Goal: Task Accomplishment & Management: Manage account settings

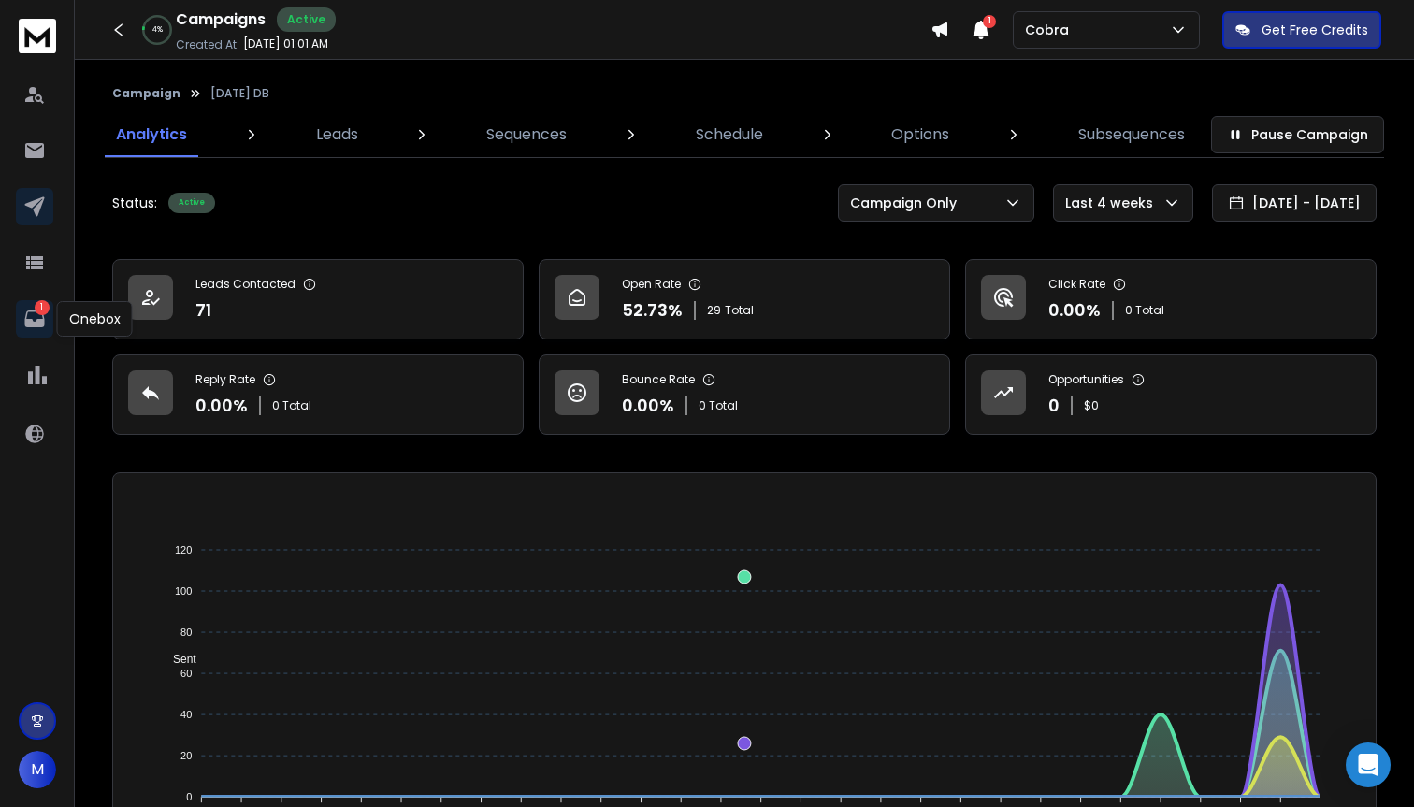
click at [49, 325] on link "1" at bounding box center [34, 318] width 37 height 37
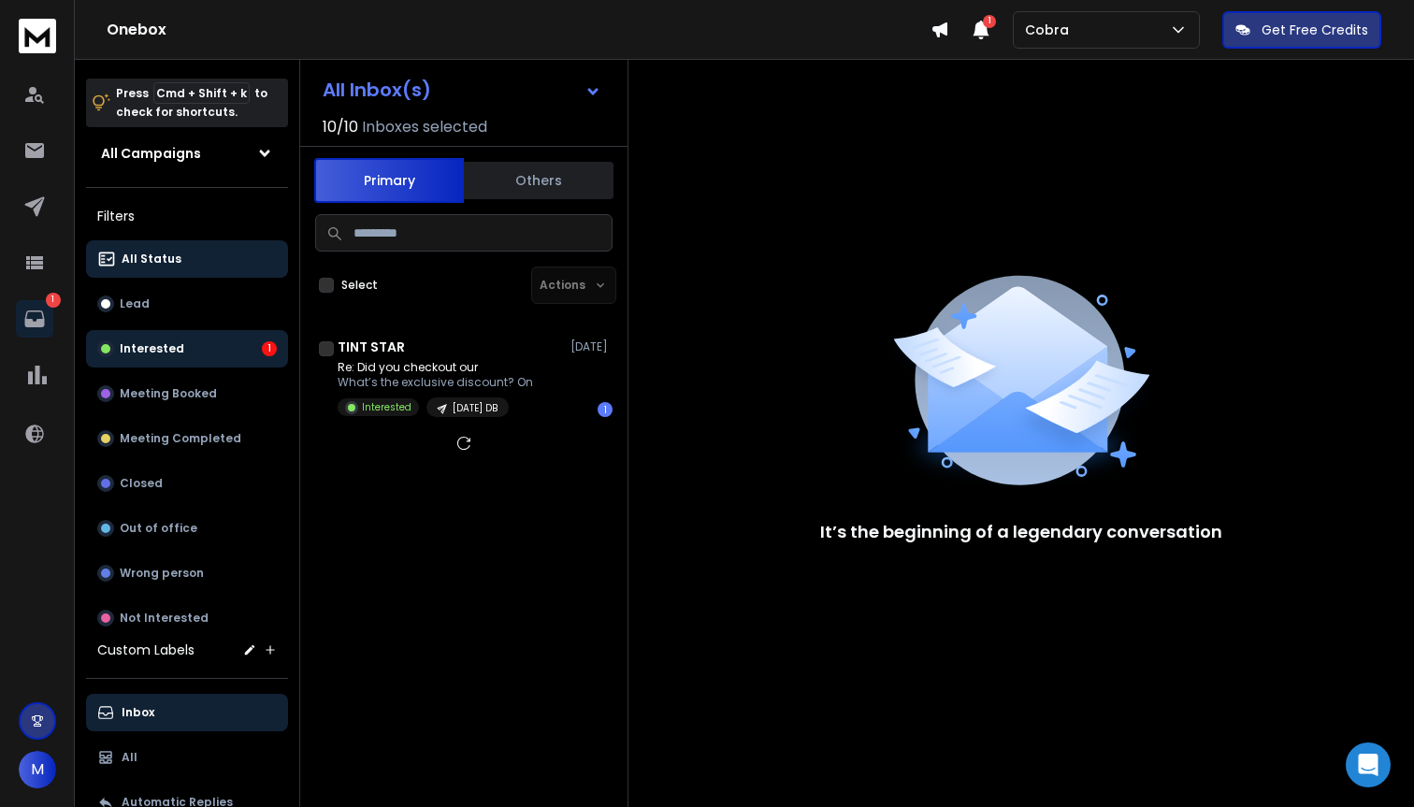
click at [158, 347] on p "Interested" at bounding box center [152, 348] width 65 height 15
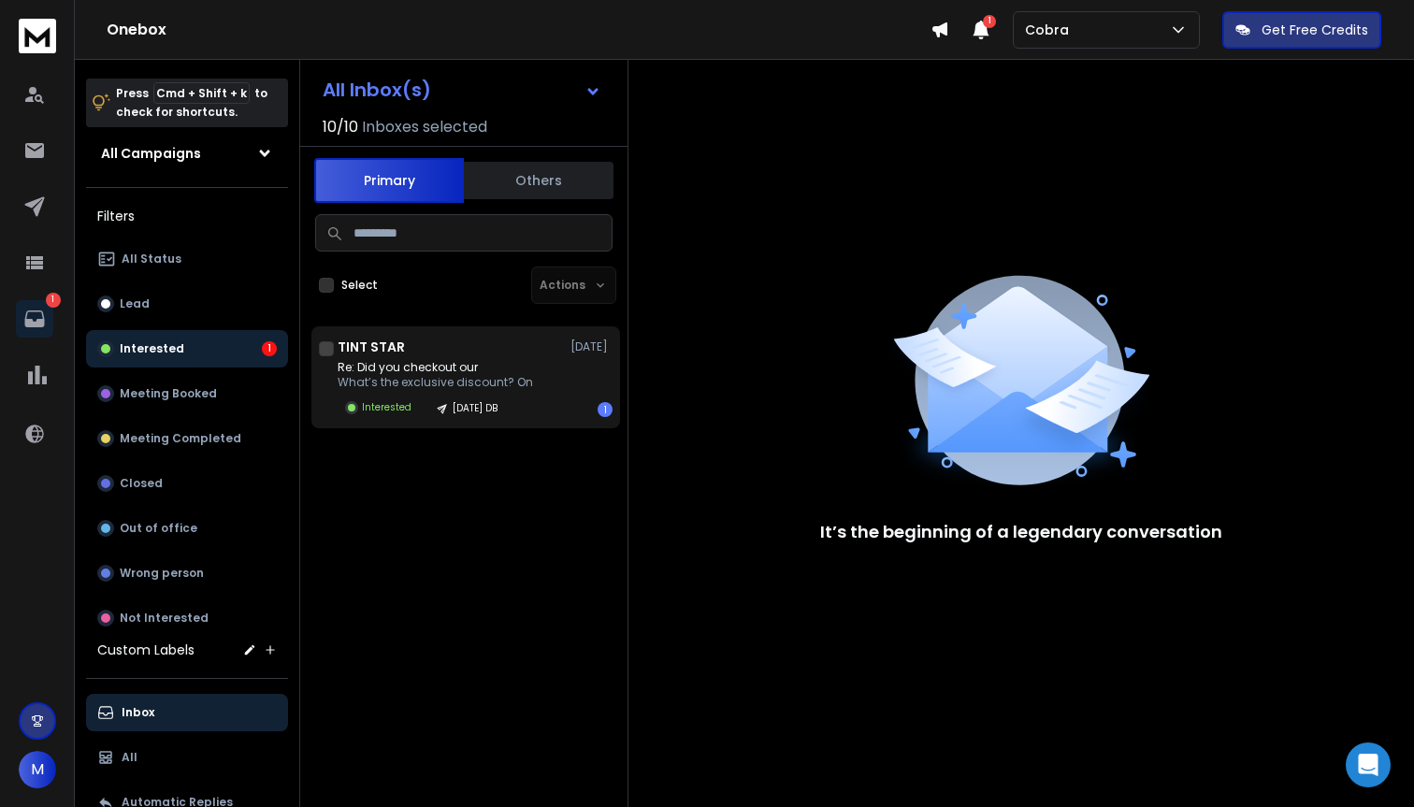
click at [383, 364] on p "Re: Did you checkout our" at bounding box center [435, 367] width 195 height 15
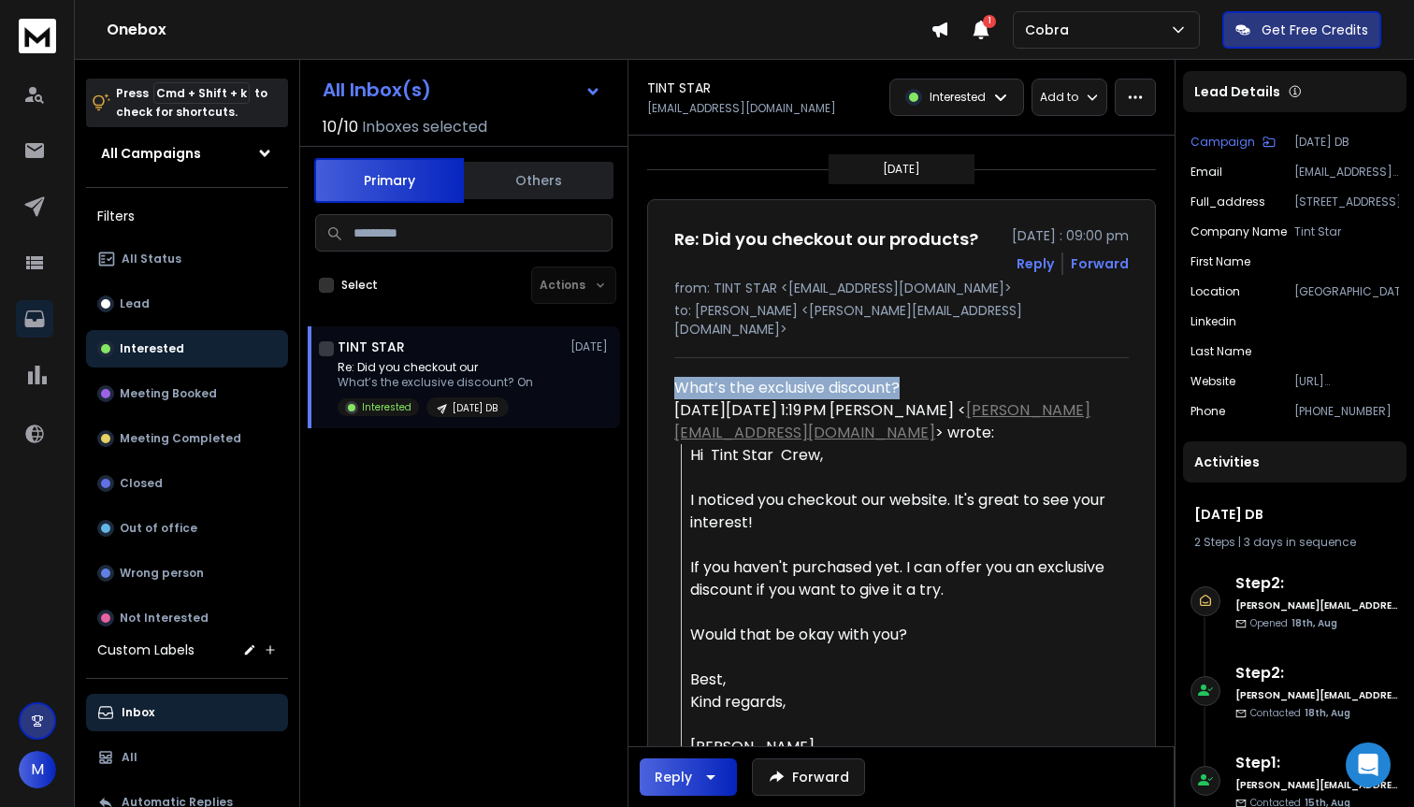
drag, startPoint x: 675, startPoint y: 373, endPoint x: 951, endPoint y: 372, distance: 275.9
click at [37, 162] on link at bounding box center [34, 150] width 37 height 37
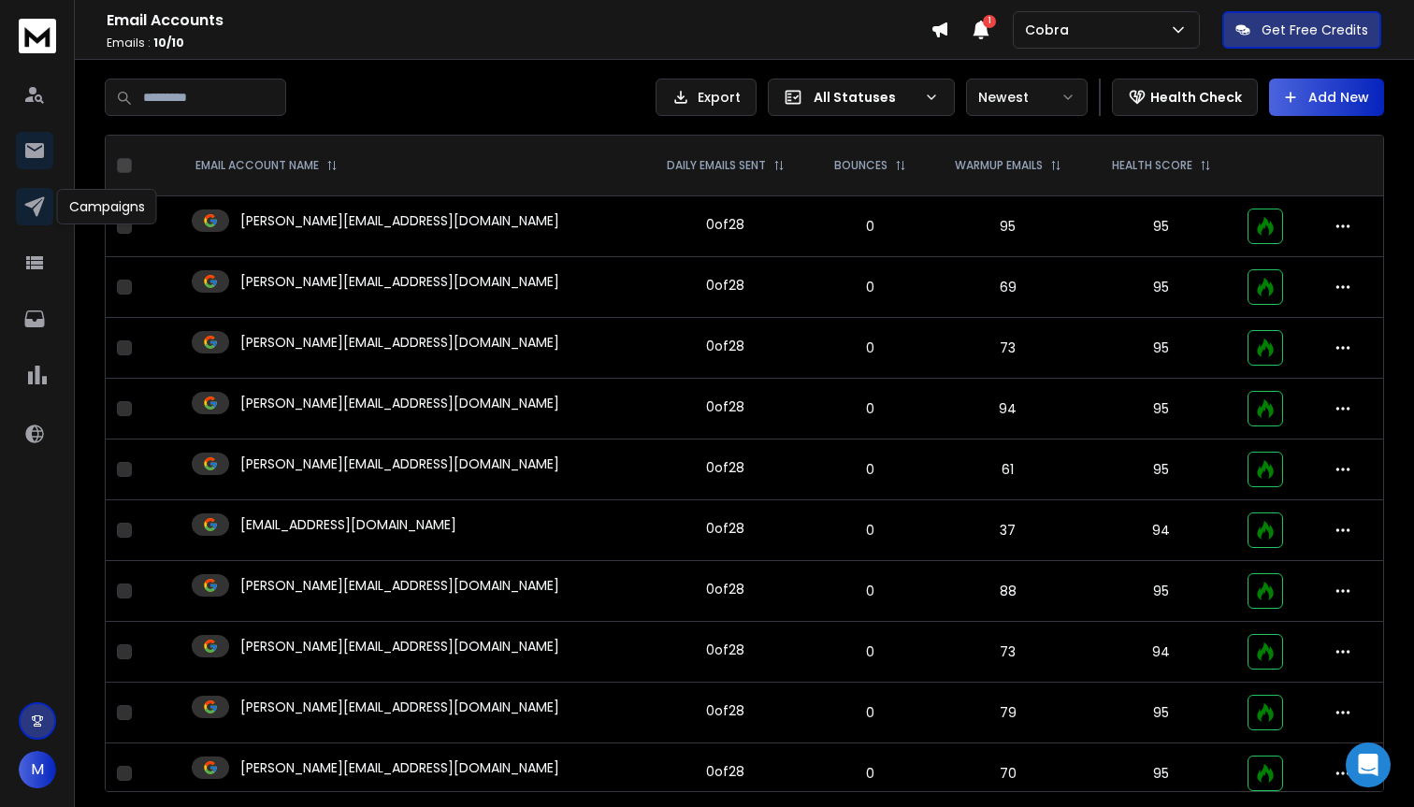
click at [36, 200] on icon at bounding box center [34, 206] width 20 height 20
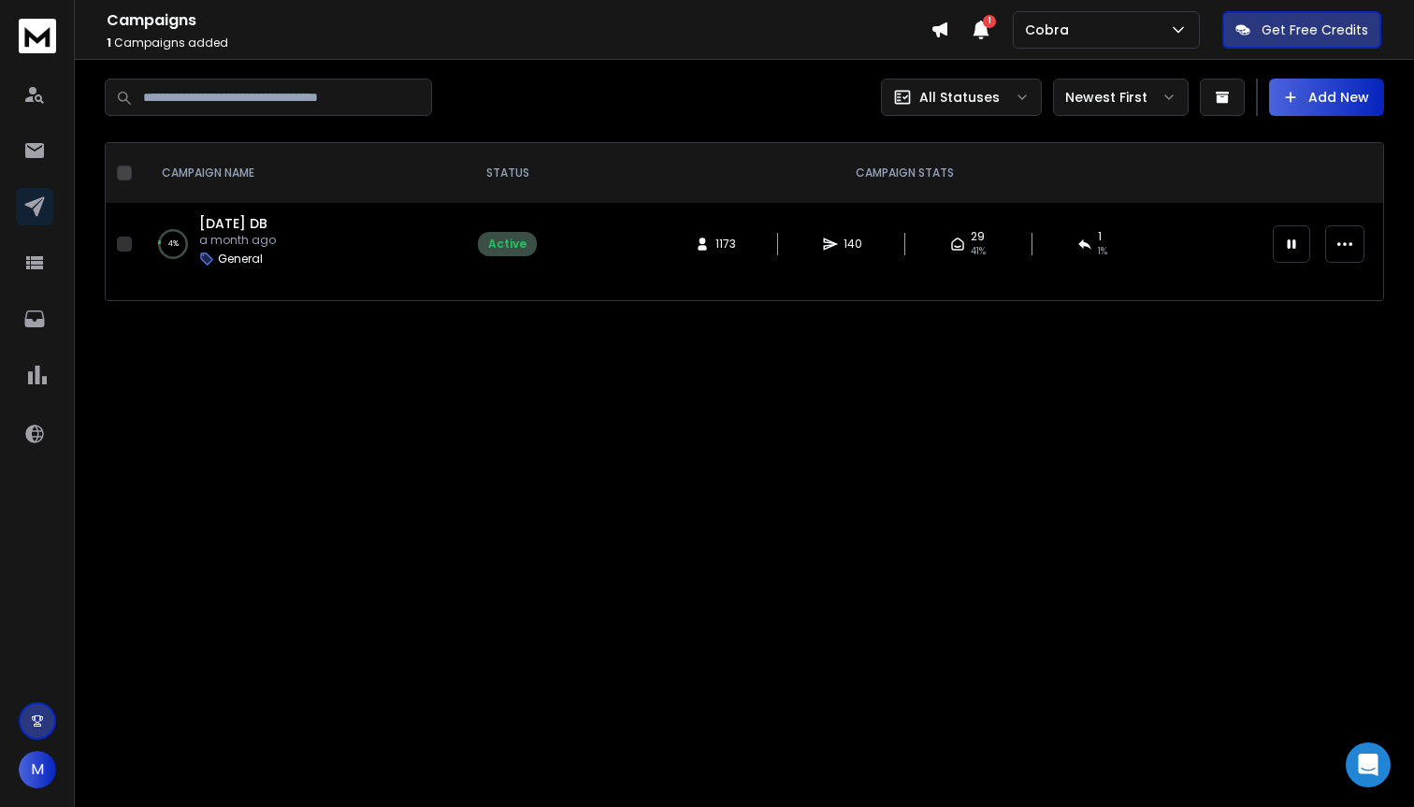
click at [267, 220] on span "[DATE] DB" at bounding box center [233, 223] width 68 height 19
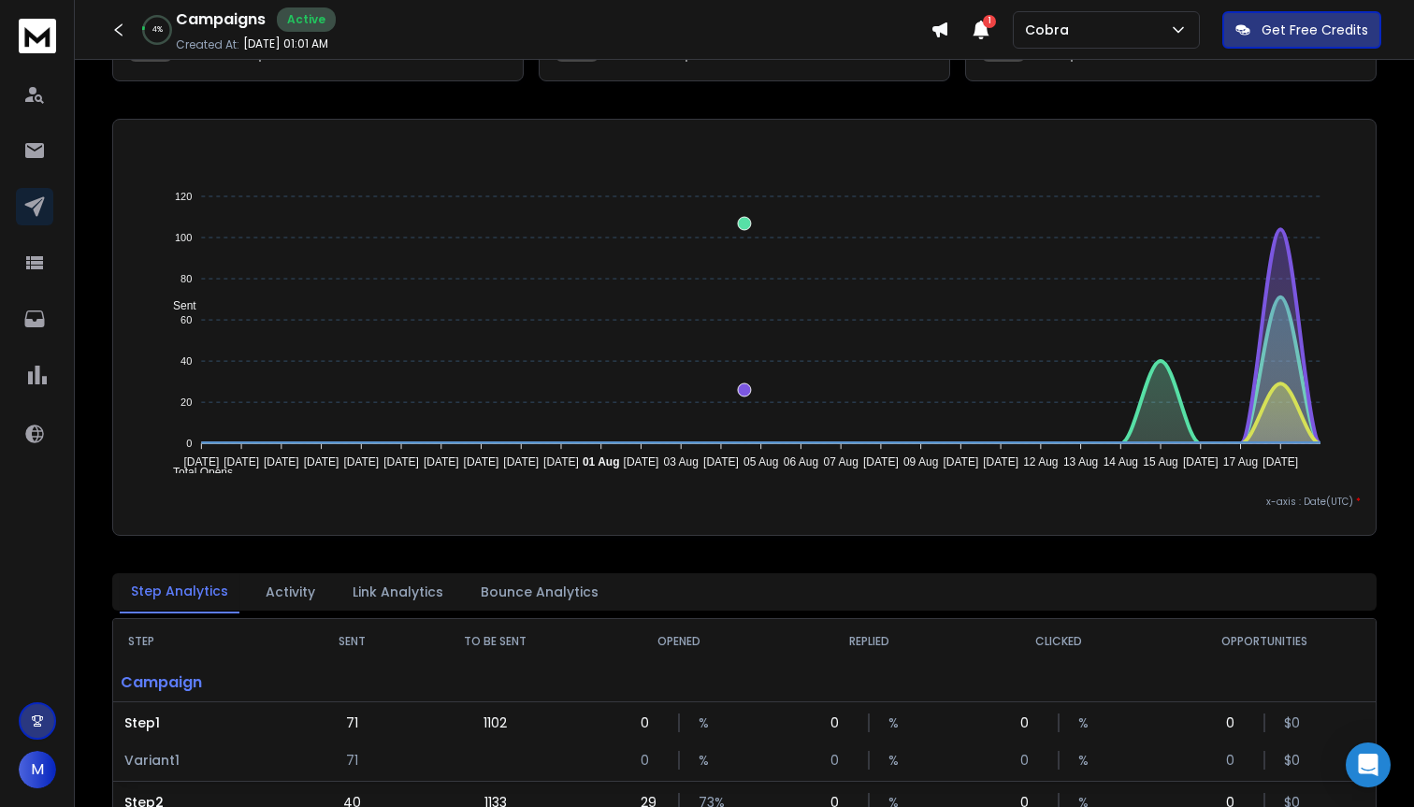
scroll to position [441, 0]
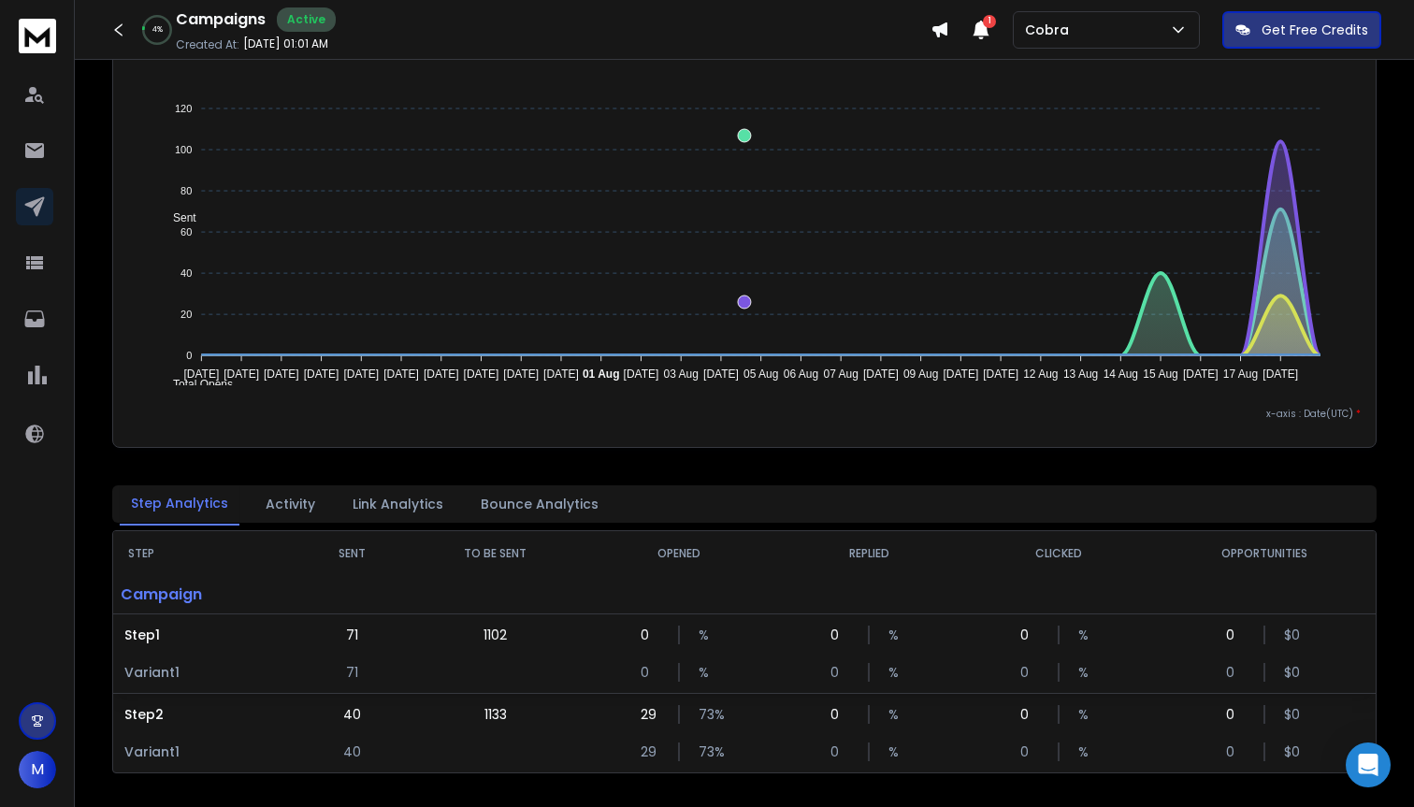
click at [391, 516] on button "Link Analytics" at bounding box center [397, 504] width 113 height 41
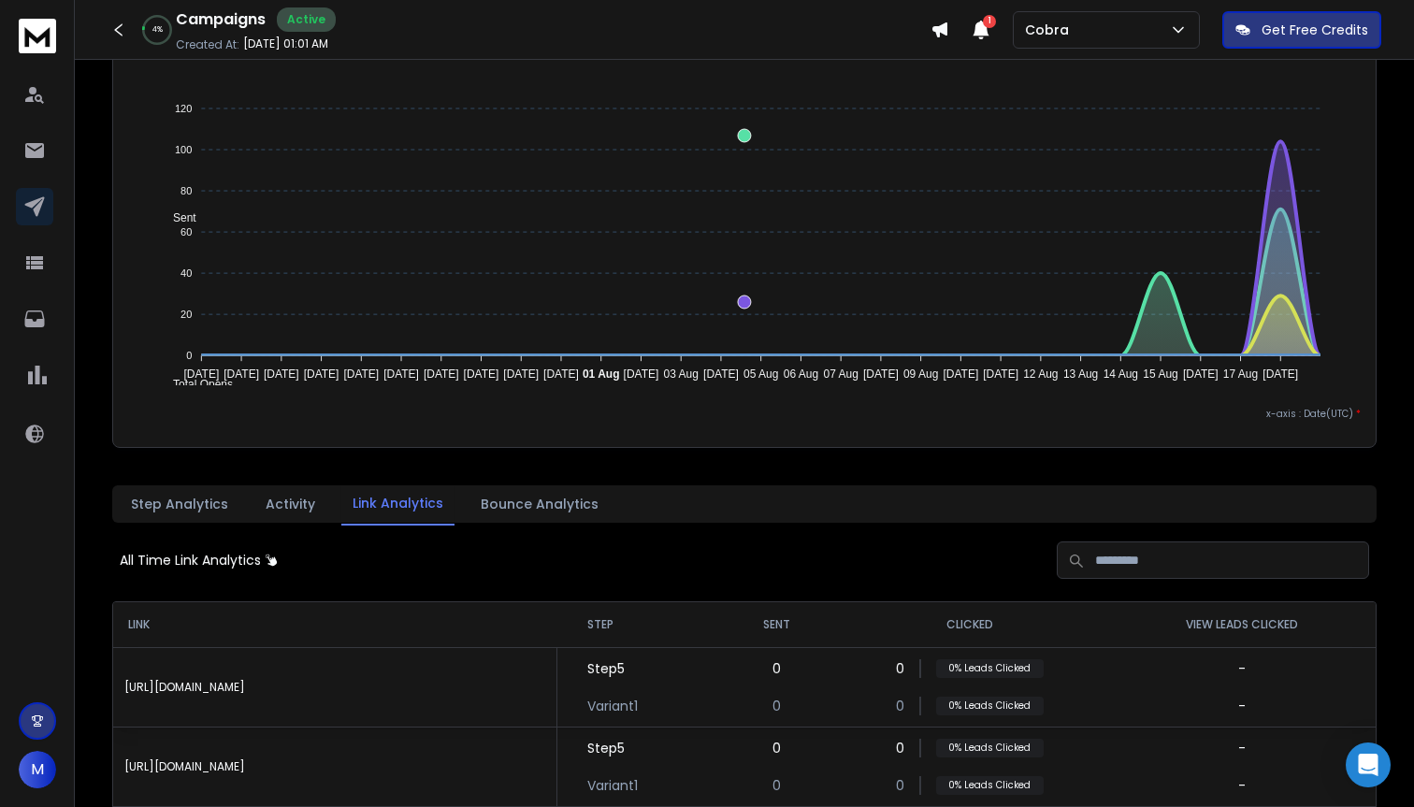
scroll to position [511, 0]
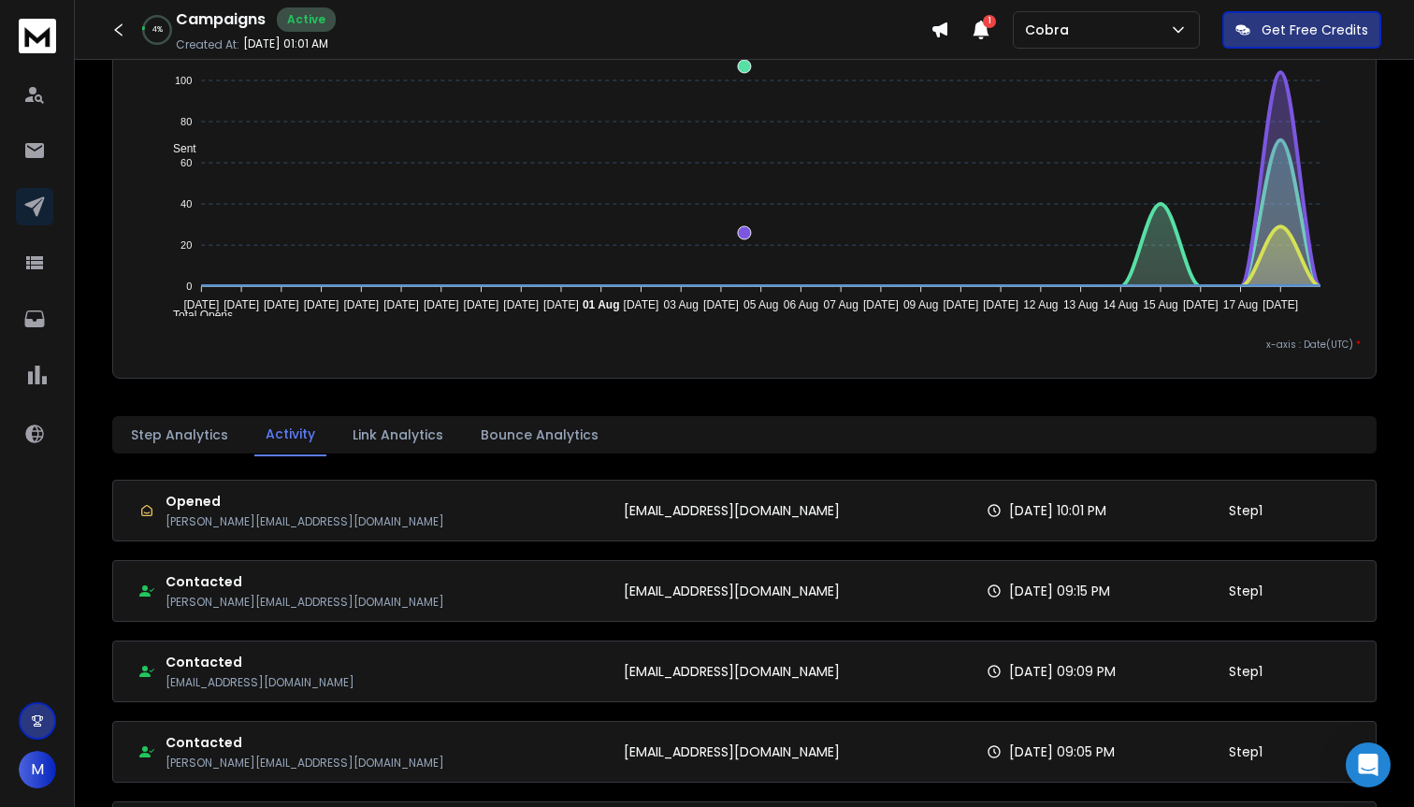
click at [295, 437] on button "Activity" at bounding box center [290, 434] width 72 height 43
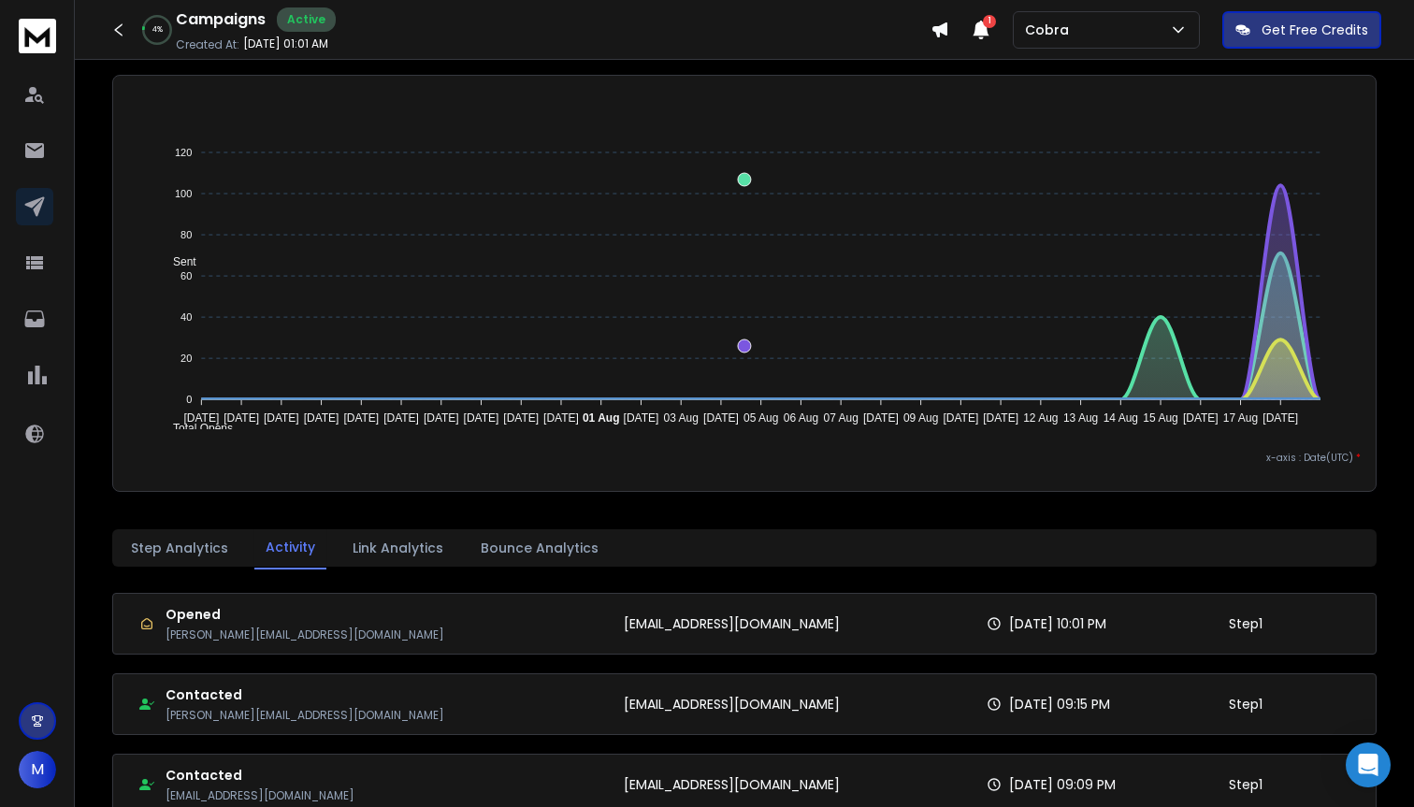
scroll to position [0, 0]
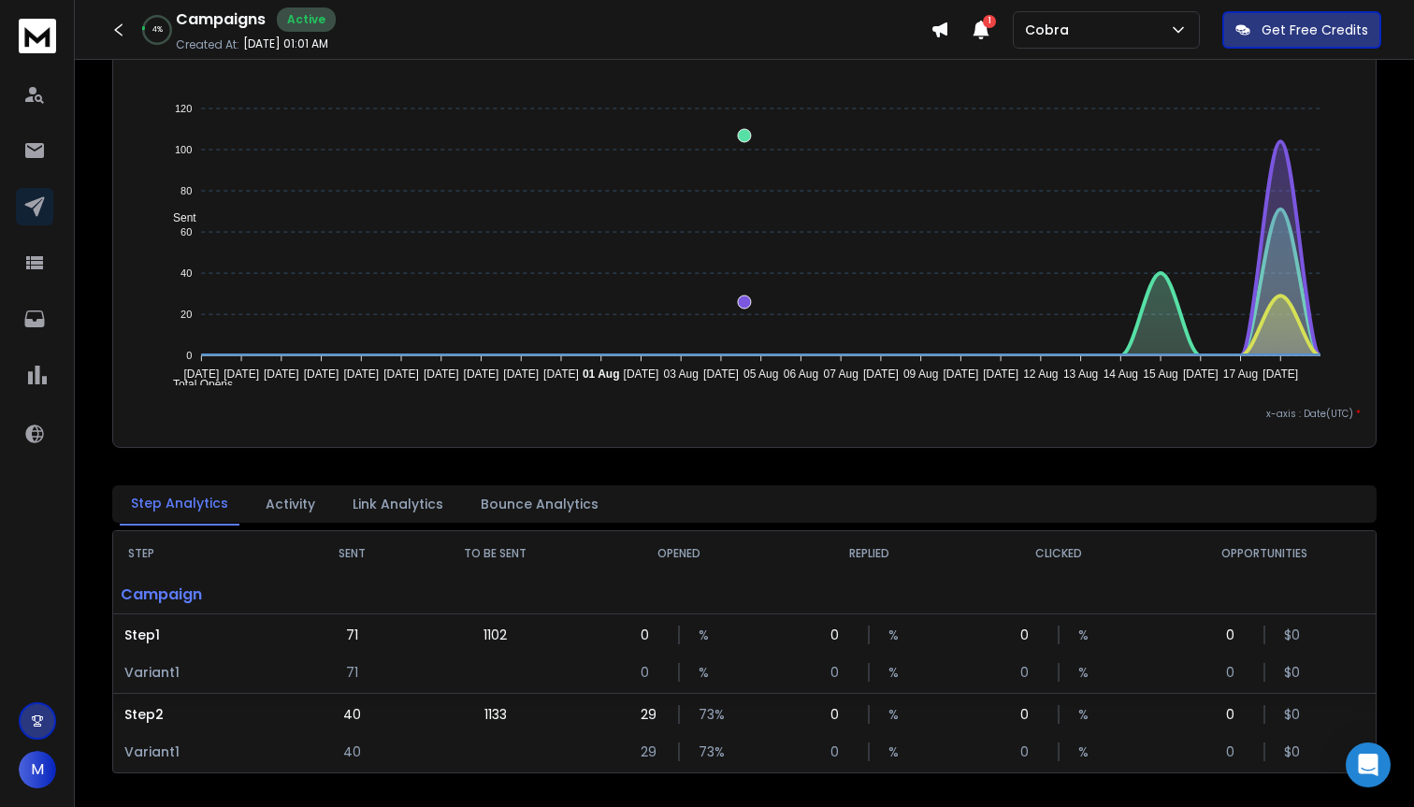
click at [483, 511] on div "Leads Contacted 71 Open Rate 52.73 % 29 Total Click Rate 0.00 % 0 Total Reply R…" at bounding box center [744, 299] width 1264 height 963
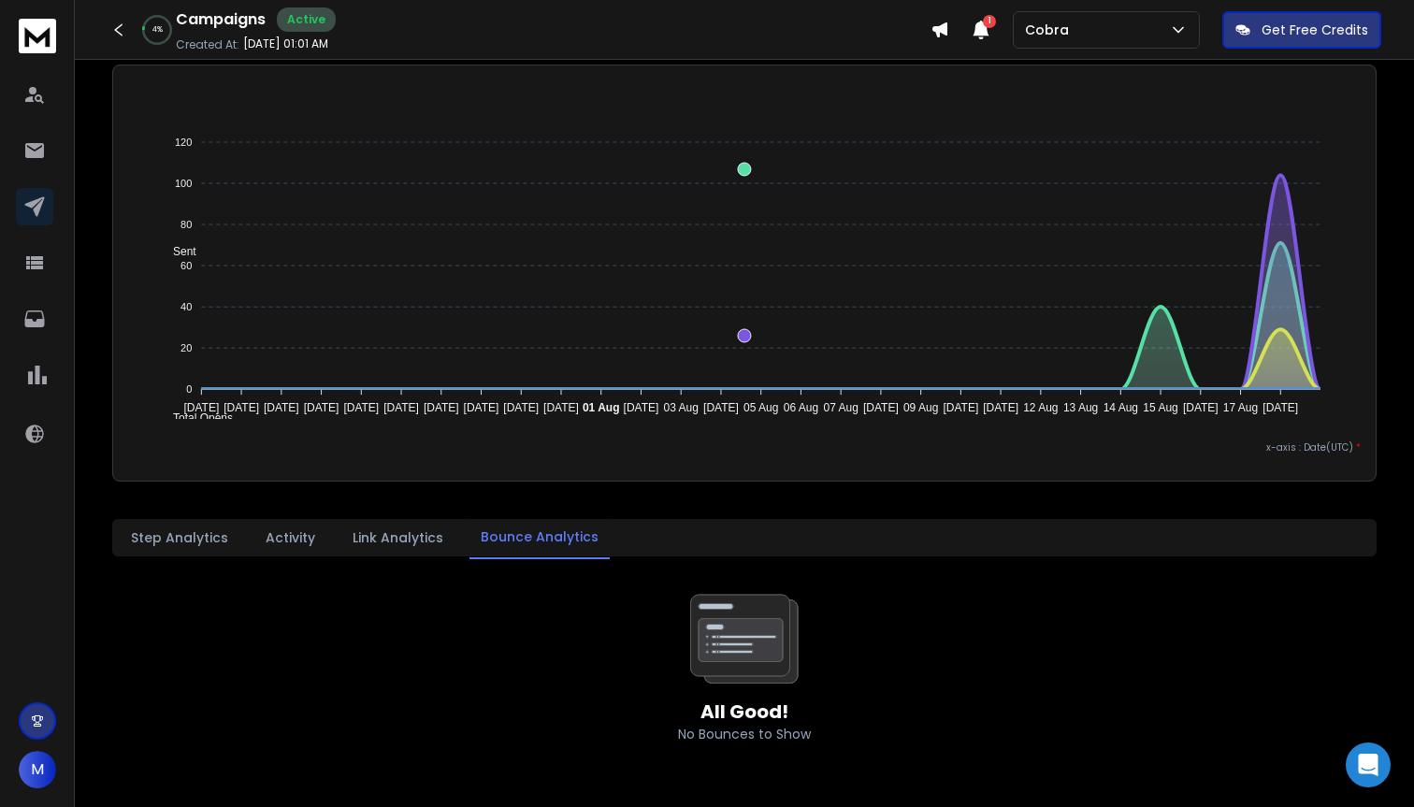
click at [380, 546] on button "Link Analytics" at bounding box center [397, 537] width 113 height 41
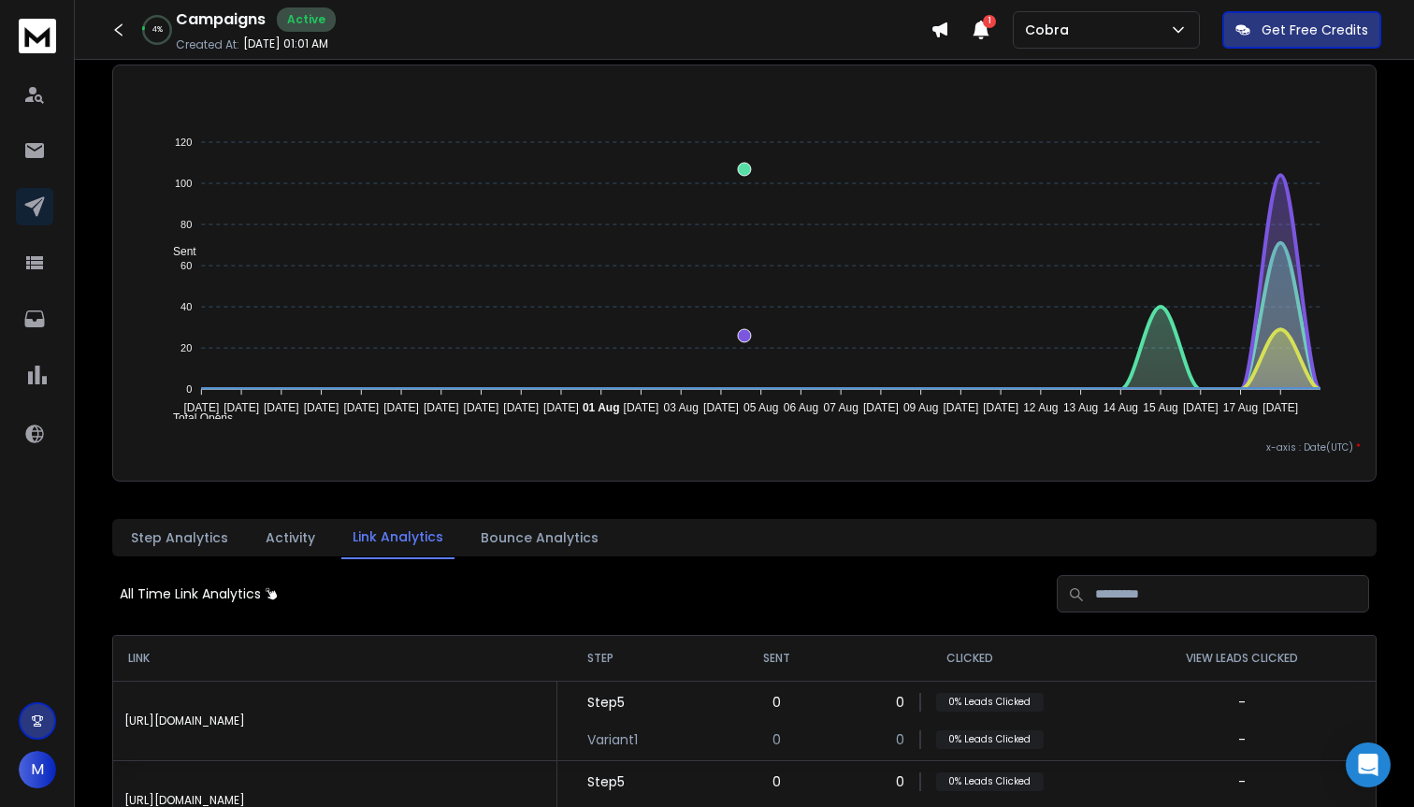
scroll to position [511, 0]
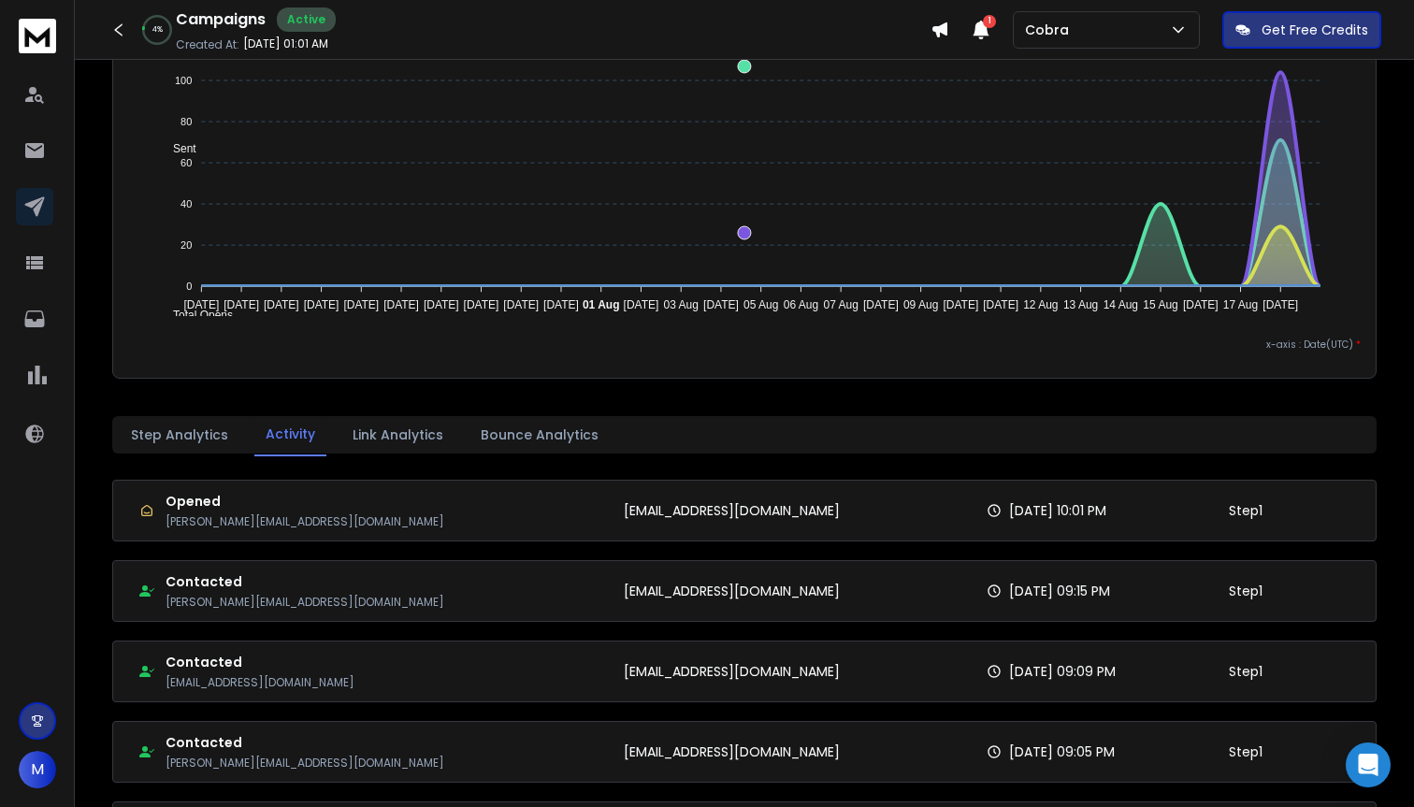
click at [306, 439] on button "Activity" at bounding box center [290, 434] width 72 height 43
click at [390, 437] on button "Link Analytics" at bounding box center [397, 434] width 113 height 41
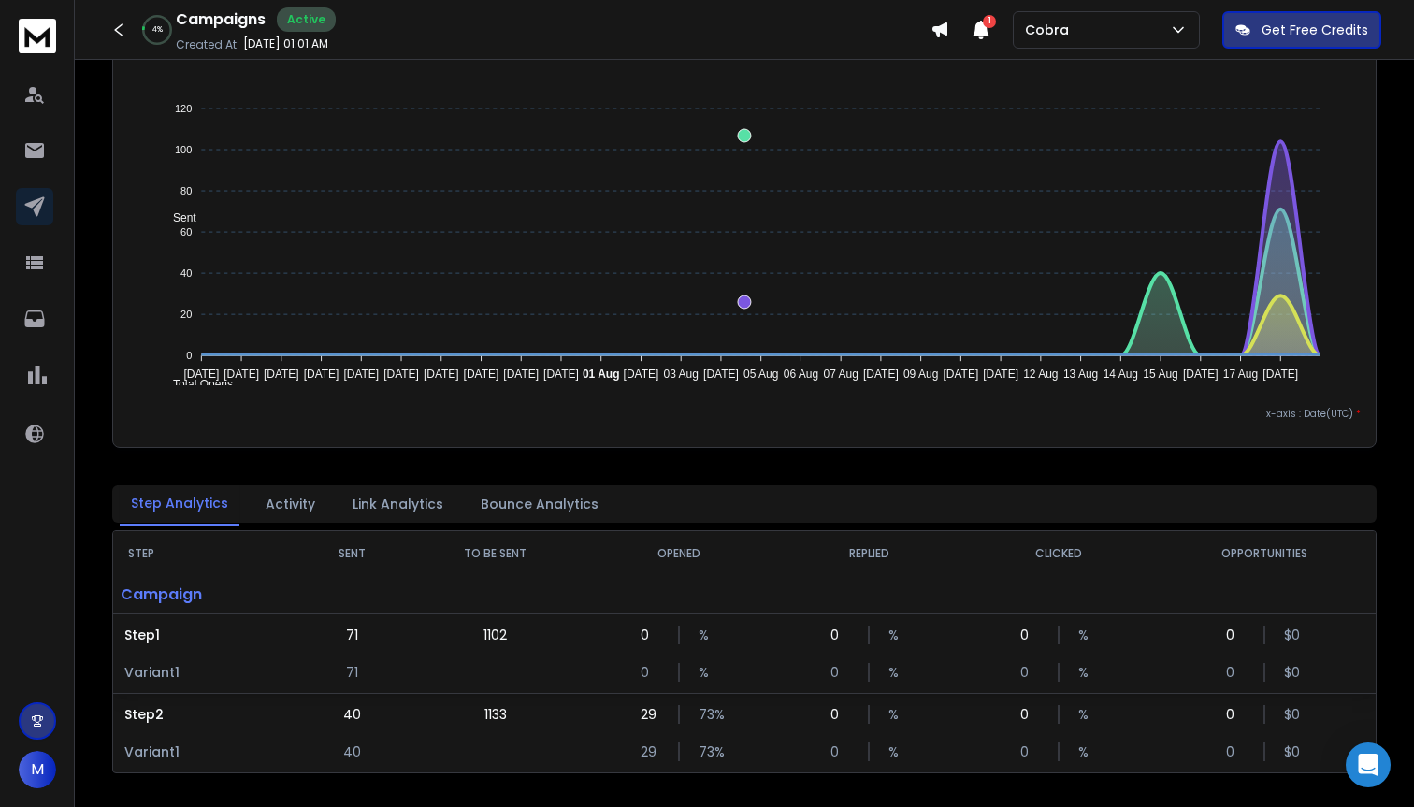
scroll to position [441, 0]
click at [217, 430] on div "Leads Contacted 71 Open Rate 52.73 % 29 Total Click Rate 0.00 % 0 Total Reply R…" at bounding box center [744, 299] width 1264 height 963
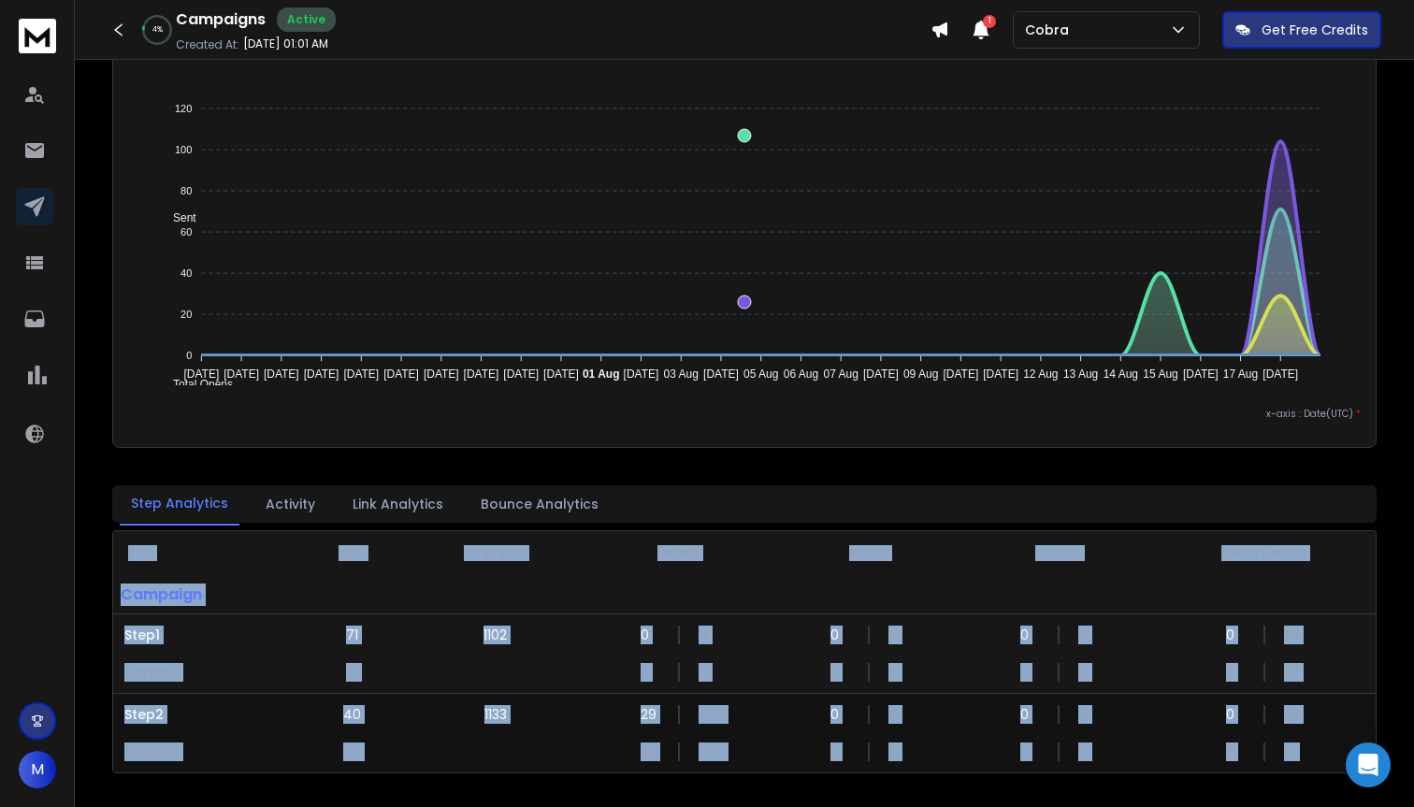
drag, startPoint x: 128, startPoint y: 555, endPoint x: 1305, endPoint y: 767, distance: 1195.6
click at [1305, 767] on table "STEP SENT TO BE SENT OPENED REPLIED CLICKED OPPORTUNITIES Campaign Step 1 Varia…" at bounding box center [744, 651] width 1263 height 241
click at [1305, 767] on td "0 $ 0 0 $ 0" at bounding box center [1264, 733] width 223 height 79
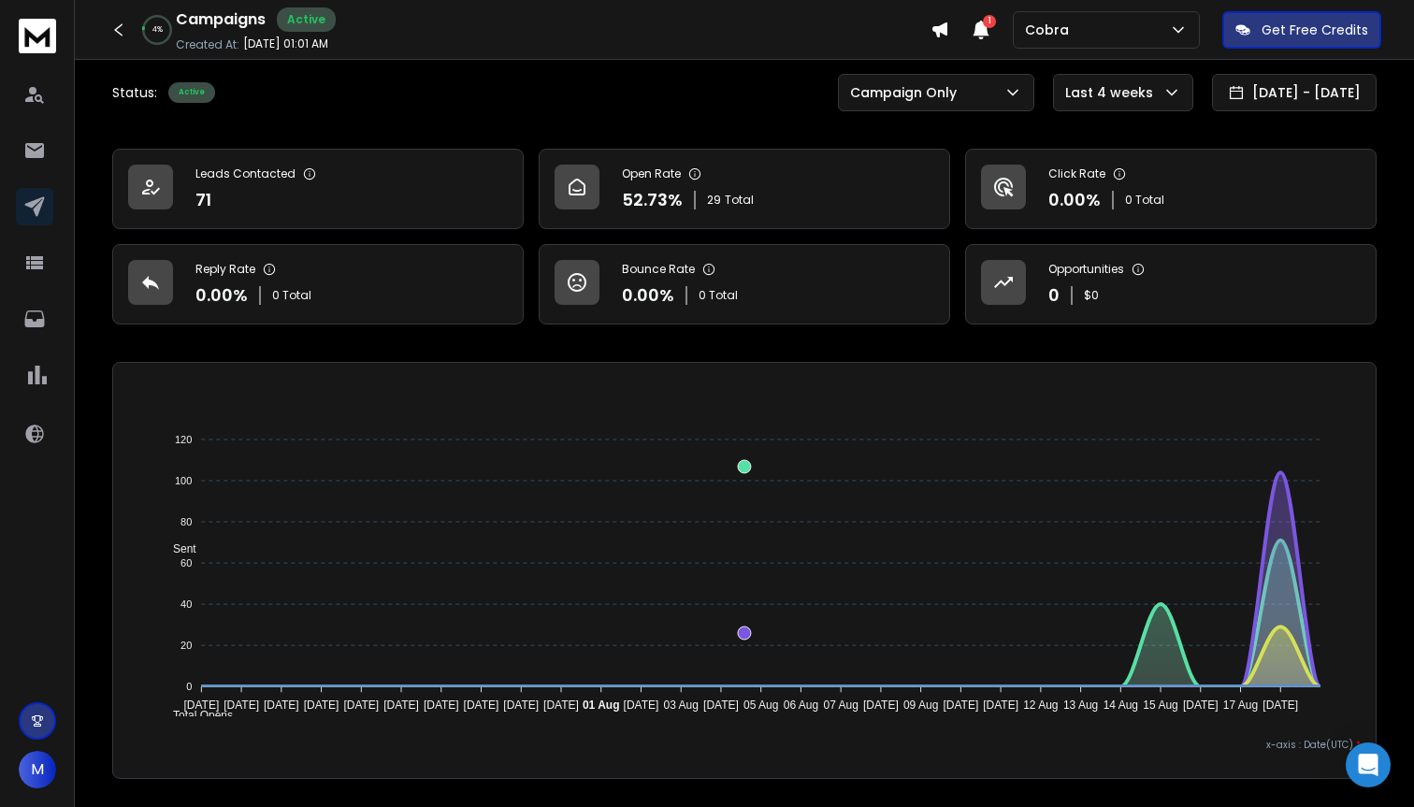
scroll to position [0, 0]
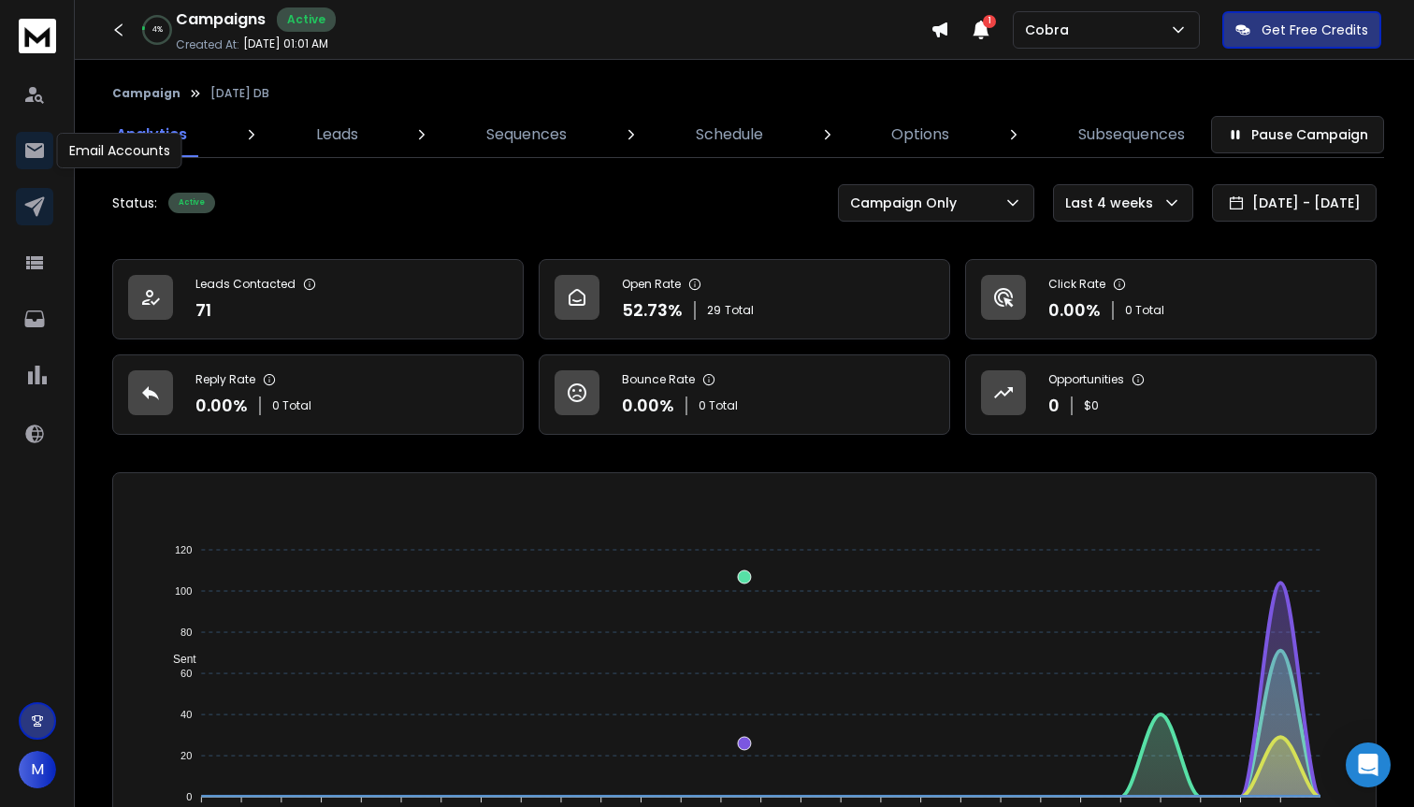
click at [43, 156] on icon at bounding box center [34, 150] width 22 height 22
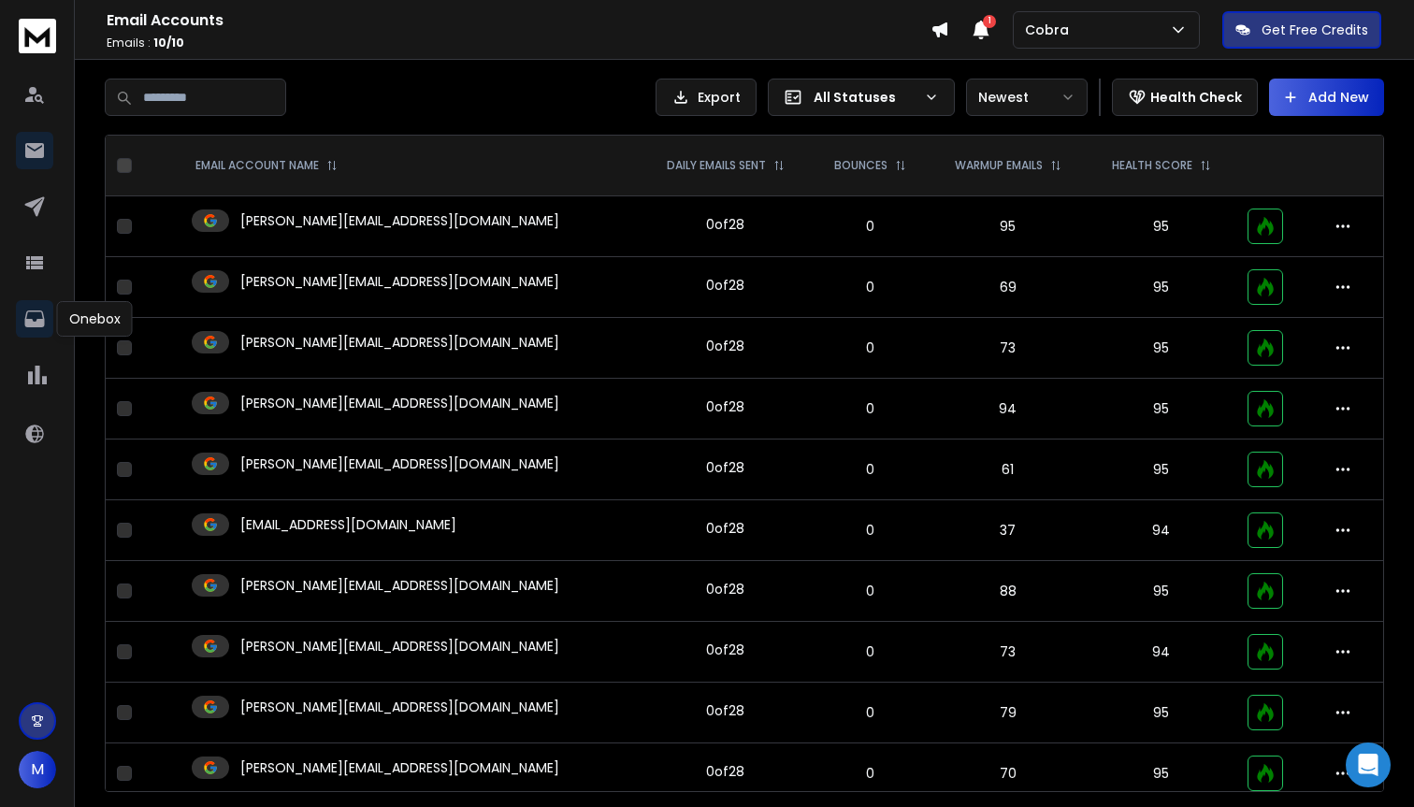
click at [37, 307] on link at bounding box center [34, 318] width 37 height 37
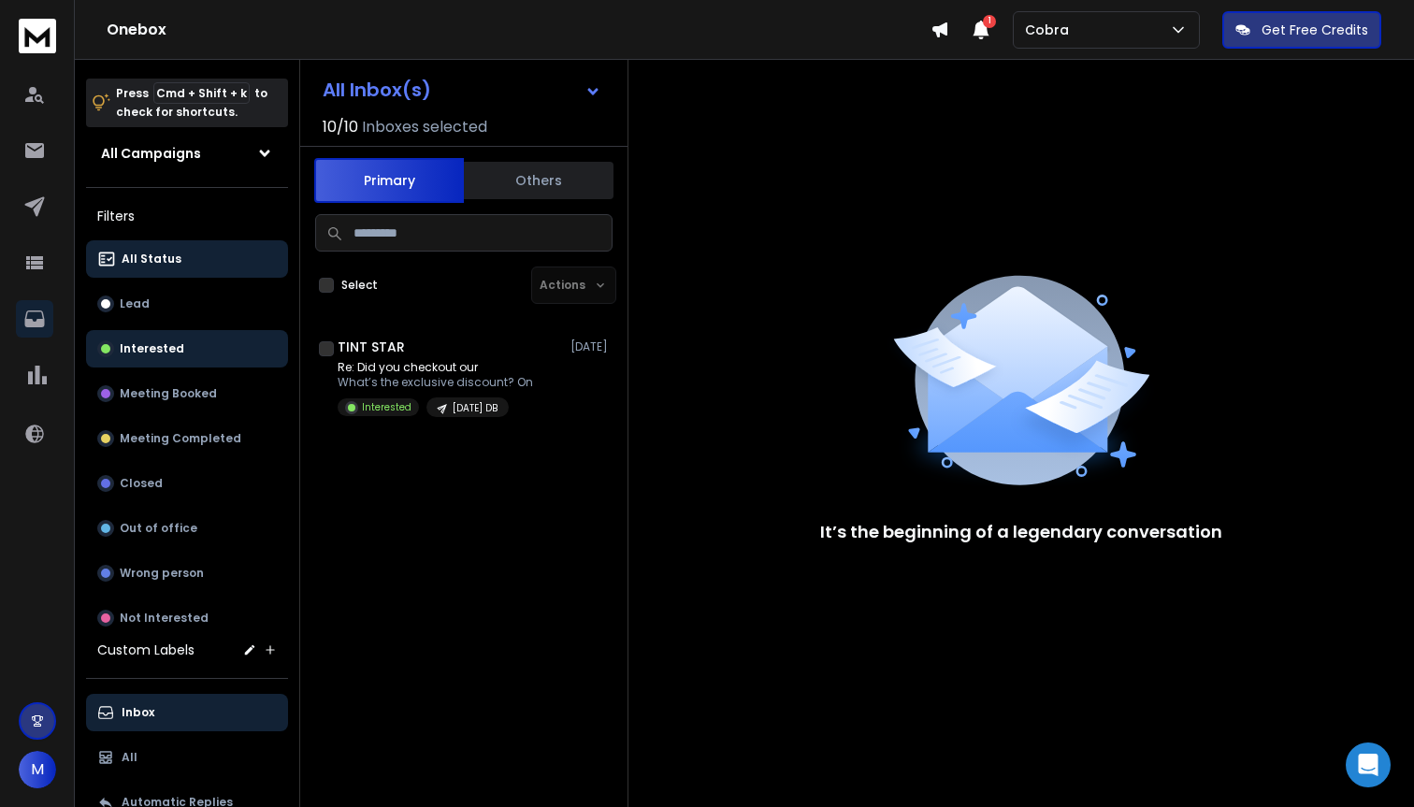
click at [162, 348] on p "Interested" at bounding box center [152, 348] width 65 height 15
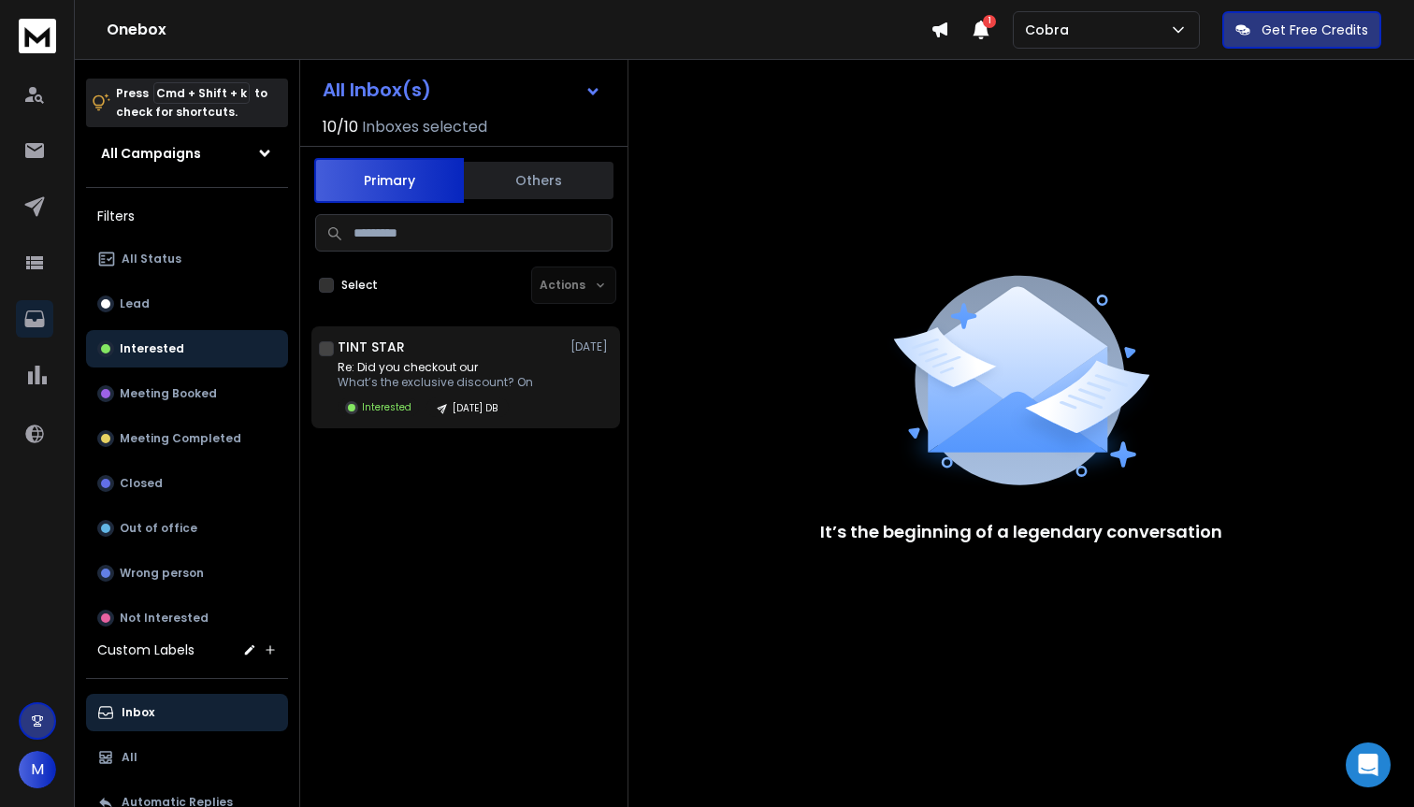
click at [363, 360] on p "Re: Did you checkout our" at bounding box center [435, 367] width 195 height 15
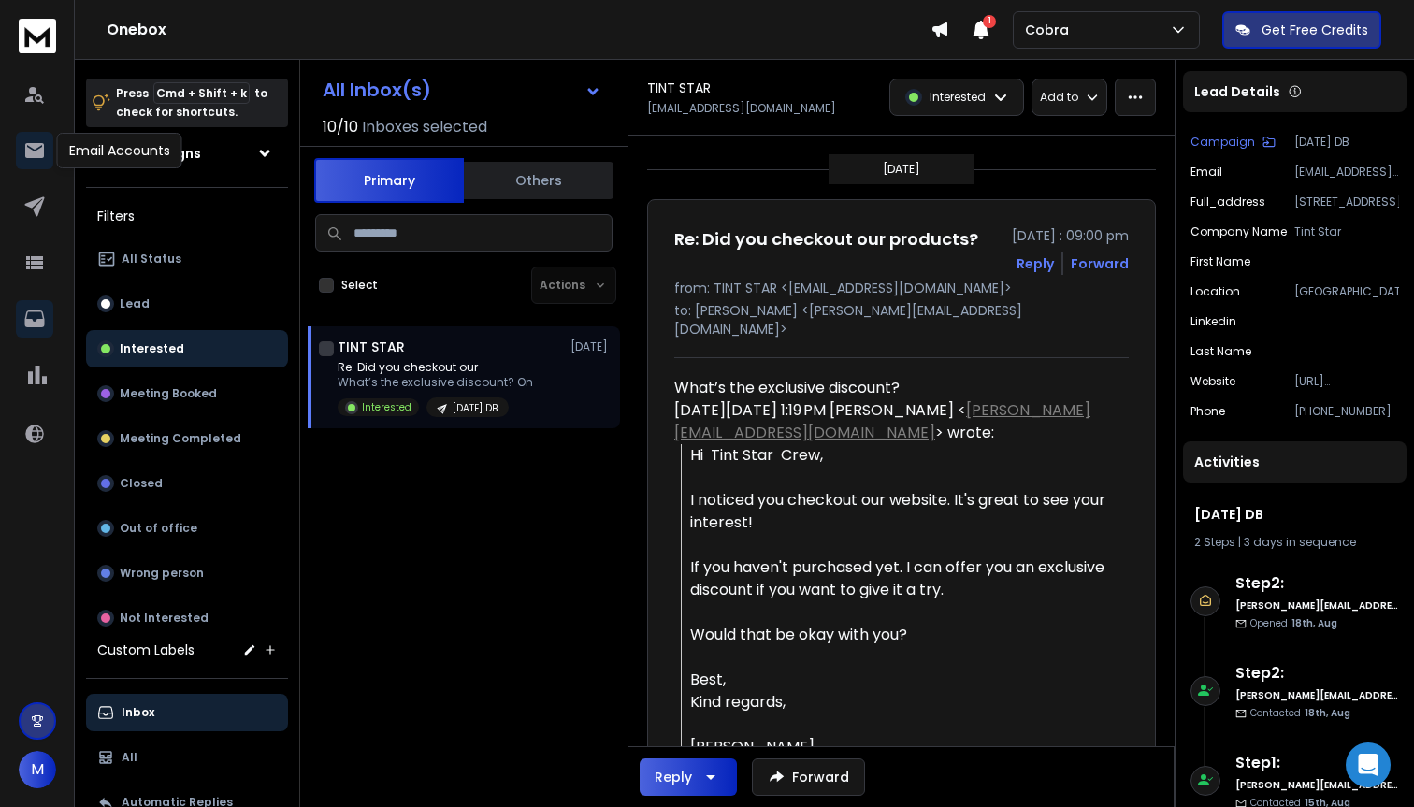
click at [34, 159] on icon at bounding box center [34, 150] width 22 height 22
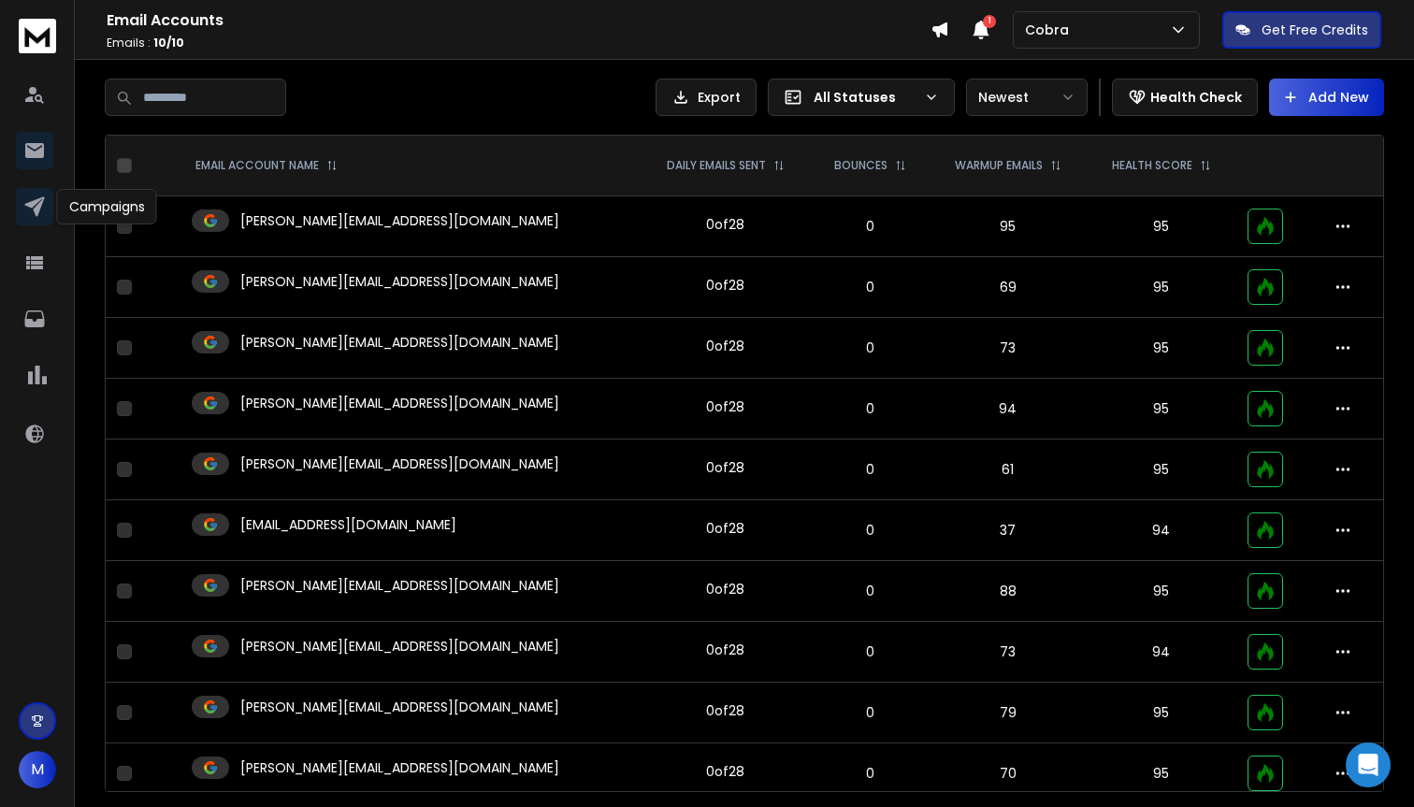
click at [36, 208] on icon at bounding box center [34, 206] width 20 height 20
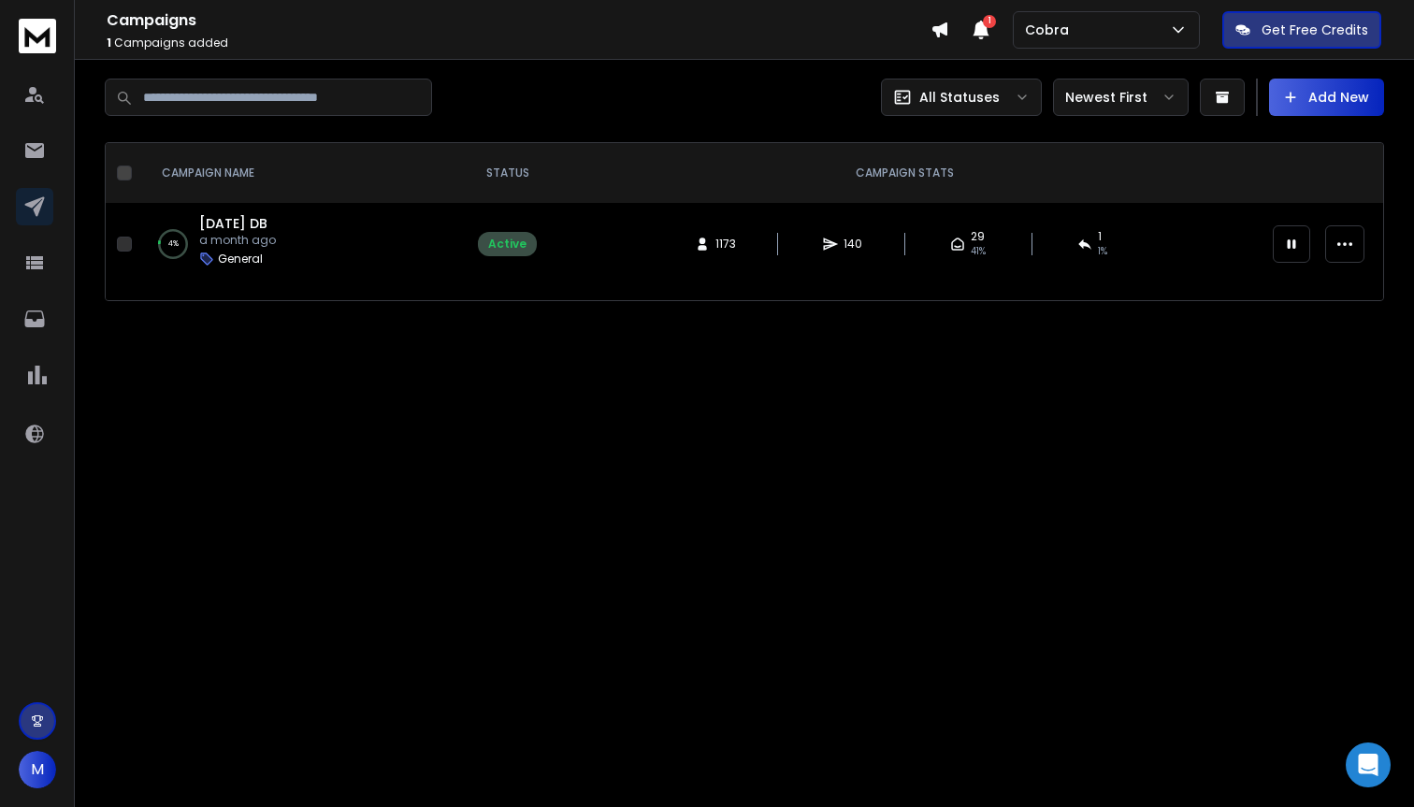
click at [249, 223] on span "[DATE] DB" at bounding box center [233, 223] width 68 height 19
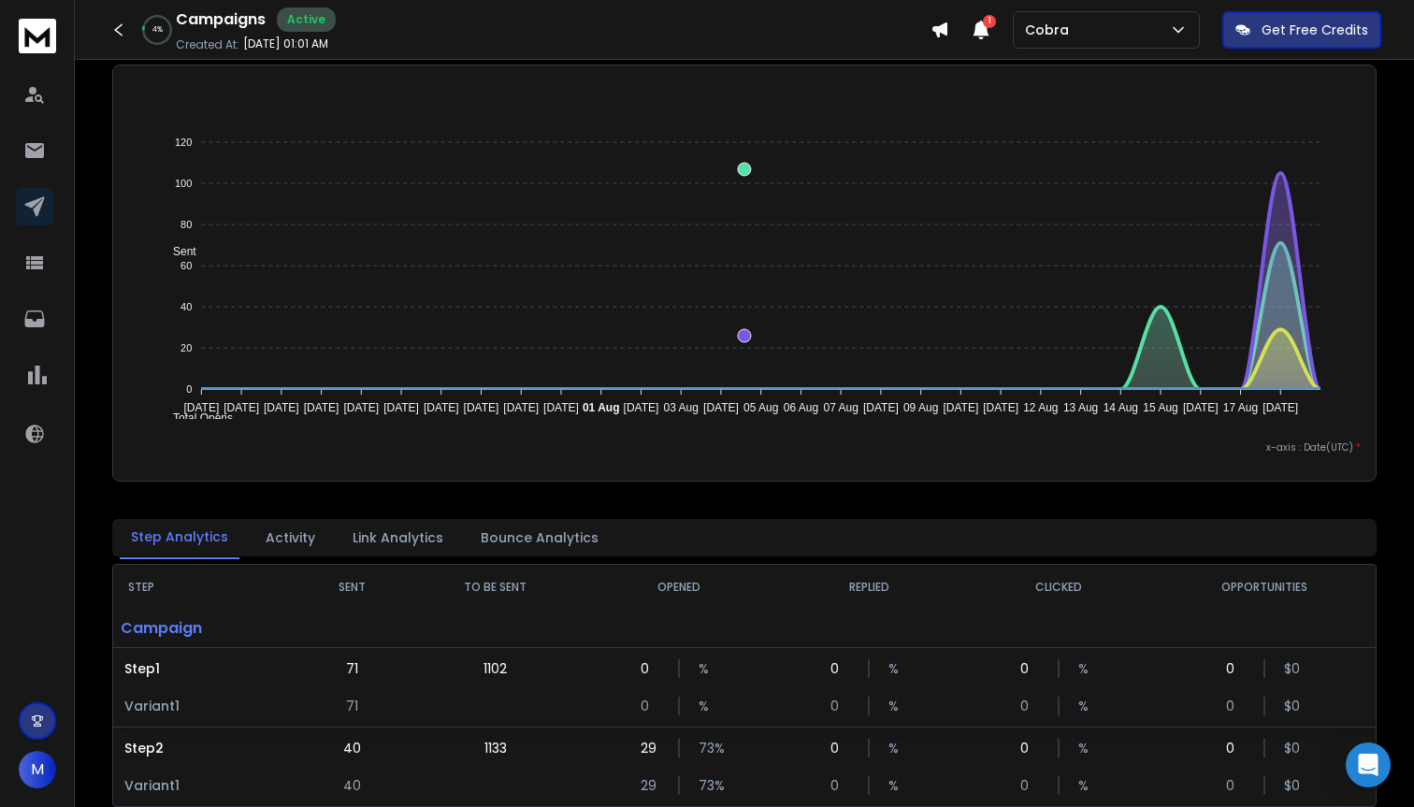
scroll to position [441, 0]
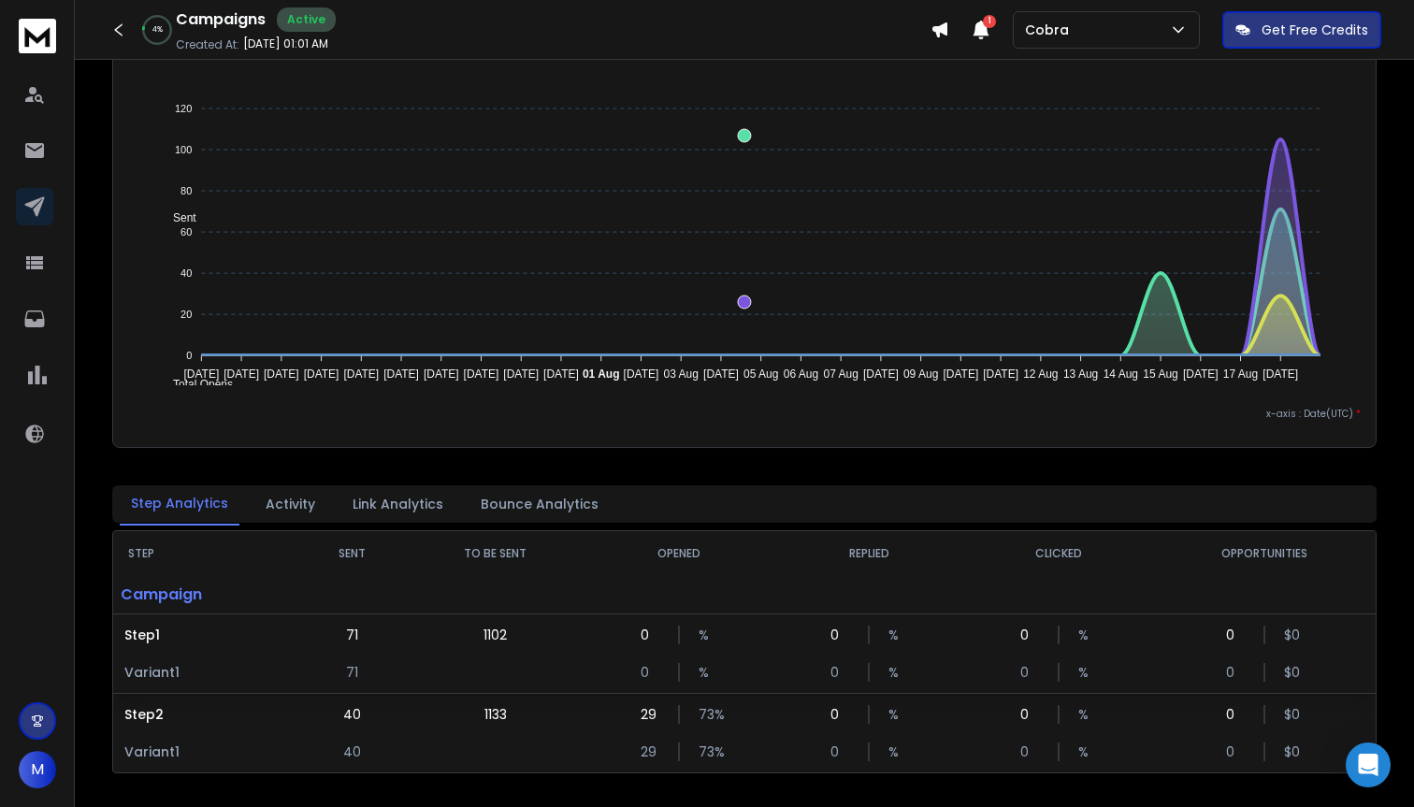
click at [294, 504] on button "Activity" at bounding box center [290, 504] width 72 height 41
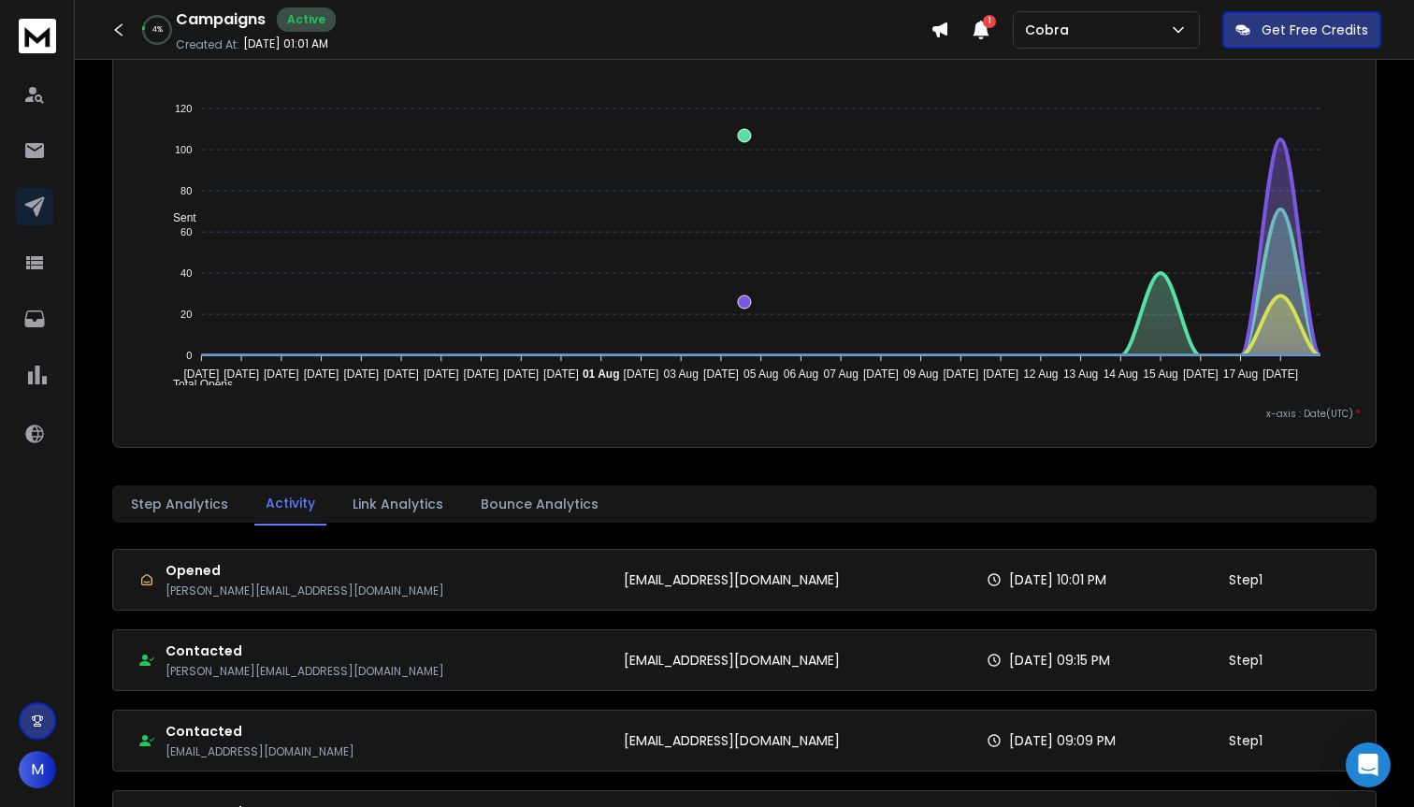
click at [391, 509] on button "Link Analytics" at bounding box center [397, 504] width 113 height 41
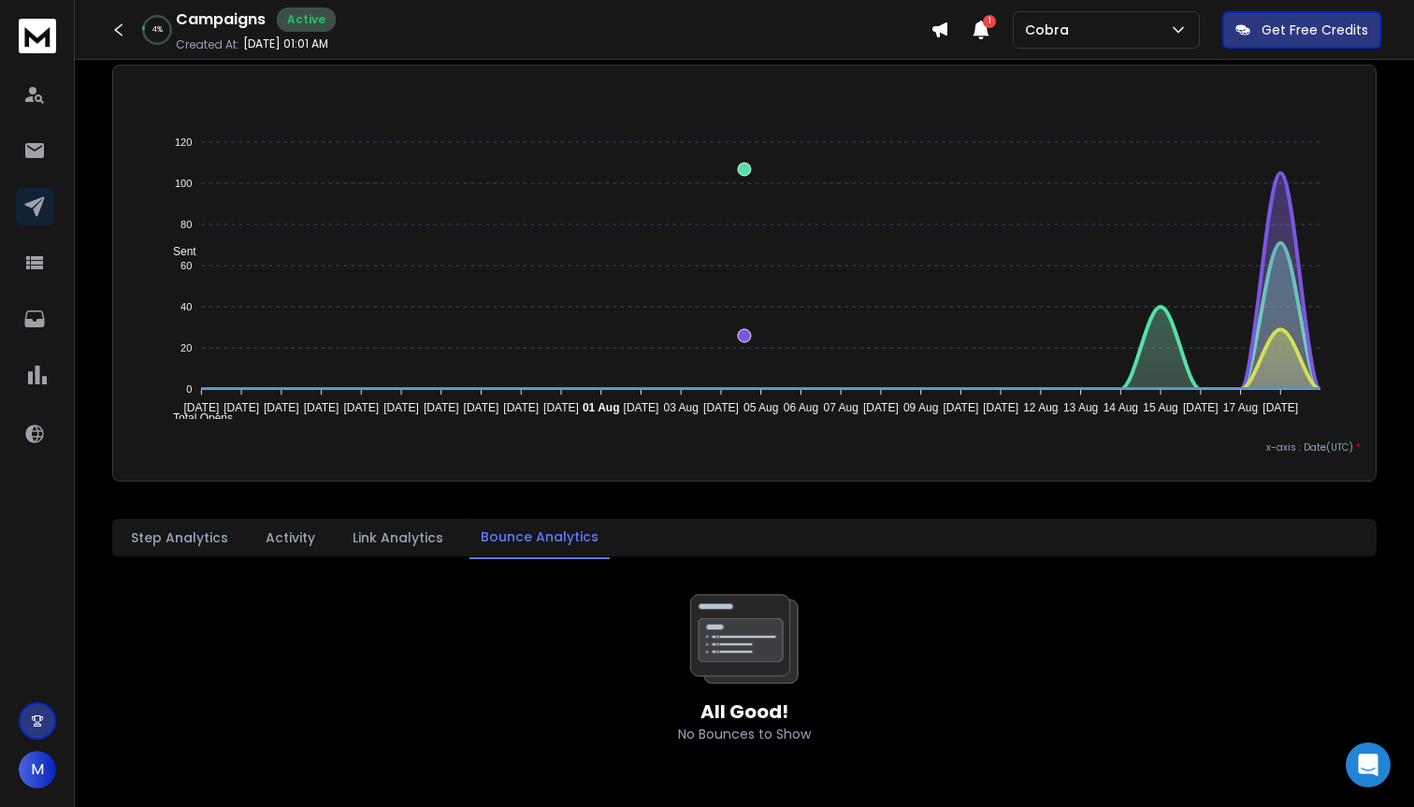
scroll to position [408, 0]
click at [506, 447] on div "Leads Contacted 71 Open Rate 52.73 % 29 Total Click Rate 0.00 % 0 Total Reply R…" at bounding box center [744, 316] width 1264 height 930
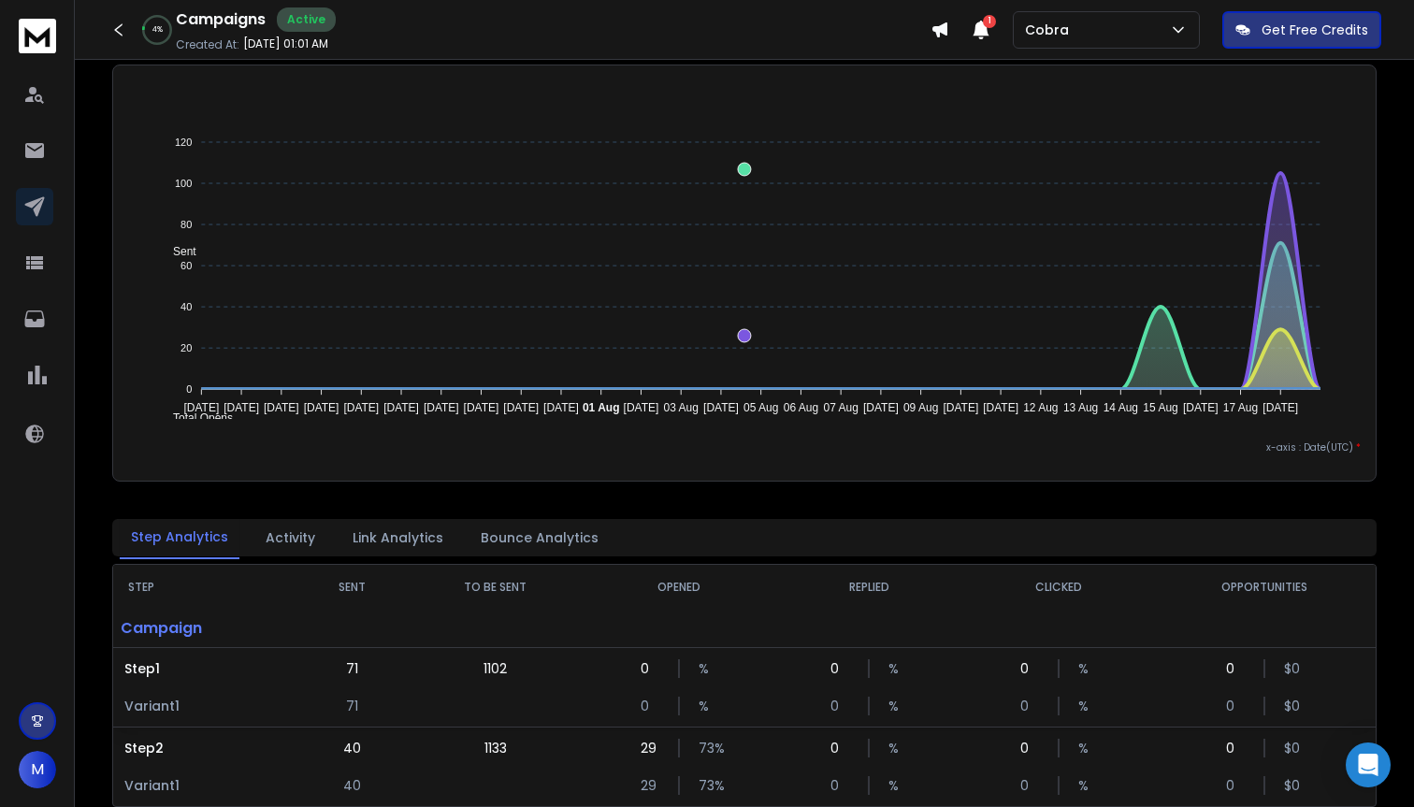
click at [180, 530] on button "Step Analytics" at bounding box center [180, 537] width 120 height 43
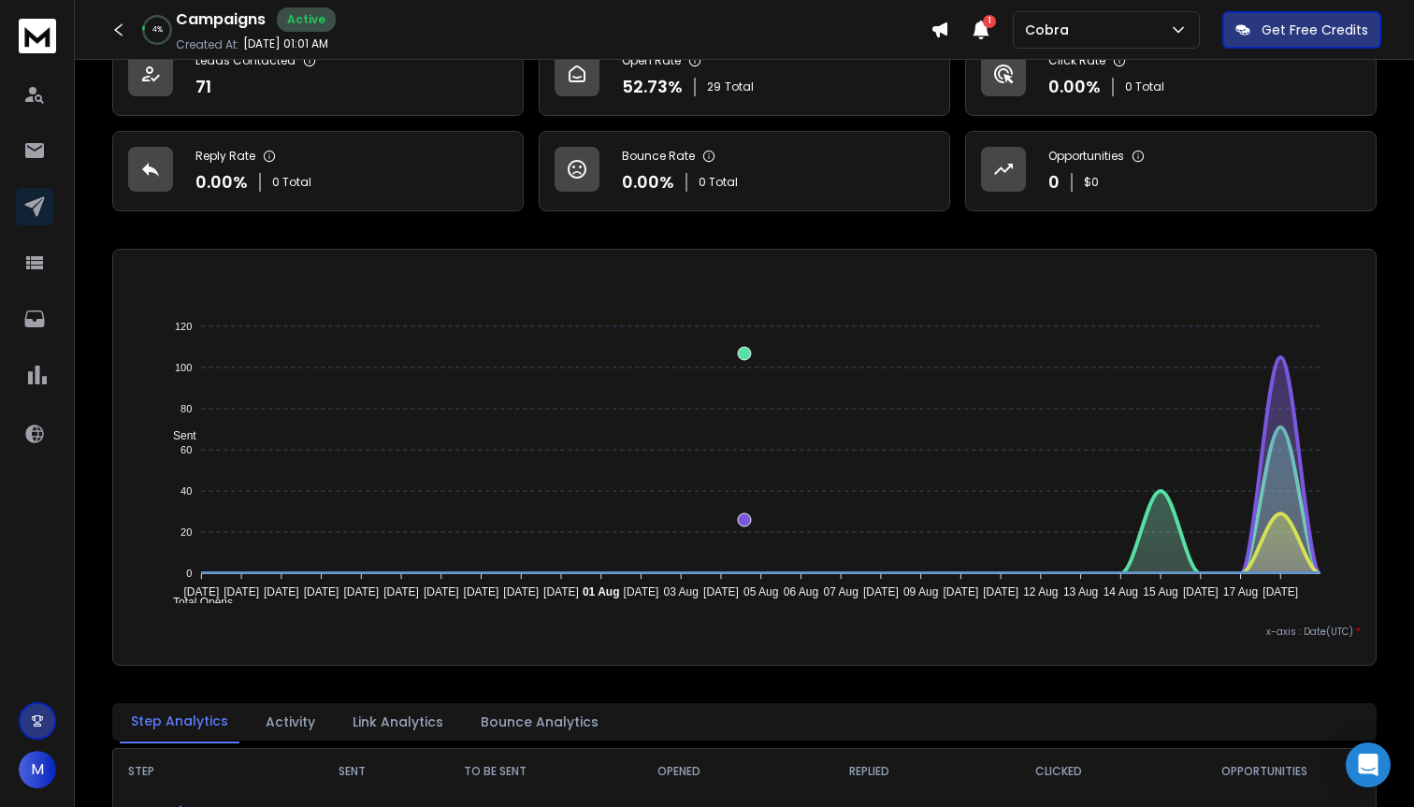
scroll to position [0, 0]
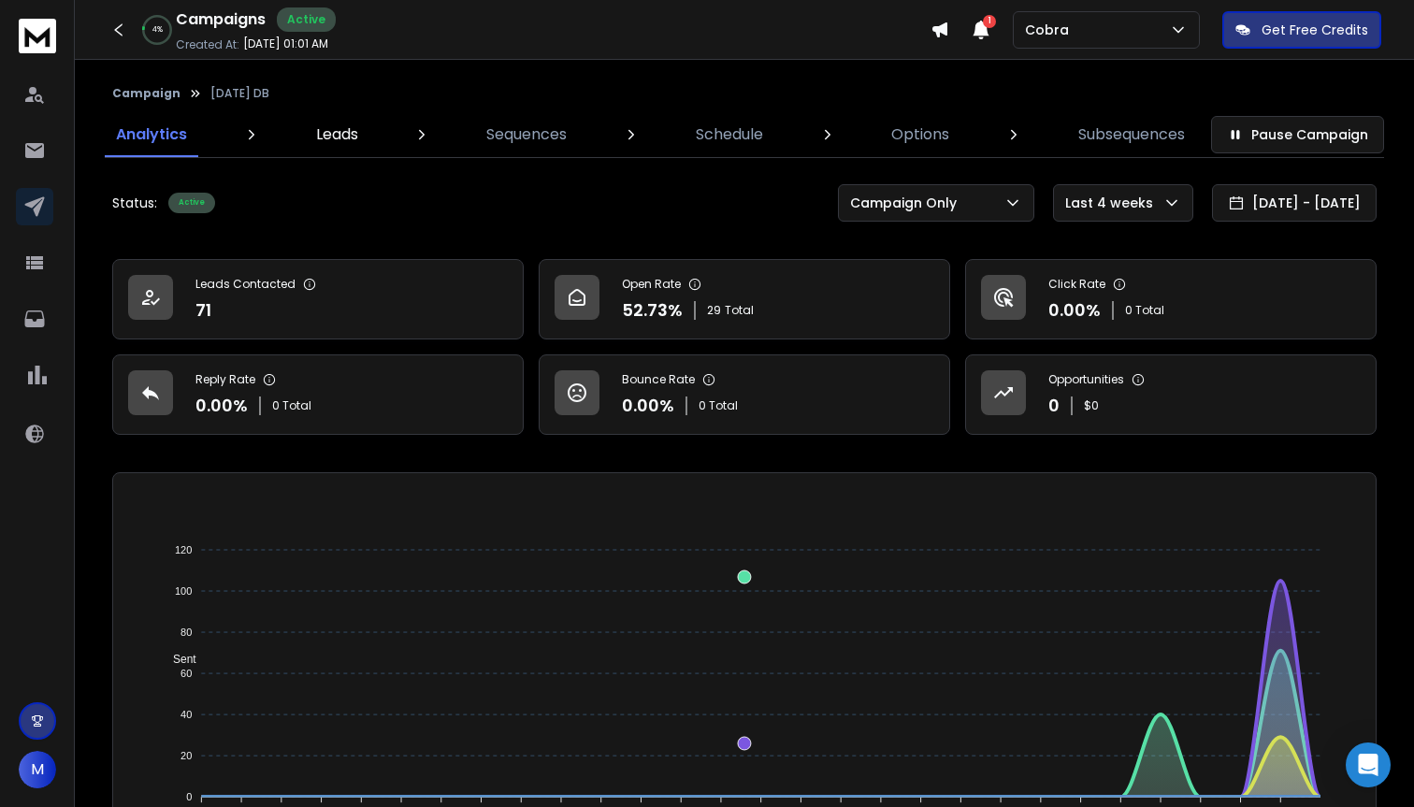
click at [340, 124] on p "Leads" at bounding box center [337, 134] width 42 height 22
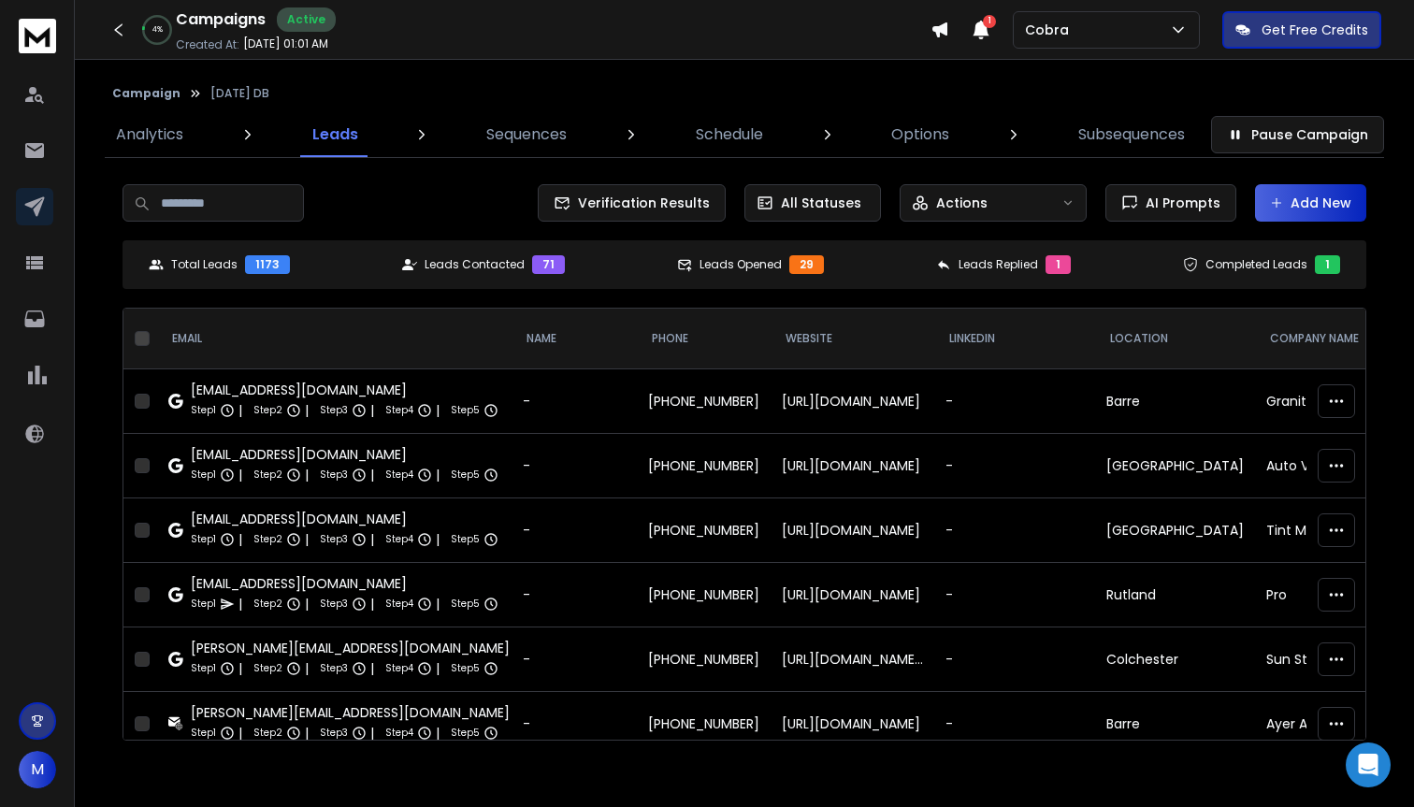
scroll to position [0, 529]
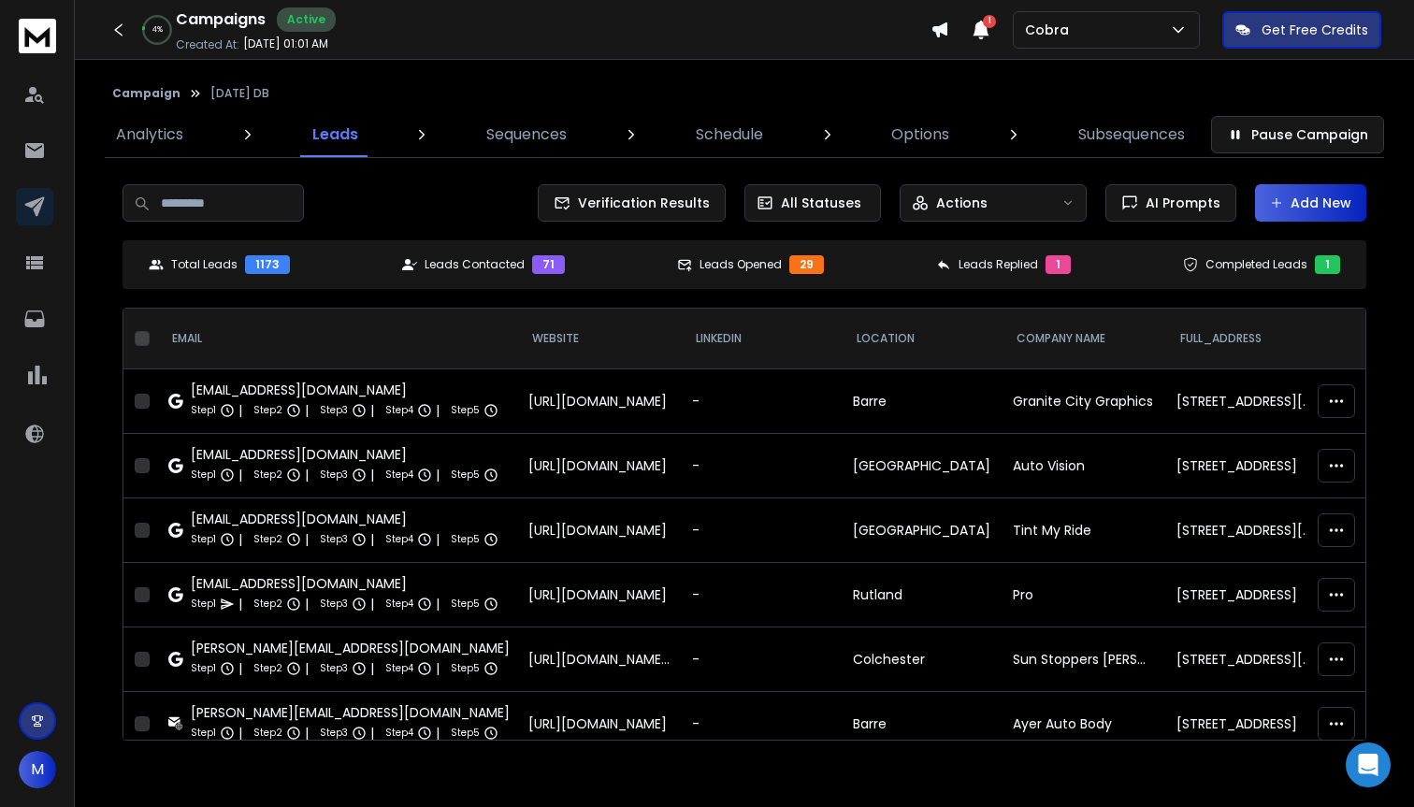
click at [1240, 413] on td "169 Sterling Hill Rd, Barre, VT 05641" at bounding box center [1247, 401] width 164 height 65
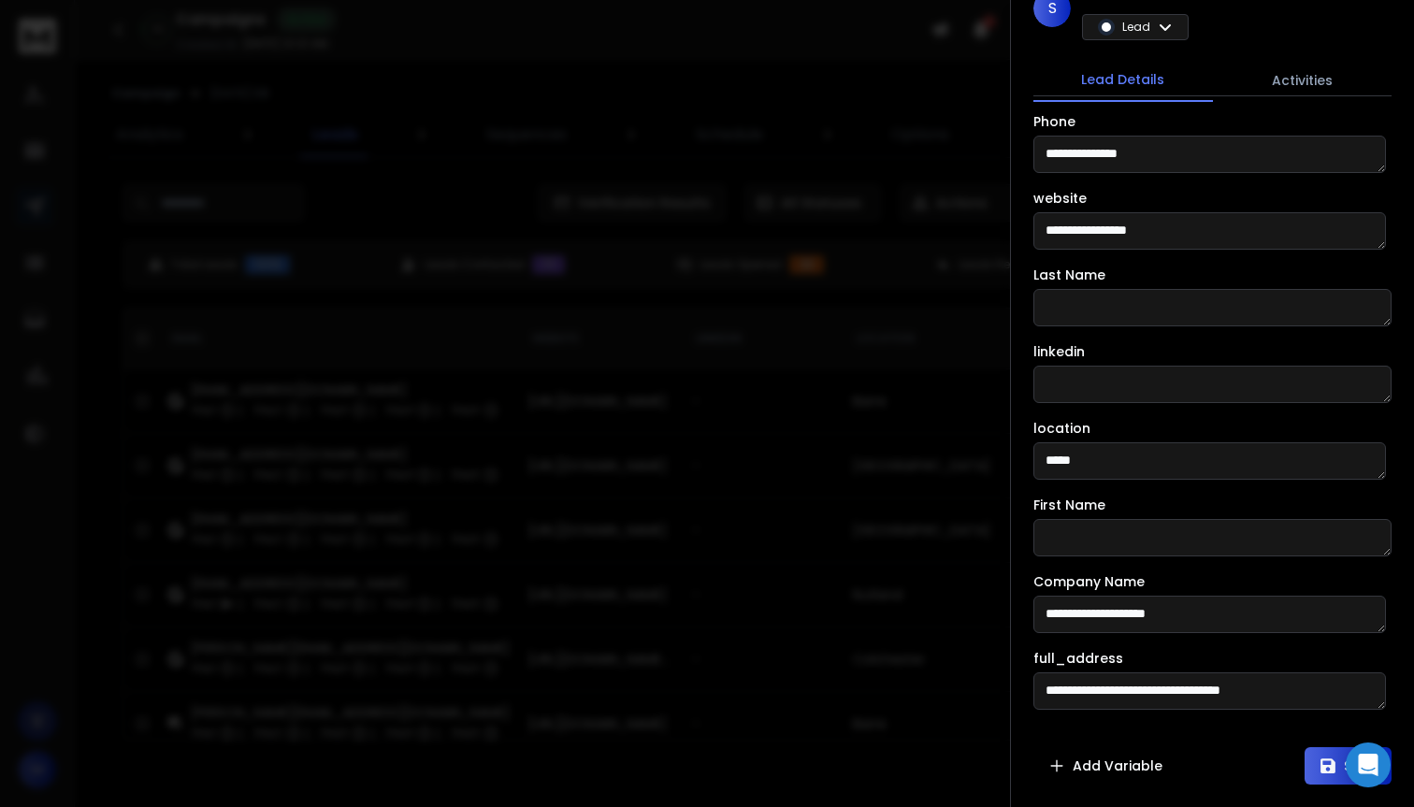
scroll to position [0, 0]
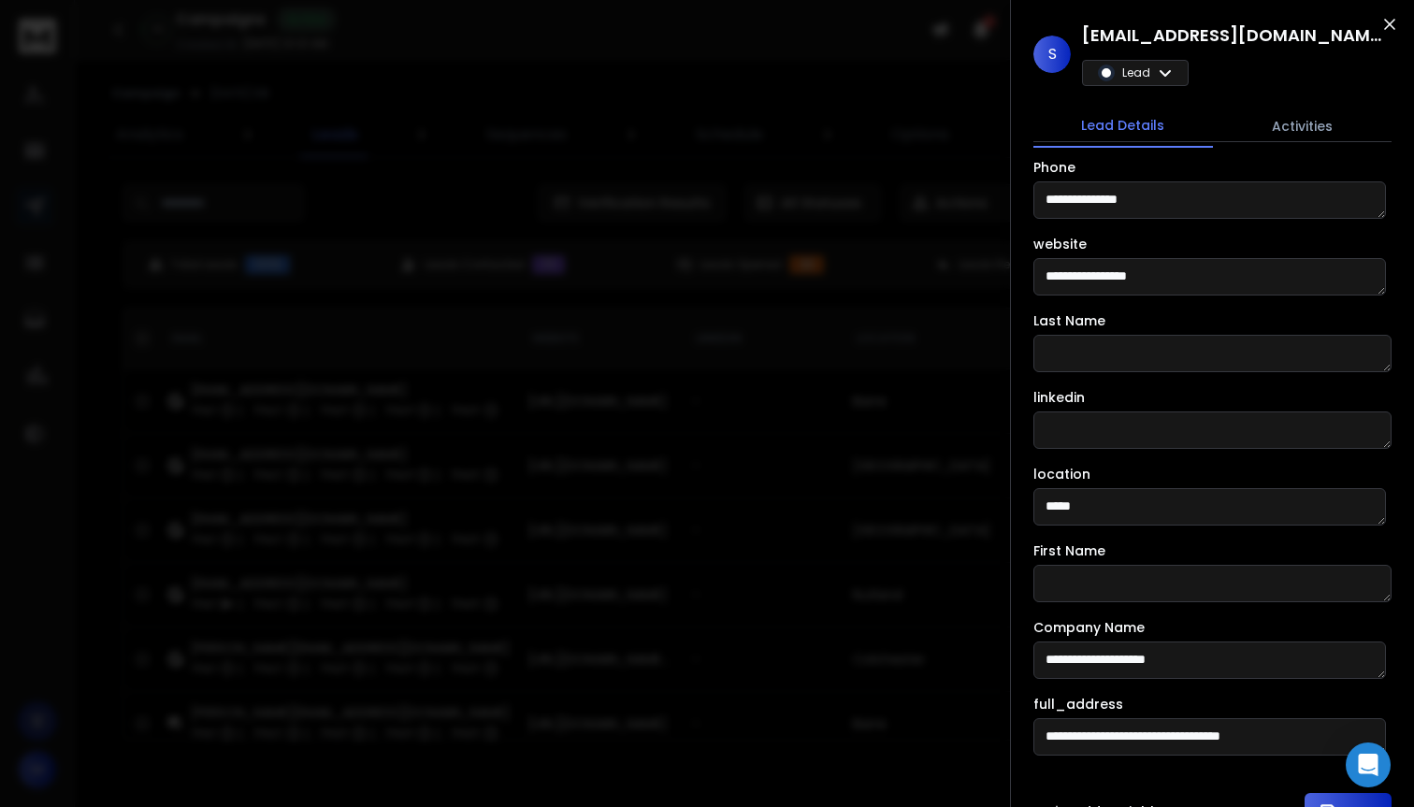
click at [1382, 27] on icon "button" at bounding box center [1389, 24] width 19 height 19
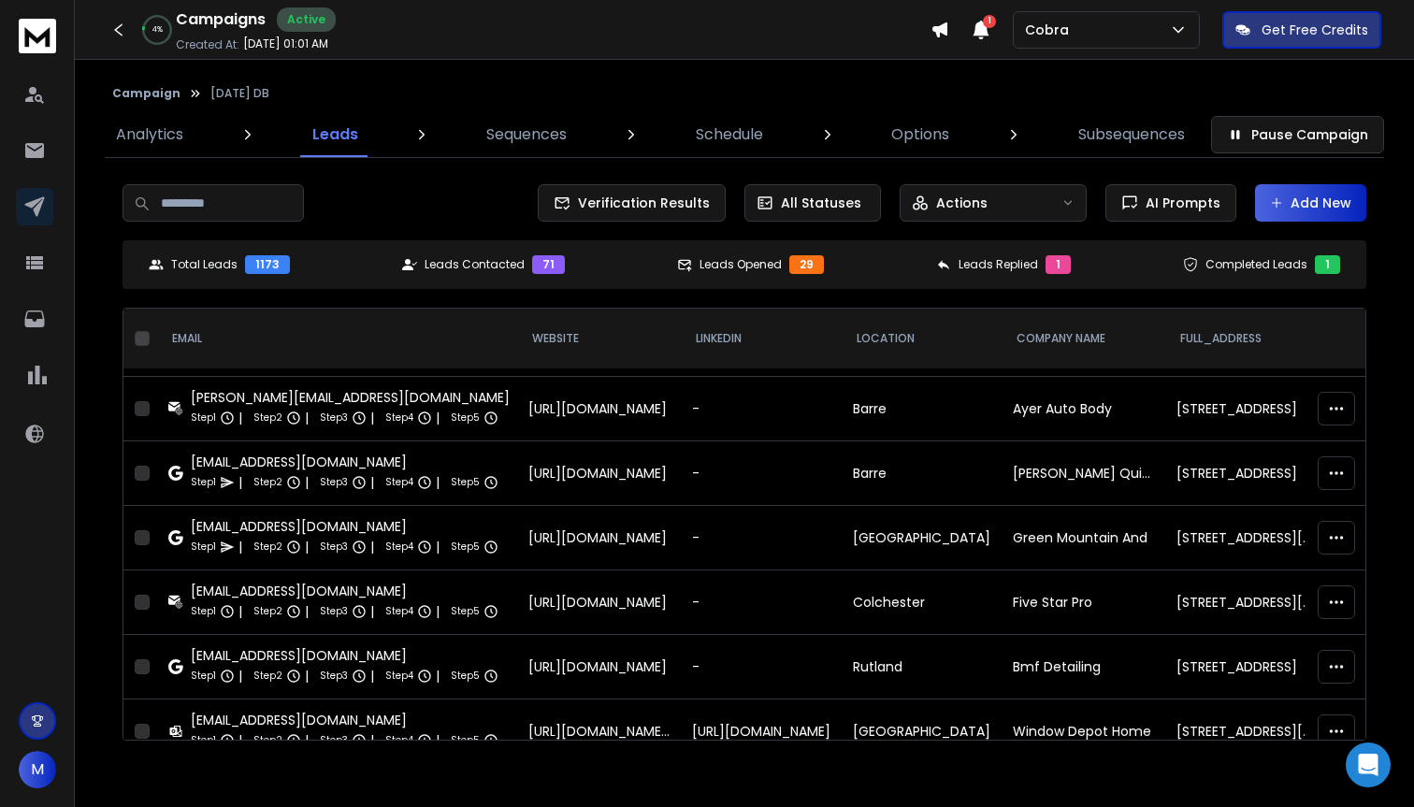
scroll to position [0, 529]
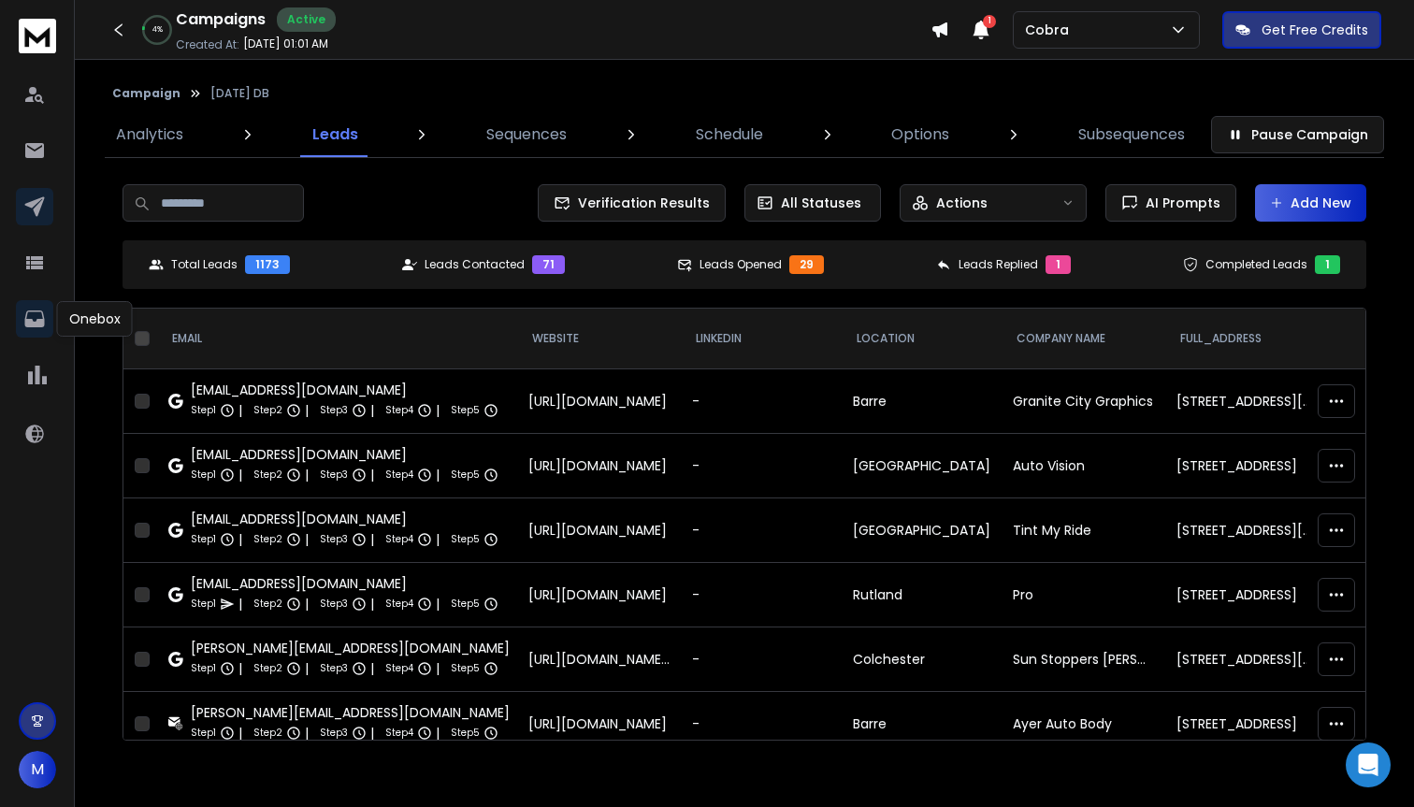
click at [32, 324] on icon at bounding box center [34, 319] width 20 height 17
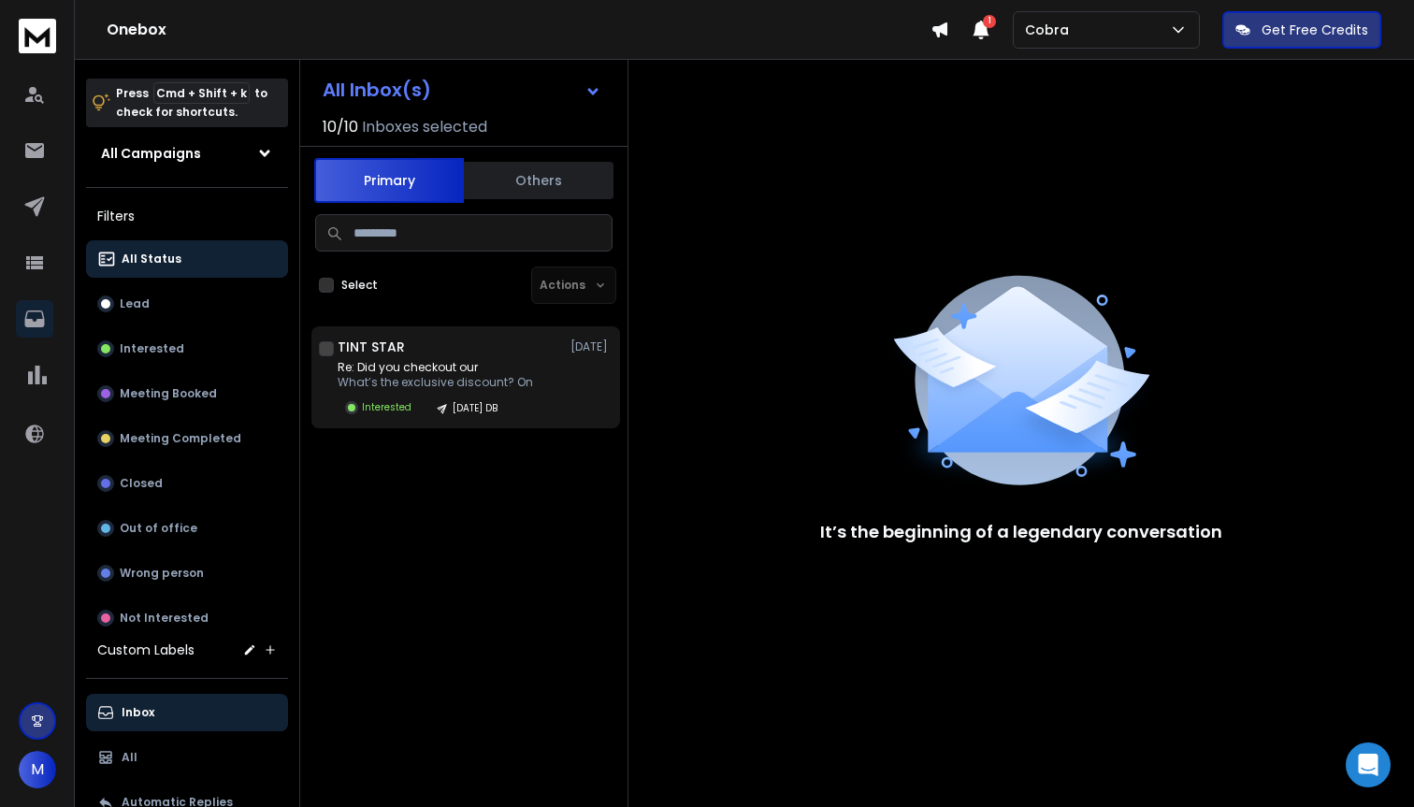
click at [399, 349] on h1 "TINT STAR" at bounding box center [371, 347] width 67 height 19
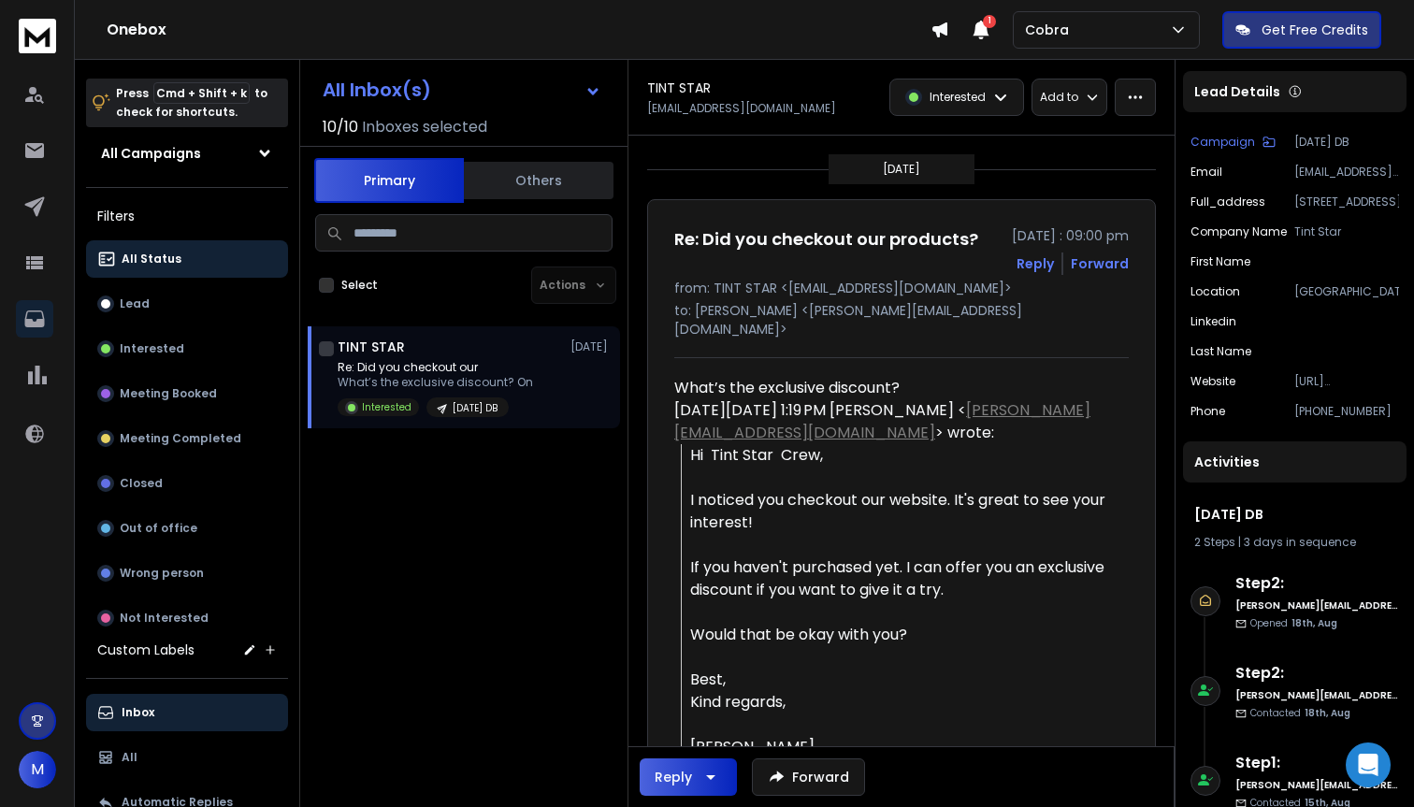
click at [674, 777] on div "Reply" at bounding box center [673, 777] width 37 height 19
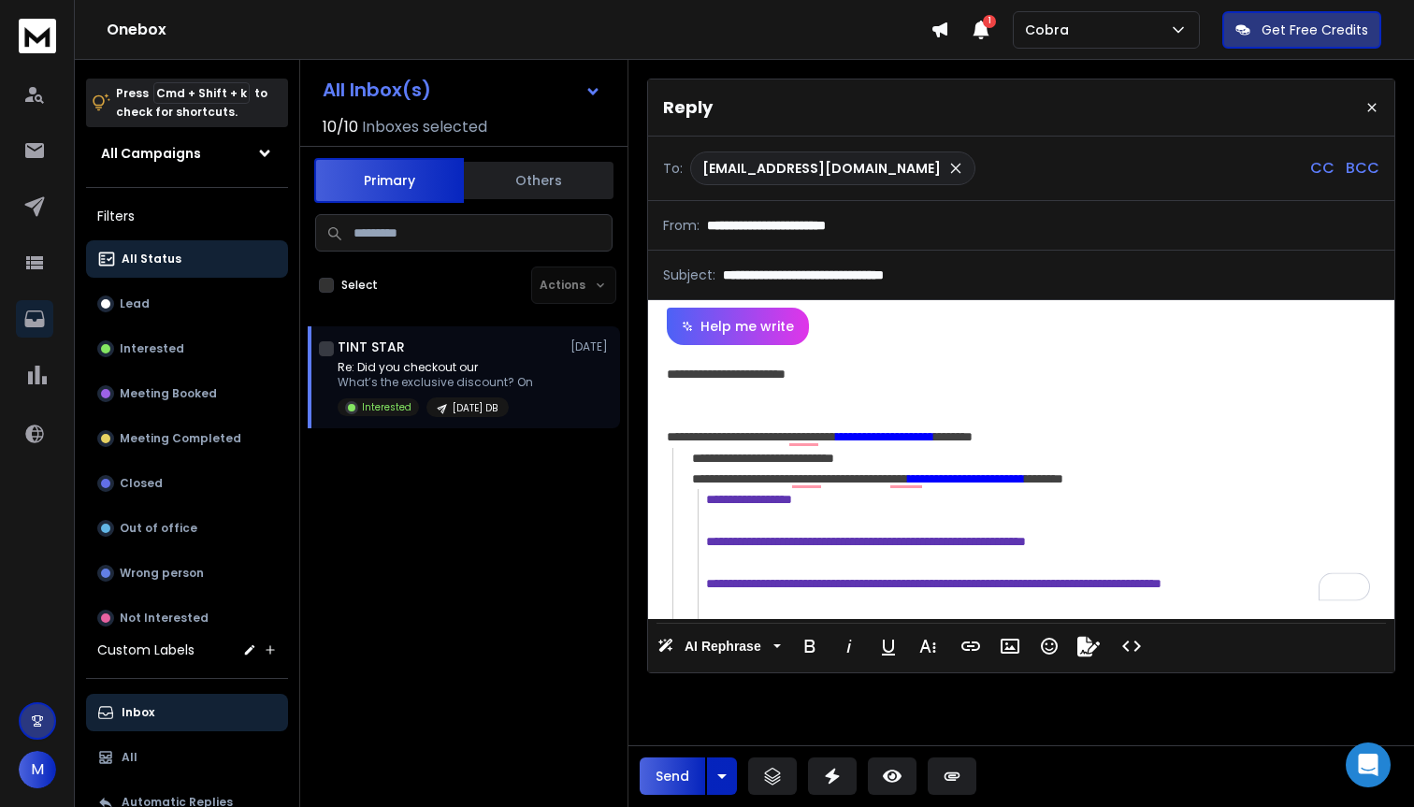
click at [710, 374] on div "**********" at bounding box center [1018, 374] width 703 height 21
click at [789, 377] on div "**********" at bounding box center [1018, 374] width 703 height 21
click at [828, 377] on div "**********" at bounding box center [1018, 374] width 703 height 21
click at [929, 390] on div "To enrich screen reader interactions, please activate Accessibility in Grammarl…" at bounding box center [1021, 394] width 709 height 21
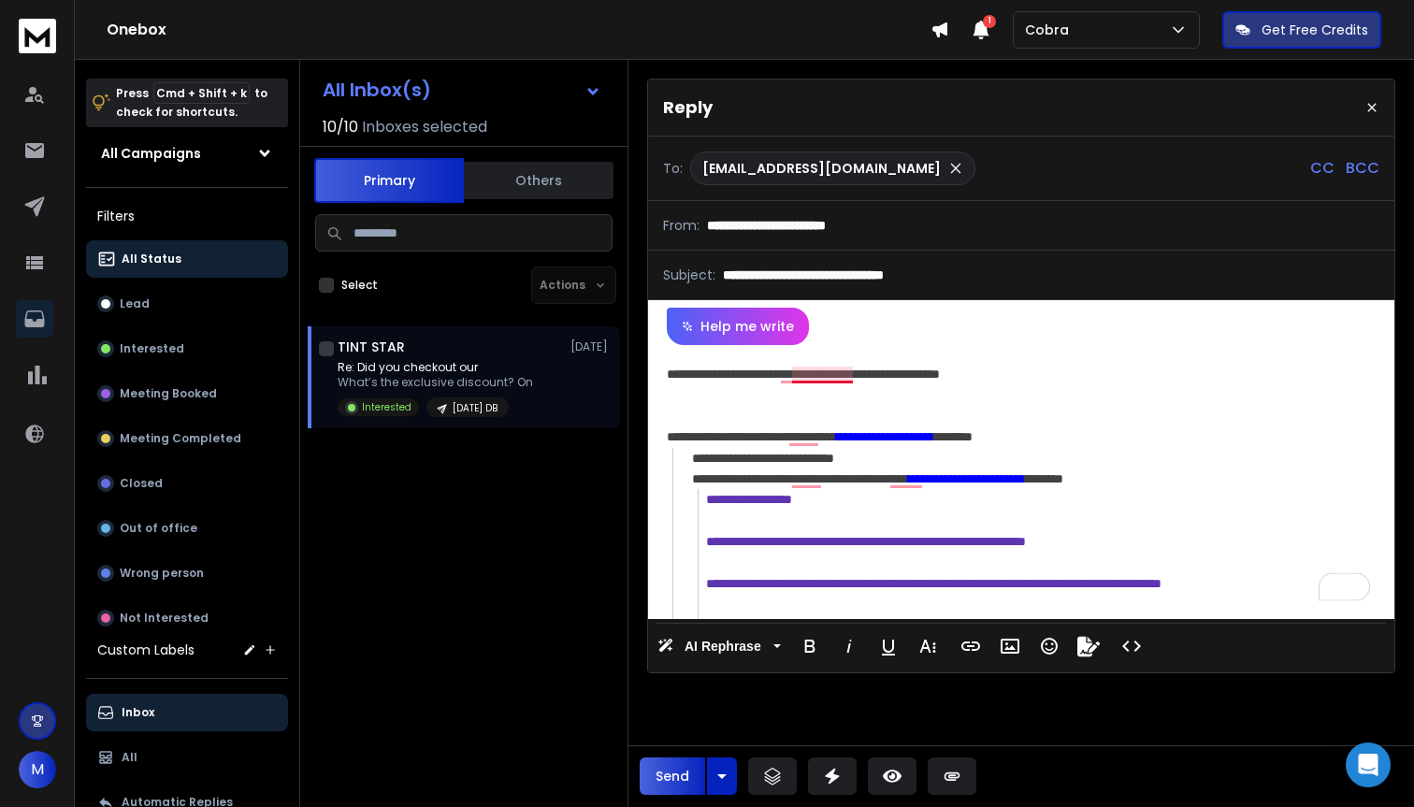
click at [844, 375] on div "**********" at bounding box center [1018, 374] width 703 height 21
click at [813, 395] on div "To enrich screen reader interactions, please activate Accessibility in Grammarl…" at bounding box center [1021, 394] width 709 height 21
click at [1059, 382] on div "**********" at bounding box center [1018, 374] width 703 height 21
click at [809, 372] on div "**********" at bounding box center [1018, 374] width 703 height 21
click at [1044, 377] on div "**********" at bounding box center [1018, 374] width 703 height 21
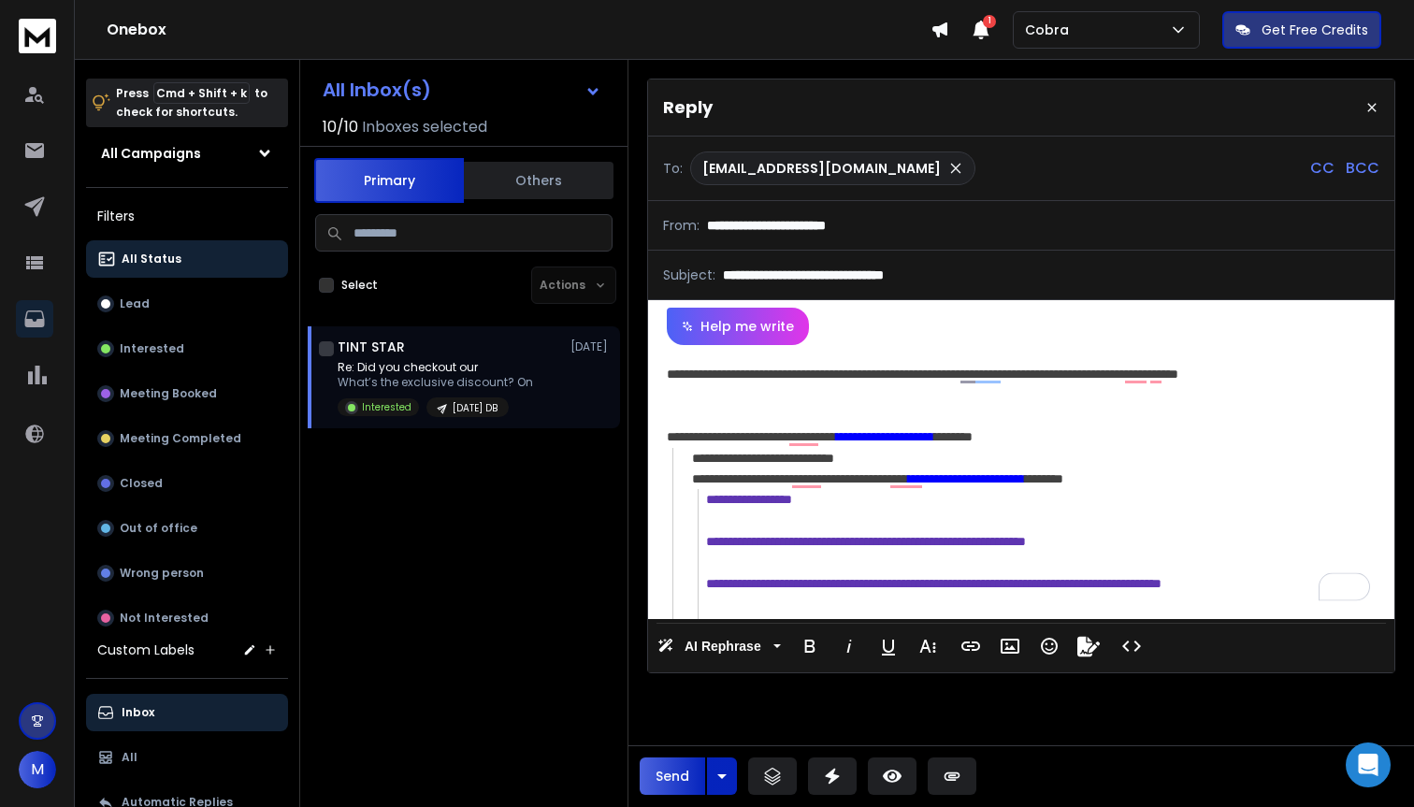
click at [1011, 374] on div "**********" at bounding box center [1018, 374] width 703 height 21
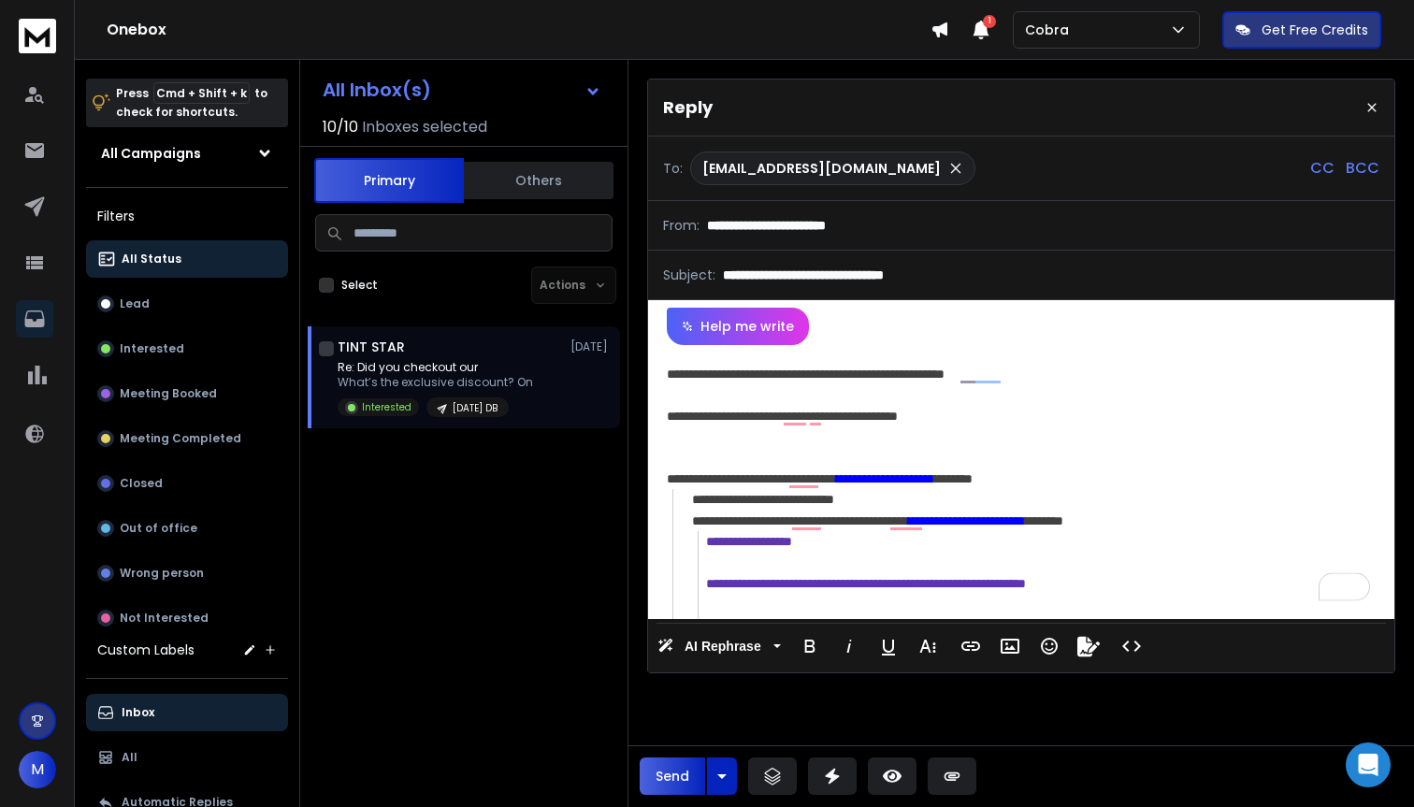
click at [1046, 414] on div "**********" at bounding box center [1018, 395] width 703 height 63
click at [796, 420] on div "**********" at bounding box center [1018, 395] width 703 height 63
click at [1009, 415] on div "**********" at bounding box center [1018, 395] width 703 height 63
click at [909, 421] on div "**********" at bounding box center [1018, 395] width 703 height 63
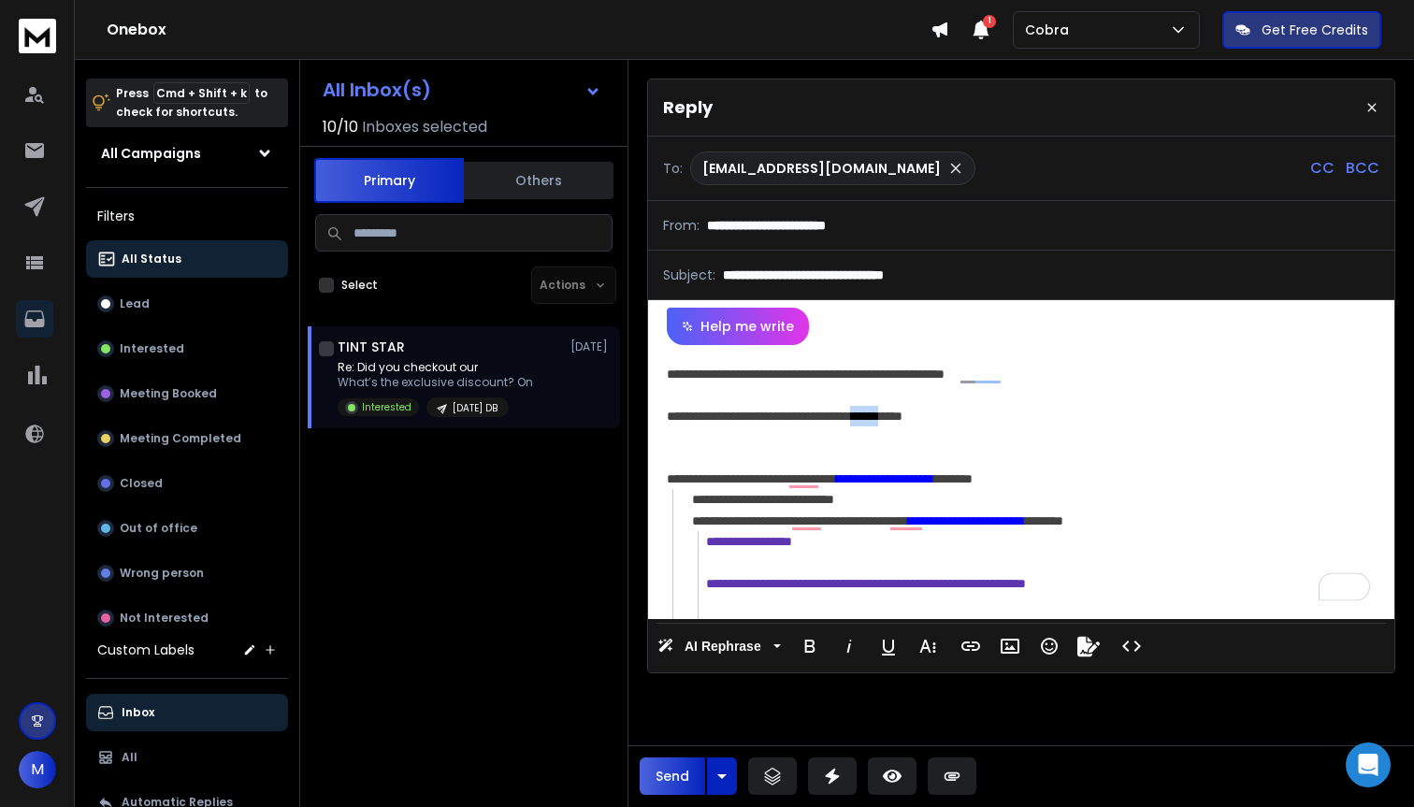
click at [909, 421] on div "**********" at bounding box center [1018, 395] width 703 height 63
click at [901, 419] on div "**********" at bounding box center [1018, 395] width 703 height 63
click at [678, 783] on button "Send" at bounding box center [672, 776] width 65 height 37
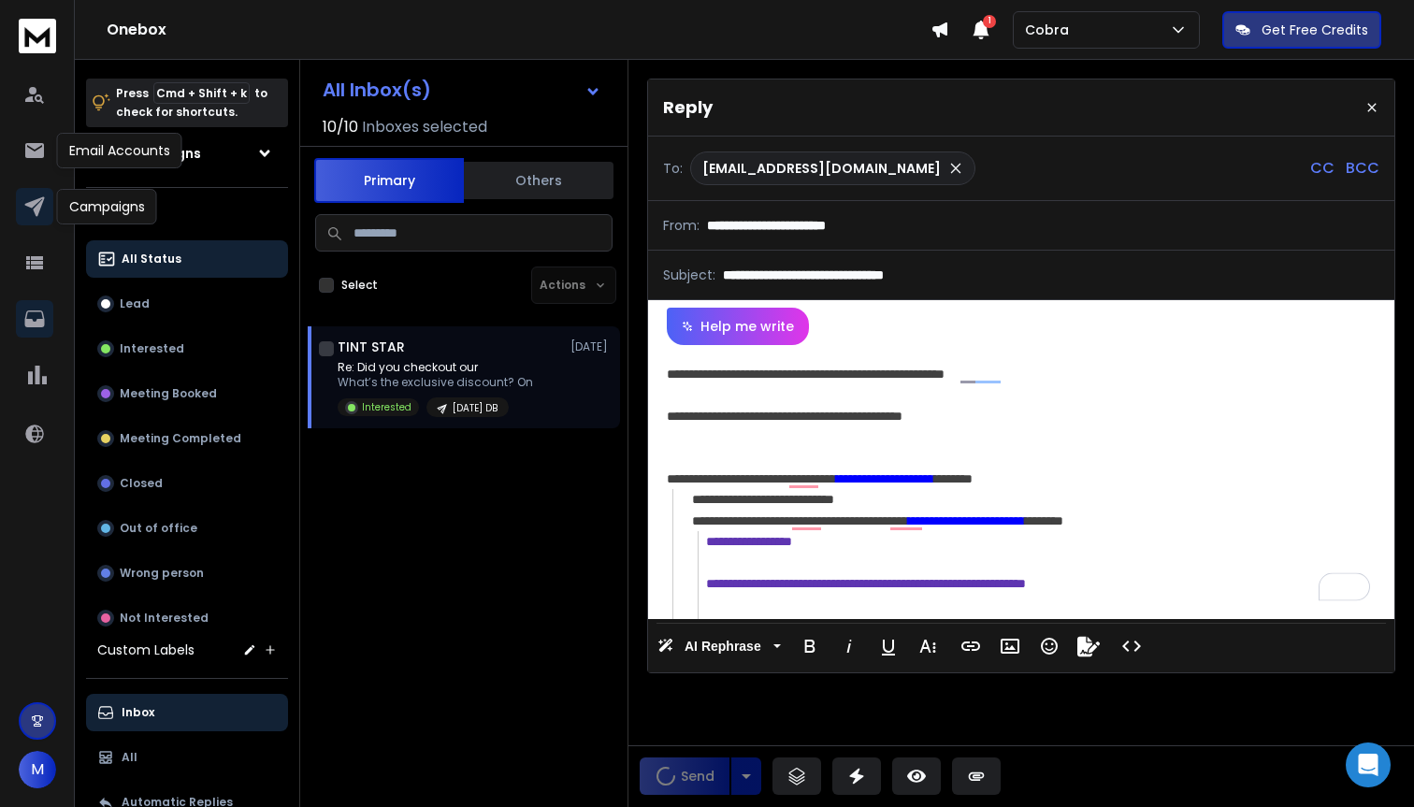
click at [33, 205] on icon at bounding box center [34, 206] width 20 height 20
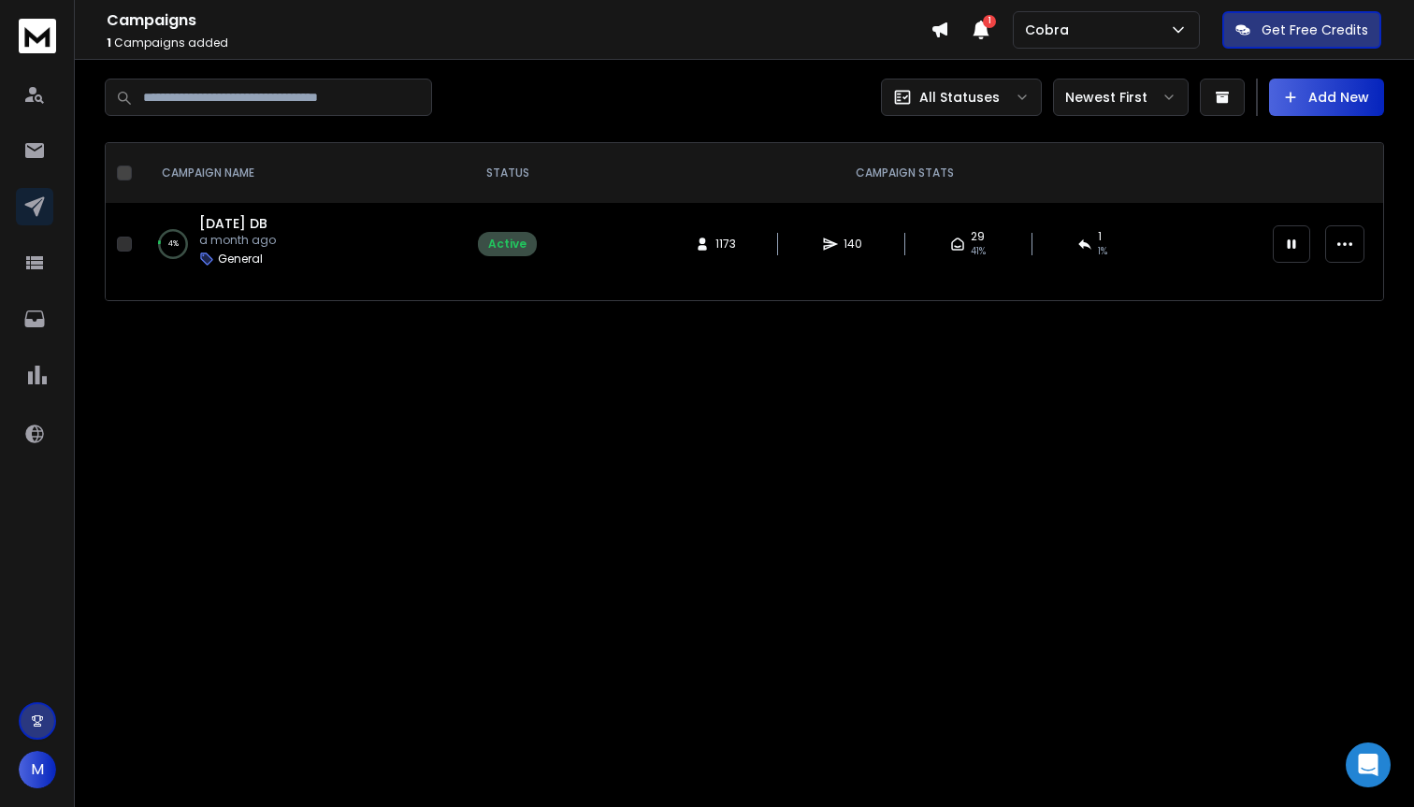
click at [253, 220] on span "[DATE] DB" at bounding box center [233, 223] width 68 height 19
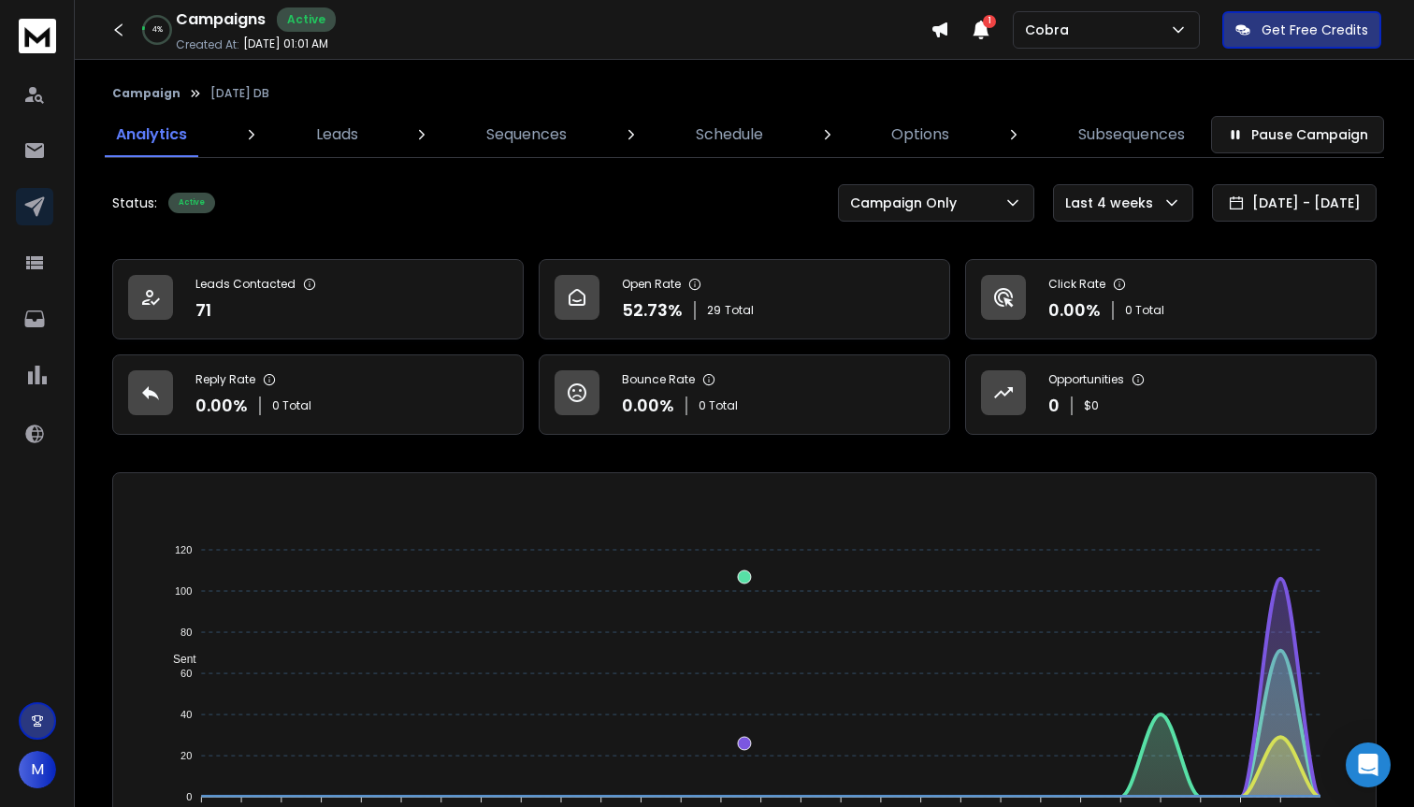
scroll to position [441, 0]
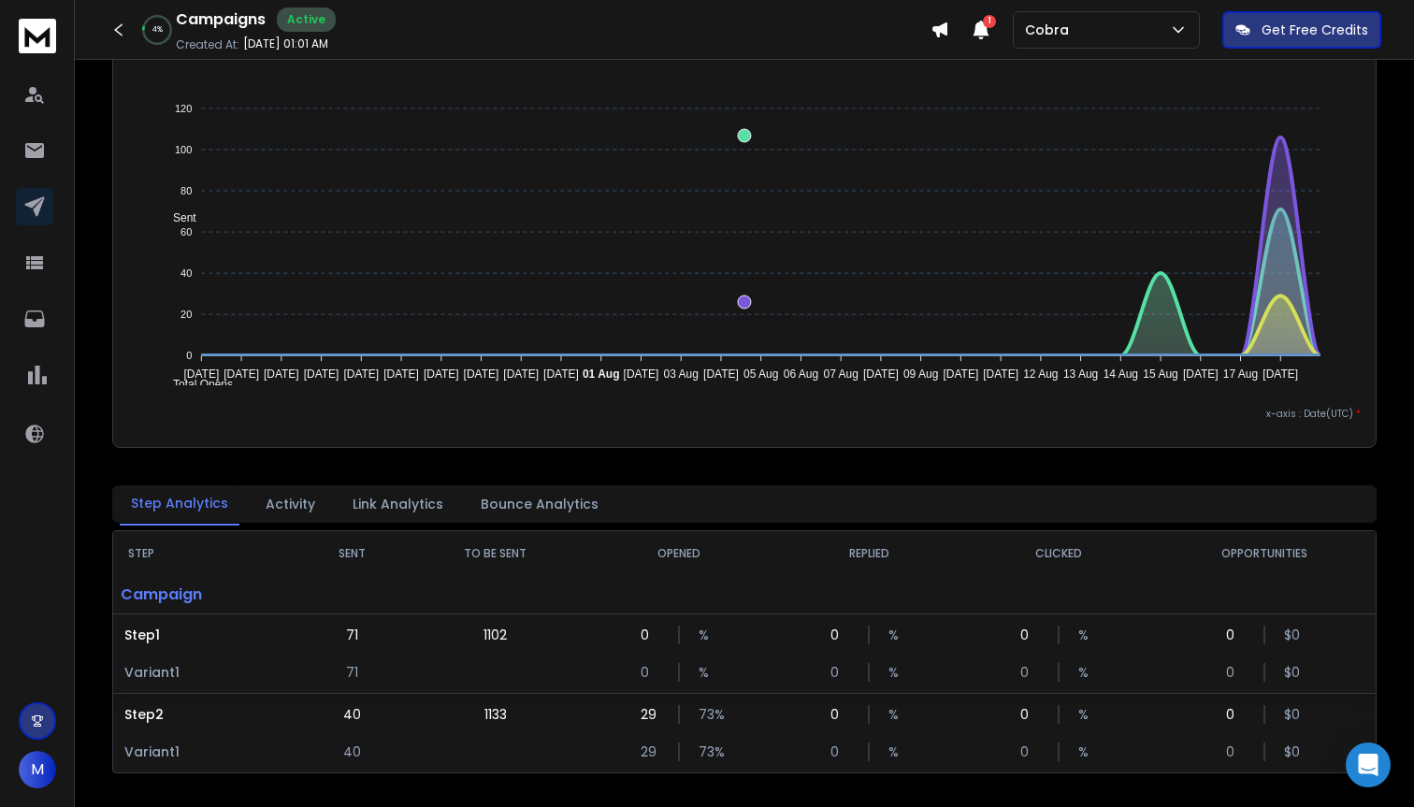
click at [368, 498] on button "Link Analytics" at bounding box center [397, 504] width 113 height 41
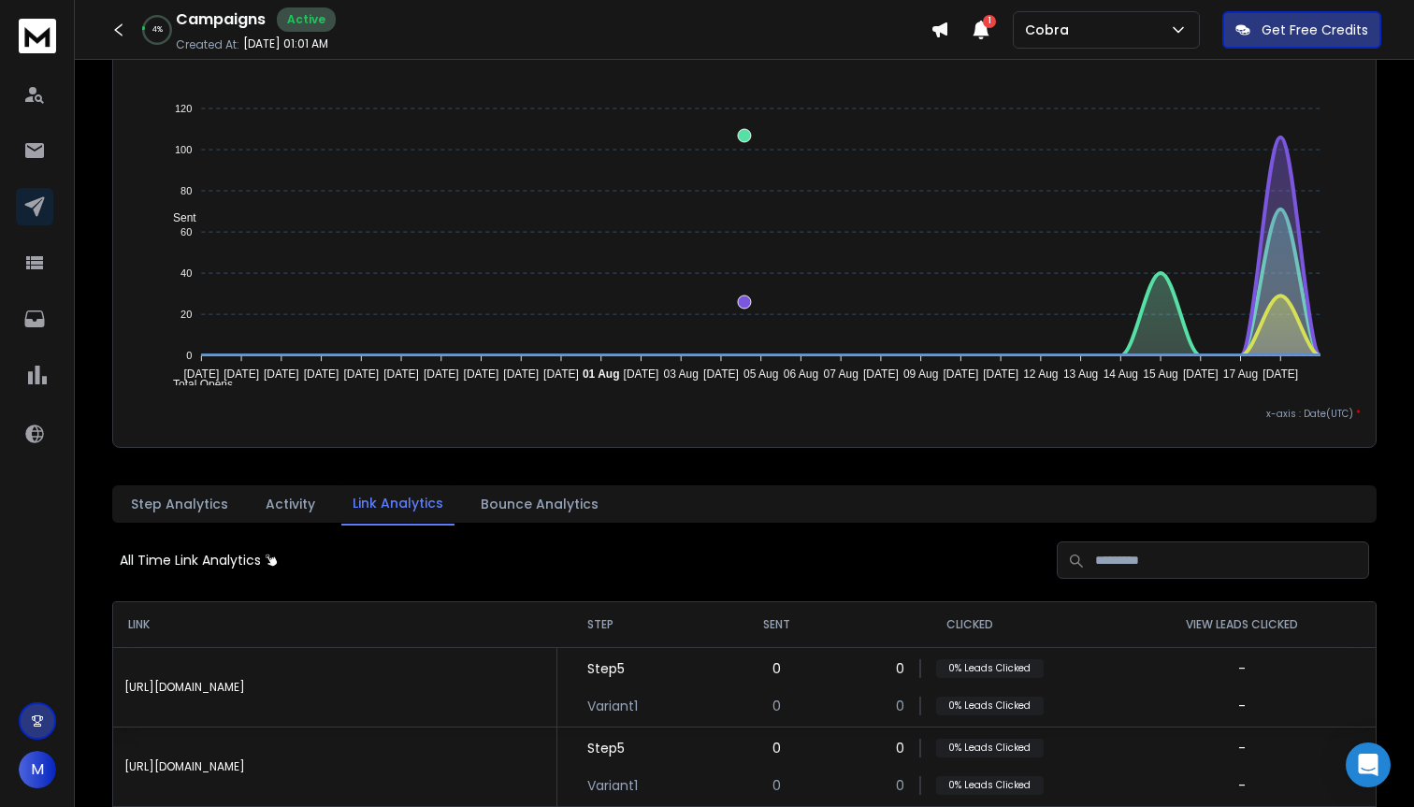
click at [299, 499] on button "Activity" at bounding box center [290, 504] width 72 height 41
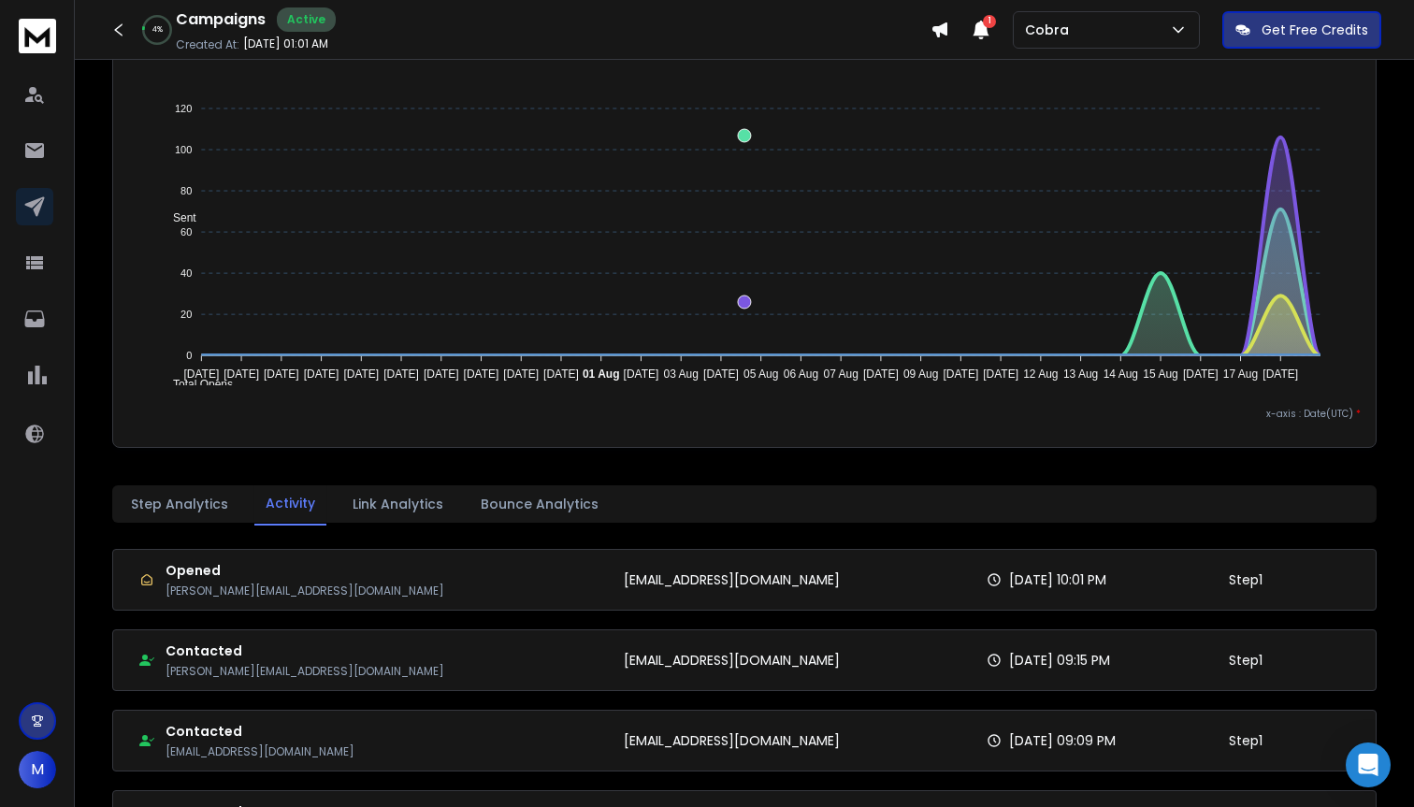
click at [191, 515] on button "Step Analytics" at bounding box center [180, 504] width 120 height 41
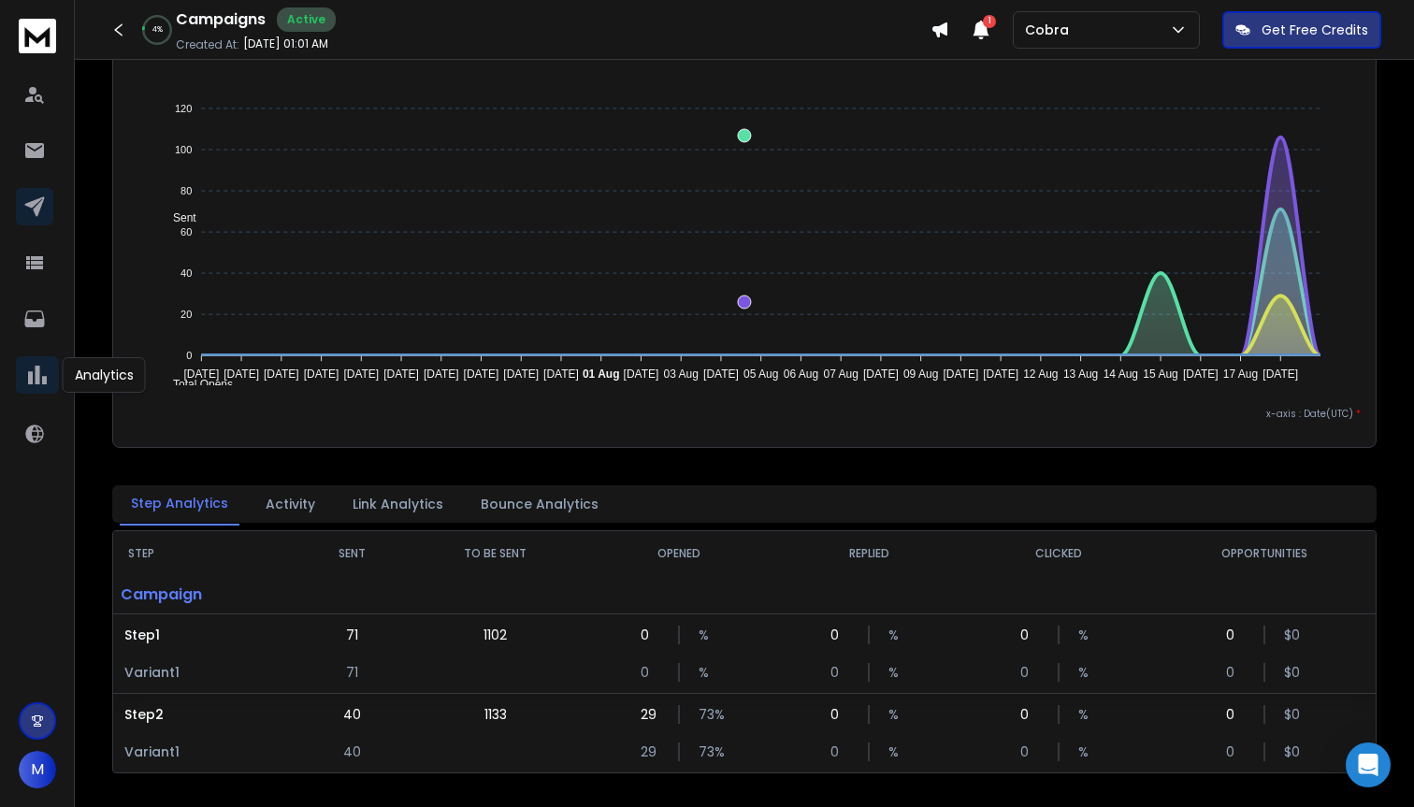
click at [38, 376] on icon at bounding box center [37, 375] width 19 height 19
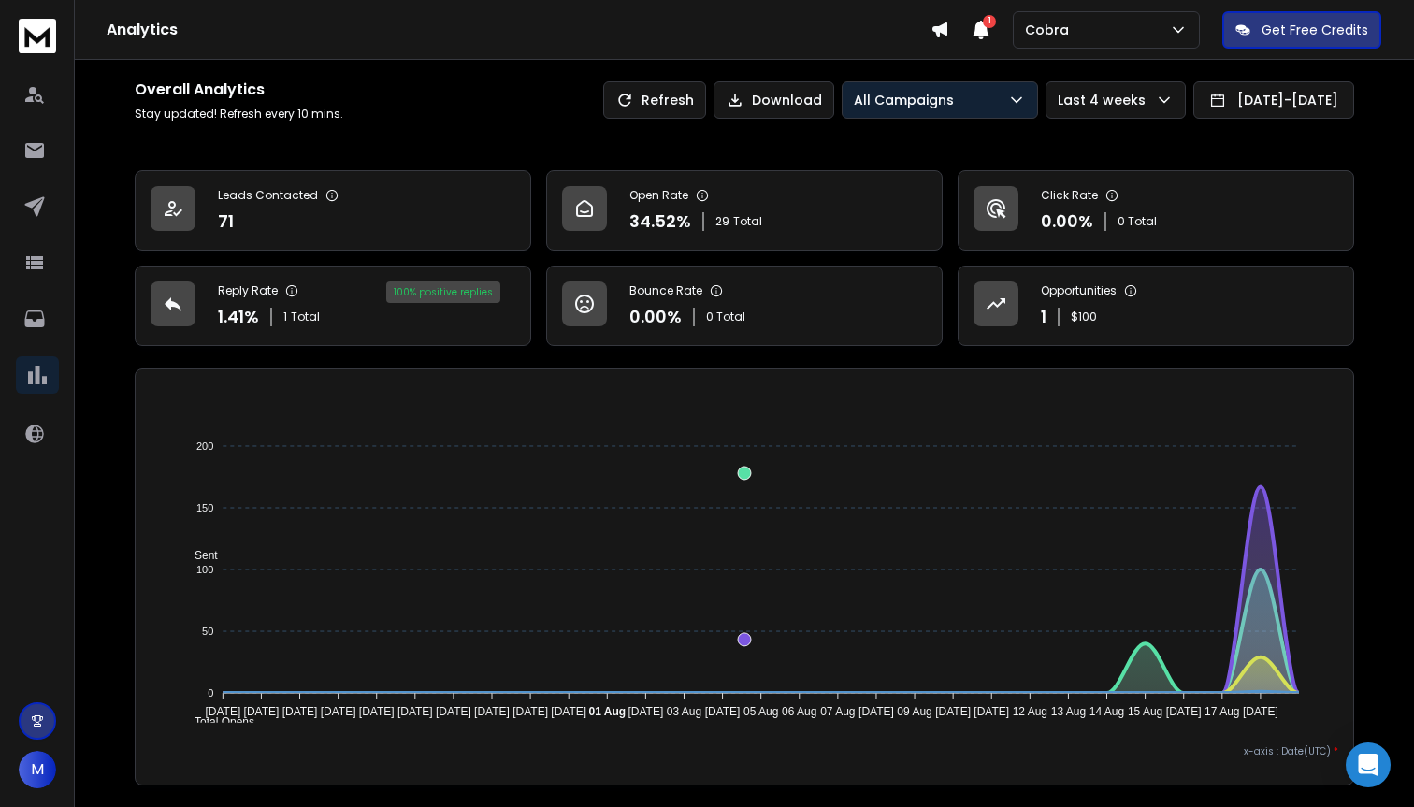
click at [1007, 101] on icon at bounding box center [1016, 100] width 19 height 19
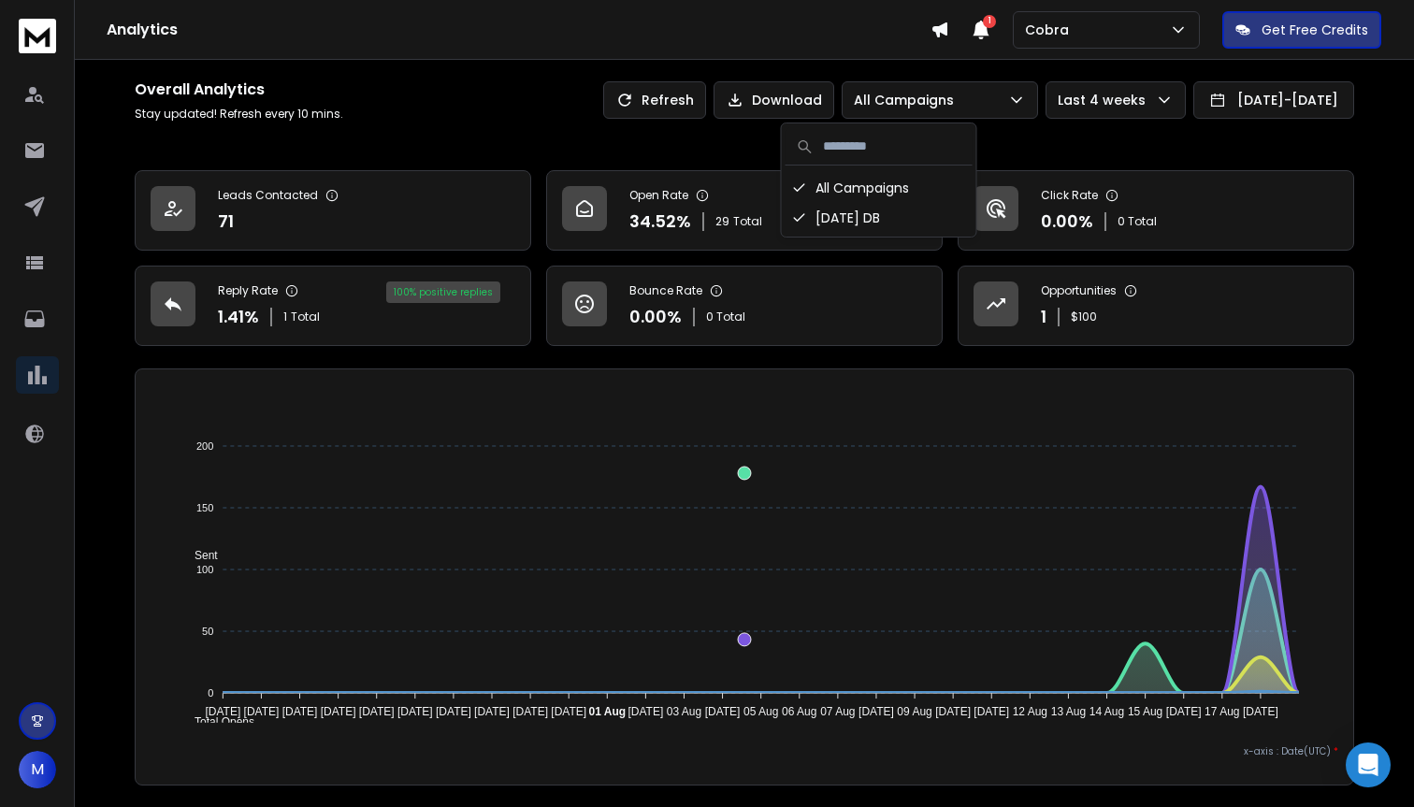
click at [1011, 140] on div "Overall Analytics Stay updated! Refresh every 10 mins. Refresh Download All Cam…" at bounding box center [745, 559] width 1220 height 960
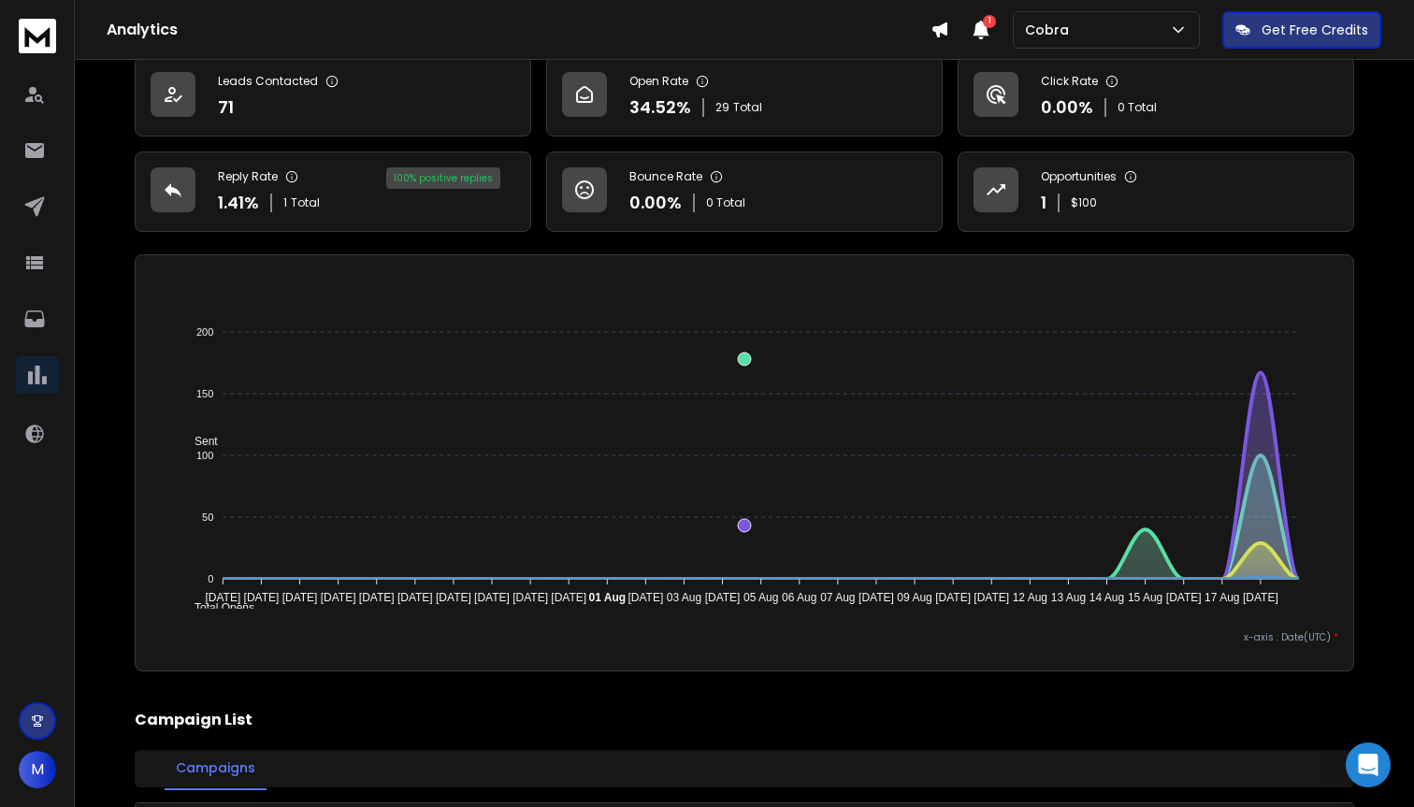
scroll to position [250, 0]
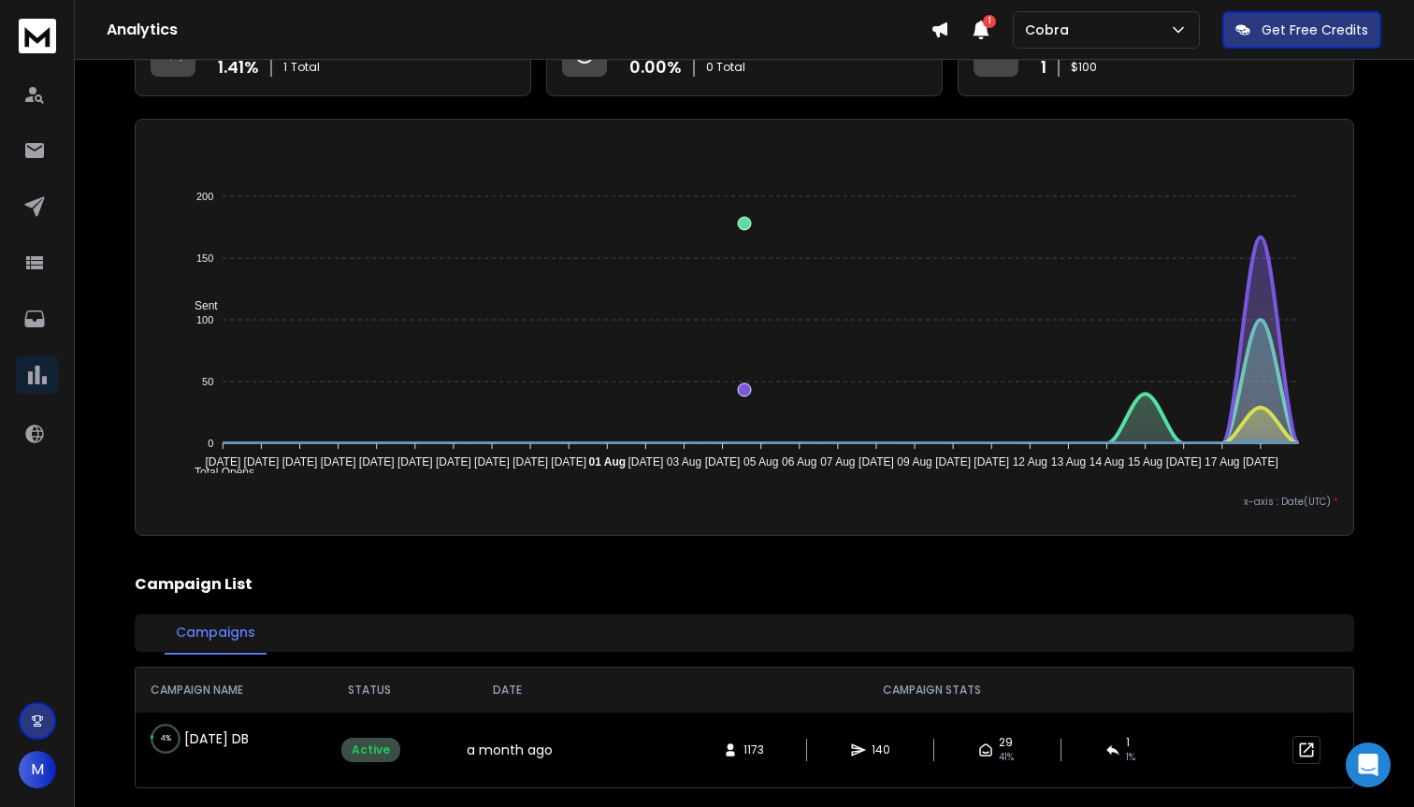
click at [242, 740] on td "4 % June 25 DB" at bounding box center [223, 739] width 174 height 52
click at [1307, 748] on icon at bounding box center [1306, 750] width 19 height 19
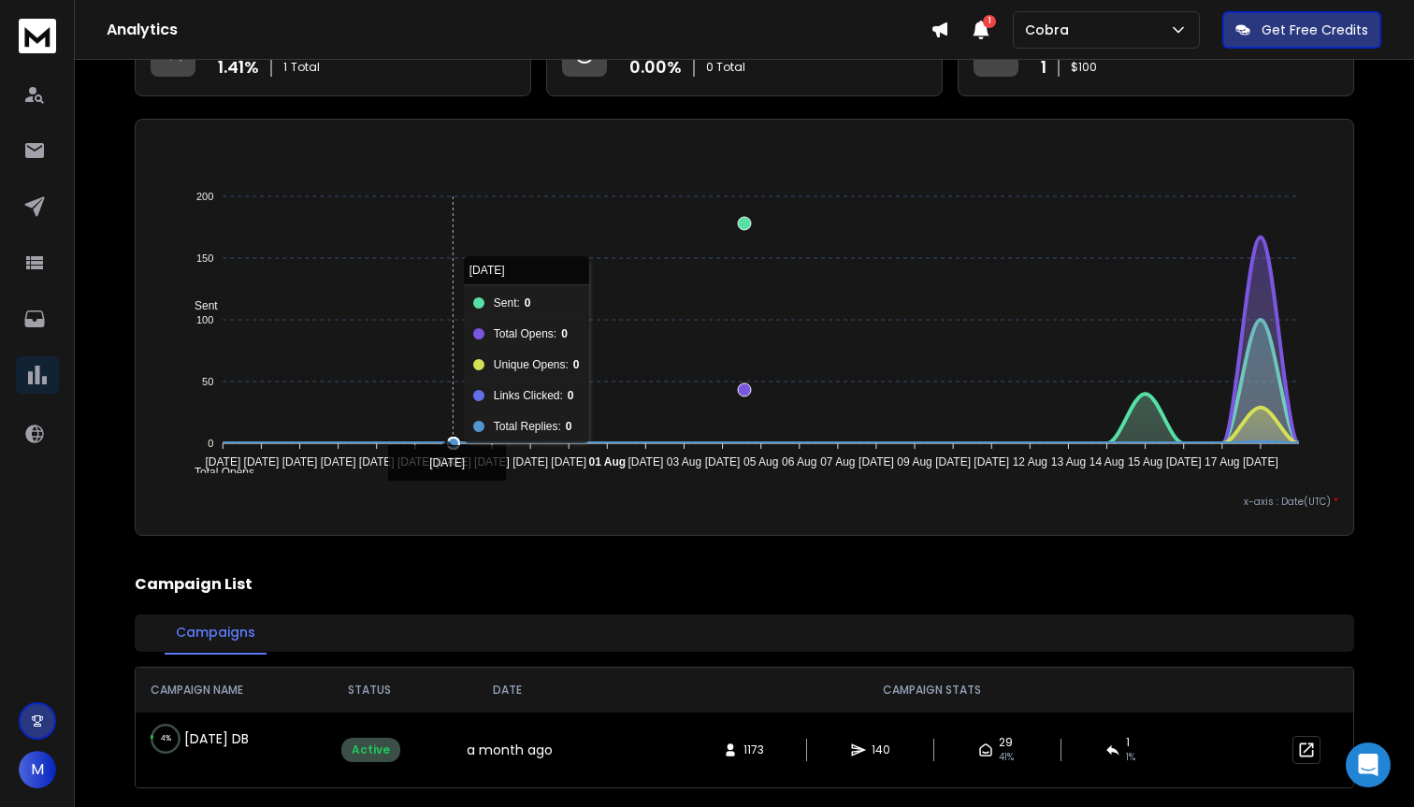
scroll to position [0, 0]
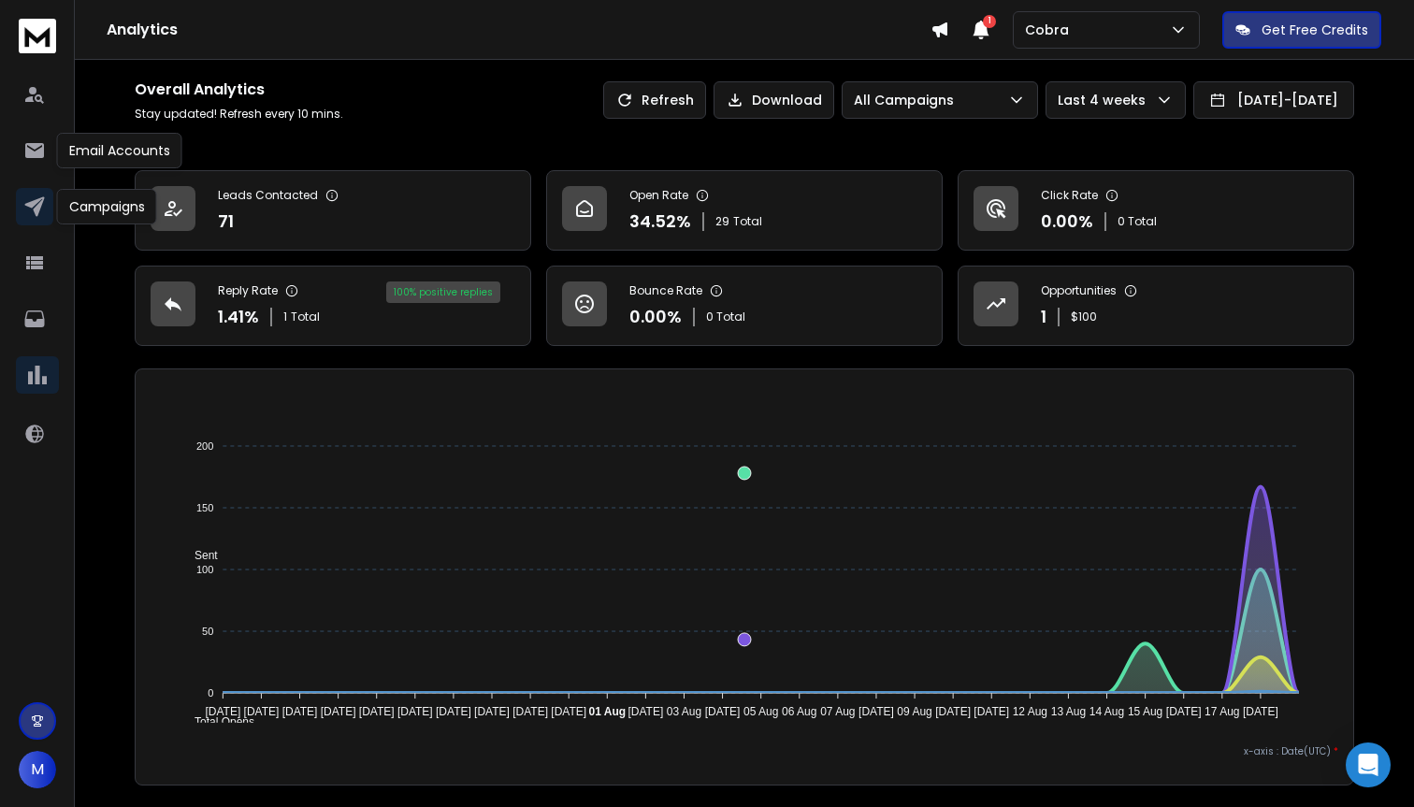
click at [33, 208] on icon at bounding box center [34, 206] width 22 height 22
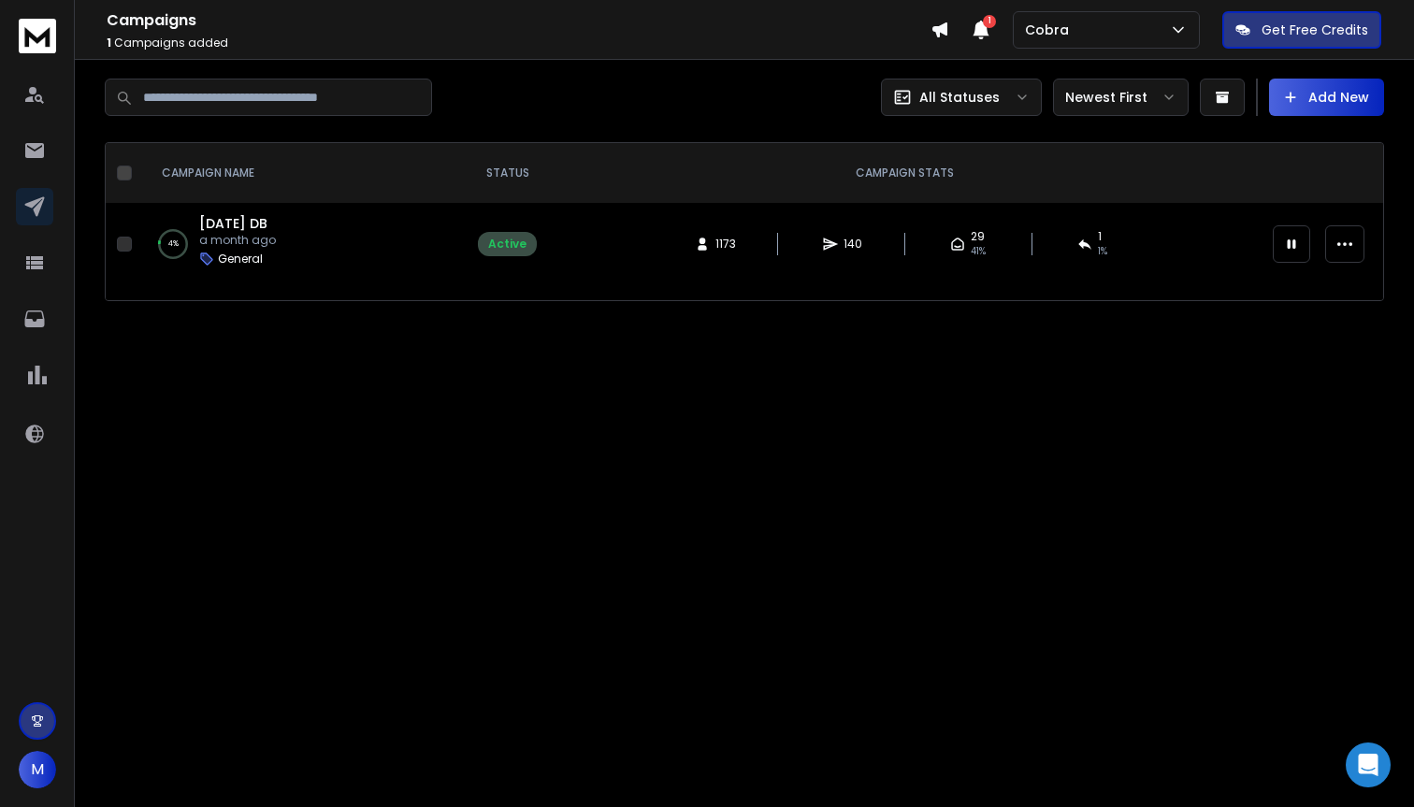
click at [267, 216] on span "[DATE] DB" at bounding box center [233, 223] width 68 height 19
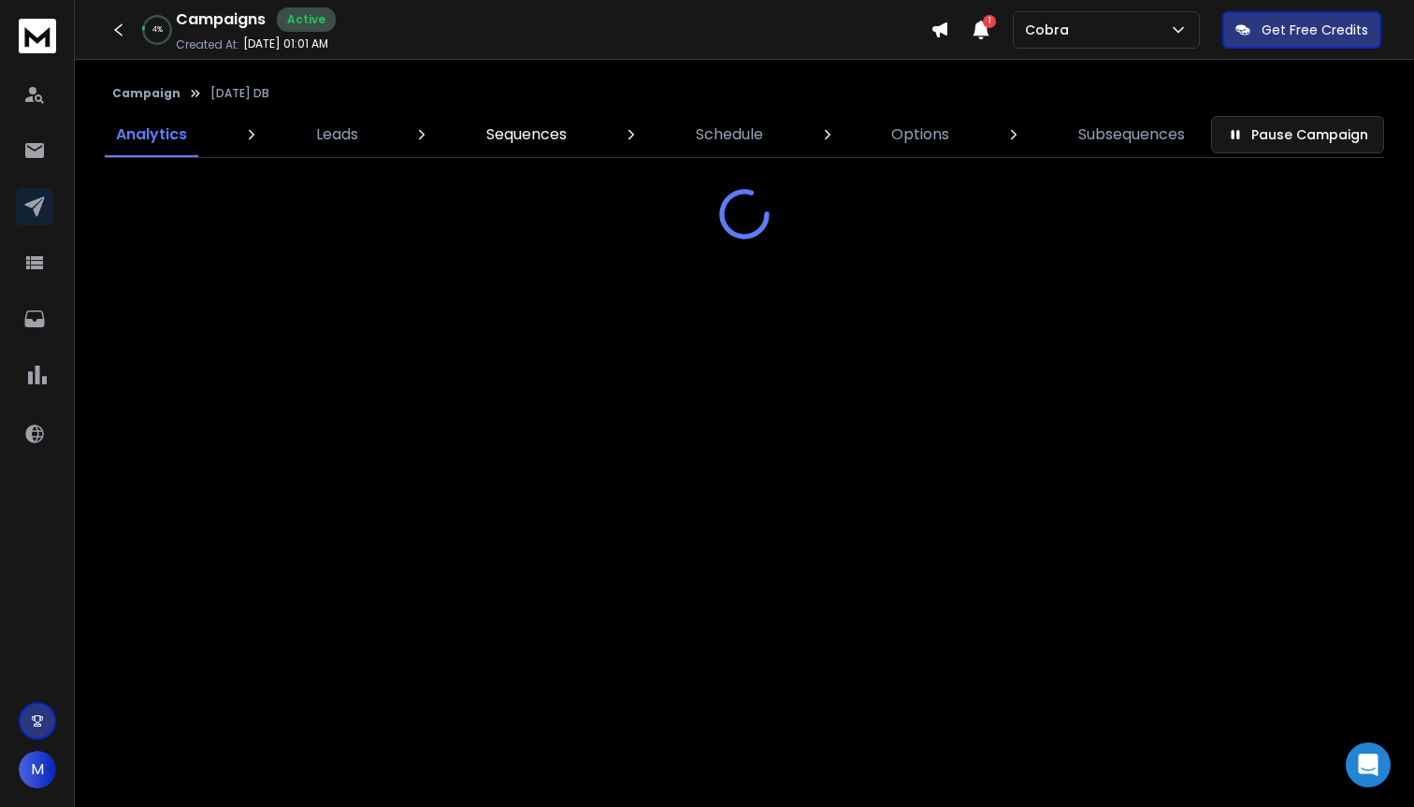
click at [551, 140] on p "Sequences" at bounding box center [526, 134] width 80 height 22
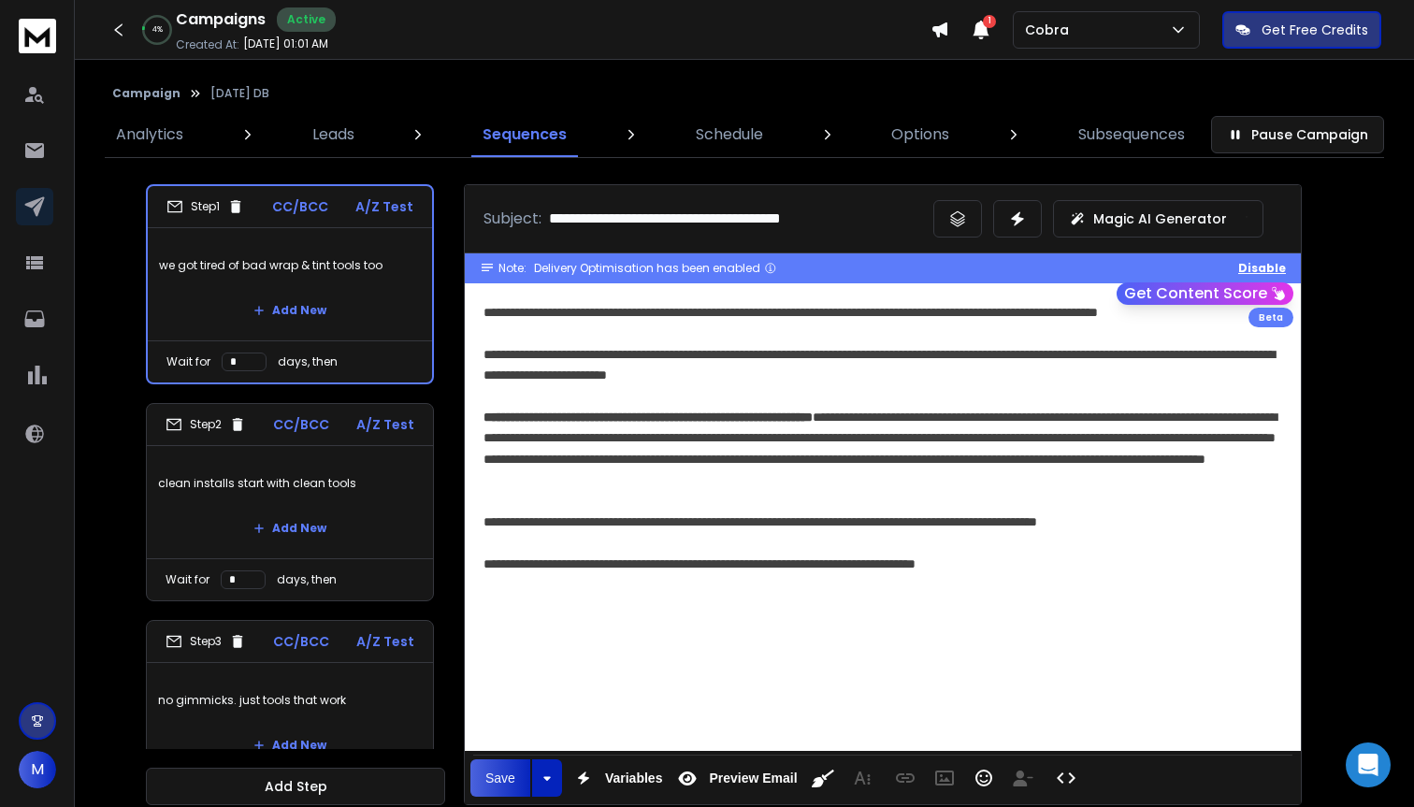
scroll to position [24, 0]
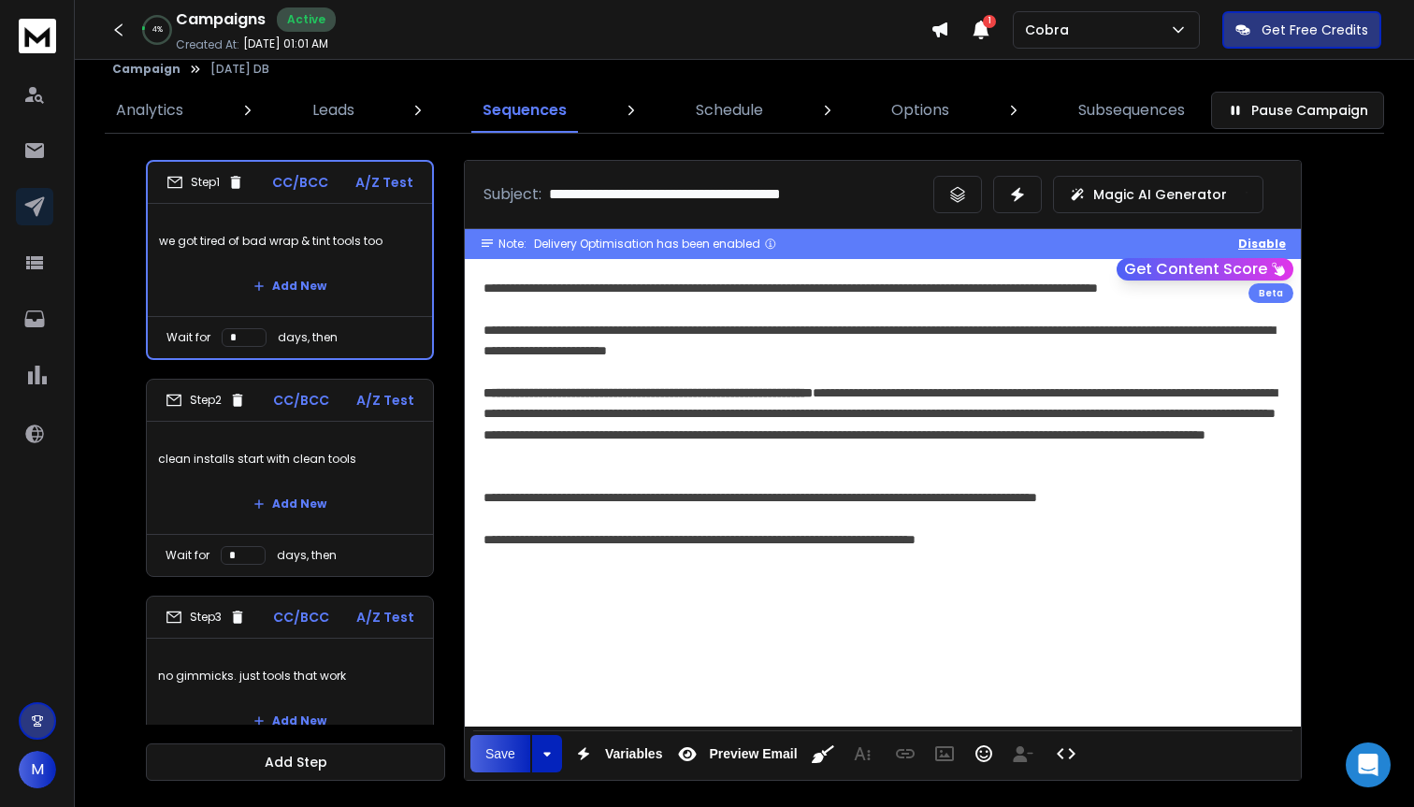
click at [626, 478] on div at bounding box center [883, 477] width 799 height 21
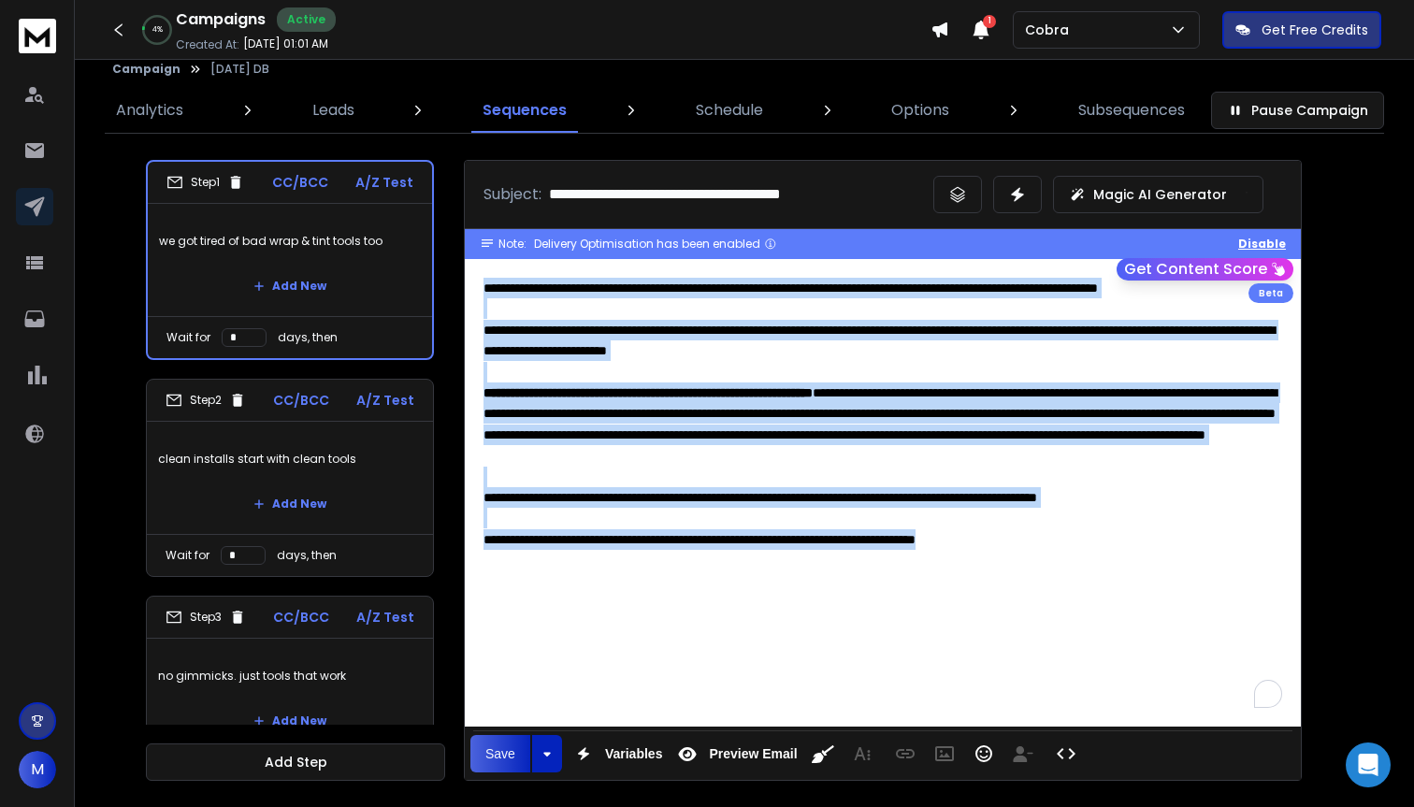
copy div "**********"
click at [354, 457] on p "clean installs start with clean tools" at bounding box center [290, 459] width 264 height 52
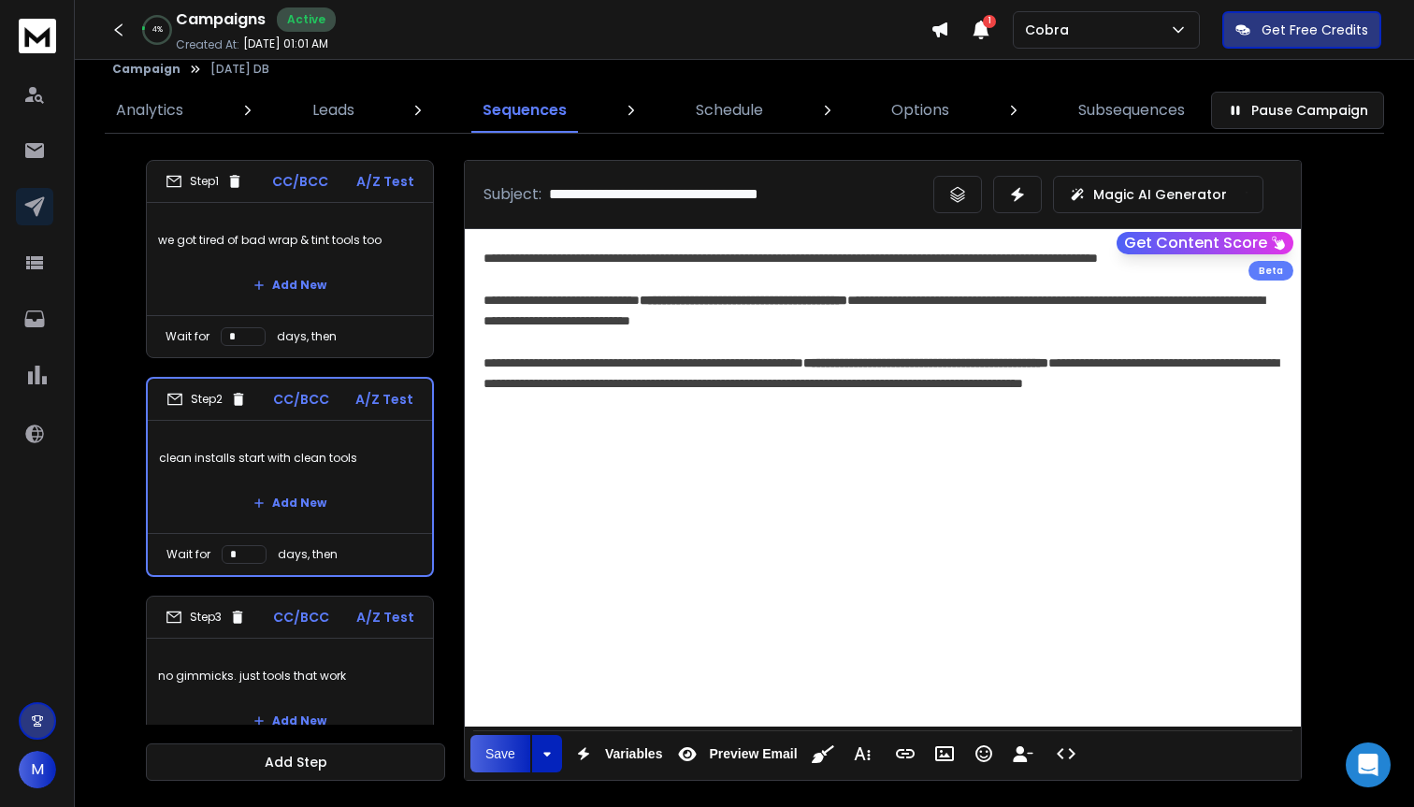
click at [637, 451] on div "**********" at bounding box center [883, 471] width 836 height 484
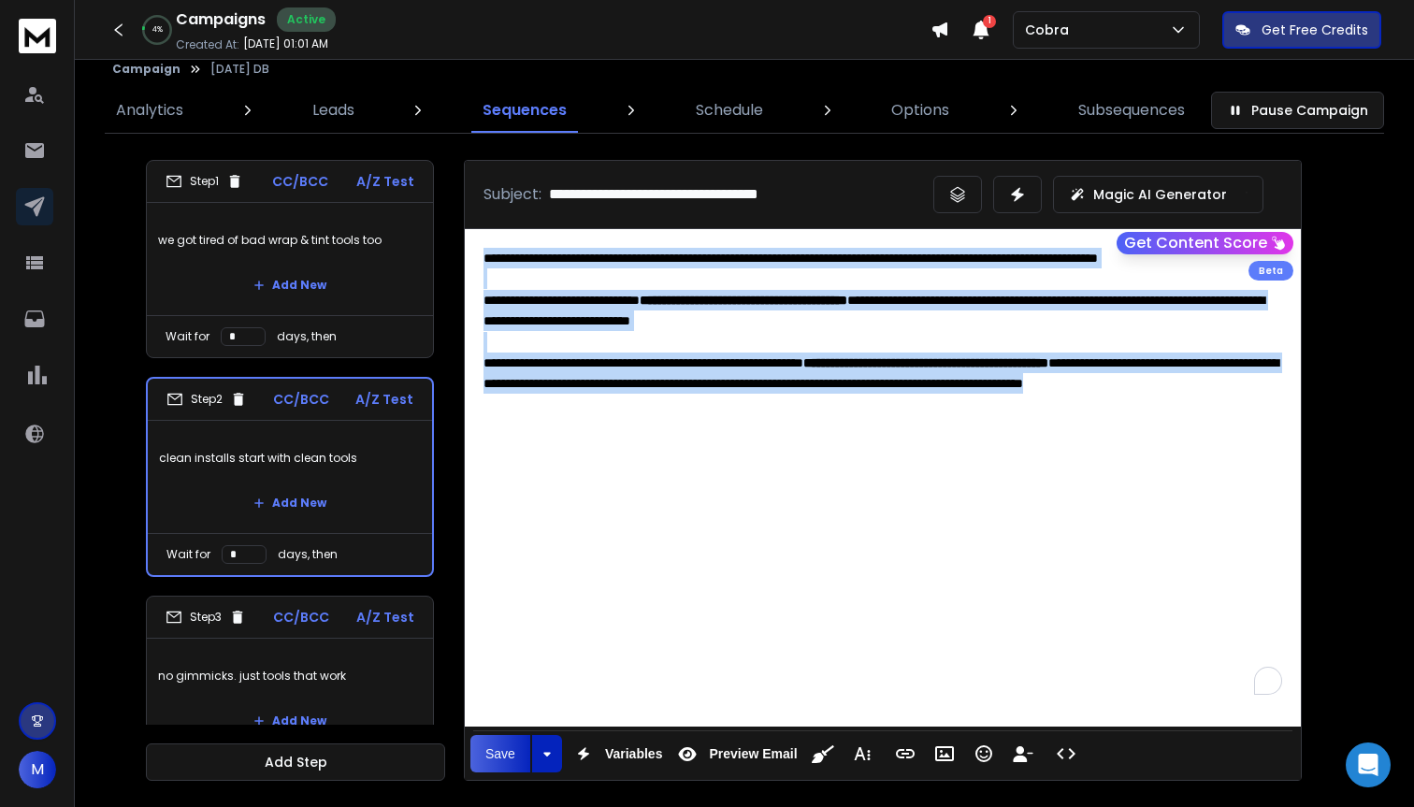
copy div "**********"
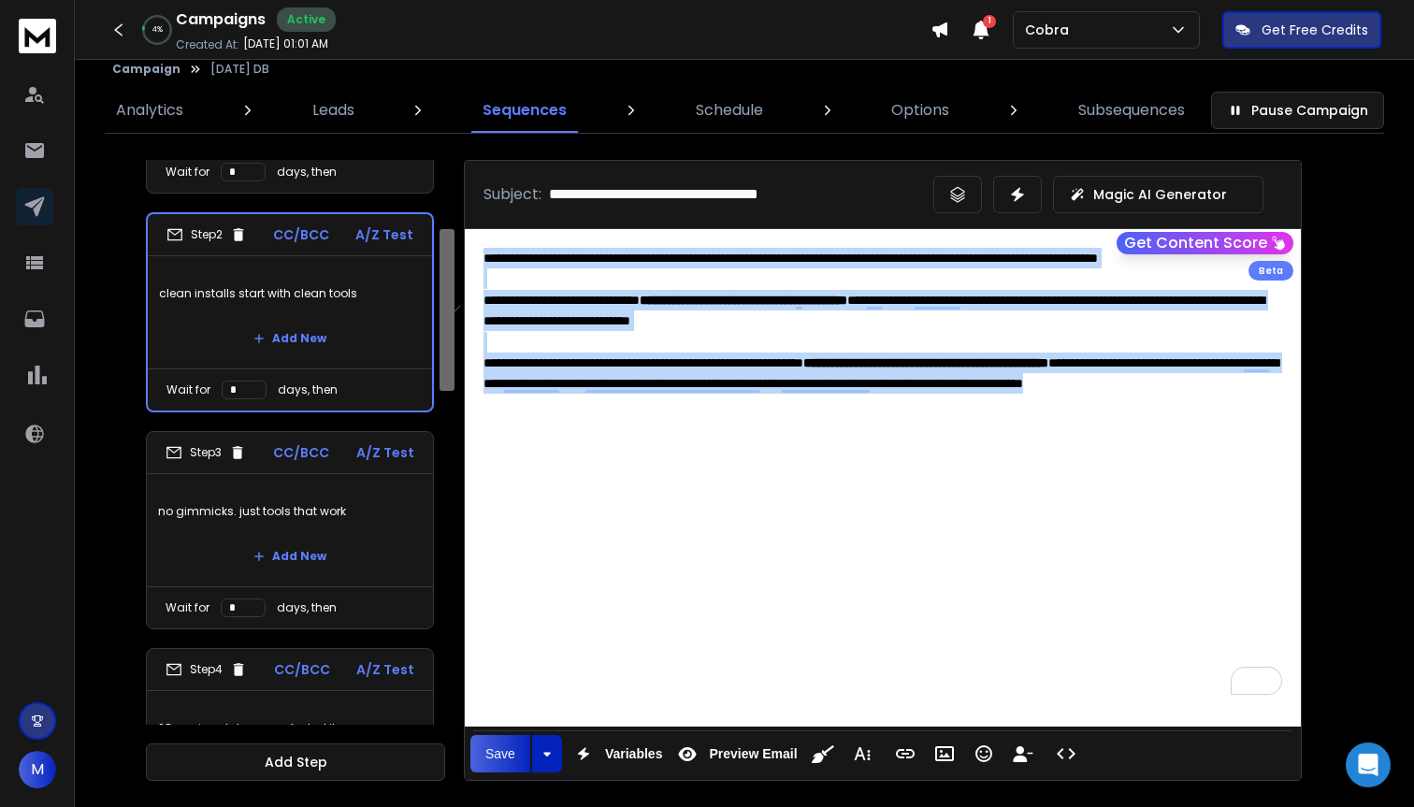
scroll to position [255, 0]
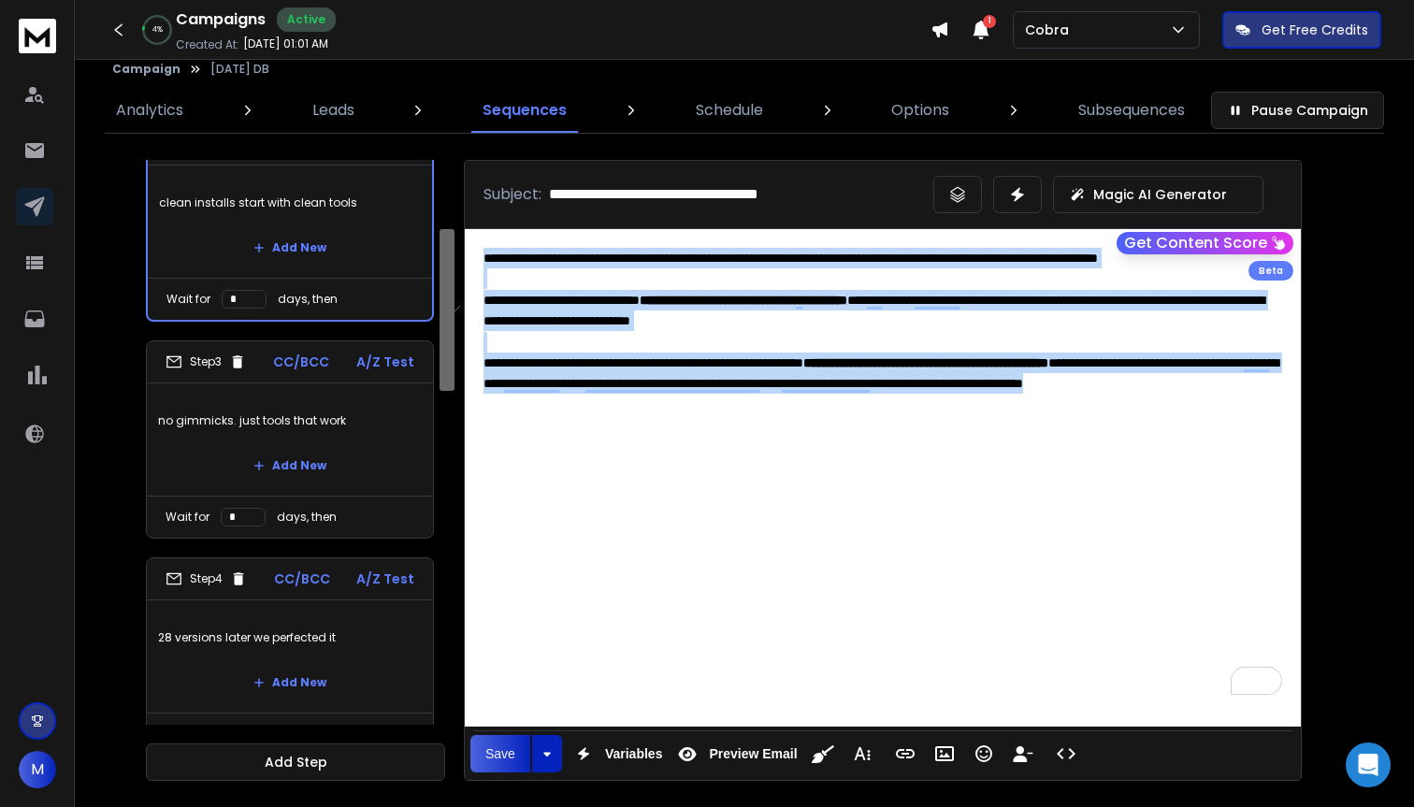
click at [295, 438] on p "no gimmicks. just tools that work" at bounding box center [290, 421] width 264 height 52
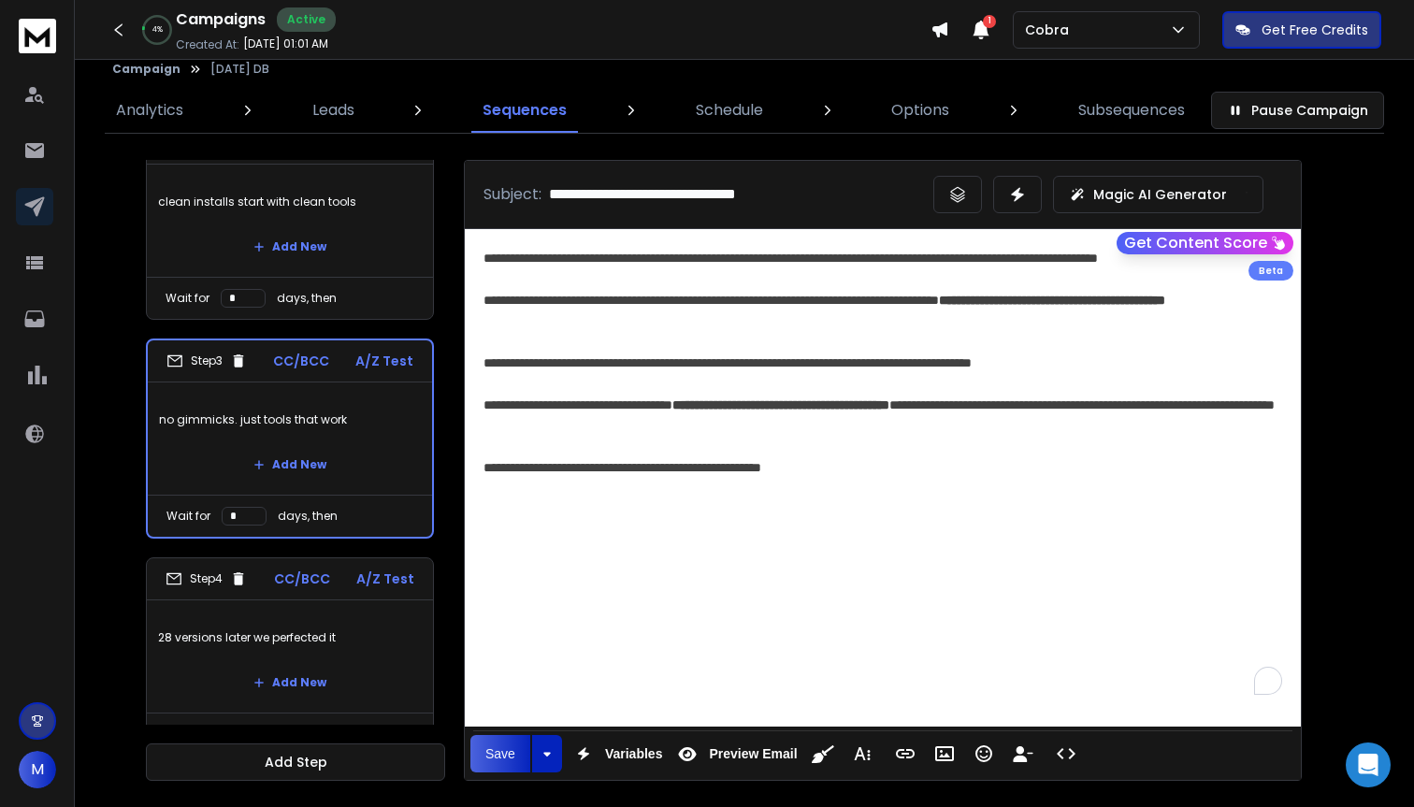
click at [623, 449] on div "To enrich screen reader interactions, please activate Accessibility in Grammarl…" at bounding box center [883, 447] width 799 height 21
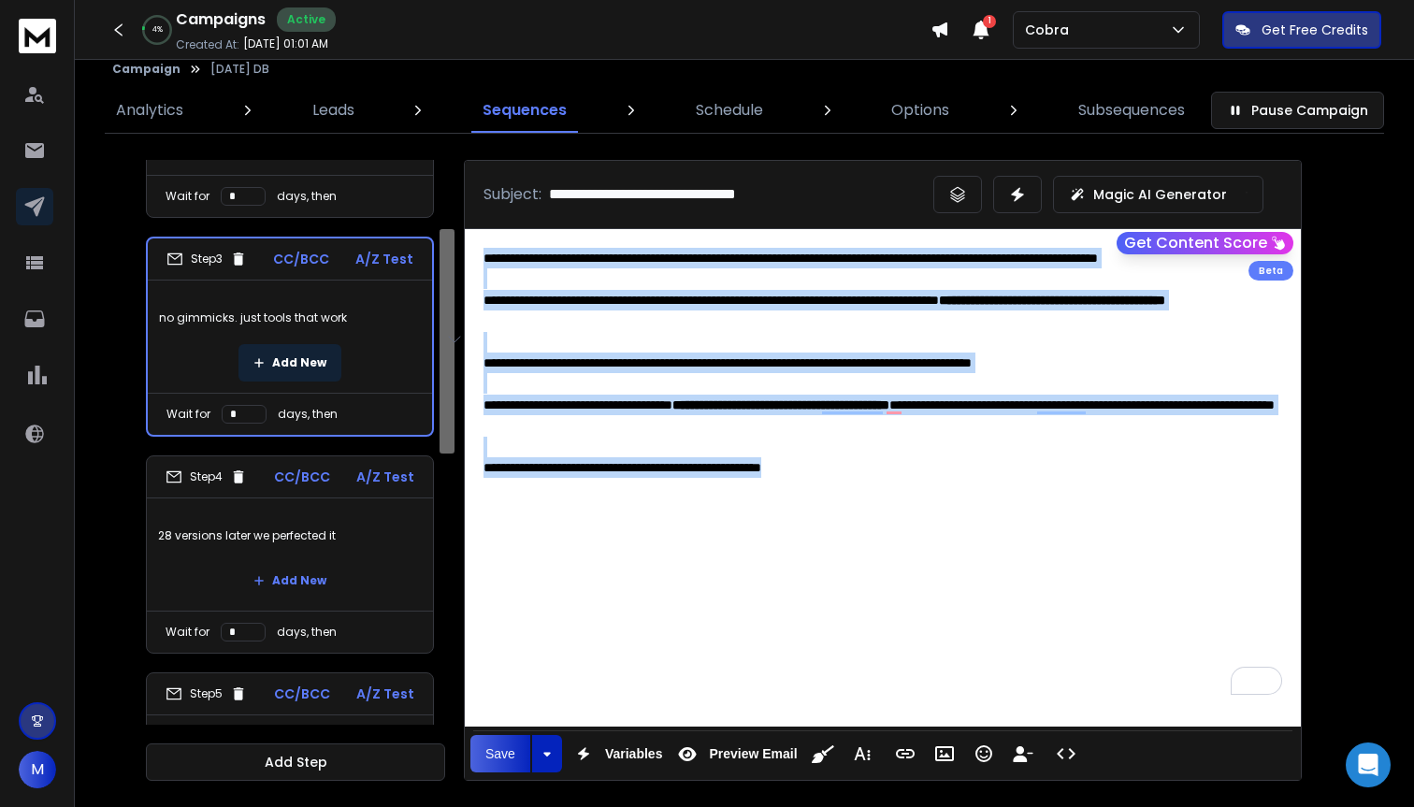
scroll to position [411, 0]
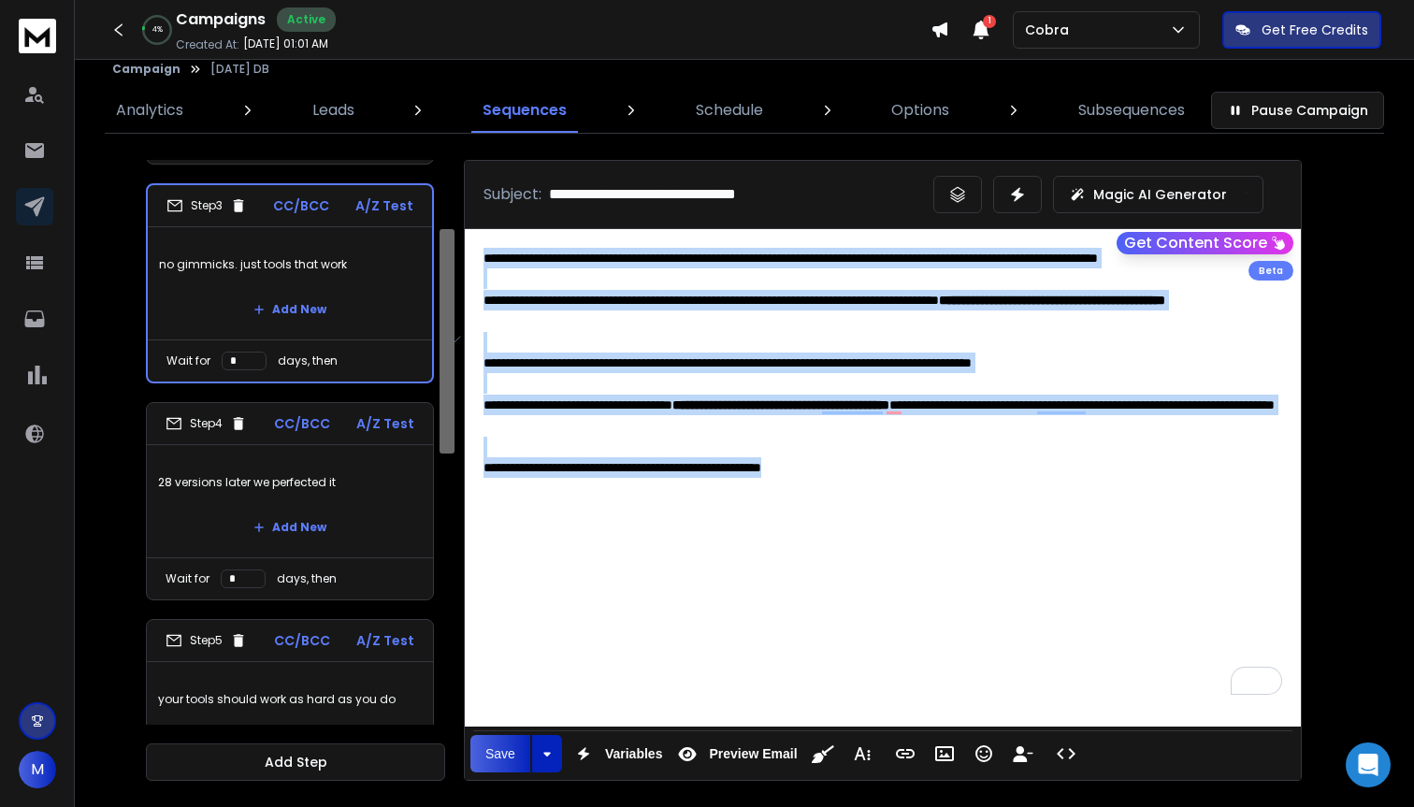
click at [326, 476] on p "28 versions later we perfected it" at bounding box center [290, 482] width 264 height 52
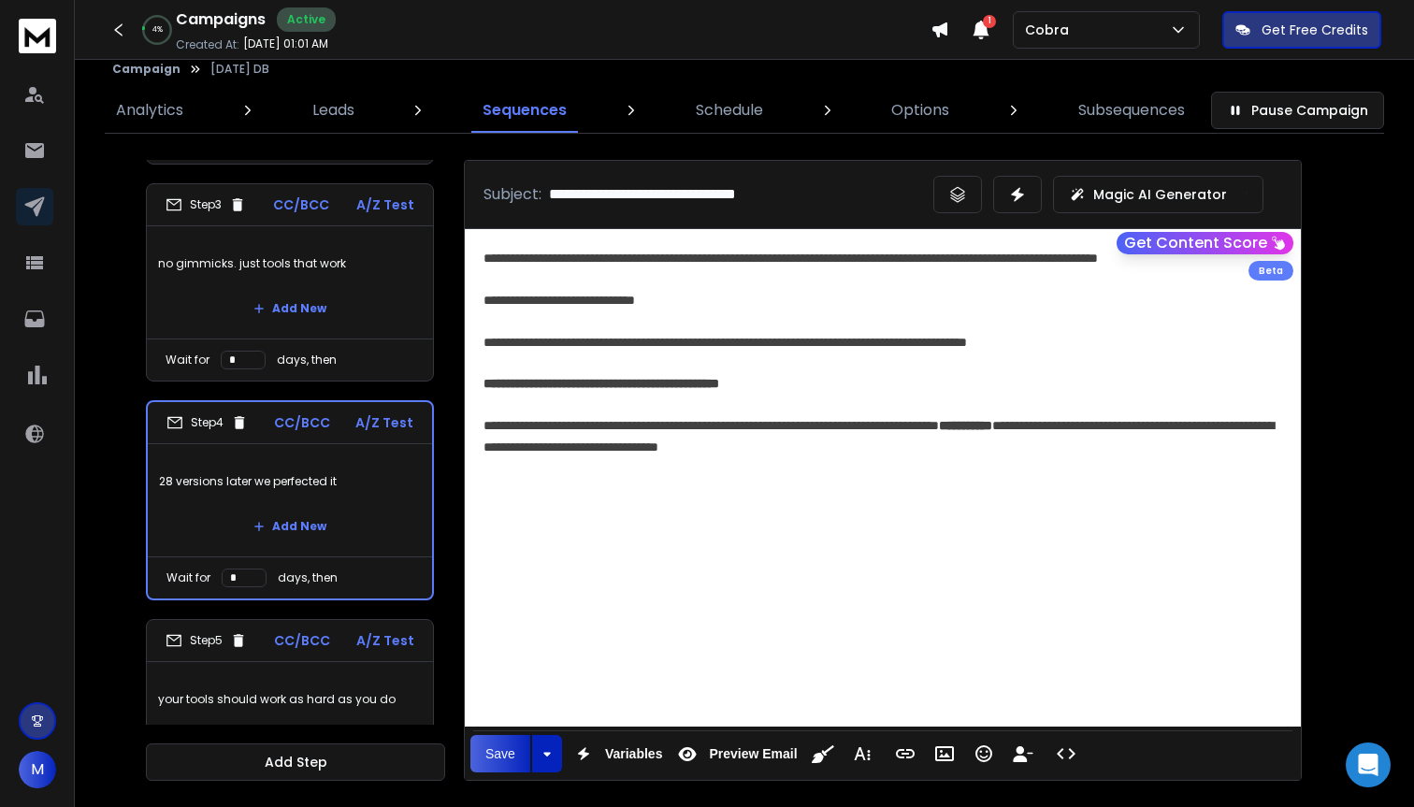
click at [566, 460] on div "**********" at bounding box center [883, 471] width 836 height 484
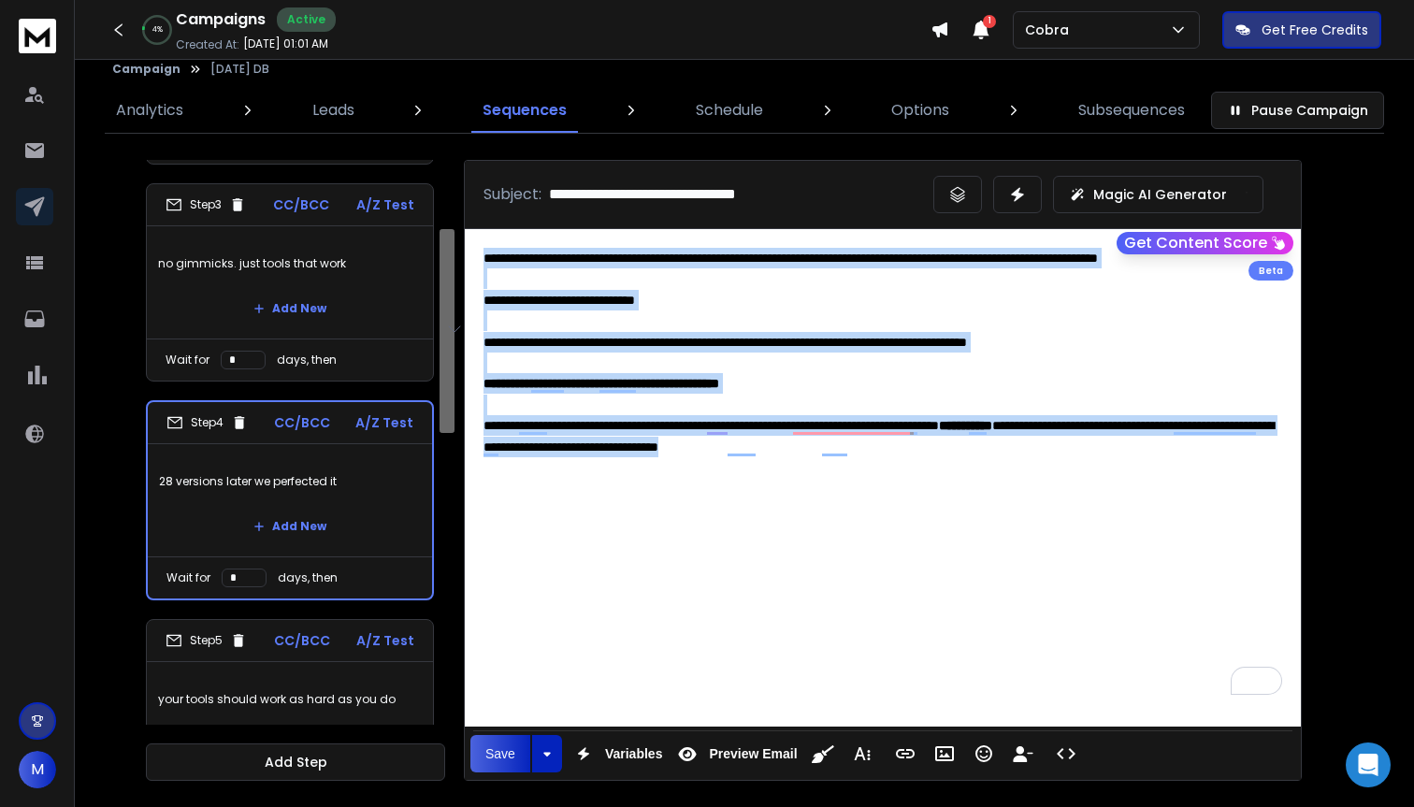
scroll to position [461, 0]
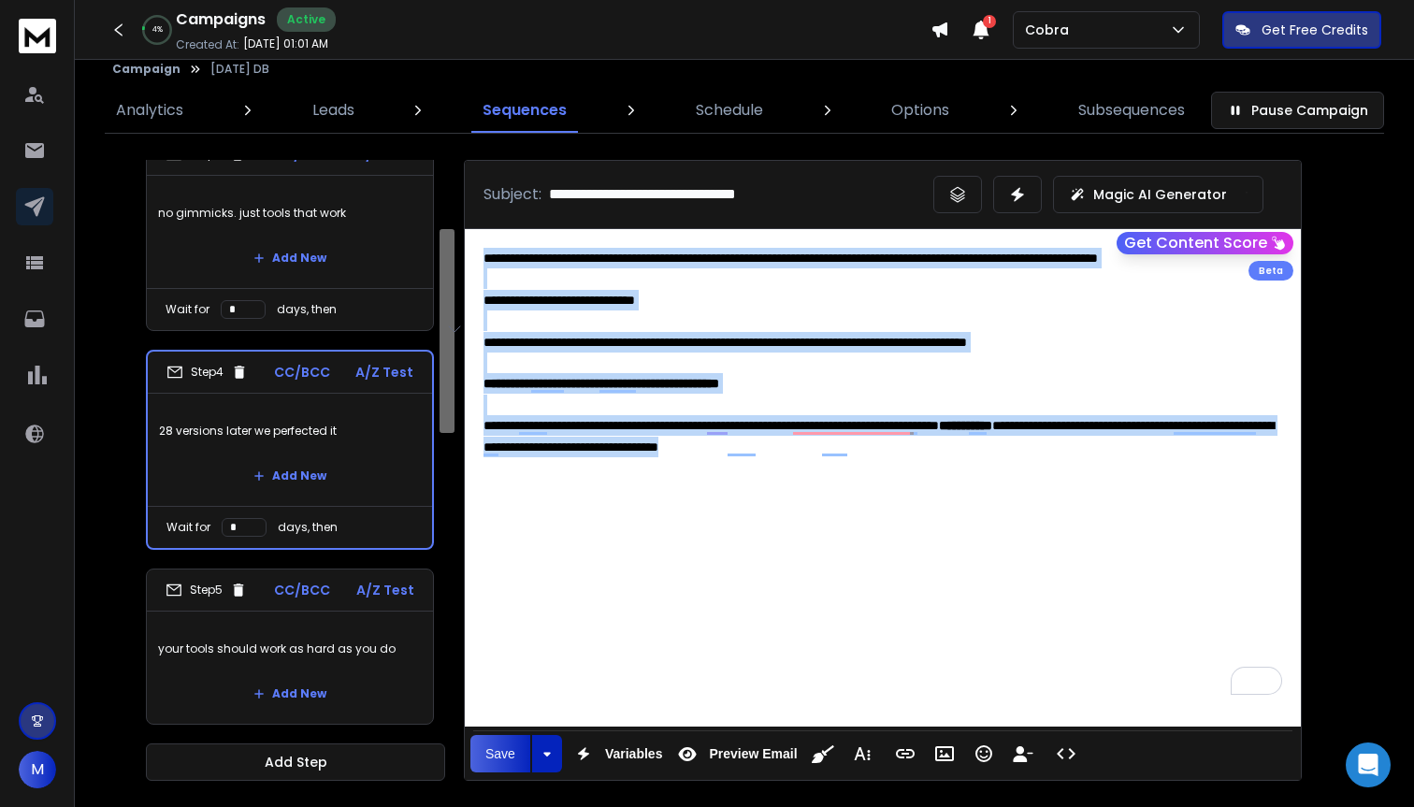
click at [344, 667] on p "your tools should work as hard as you do" at bounding box center [290, 649] width 264 height 52
type input "**********"
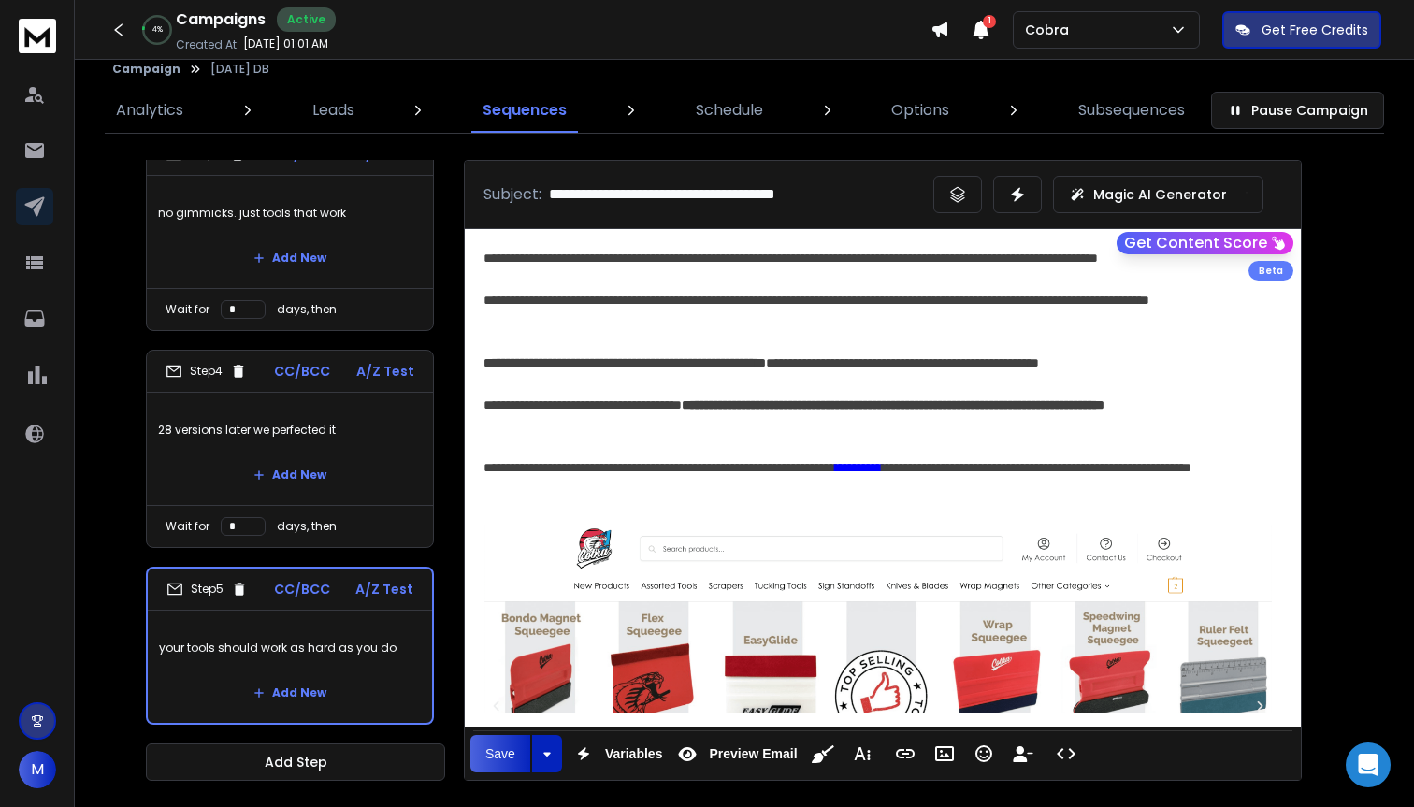
click at [586, 525] on div "**********" at bounding box center [883, 471] width 836 height 484
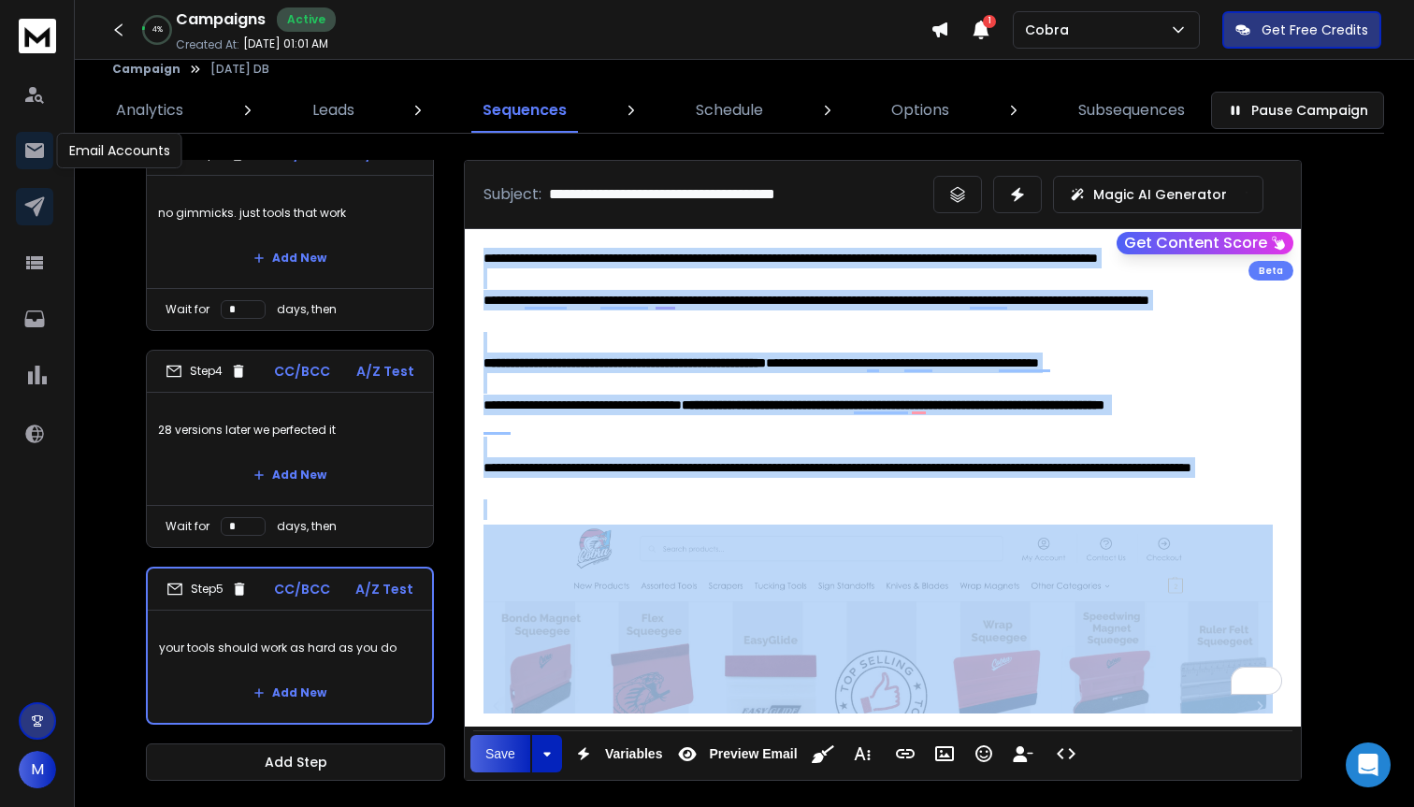
click at [34, 144] on icon at bounding box center [34, 150] width 19 height 15
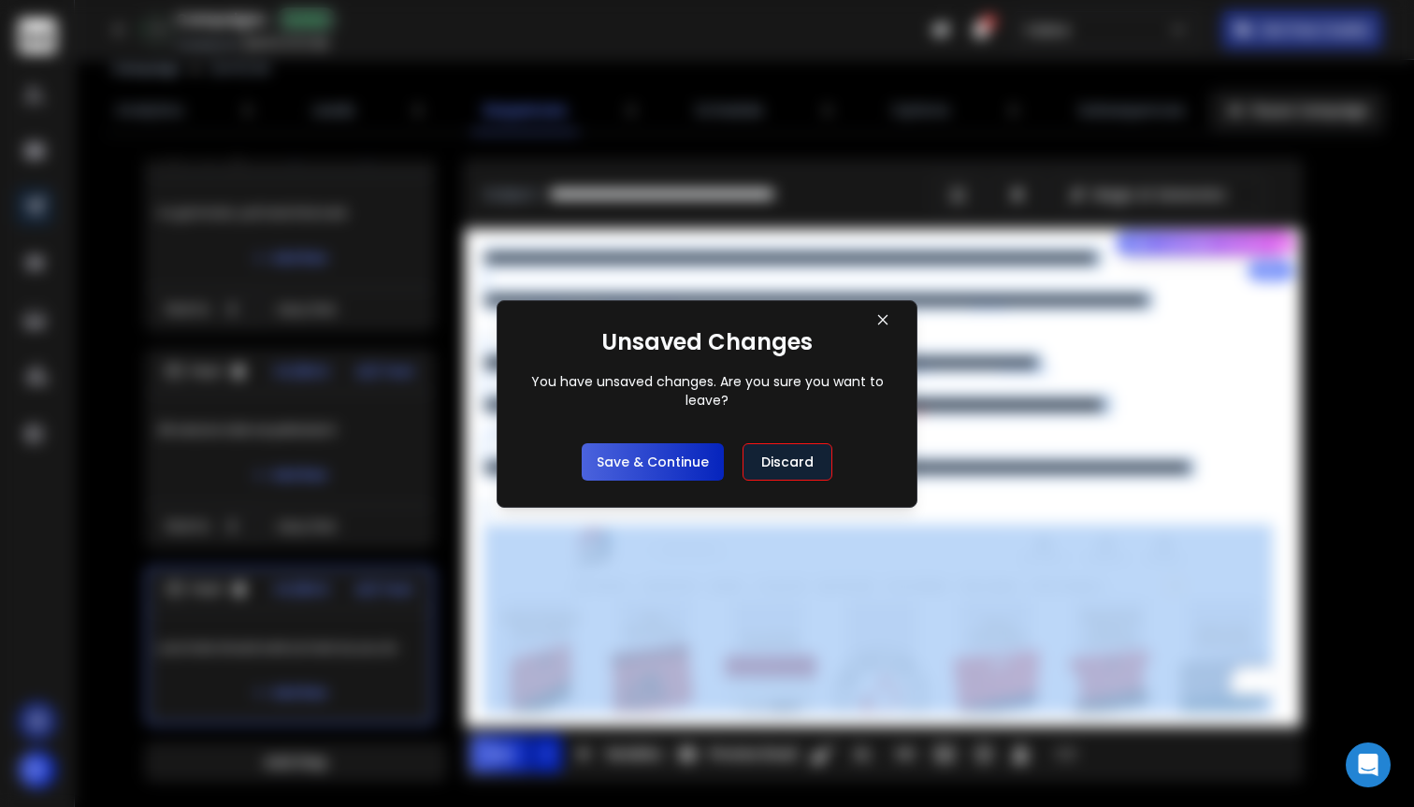
click at [772, 456] on button "Discard" at bounding box center [788, 461] width 90 height 37
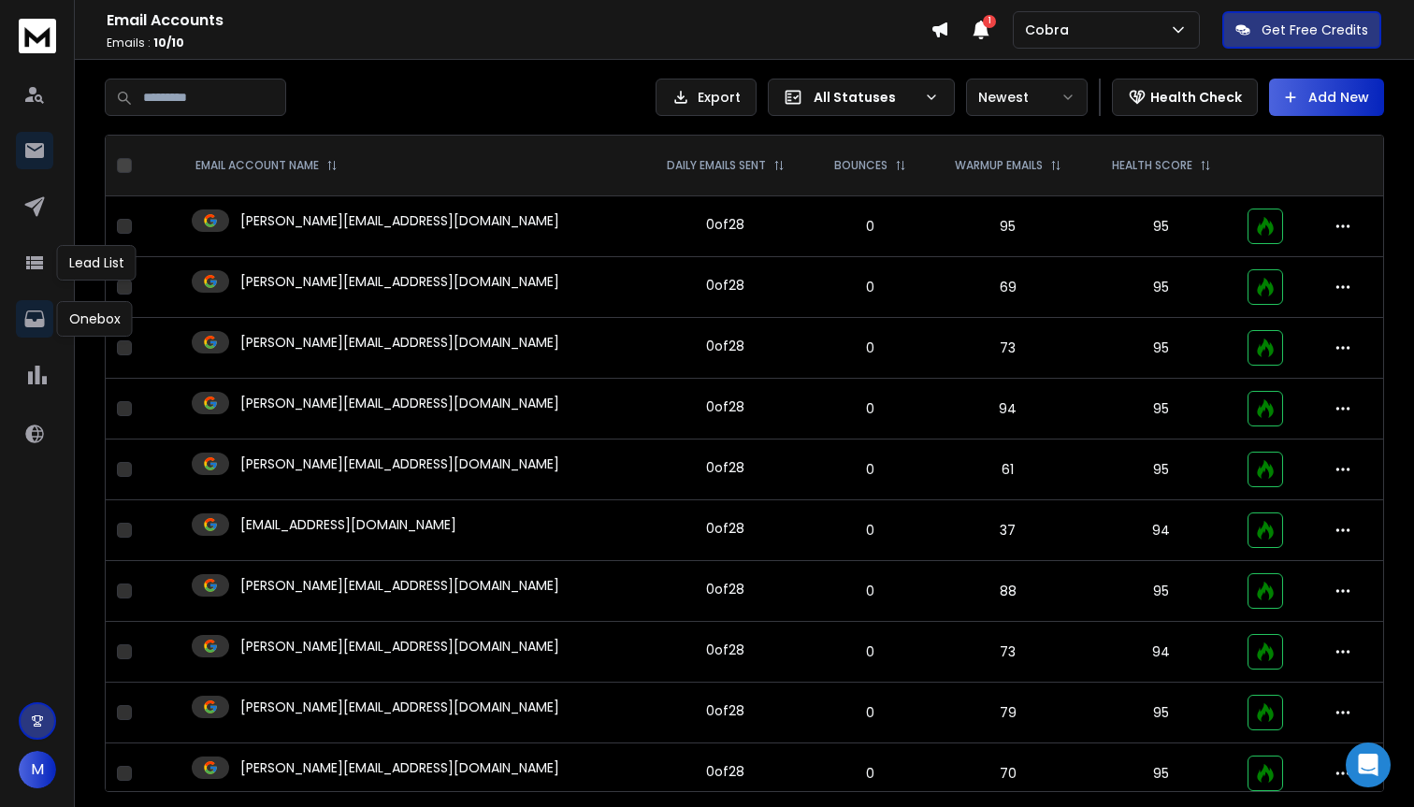
click at [35, 312] on icon at bounding box center [34, 319] width 22 height 22
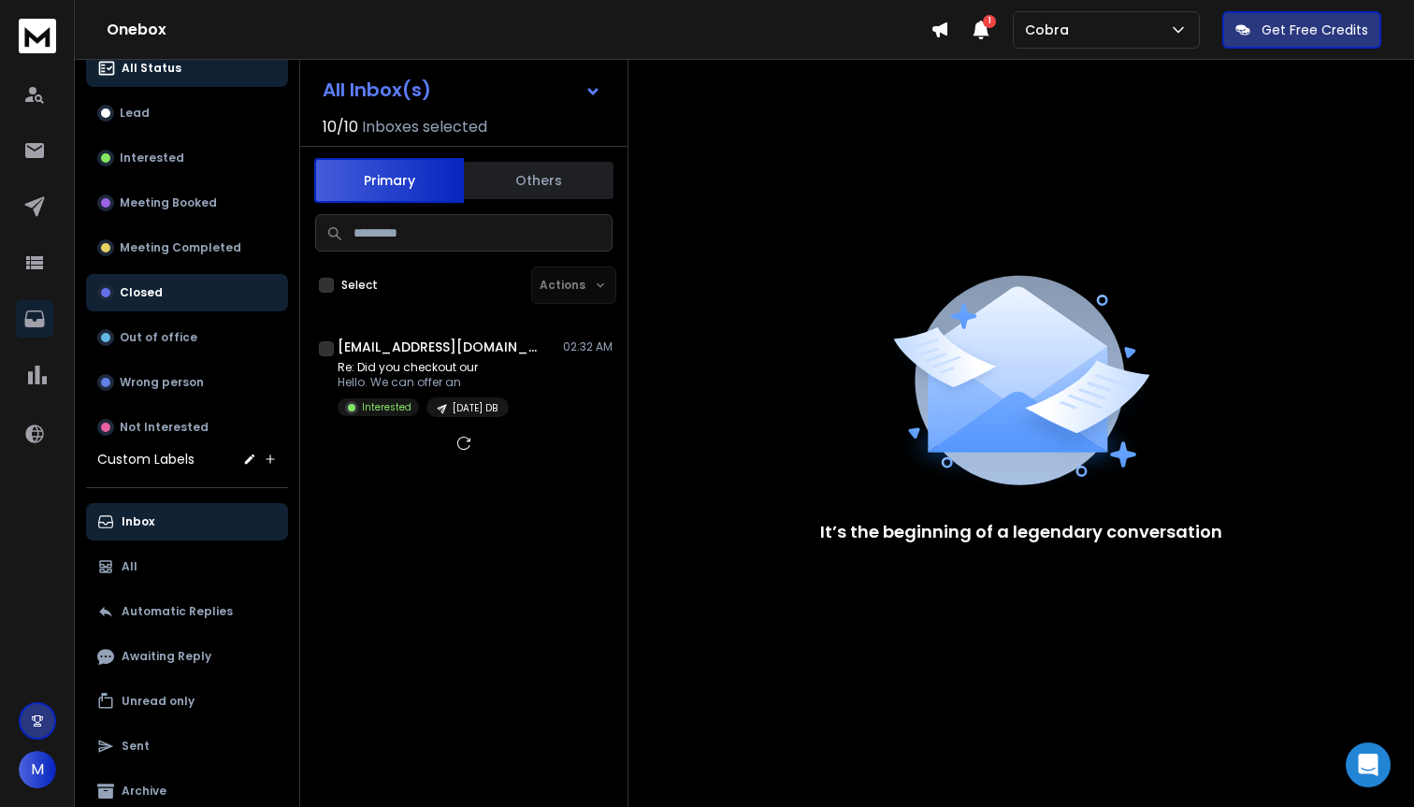
scroll to position [224, 0]
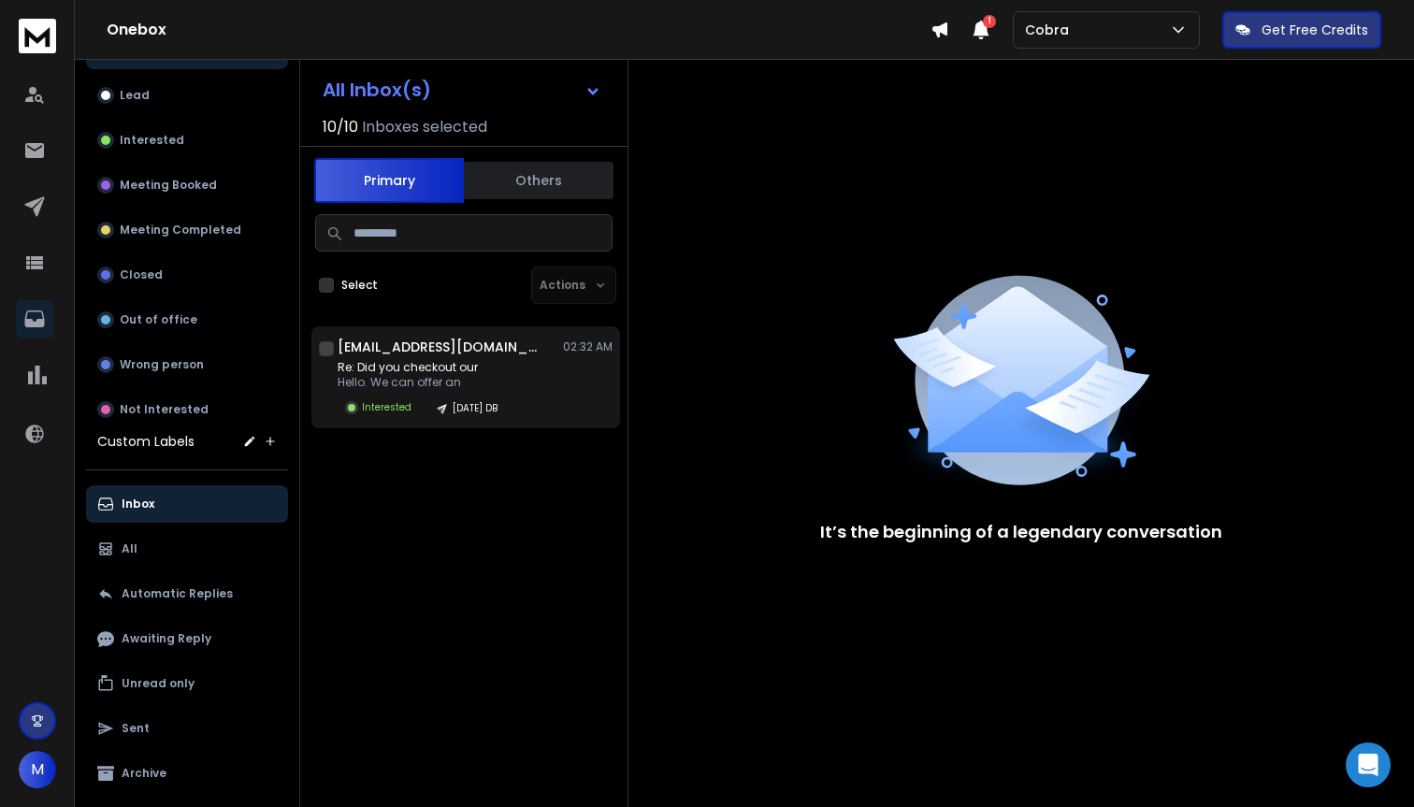
click at [417, 369] on p "Re: Did you checkout our" at bounding box center [423, 367] width 171 height 15
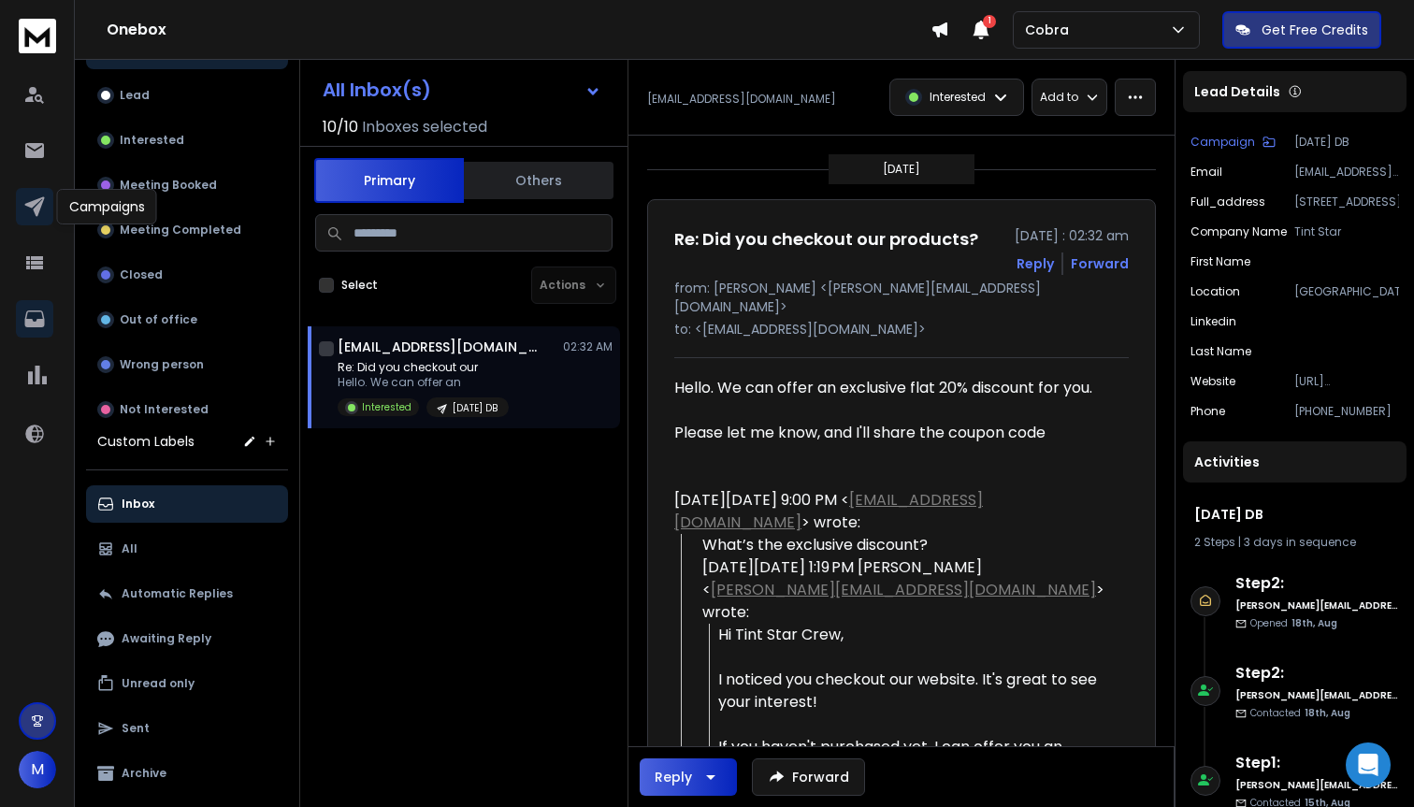
click at [28, 196] on icon at bounding box center [34, 206] width 22 height 22
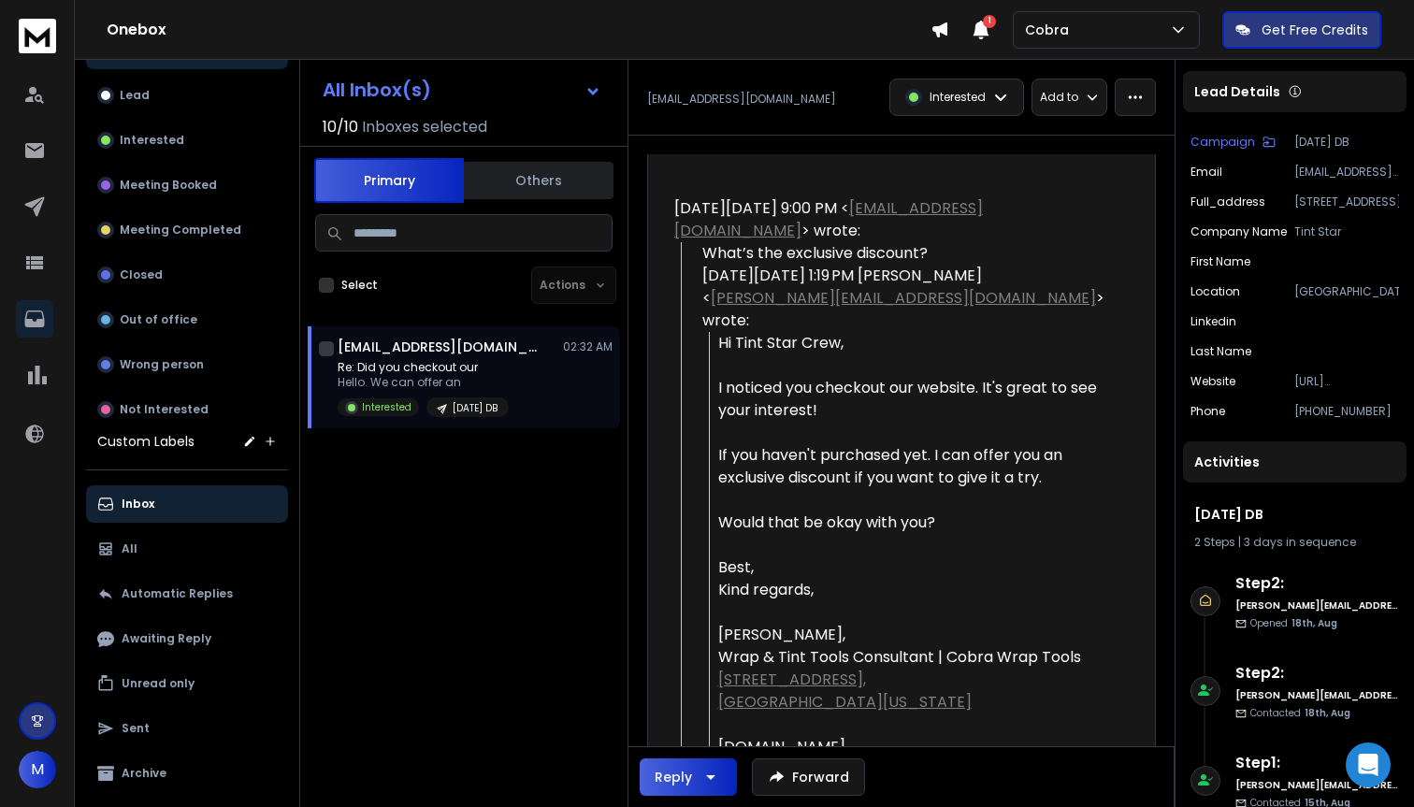
scroll to position [300, 0]
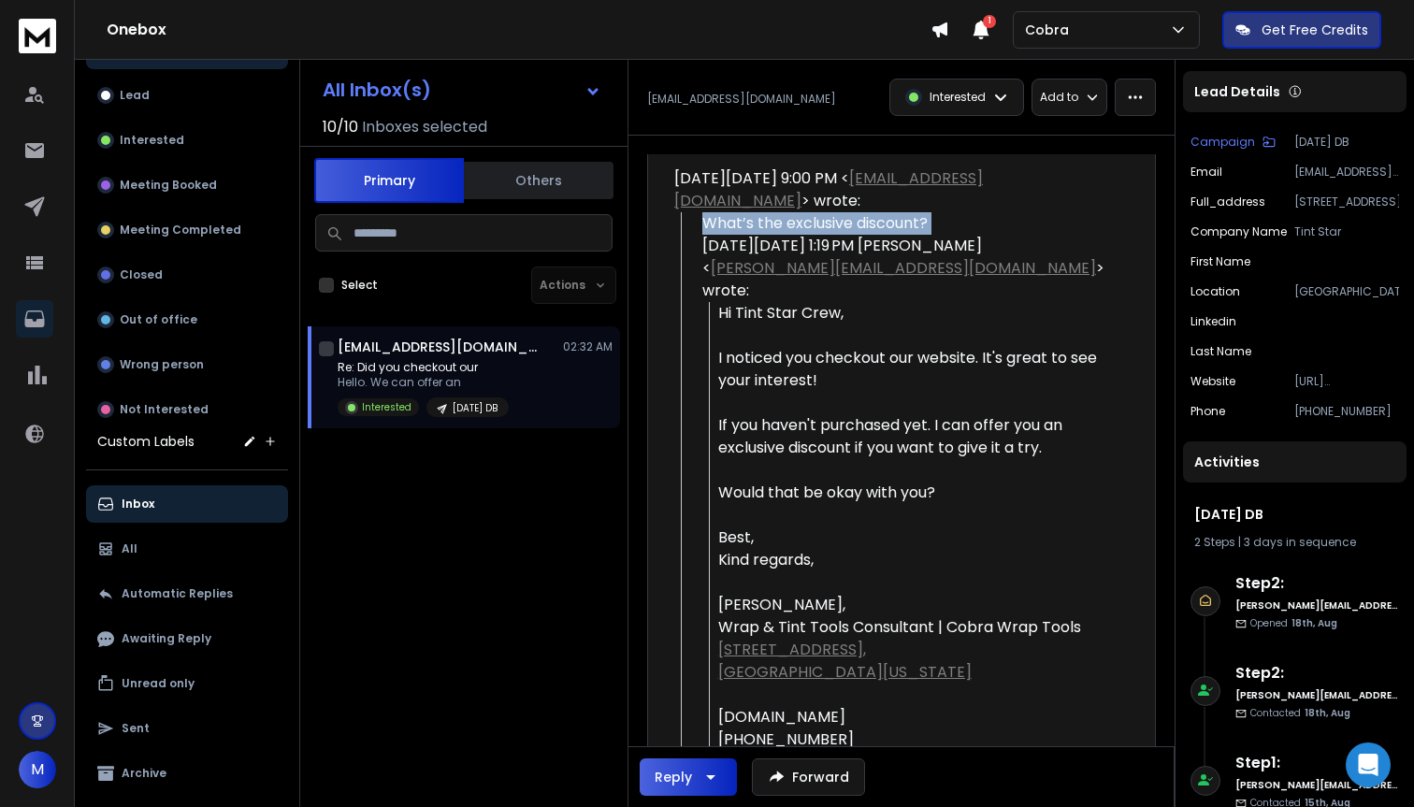
scroll to position [336, 0]
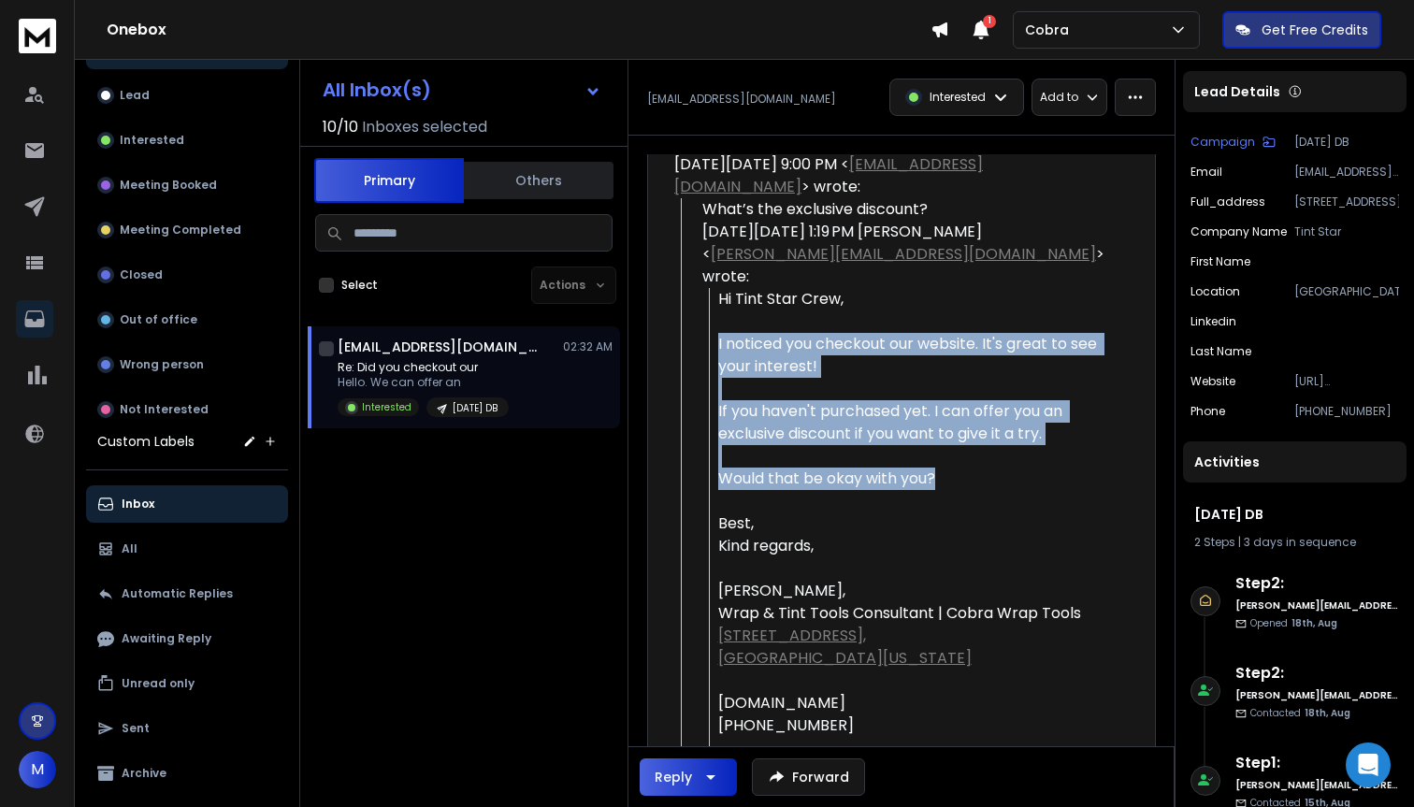
drag, startPoint x: 715, startPoint y: 307, endPoint x: 947, endPoint y: 436, distance: 265.4
click at [947, 468] on div "Would that be okay with you?" at bounding box center [916, 479] width 396 height 22
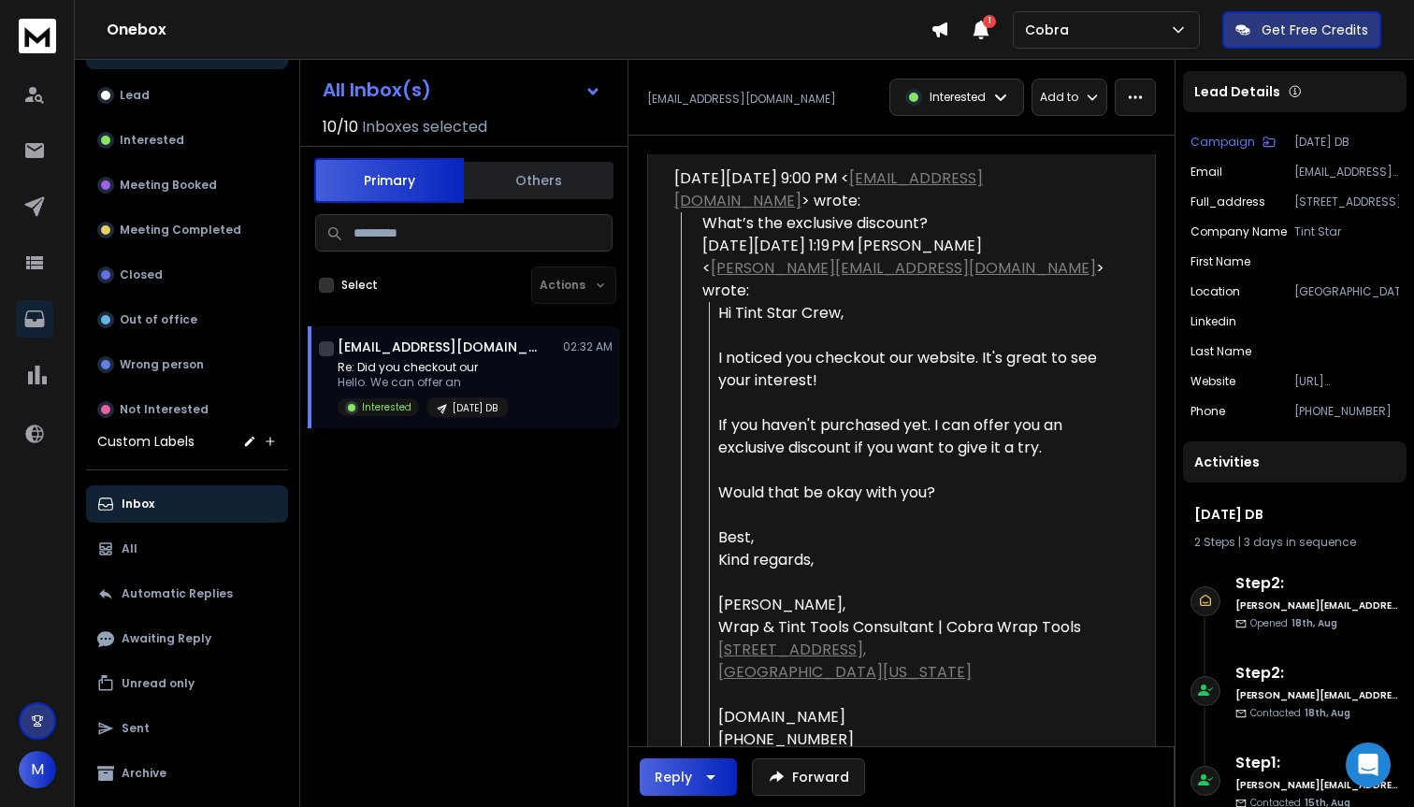
scroll to position [316, 0]
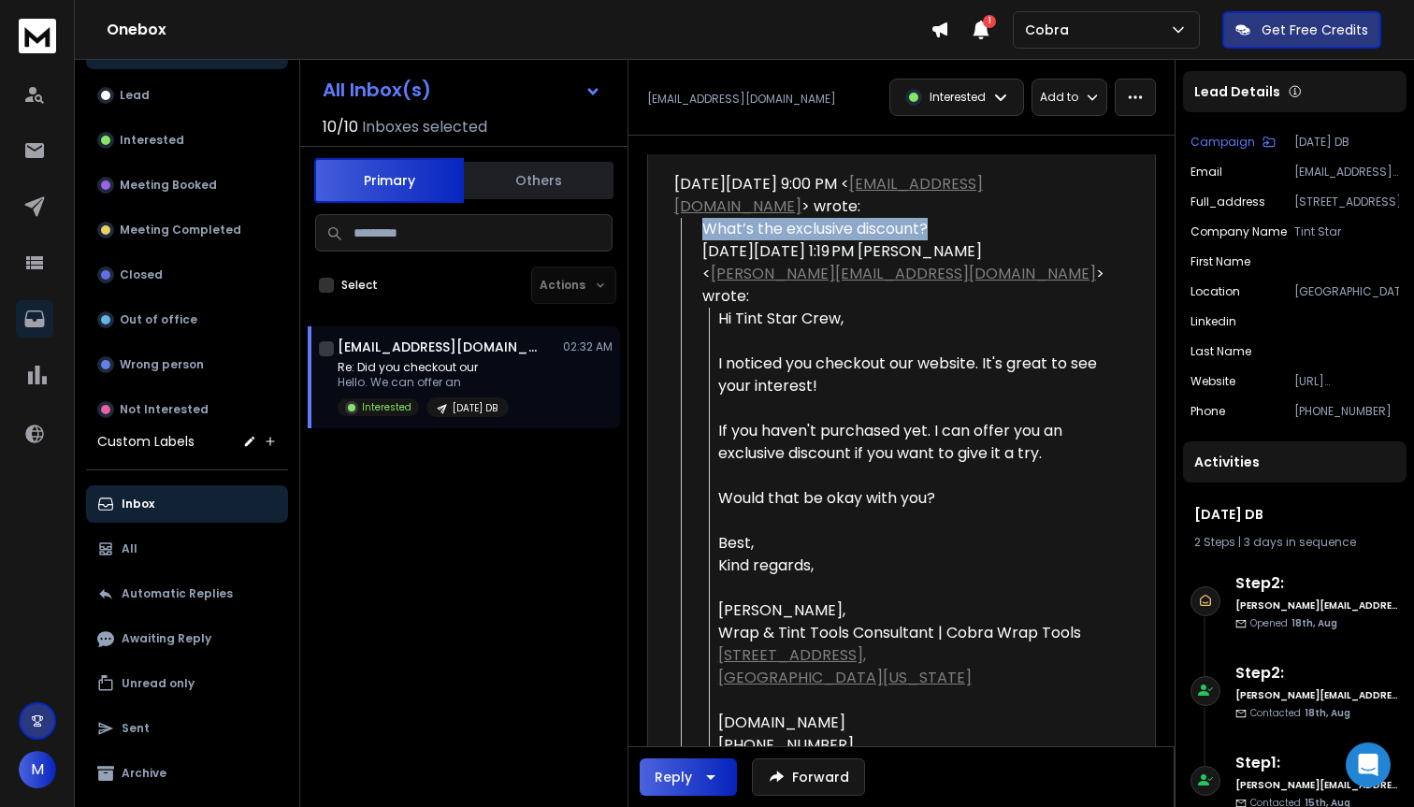
drag, startPoint x: 702, startPoint y: 215, endPoint x: 942, endPoint y: 214, distance: 239.4
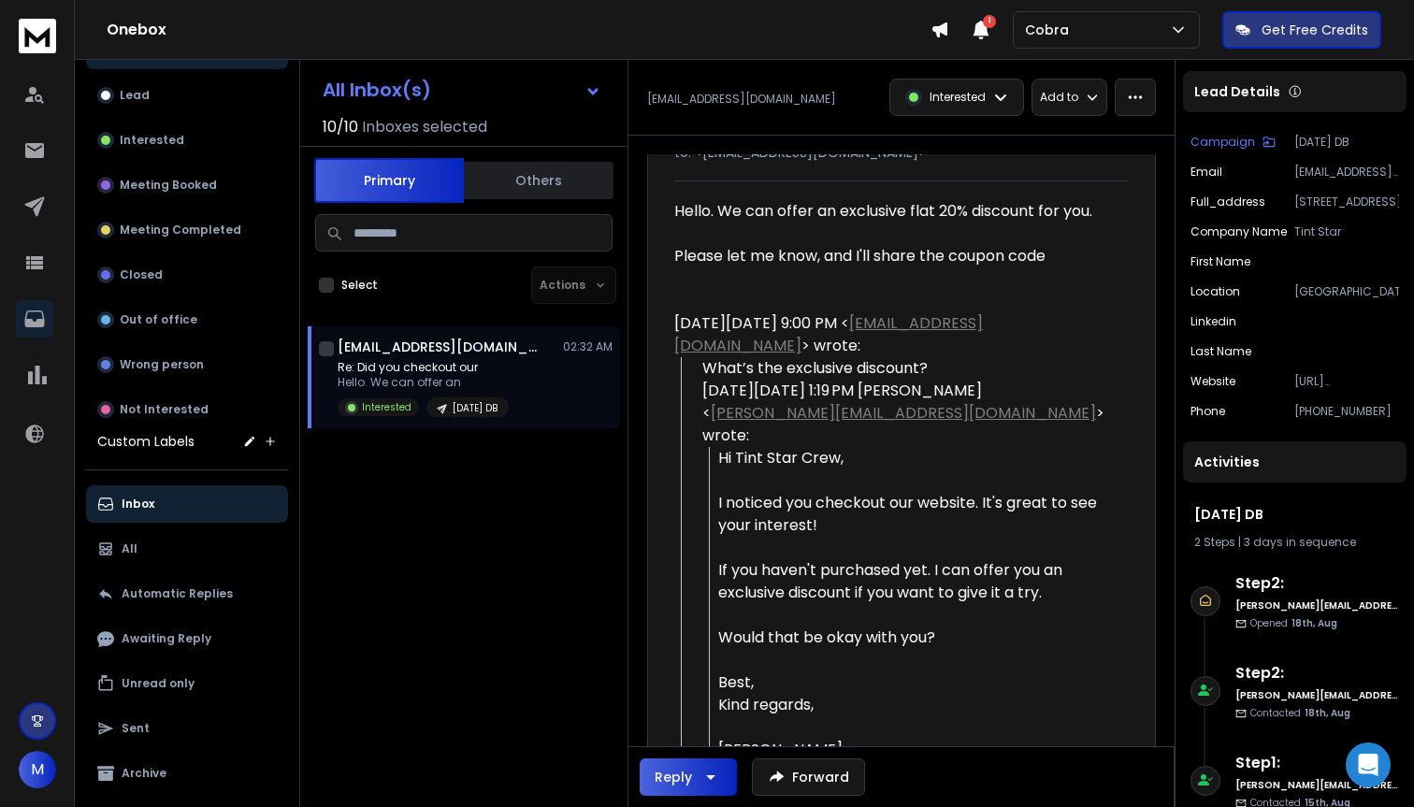
scroll to position [139, 0]
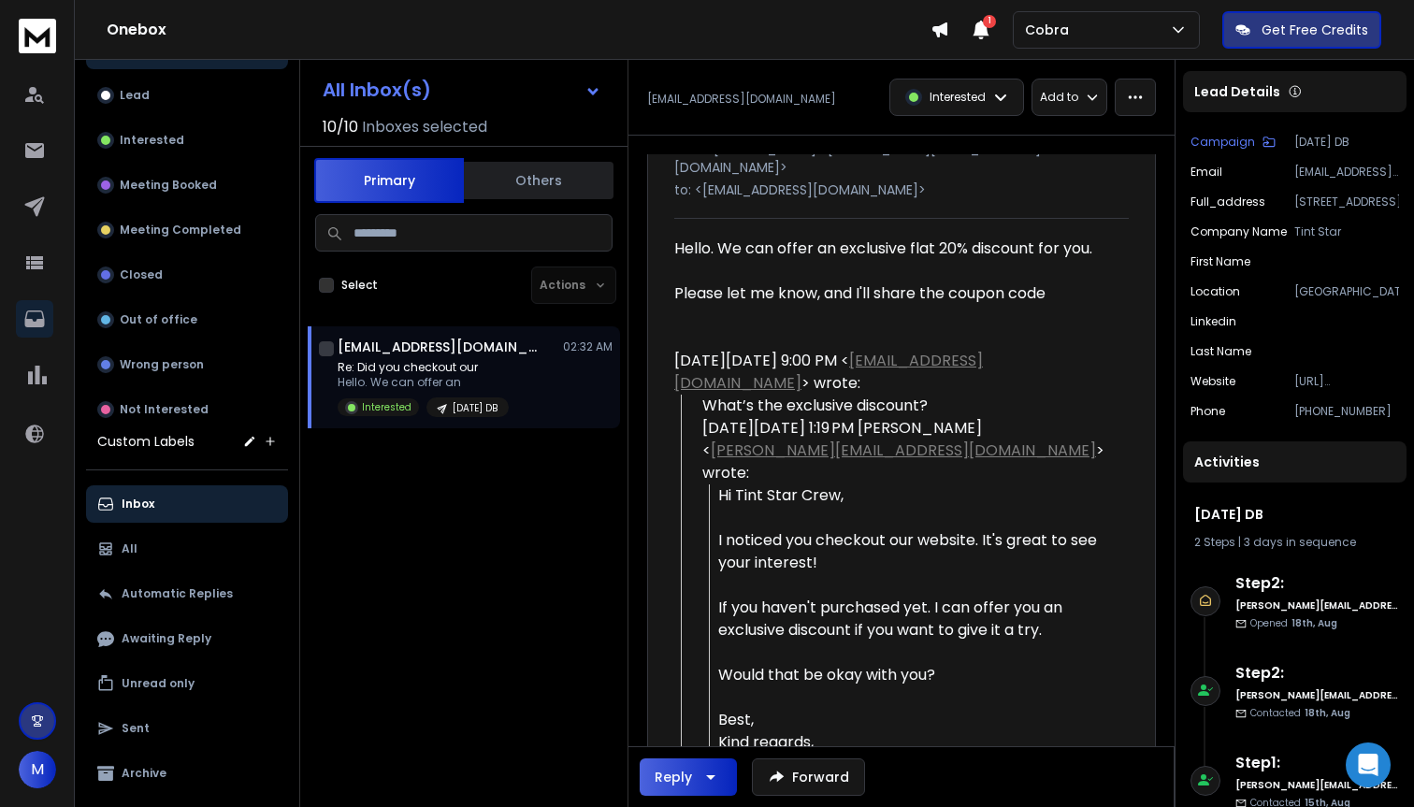
drag, startPoint x: 719, startPoint y: 231, endPoint x: 1110, endPoint y: 238, distance: 391.0
click at [940, 278] on div "Hello. We can offer an exclusive flat 20% discount for you. Please let me know,…" at bounding box center [894, 271] width 440 height 67
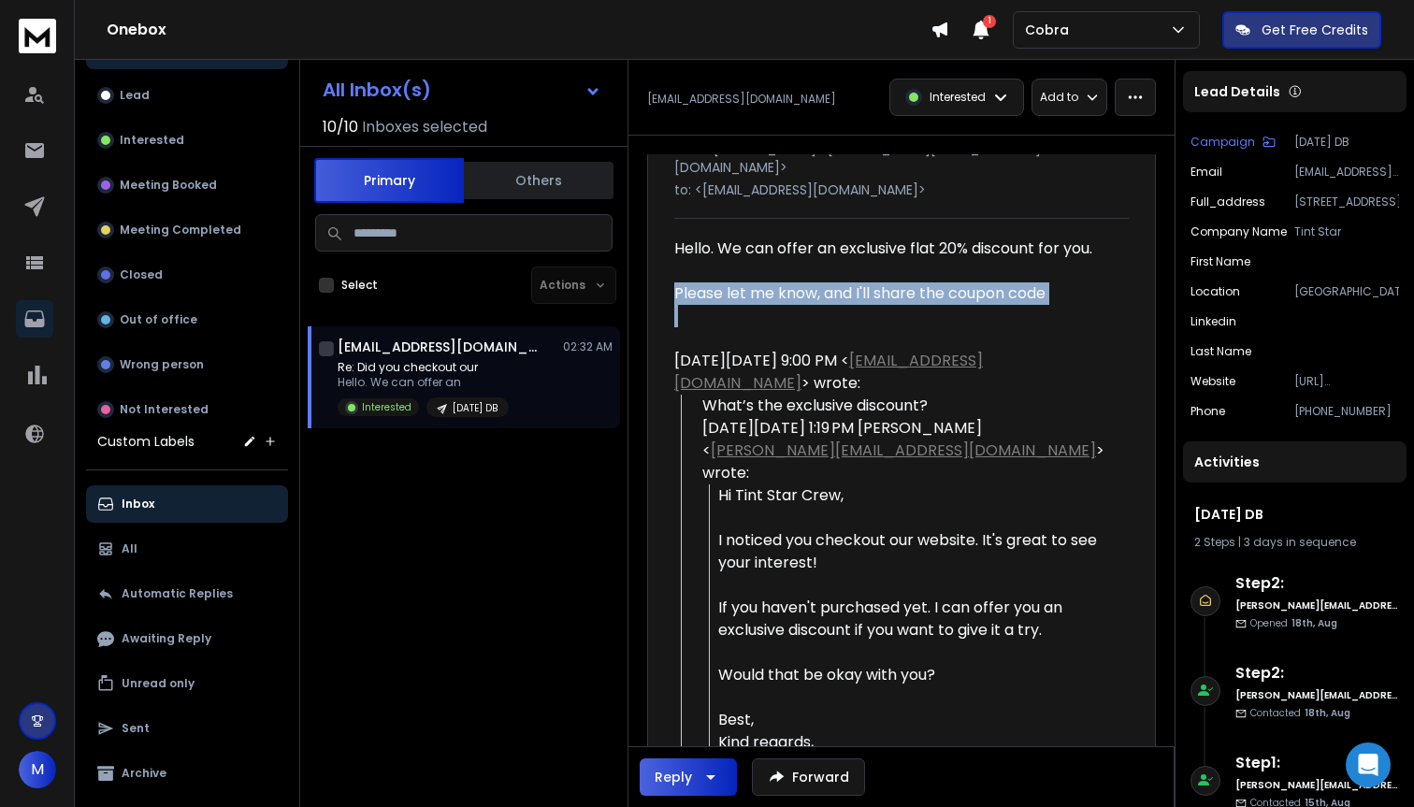
click at [940, 278] on div "Hello. We can offer an exclusive flat 20% discount for you. Please let me know,…" at bounding box center [894, 271] width 440 height 67
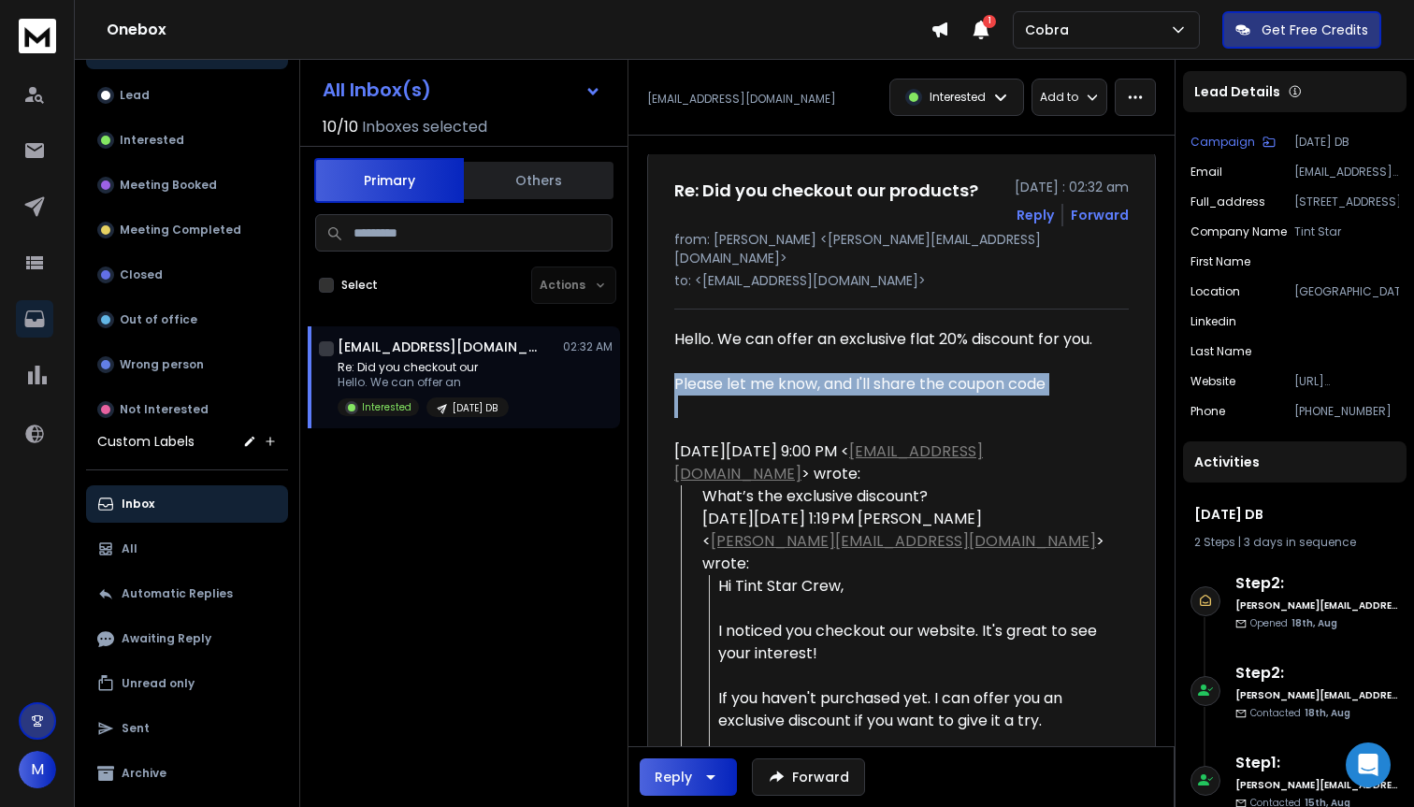
scroll to position [51, 0]
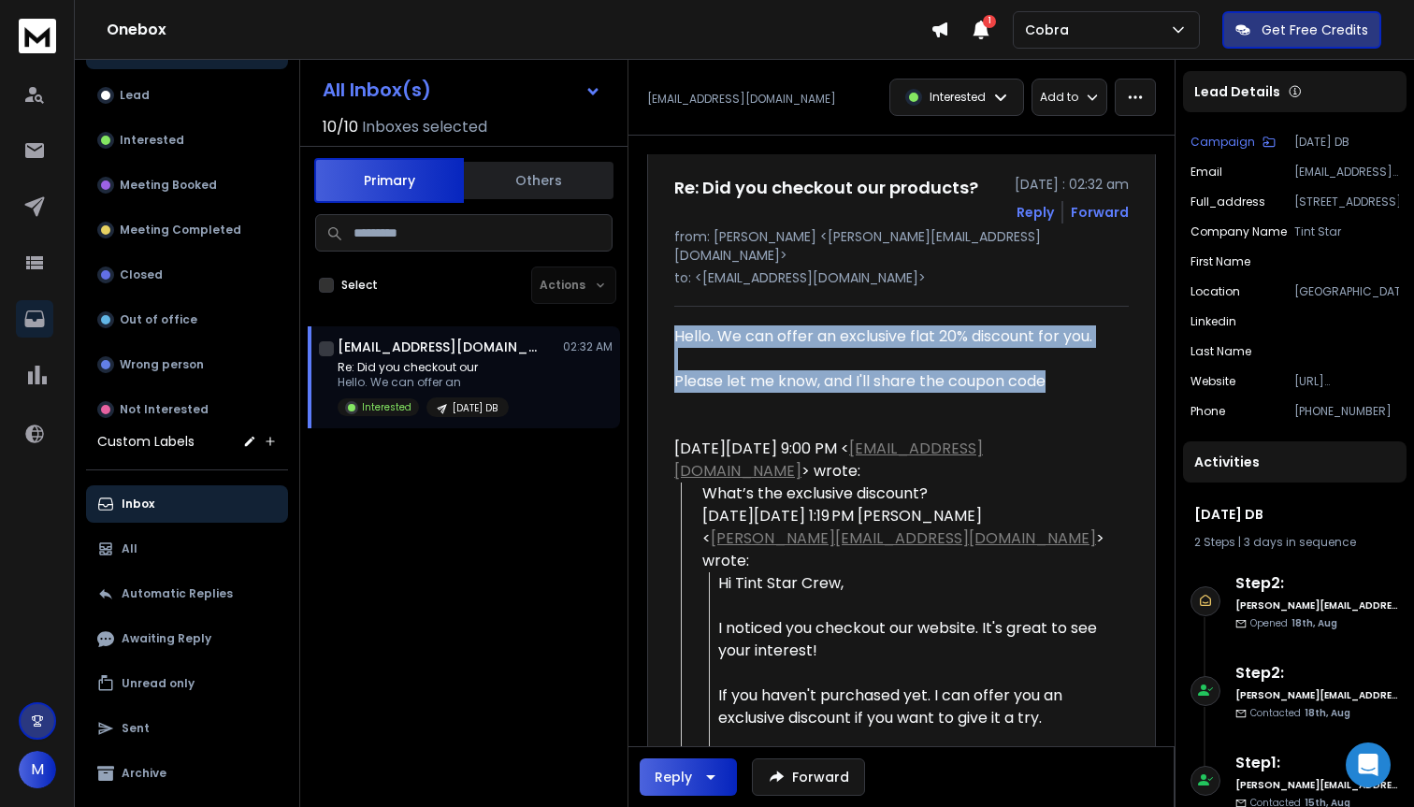
drag, startPoint x: 674, startPoint y: 323, endPoint x: 1064, endPoint y: 365, distance: 392.3
click at [1064, 365] on div "Hello. We can offer an exclusive flat 20% discount for you. Please let me know,…" at bounding box center [894, 358] width 440 height 67
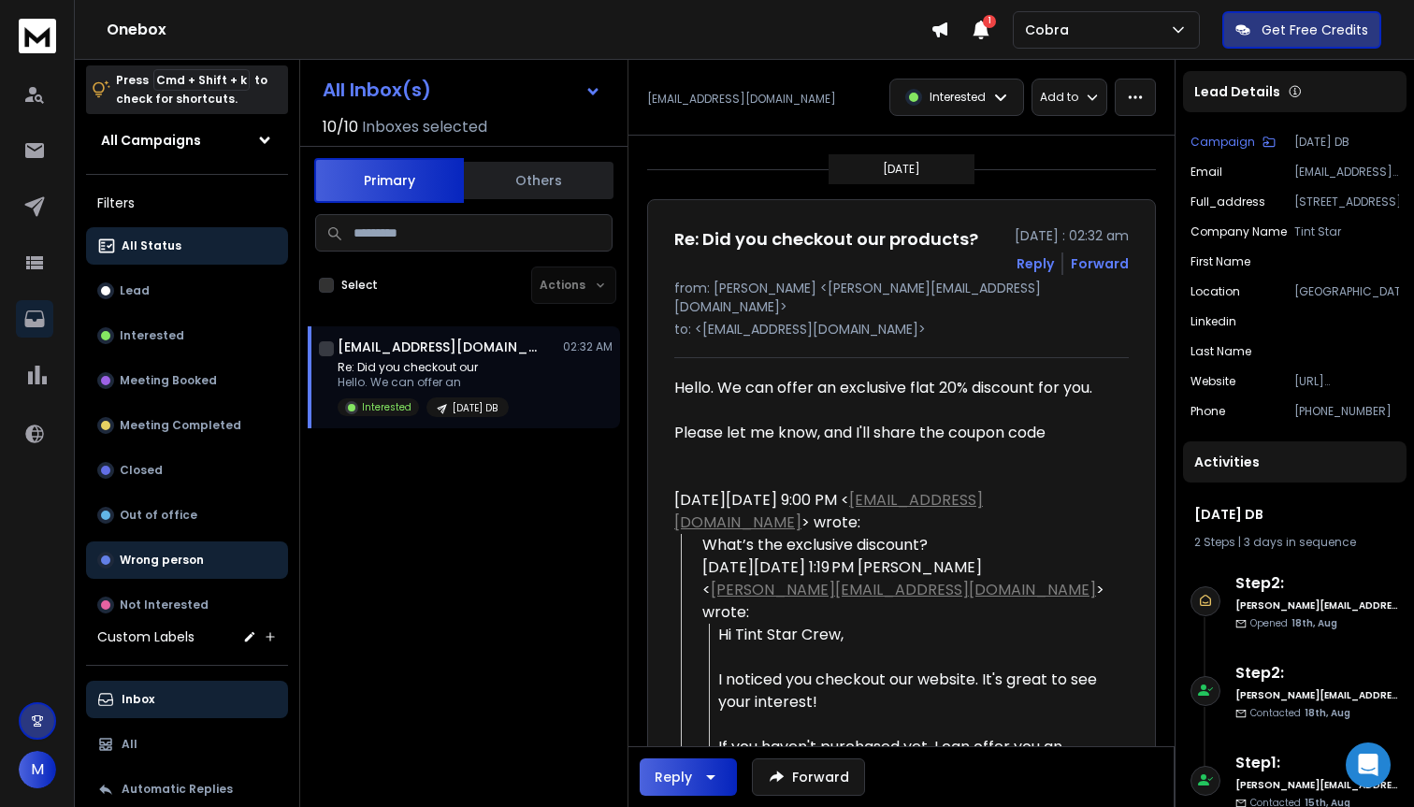
scroll to position [0, 0]
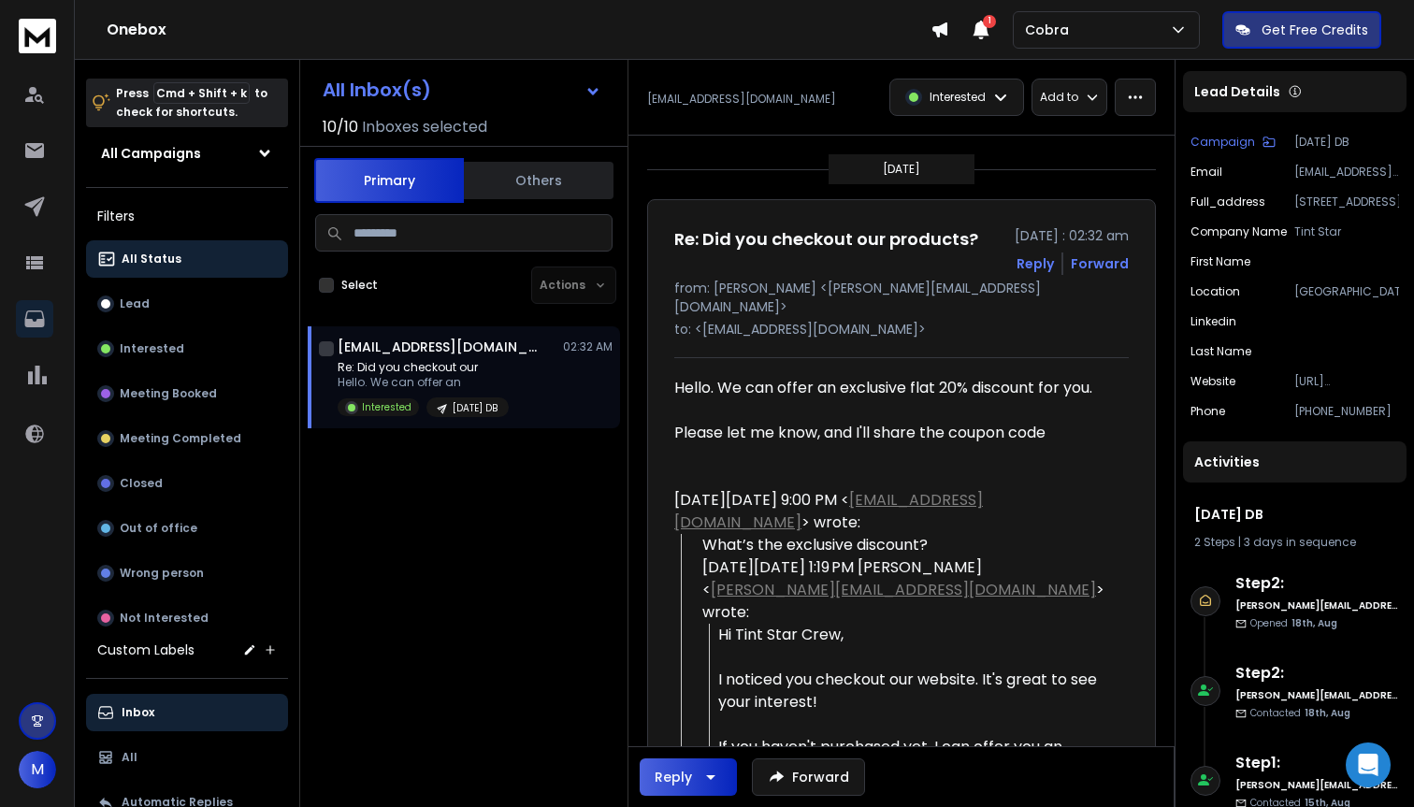
click at [406, 354] on h1 "[EMAIL_ADDRESS][DOMAIN_NAME]" at bounding box center [441, 347] width 206 height 19
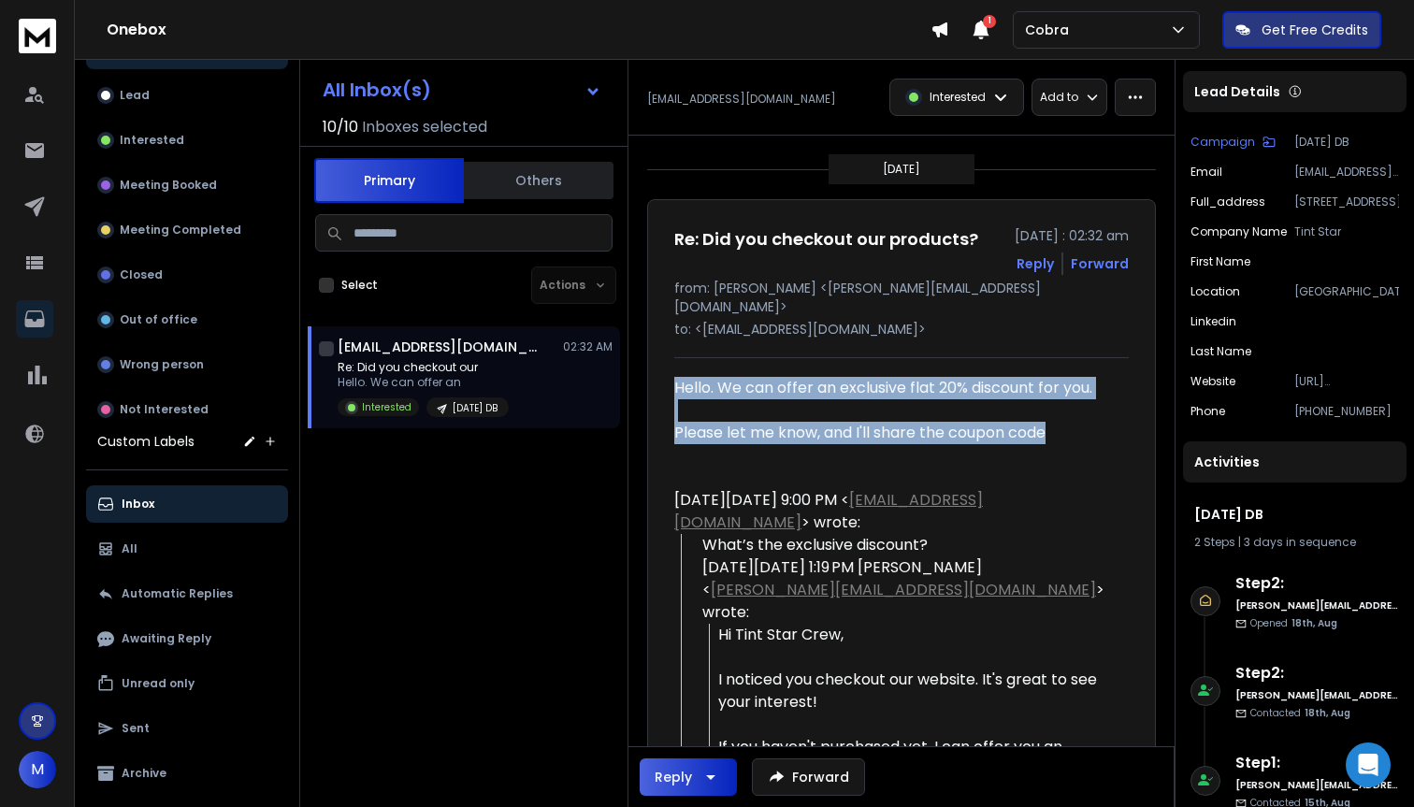
drag, startPoint x: 674, startPoint y: 371, endPoint x: 1060, endPoint y: 413, distance: 387.6
click at [1060, 413] on div "Hello. We can offer an exclusive flat 20% discount for you. Please let me know,…" at bounding box center [894, 410] width 440 height 67
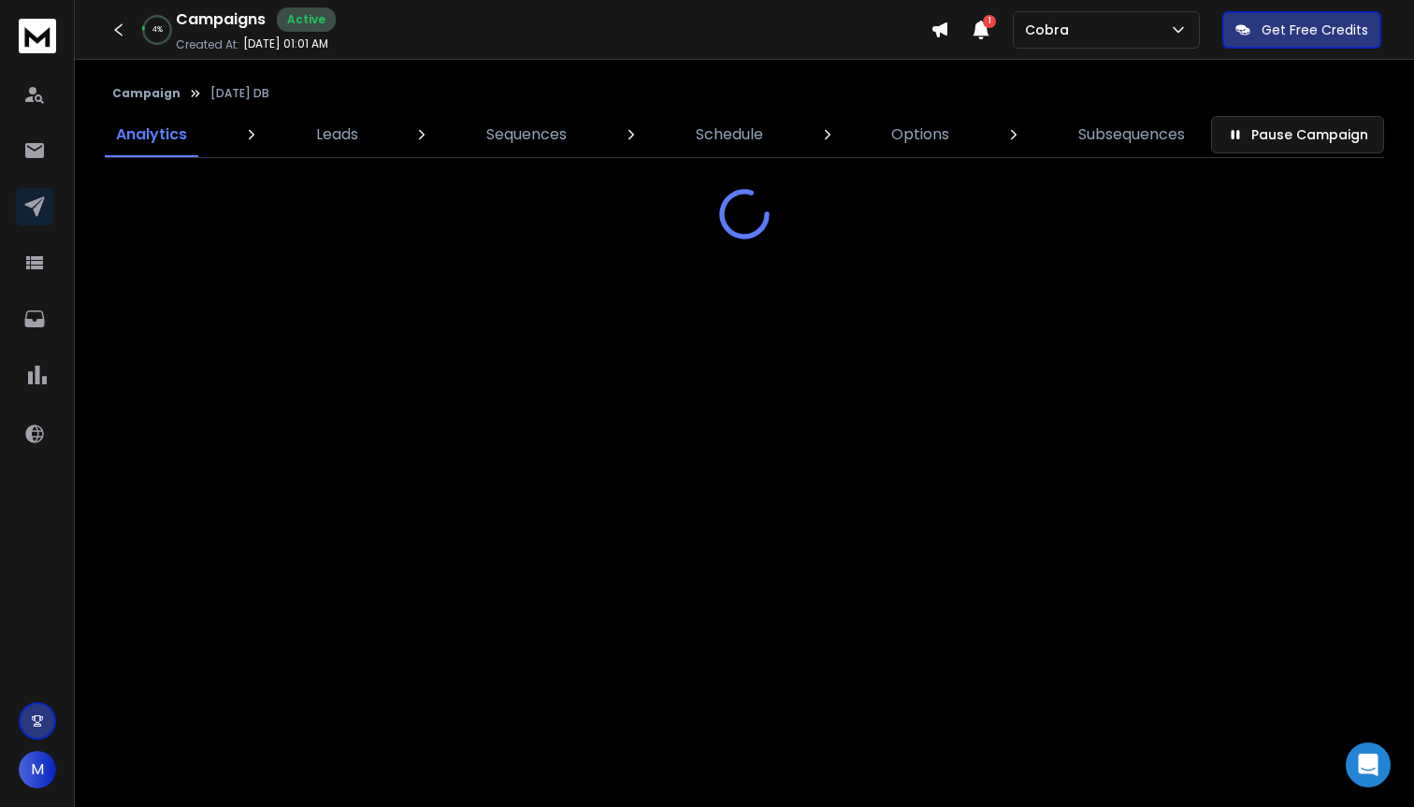
click at [998, 108] on div "Campaign [DATE] DB Analytics Leads Sequences Schedule Options Subsequences Paus…" at bounding box center [744, 118] width 1279 height 79
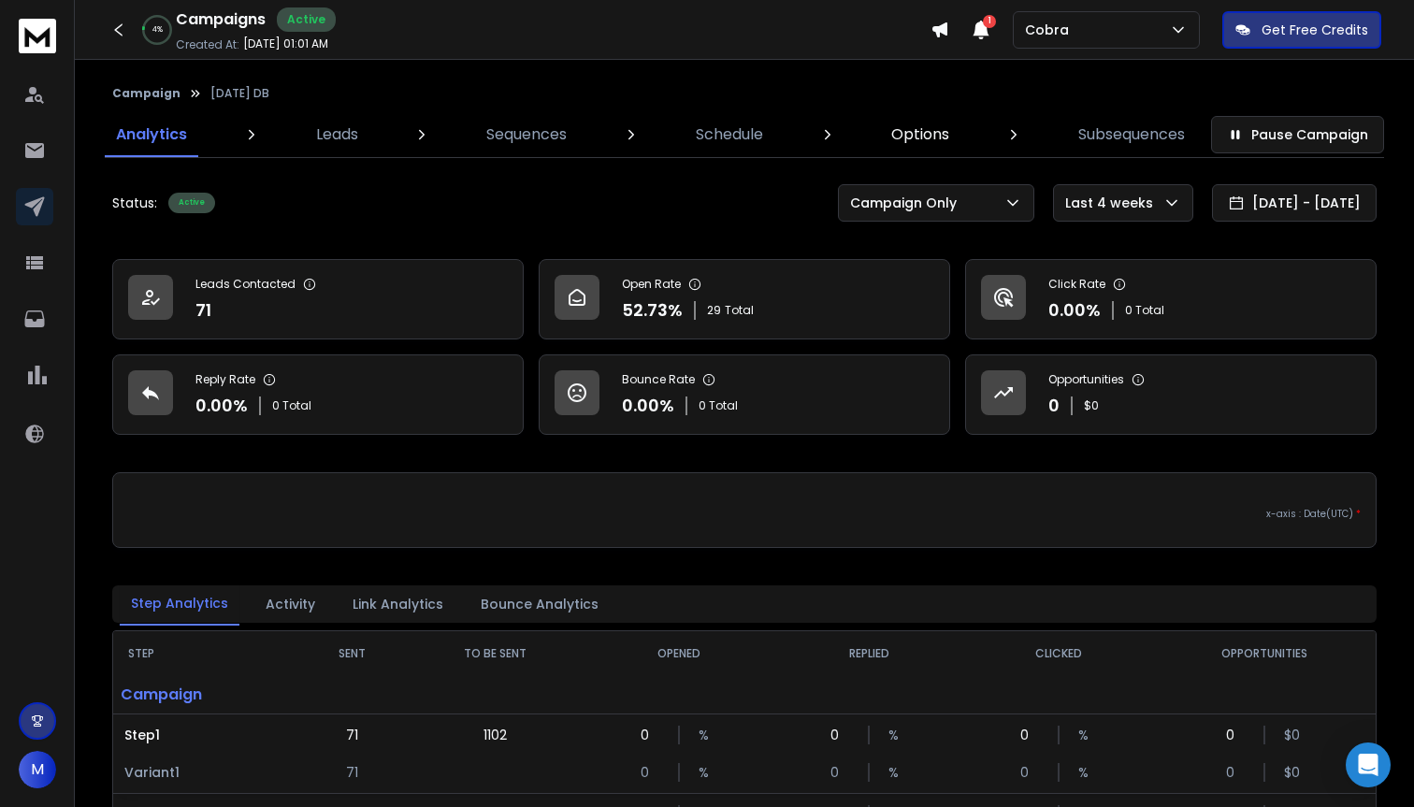
click at [944, 132] on p "Options" at bounding box center [920, 134] width 58 height 22
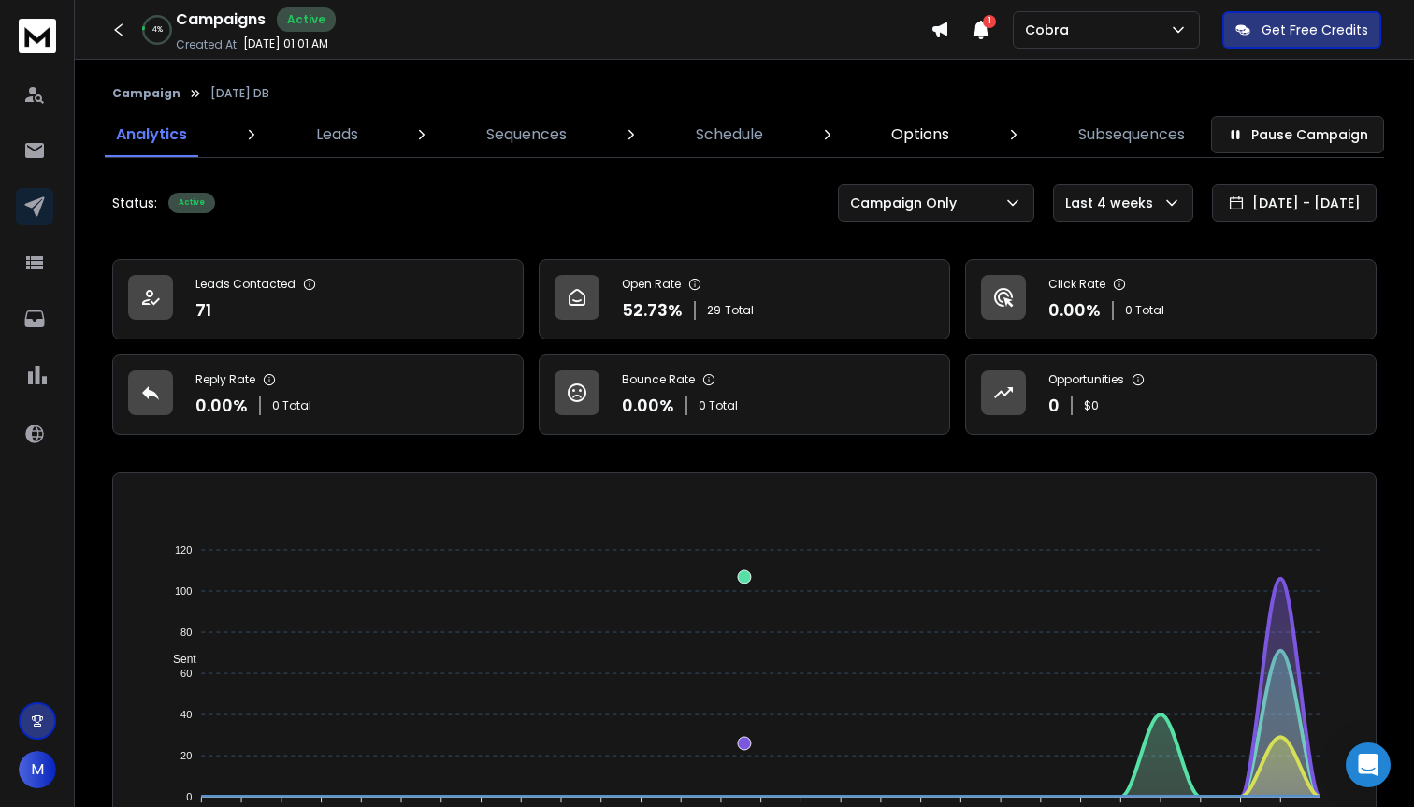
select select "*"
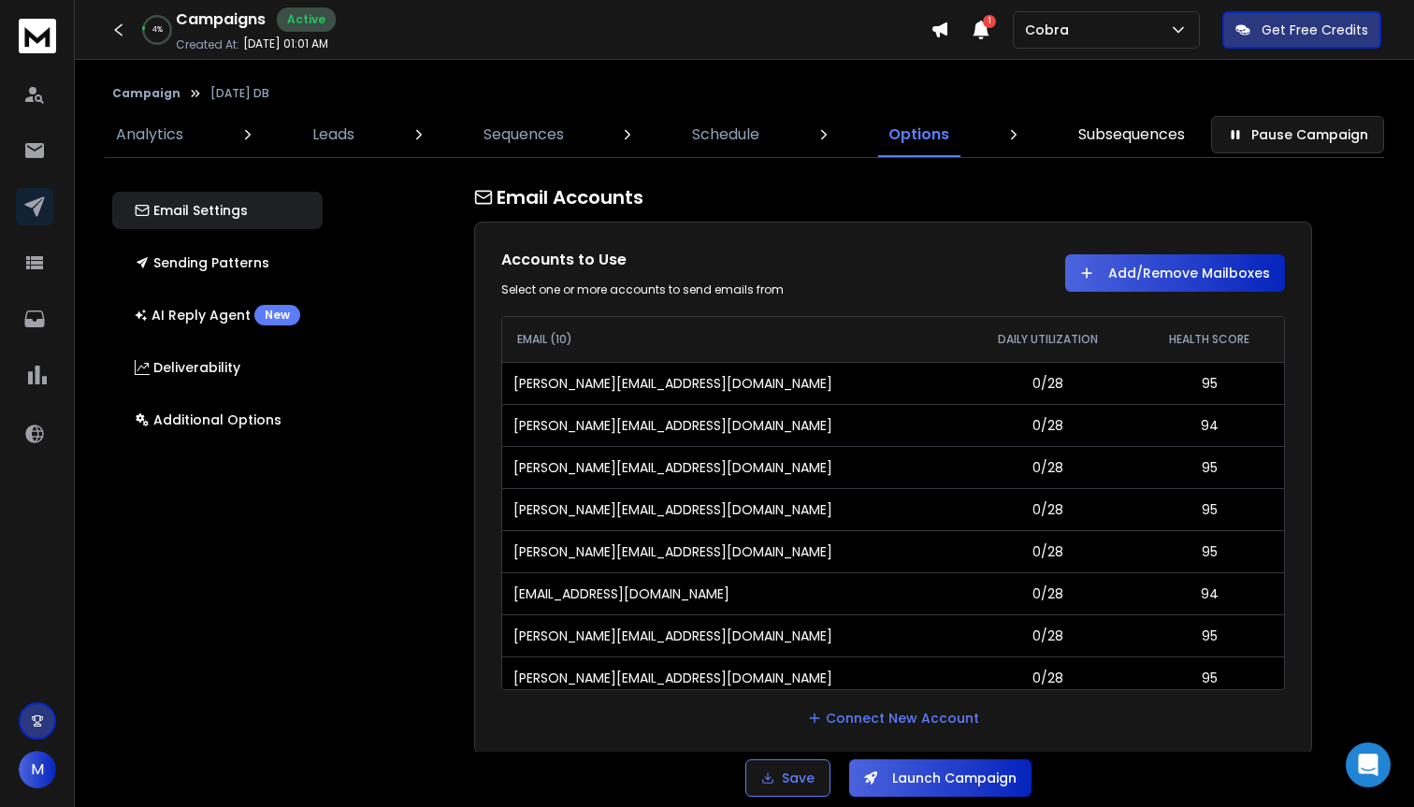
click at [1111, 139] on p "Subsequences" at bounding box center [1131, 134] width 107 height 22
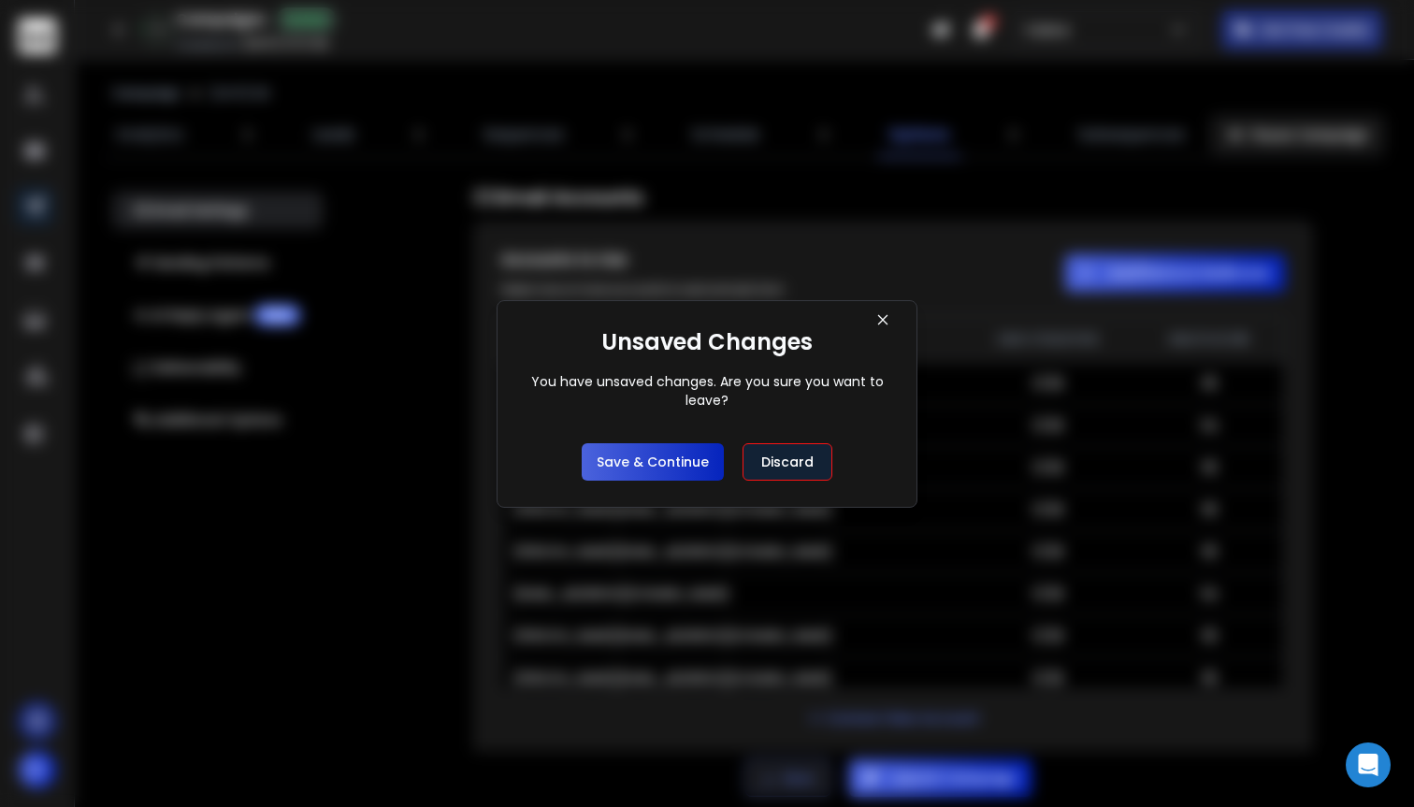
click at [784, 463] on button "Discard" at bounding box center [788, 461] width 90 height 37
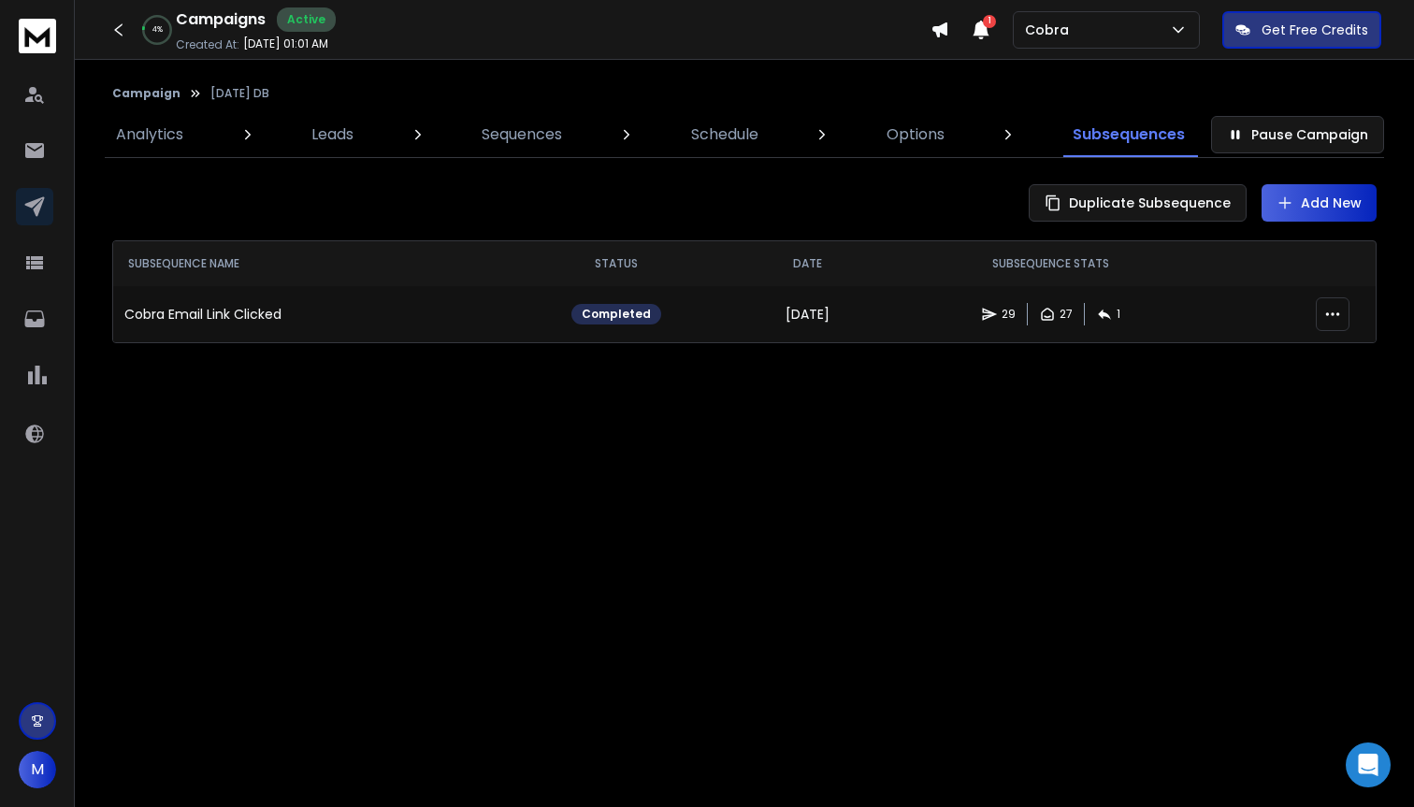
click at [280, 312] on td "Cobra Email Link Clicked" at bounding box center [304, 314] width 383 height 56
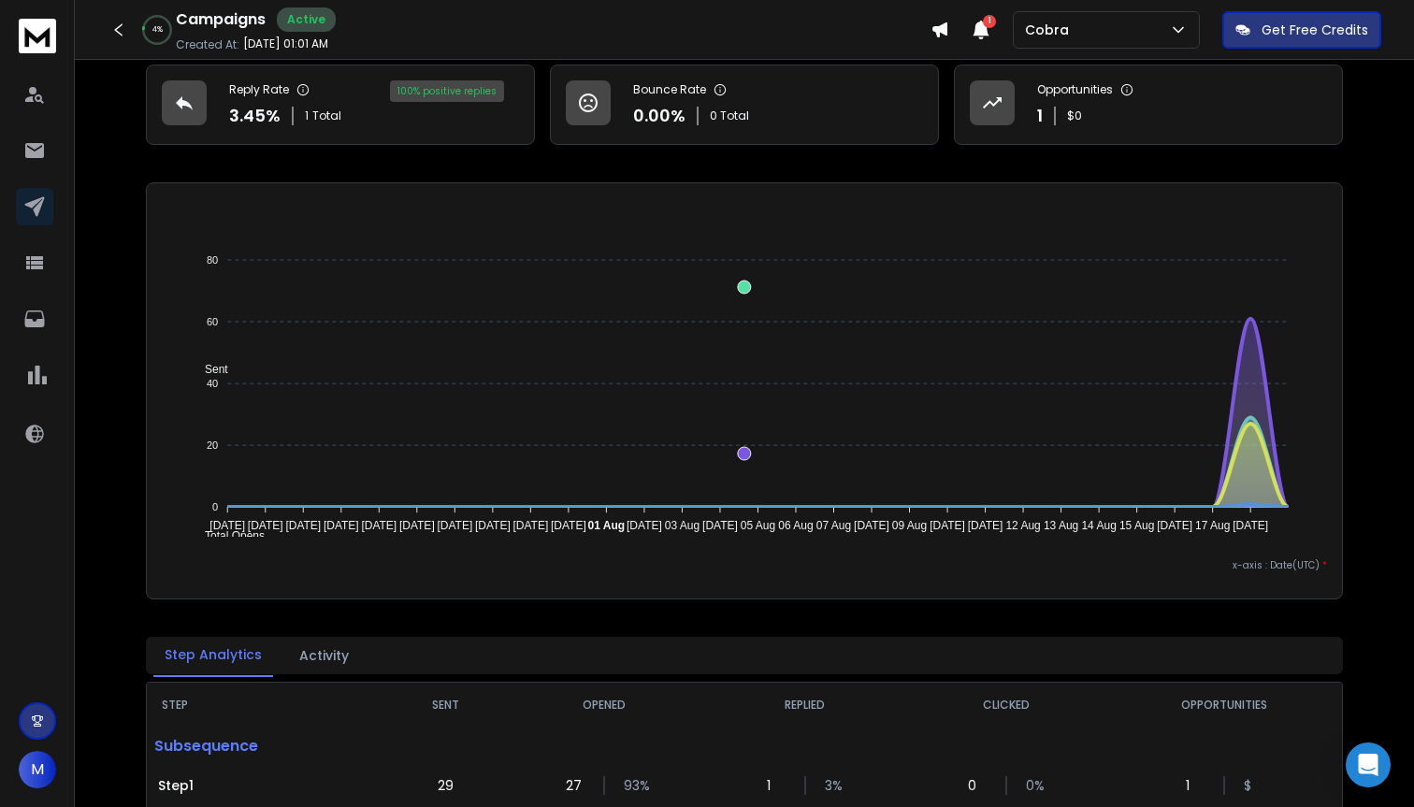
scroll to position [357, 0]
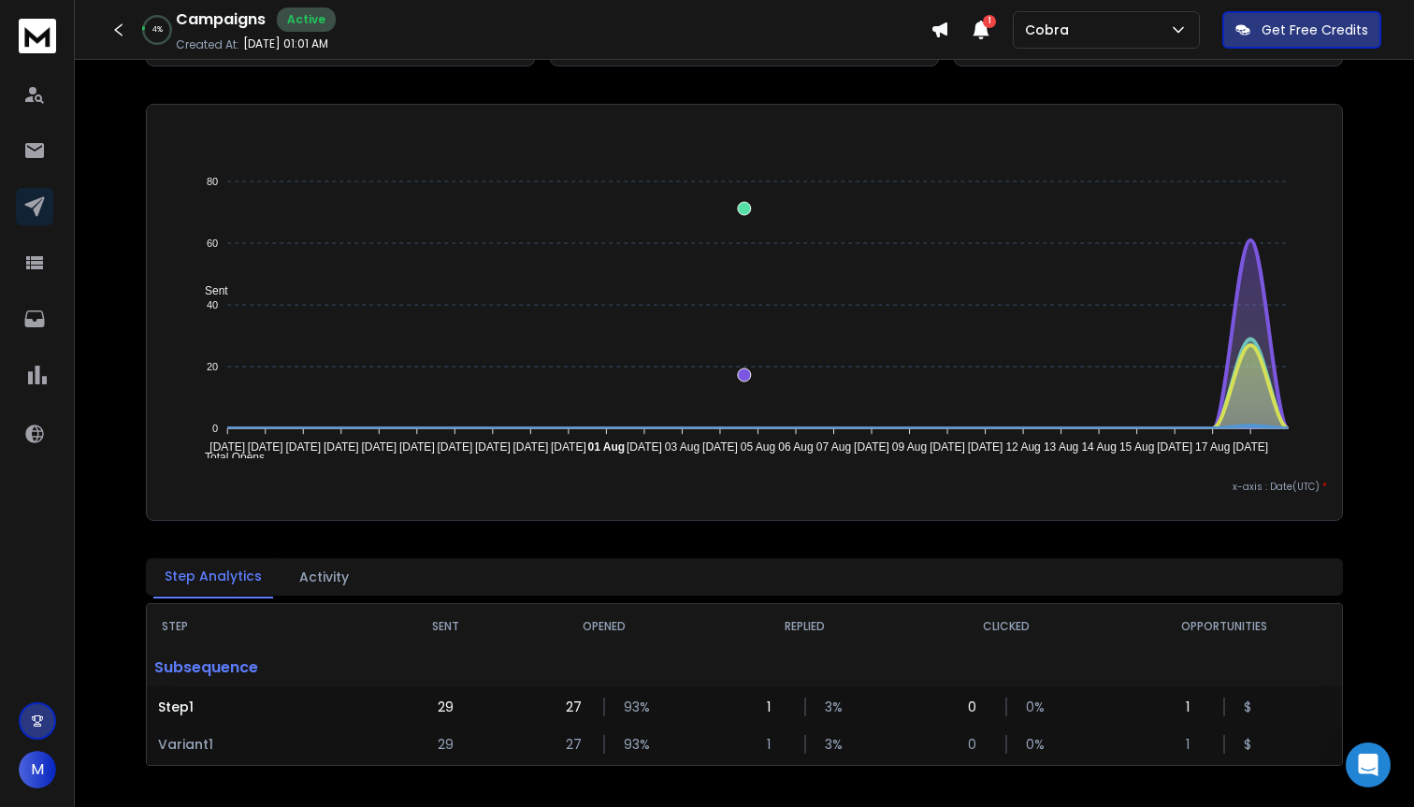
click at [185, 743] on p "Variant 1" at bounding box center [267, 744] width 219 height 19
click at [317, 586] on button "Activity" at bounding box center [324, 576] width 72 height 41
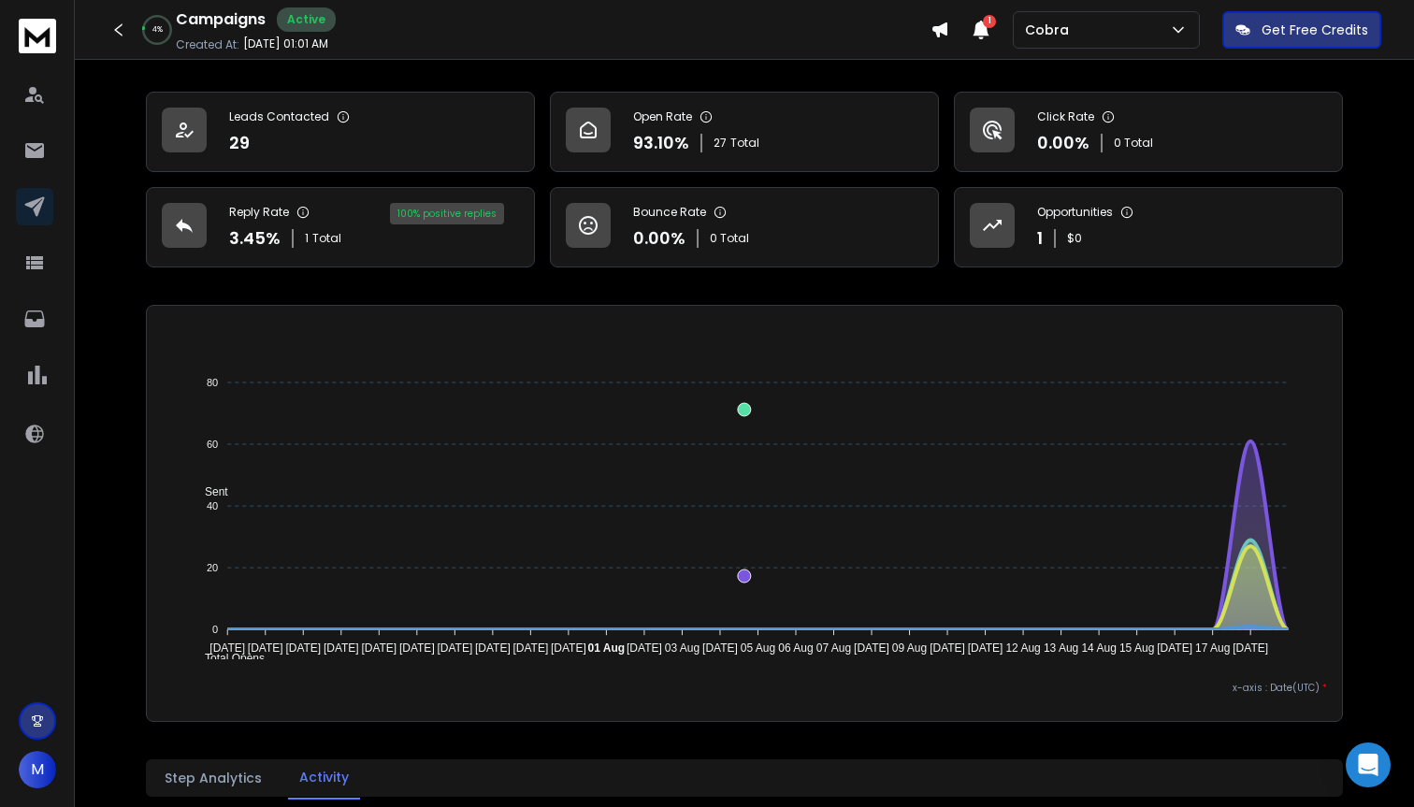
scroll to position [0, 0]
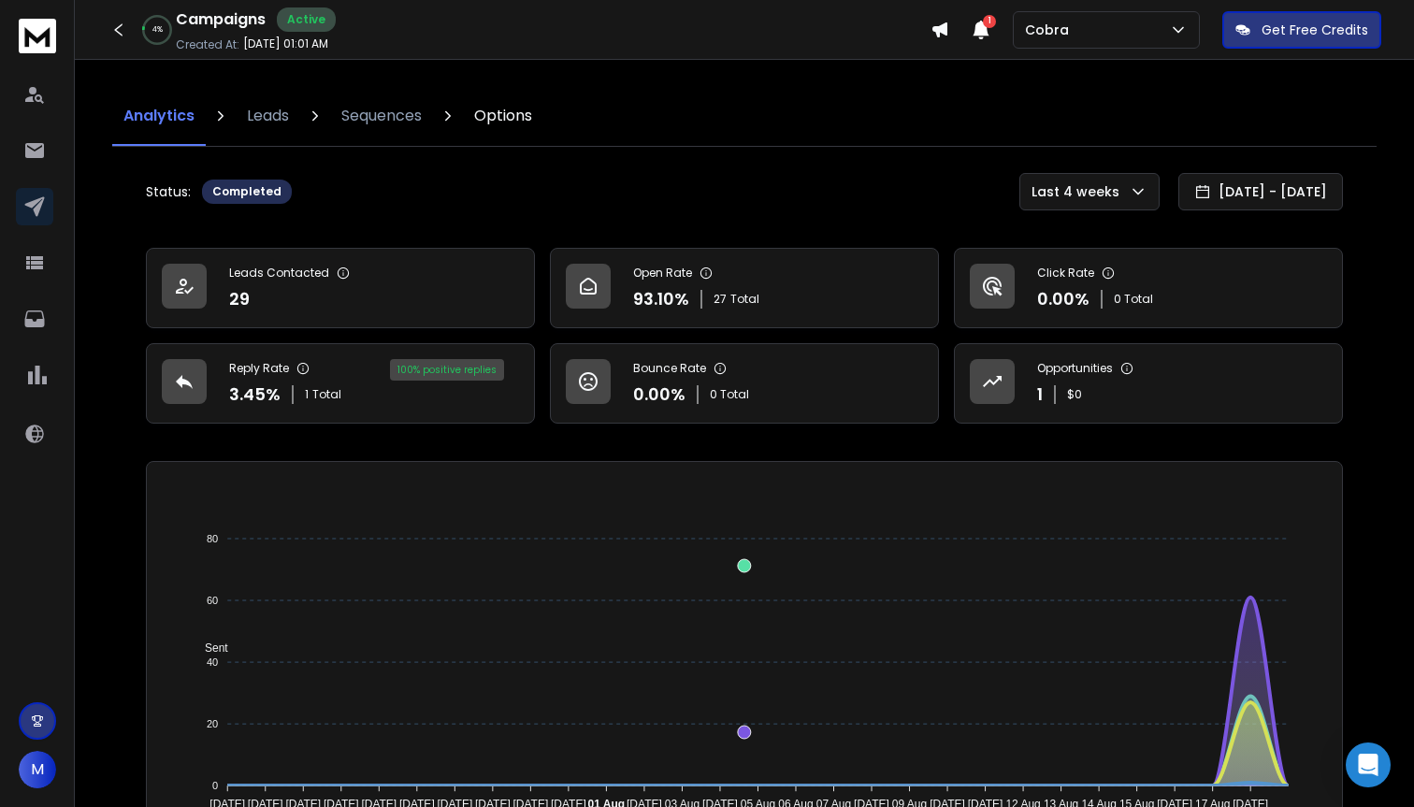
click at [528, 110] on p "Options" at bounding box center [503, 116] width 58 height 22
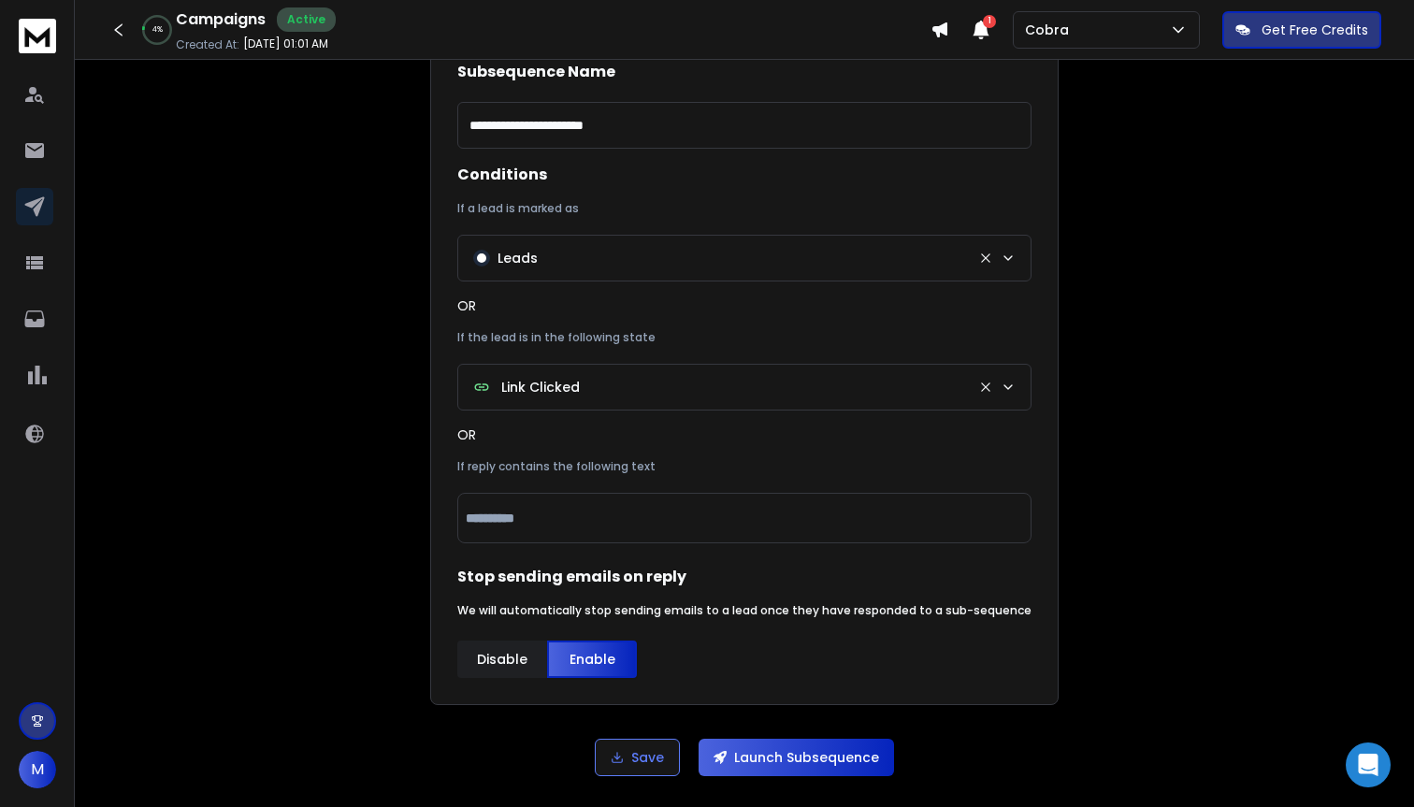
scroll to position [142, 0]
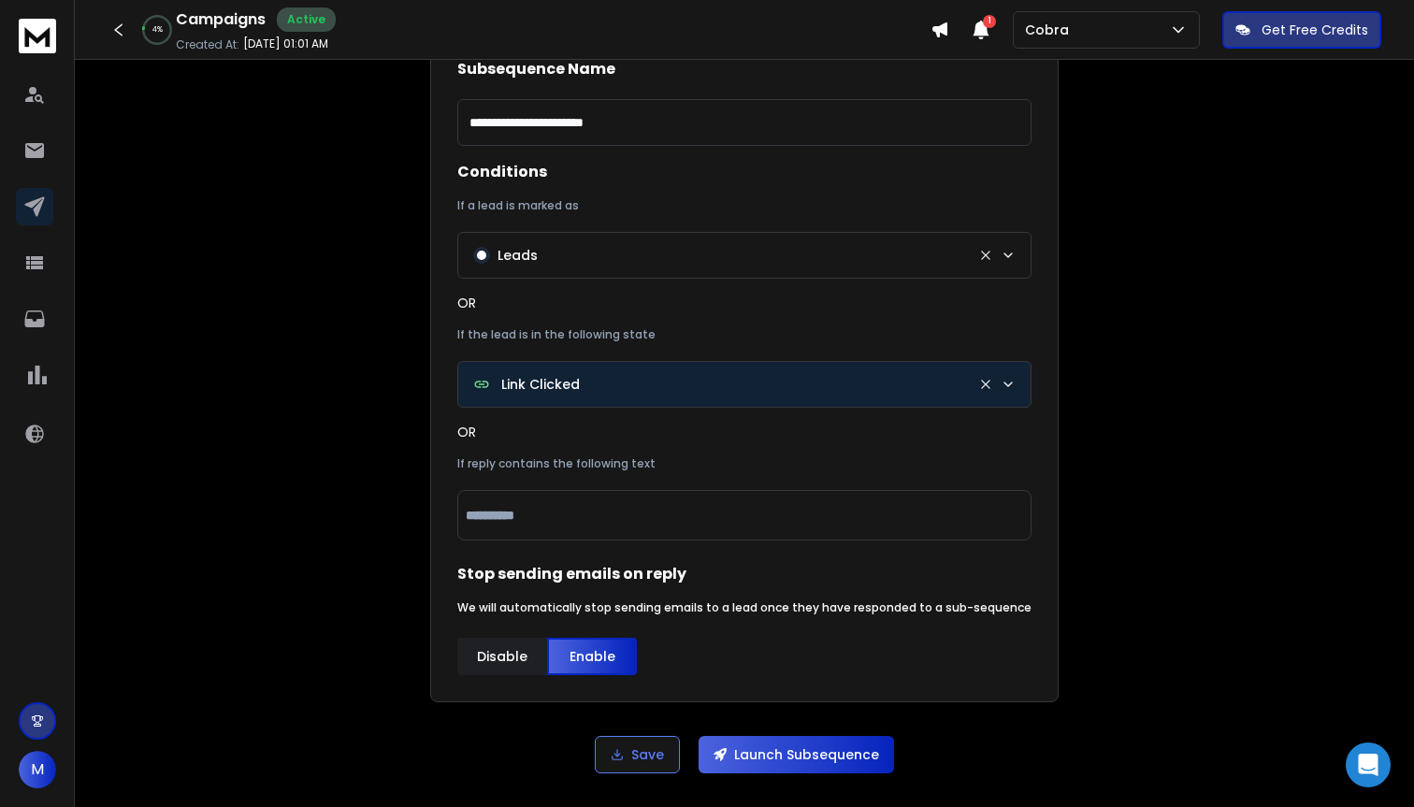
click at [546, 393] on div "Link Clicked" at bounding box center [526, 384] width 107 height 19
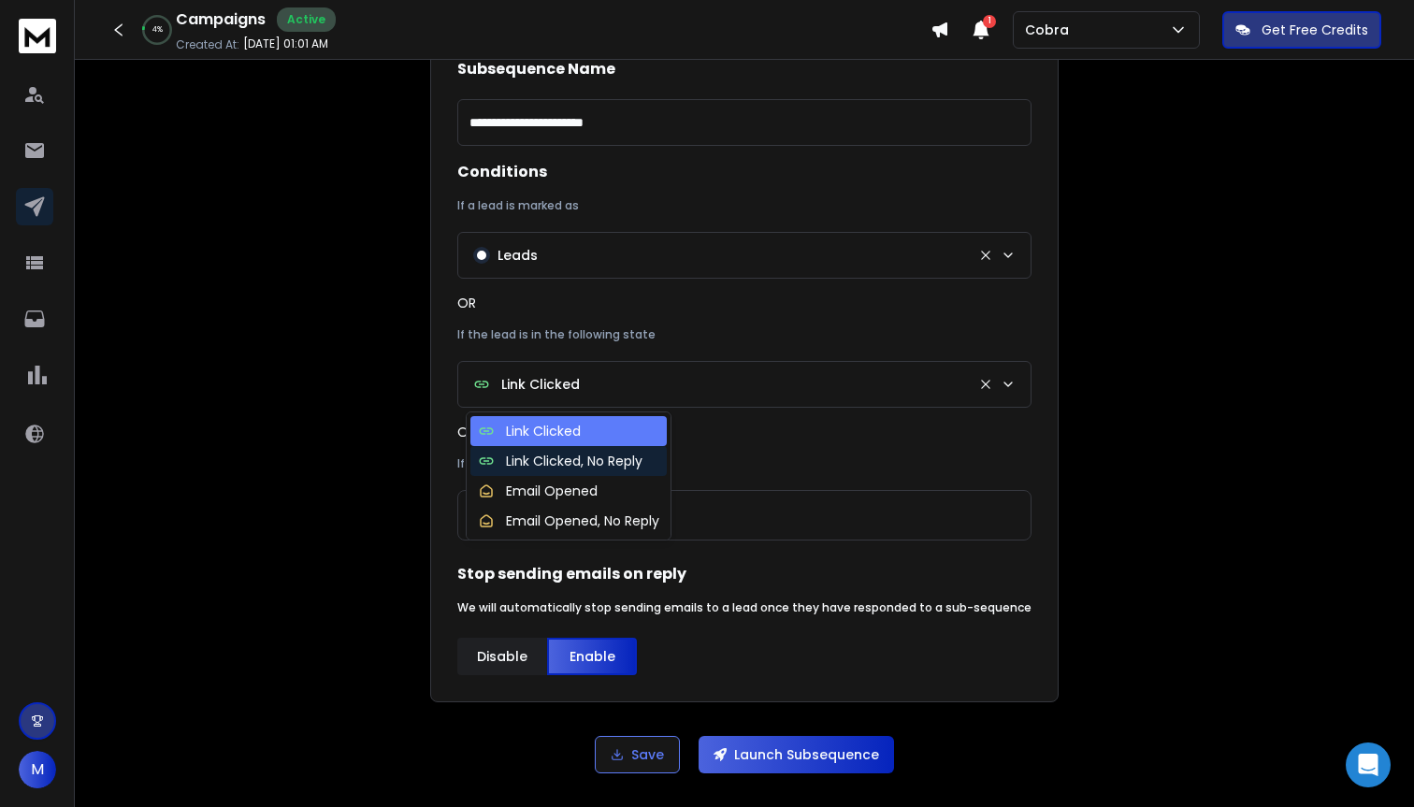
click at [578, 459] on div "Link Clicked, No Reply" at bounding box center [560, 461] width 165 height 19
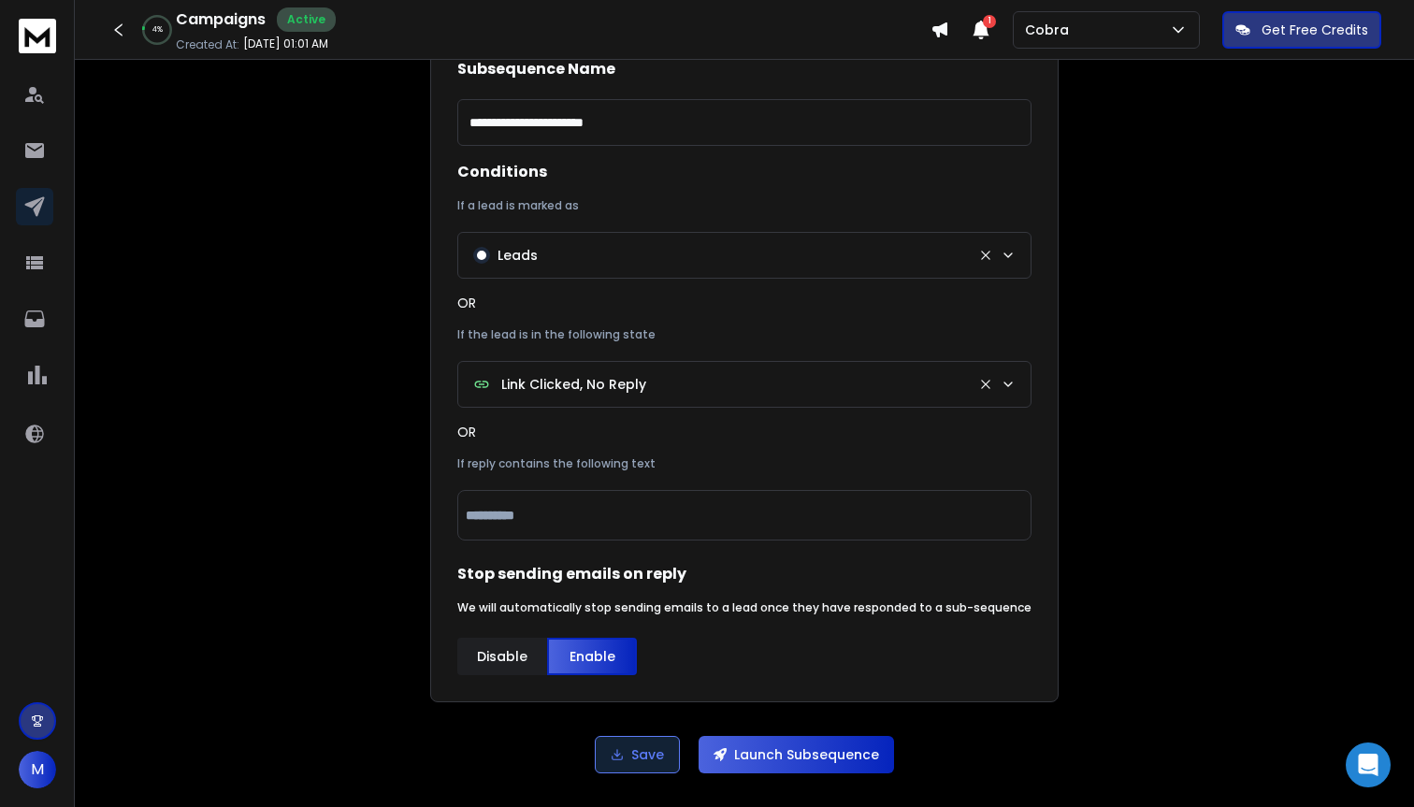
click at [659, 750] on button "Save" at bounding box center [637, 754] width 85 height 37
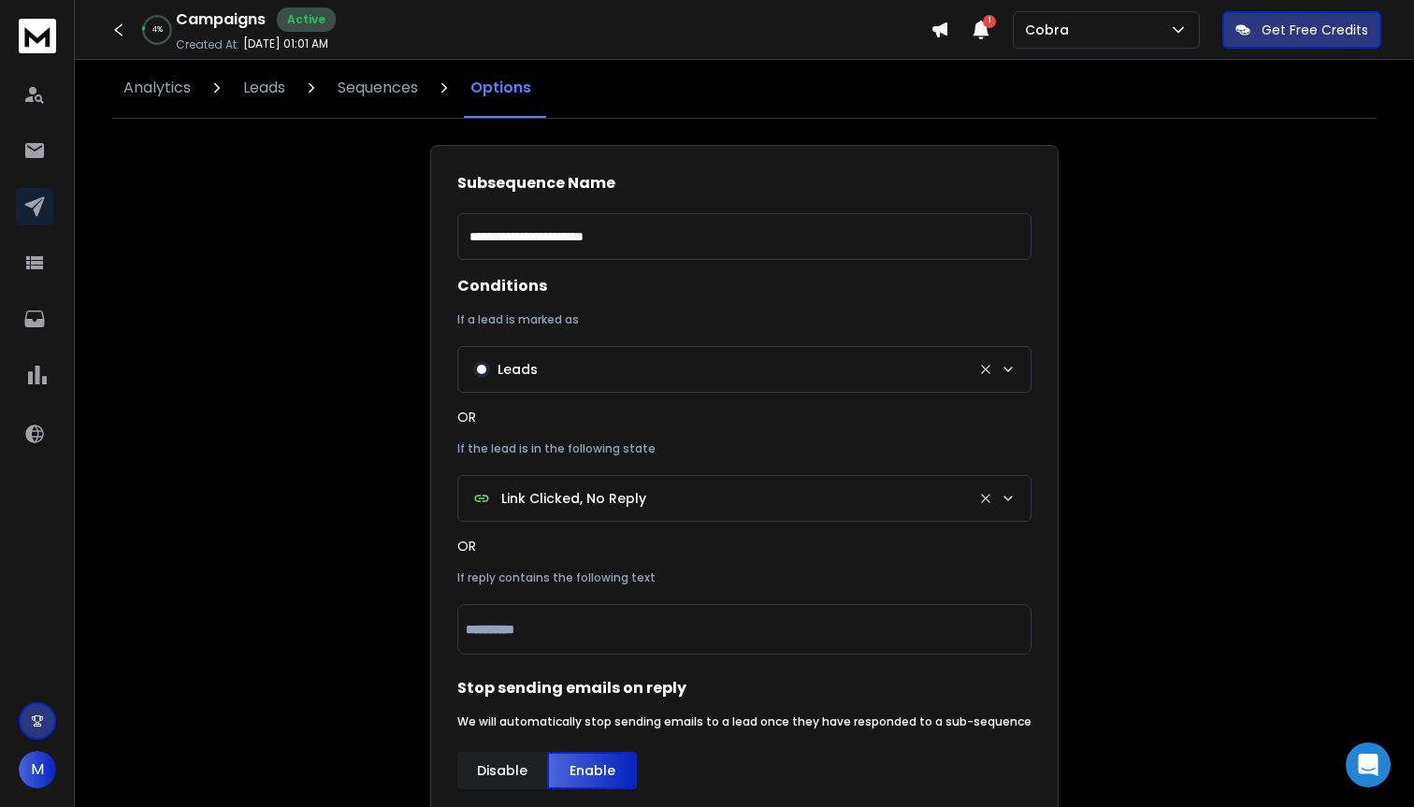
scroll to position [0, 0]
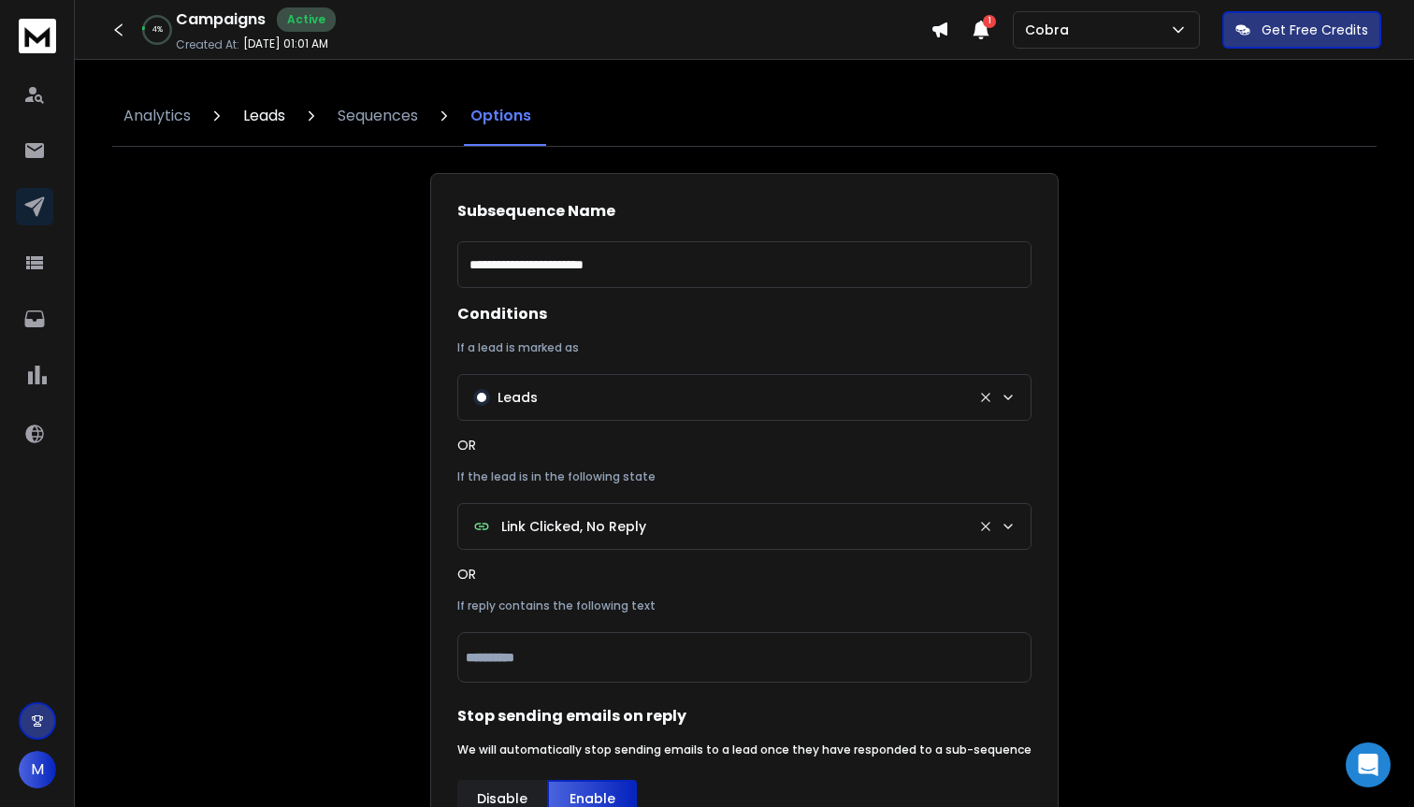
click at [260, 125] on p "Leads" at bounding box center [264, 116] width 42 height 22
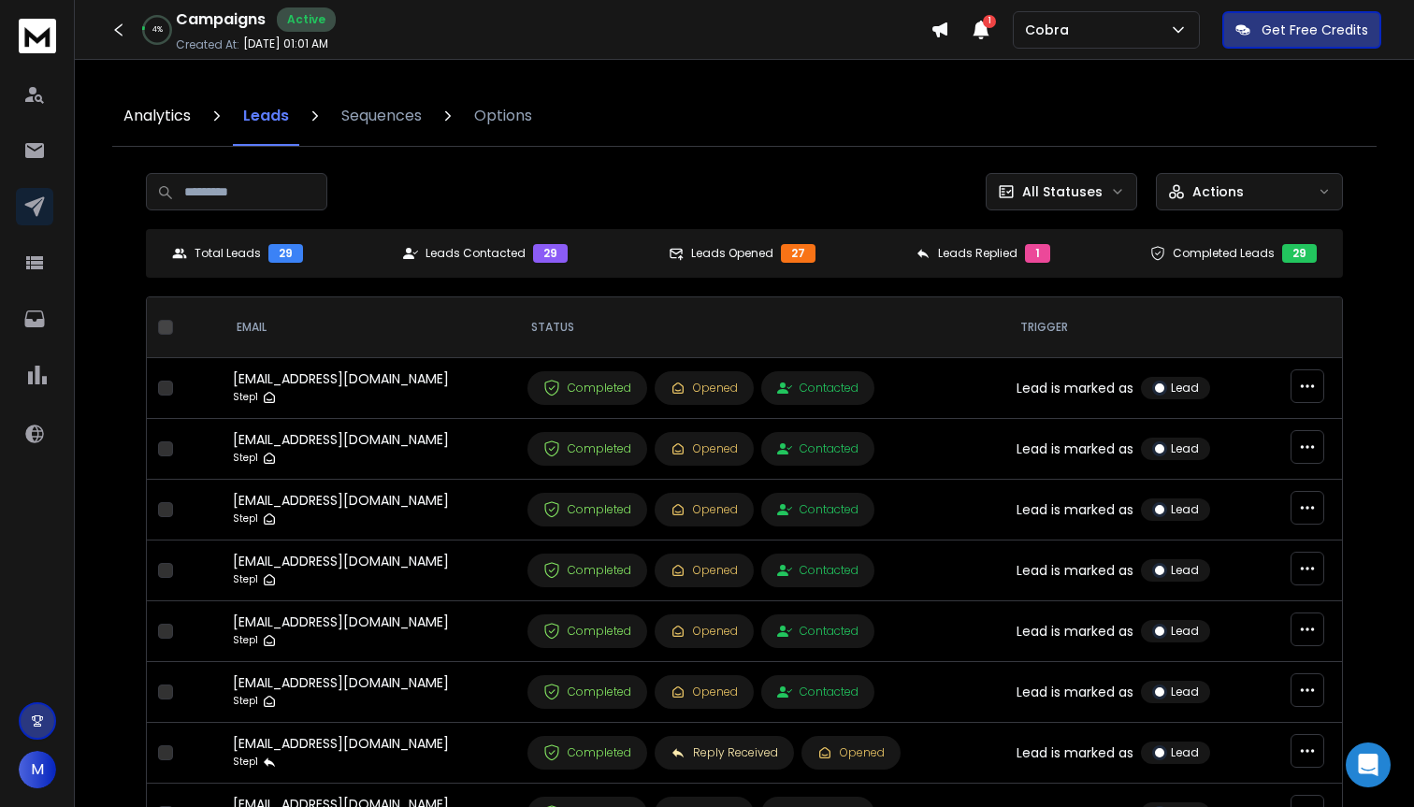
click at [179, 126] on p "Analytics" at bounding box center [156, 116] width 67 height 22
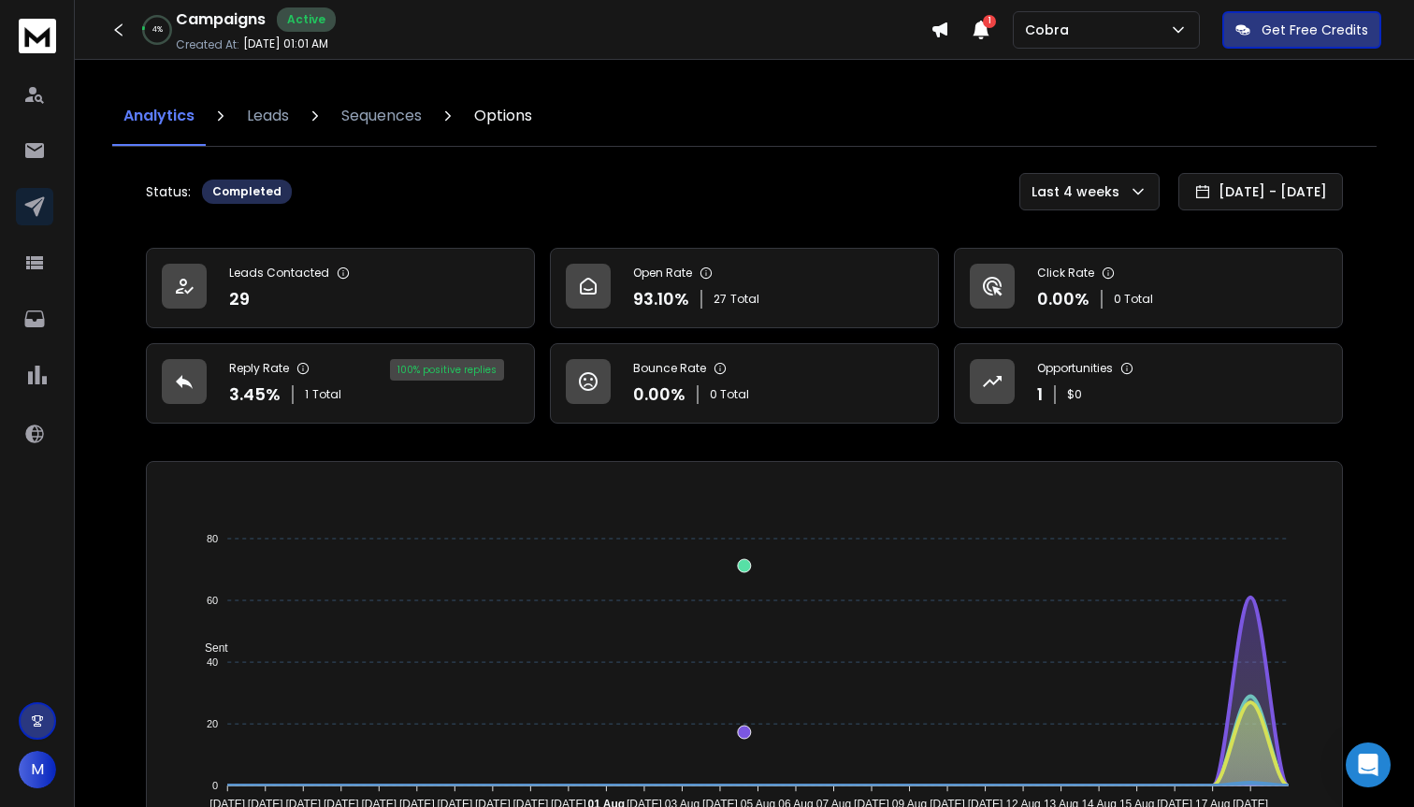
click at [492, 117] on p "Options" at bounding box center [503, 116] width 58 height 22
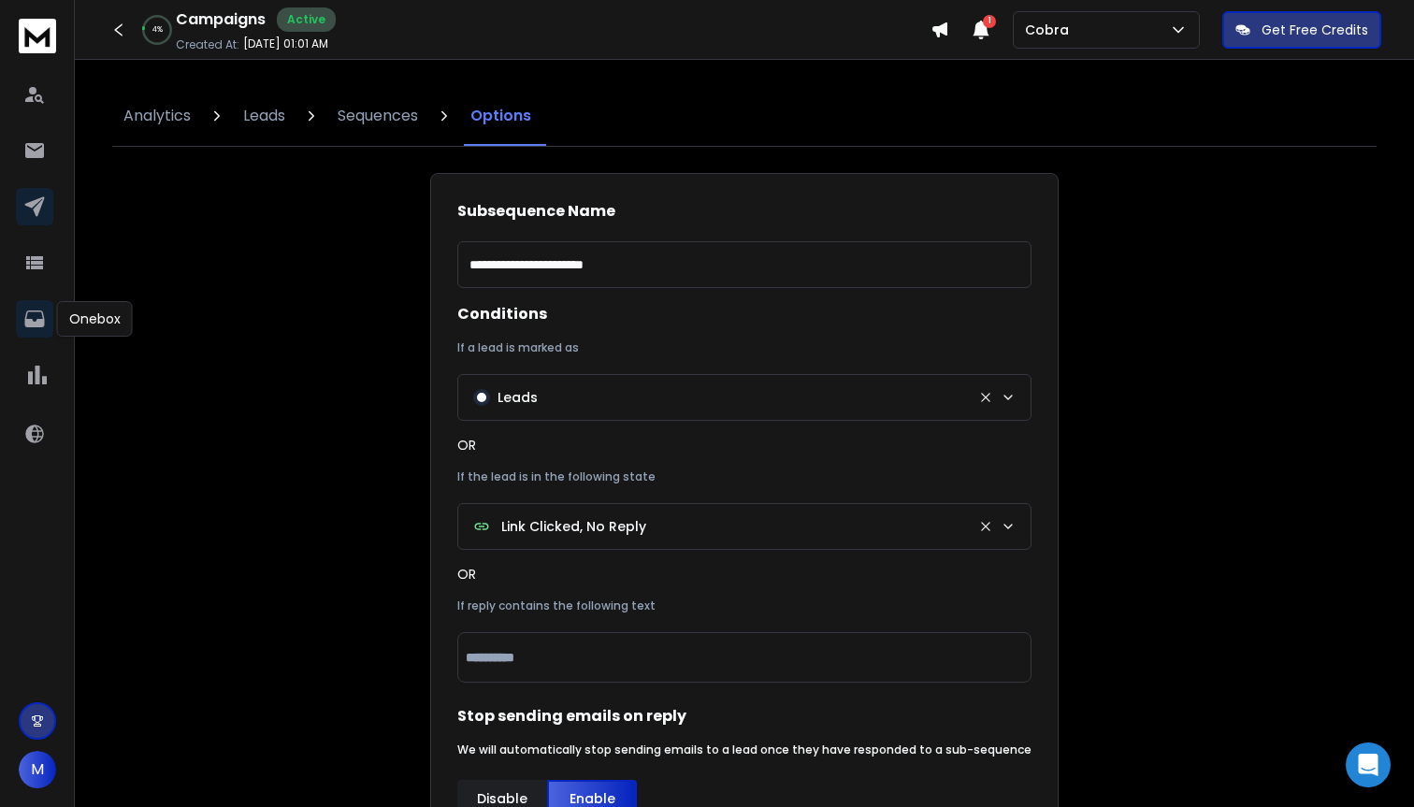
click at [42, 320] on icon at bounding box center [34, 319] width 20 height 17
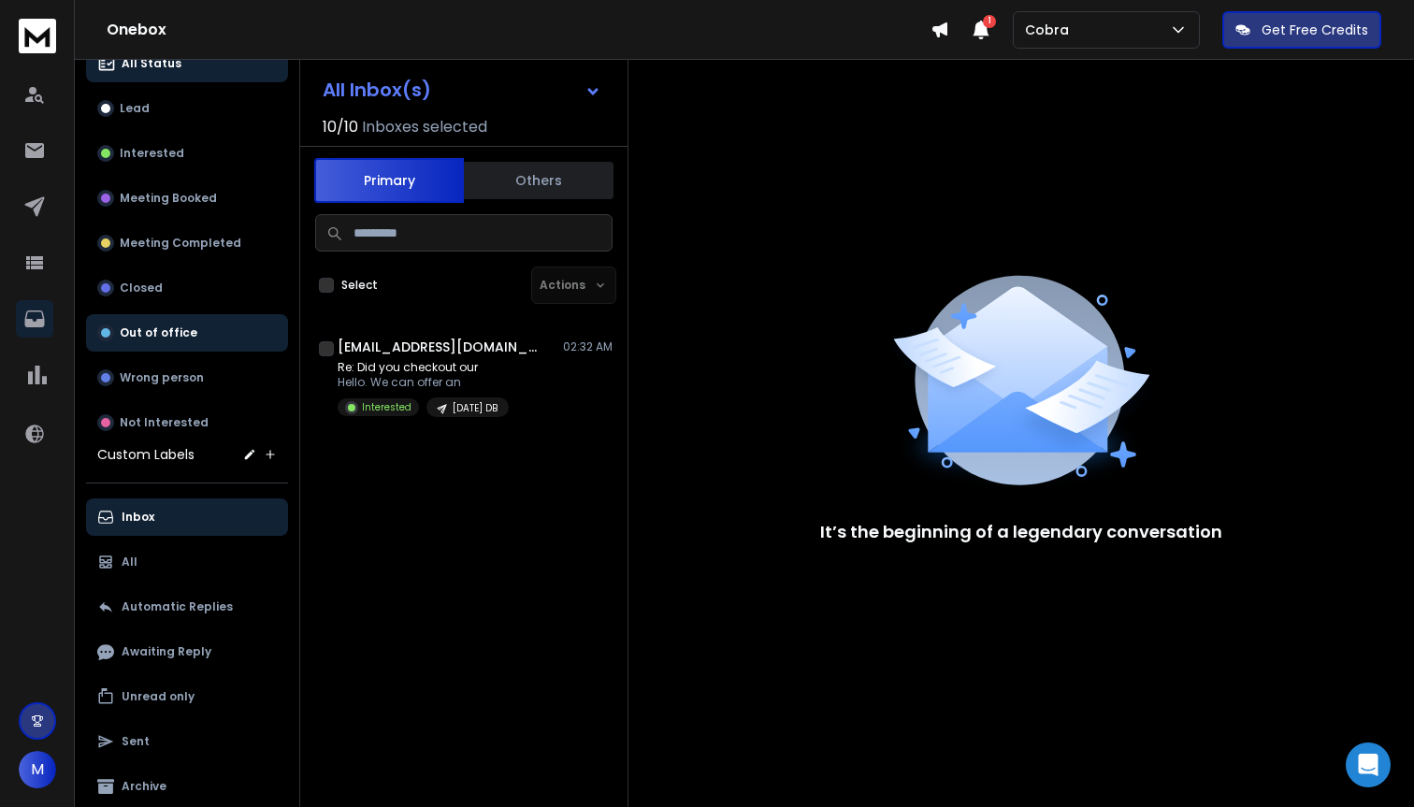
scroll to position [224, 0]
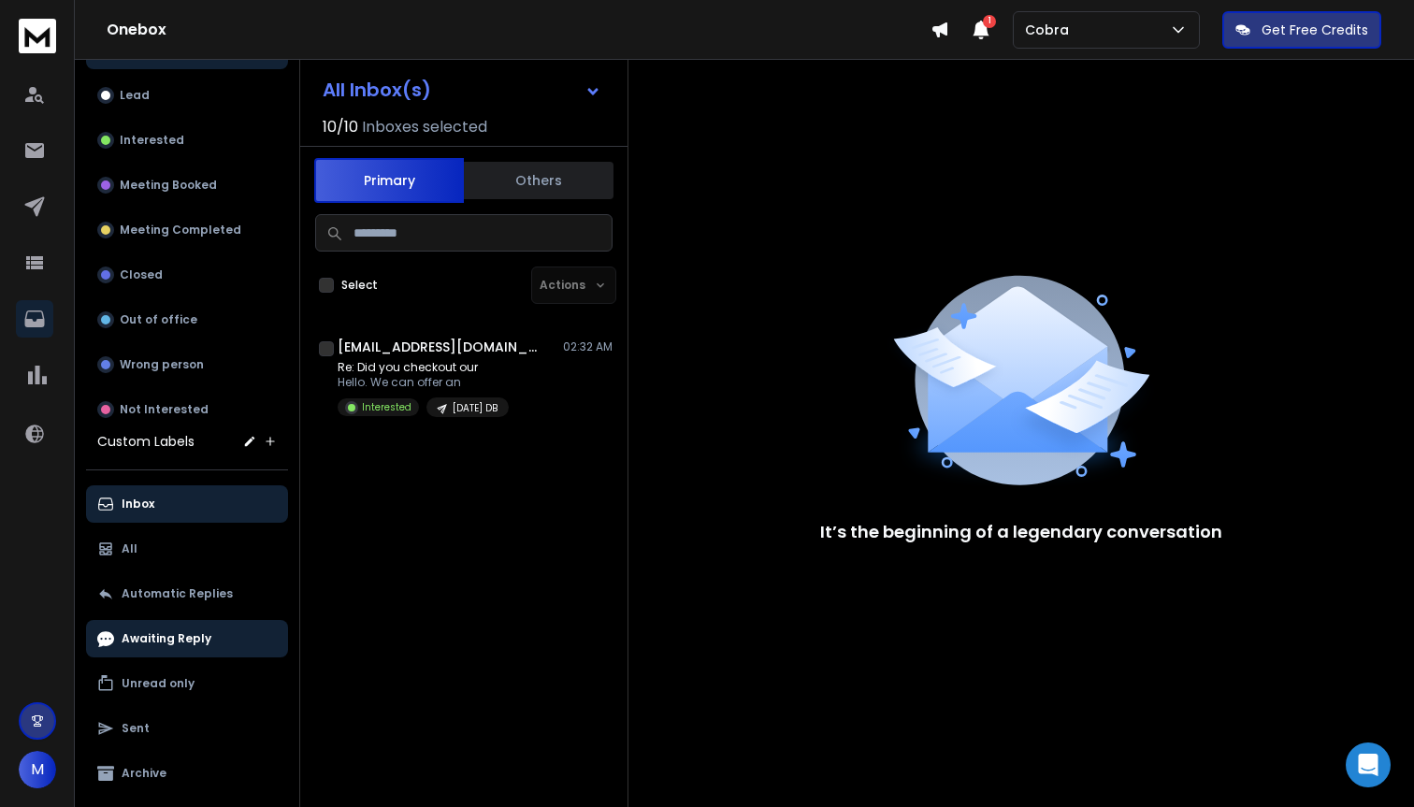
click at [204, 631] on p "Awaiting Reply" at bounding box center [167, 638] width 90 height 15
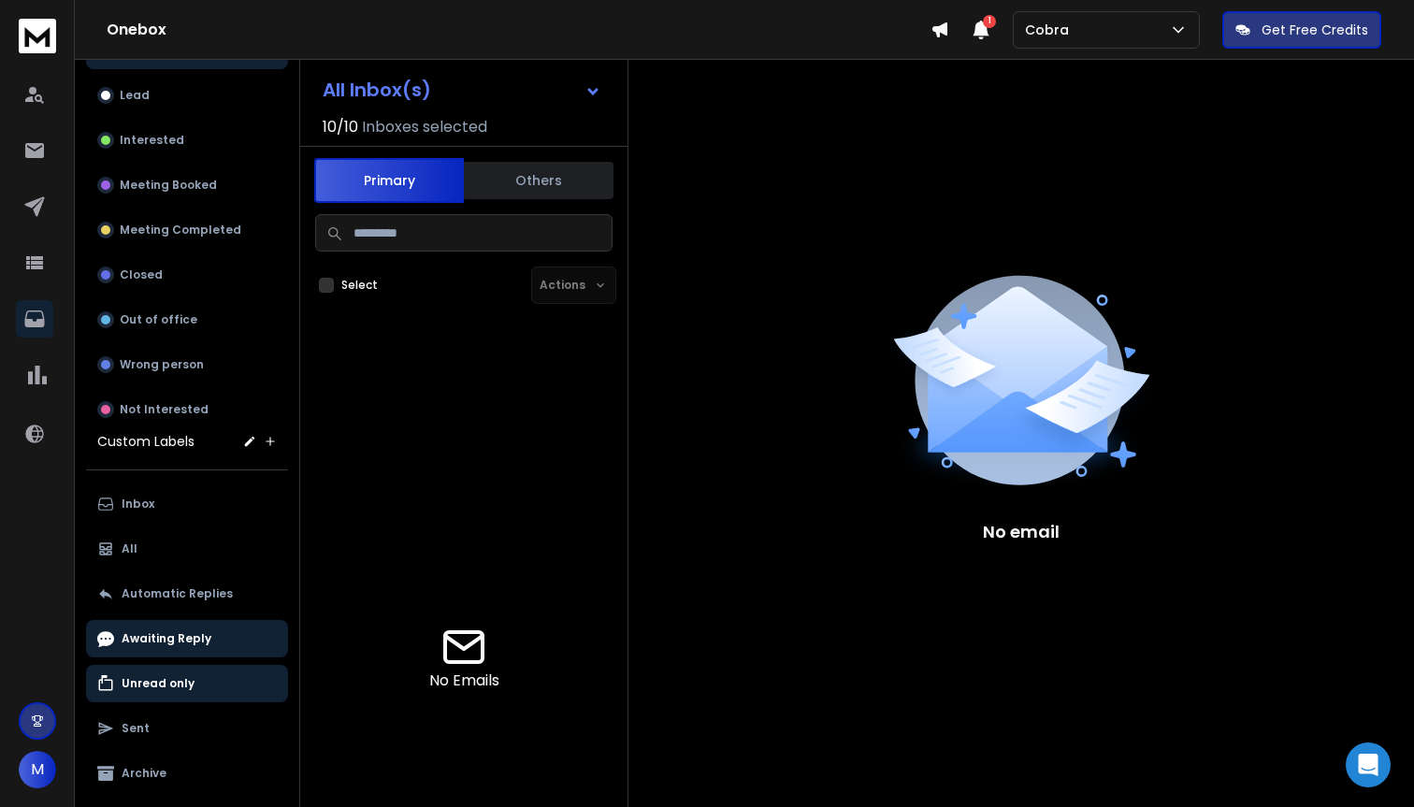
click at [205, 665] on button "Unread only" at bounding box center [187, 683] width 202 height 37
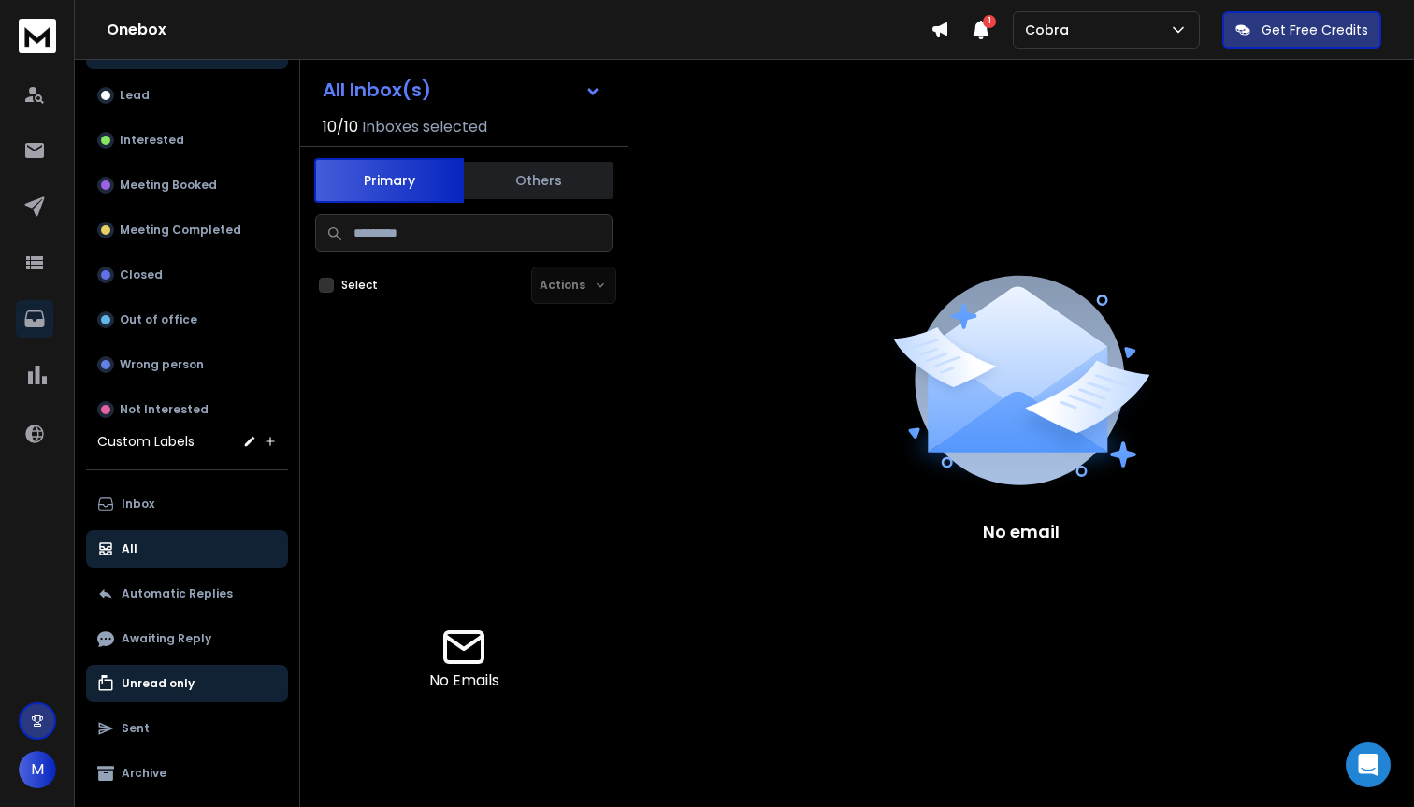
click at [215, 538] on button "All" at bounding box center [187, 548] width 202 height 37
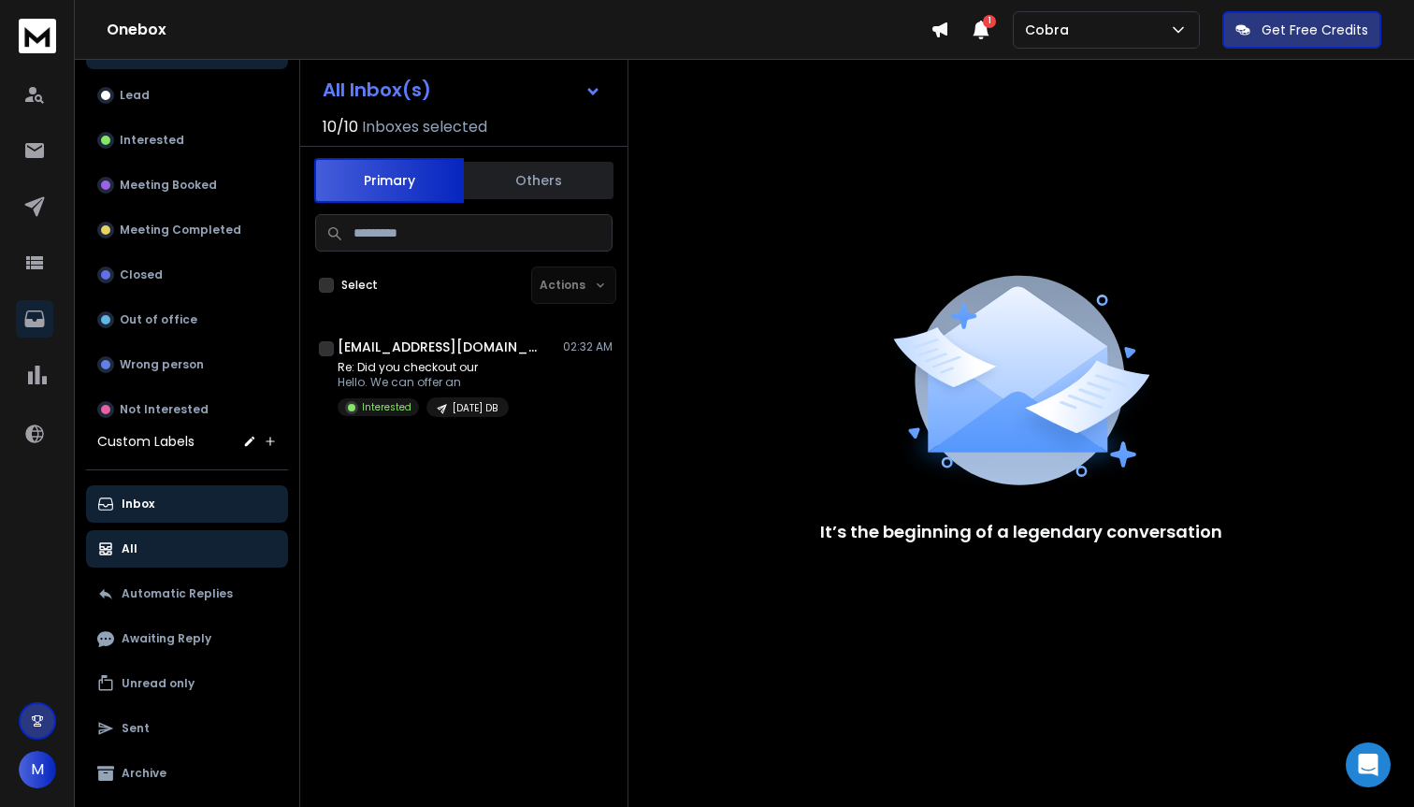
click at [229, 486] on button "Inbox" at bounding box center [187, 503] width 202 height 37
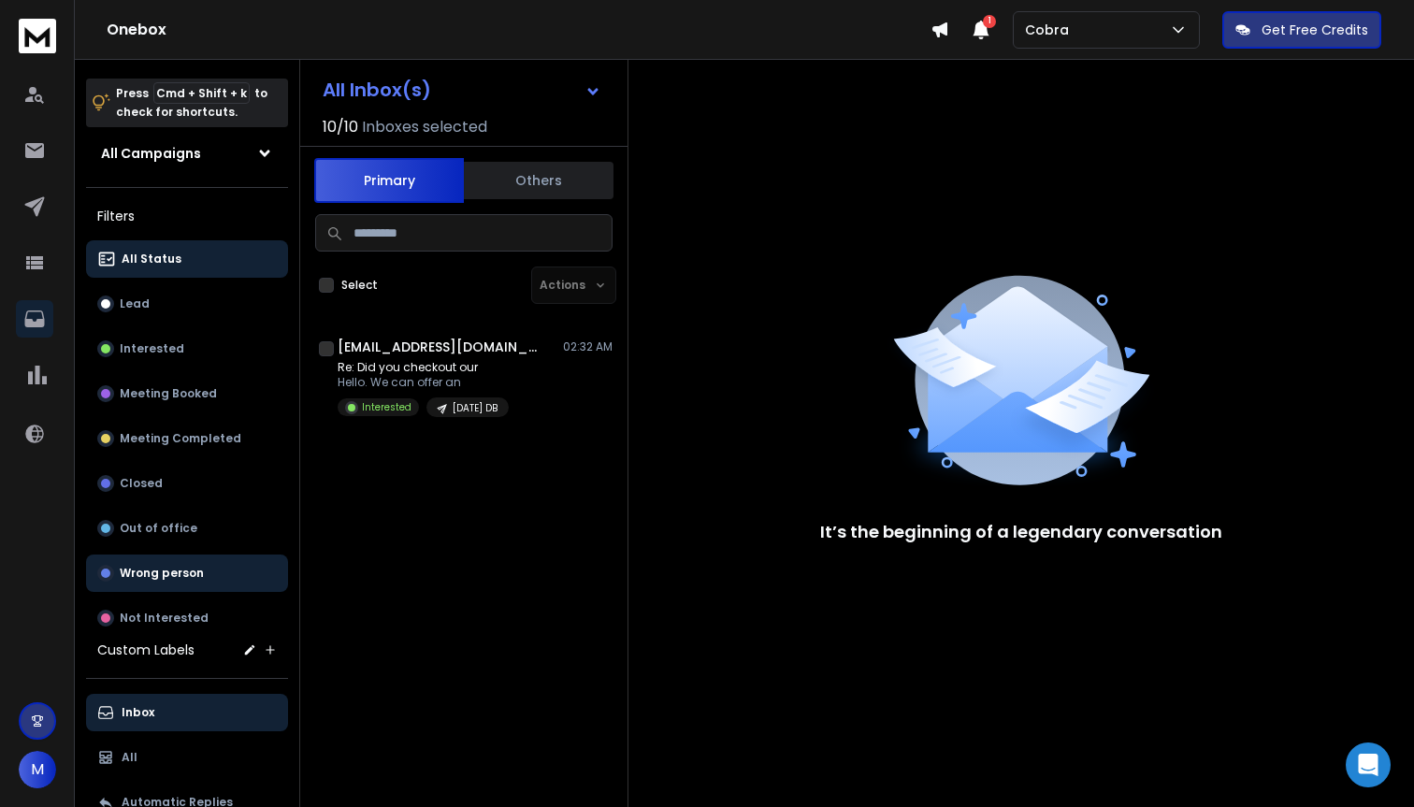
click at [223, 575] on button "Wrong person" at bounding box center [187, 573] width 202 height 37
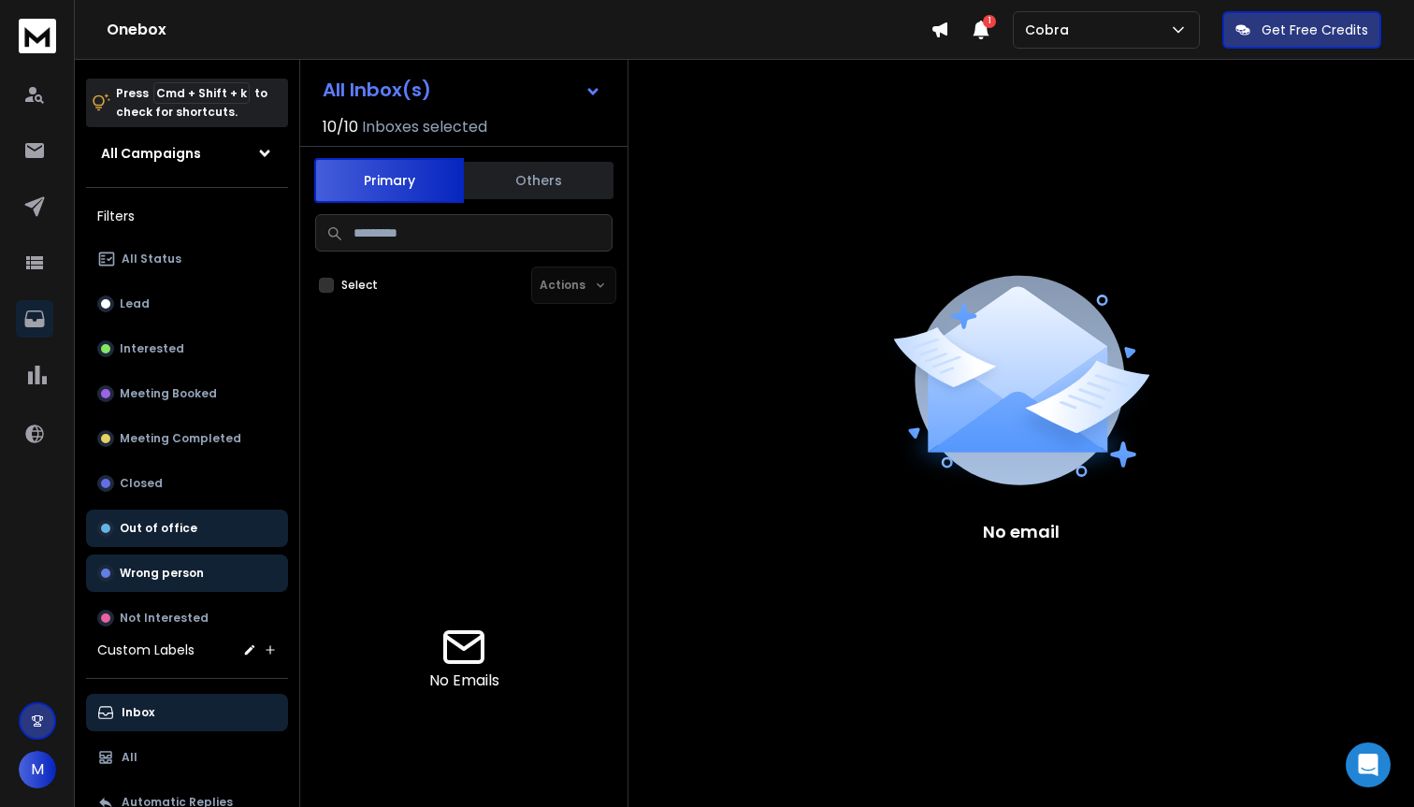
click at [218, 524] on button "Out of office" at bounding box center [187, 528] width 202 height 37
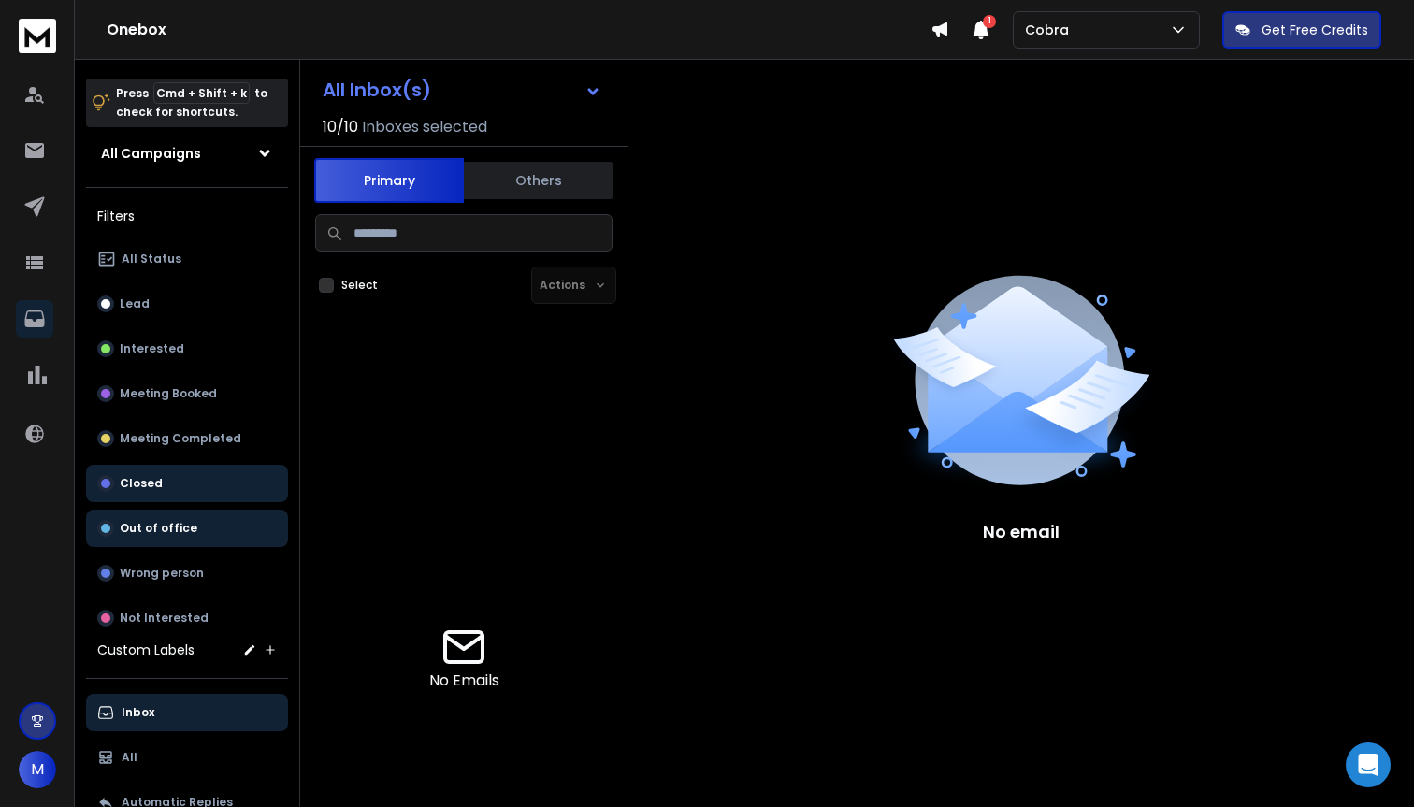
click at [222, 465] on button "Closed" at bounding box center [187, 483] width 202 height 37
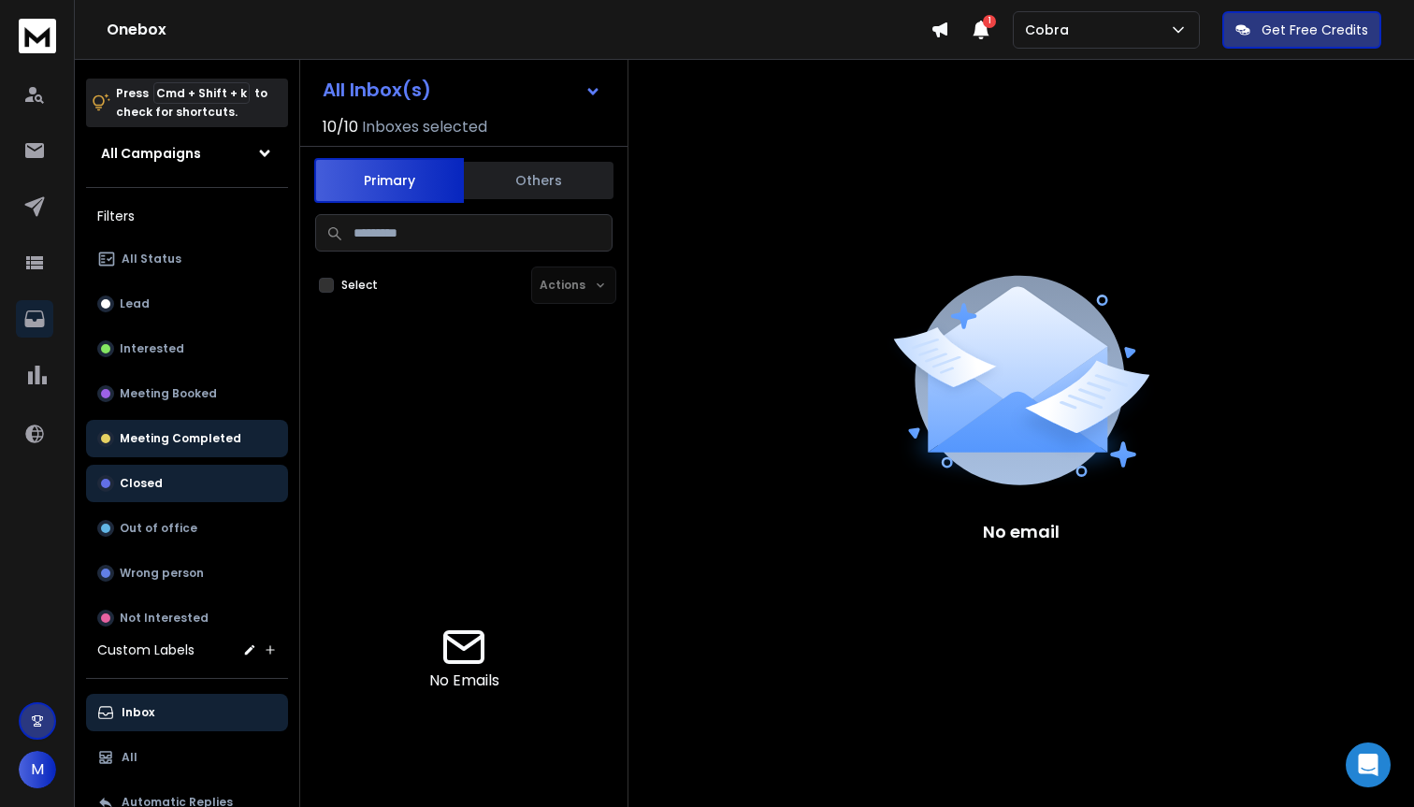
click at [232, 422] on button "Meeting Completed" at bounding box center [187, 438] width 202 height 37
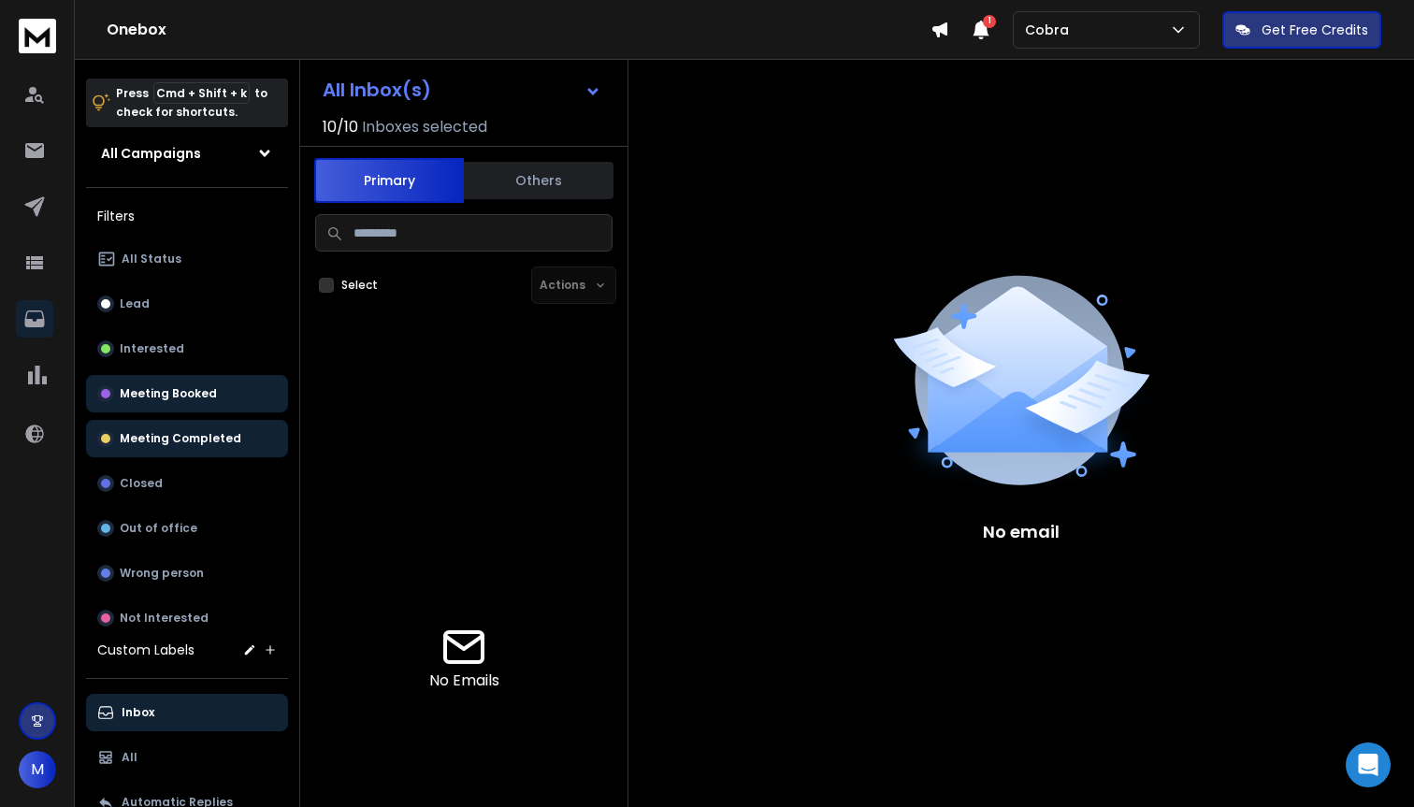
click at [237, 395] on button "Meeting Booked" at bounding box center [187, 393] width 202 height 37
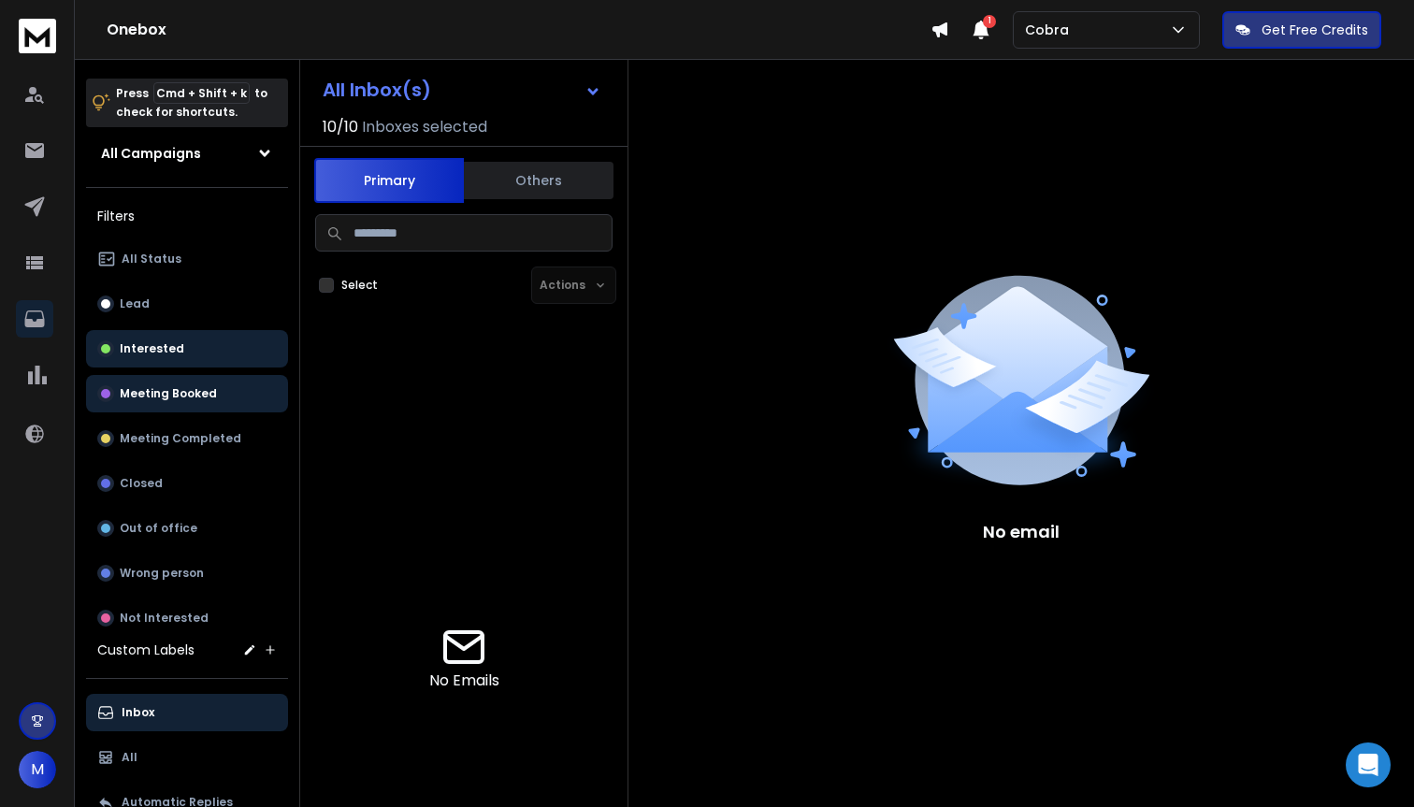
click at [243, 354] on button "Interested" at bounding box center [187, 348] width 202 height 37
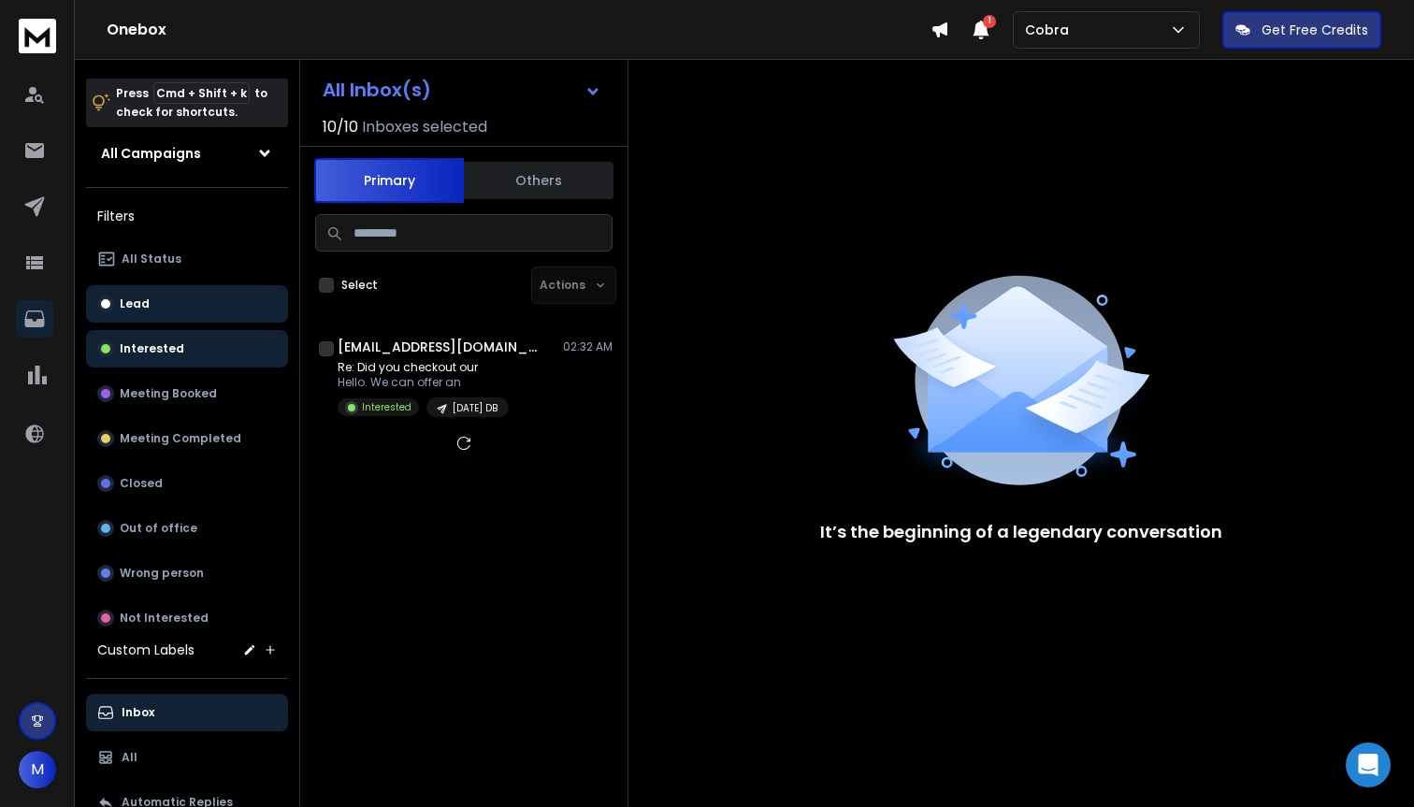
click at [240, 297] on button "Lead" at bounding box center [187, 303] width 202 height 37
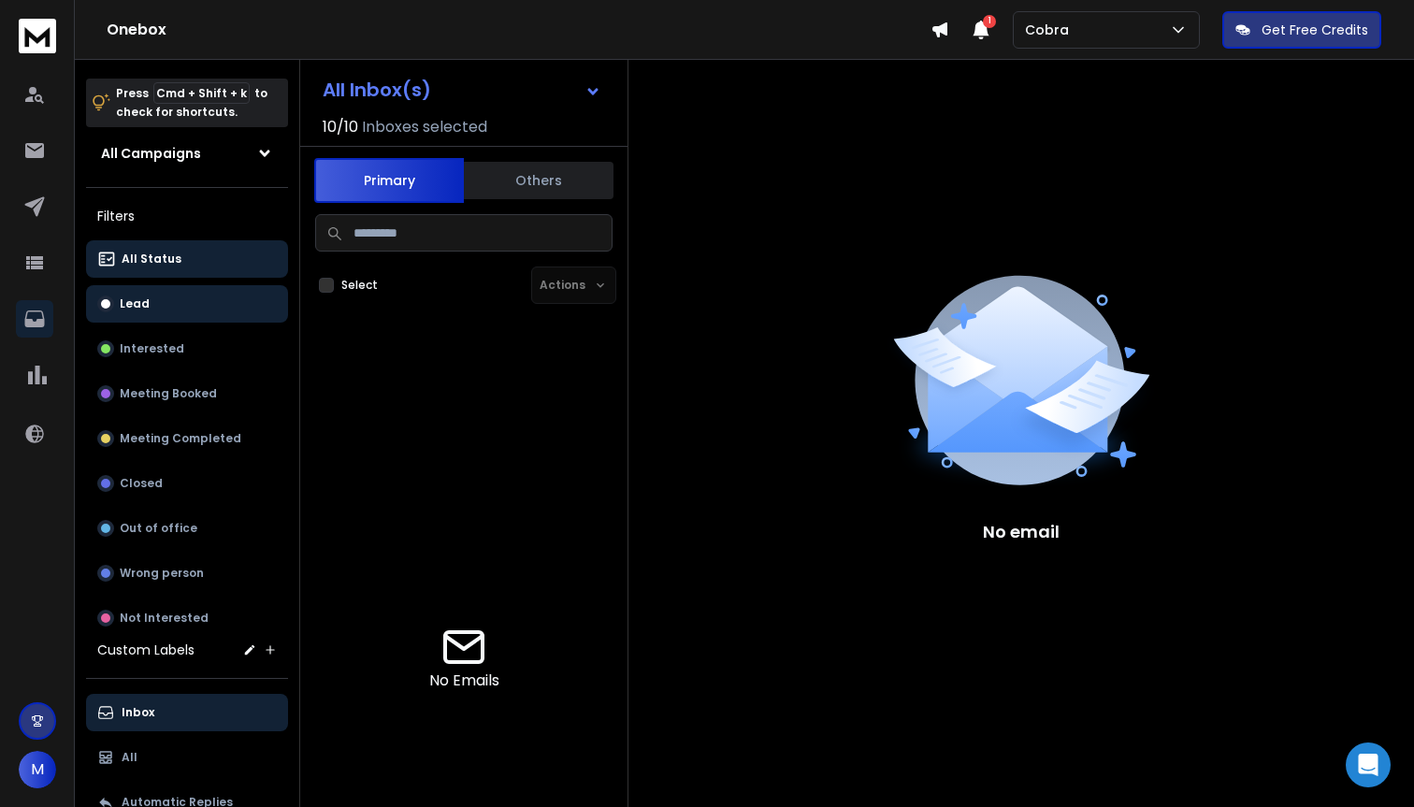
click at [238, 256] on button "All Status" at bounding box center [187, 258] width 202 height 37
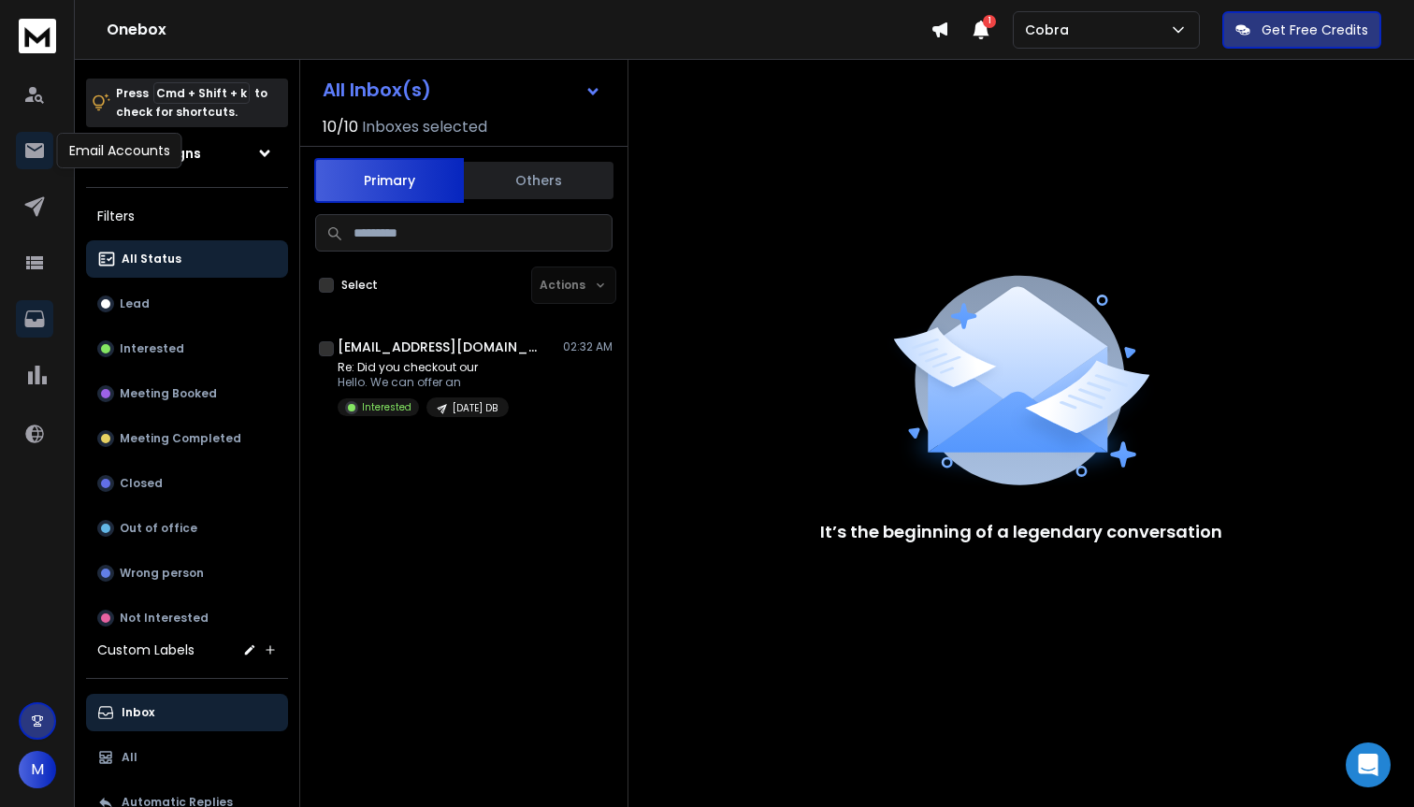
click at [40, 158] on icon at bounding box center [34, 150] width 22 height 22
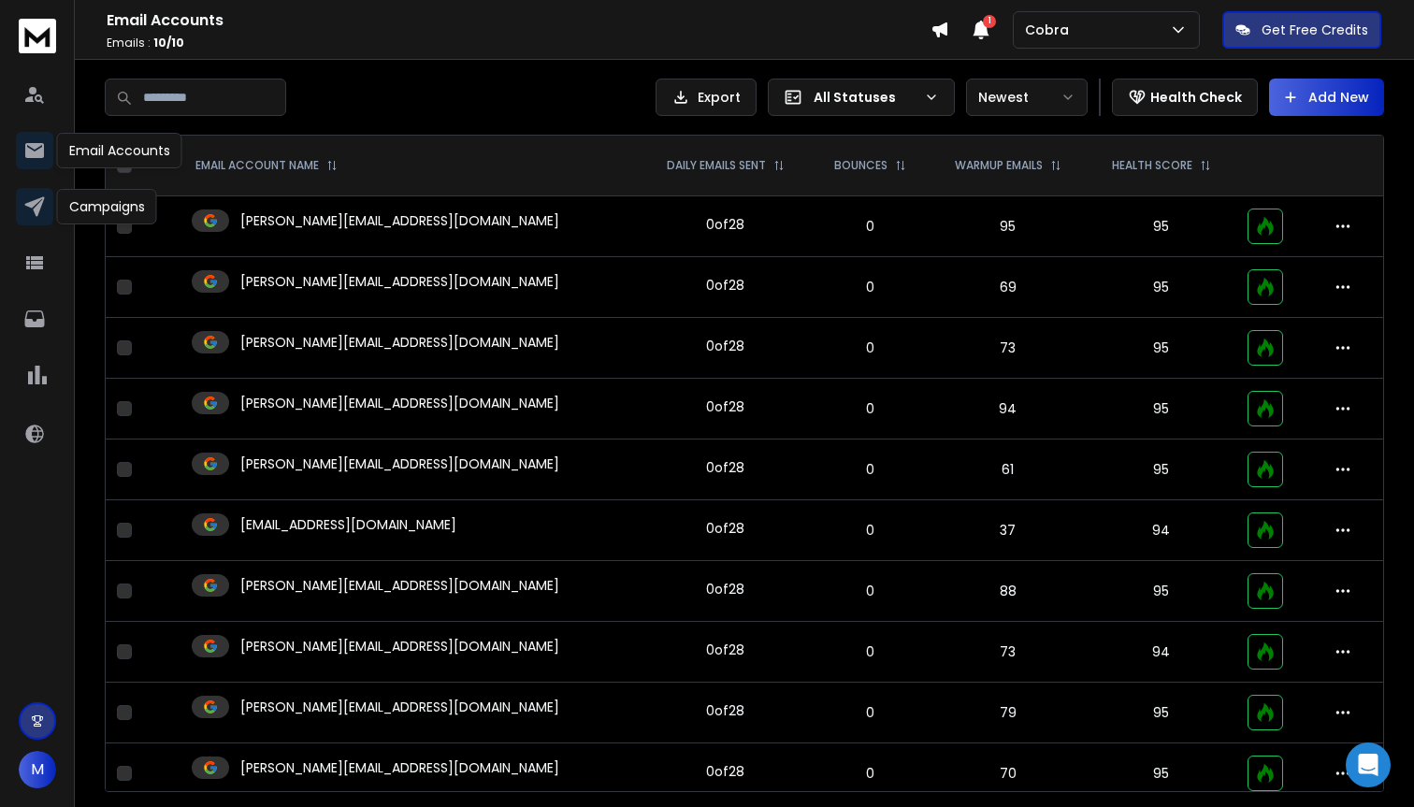
click at [37, 207] on icon at bounding box center [34, 206] width 20 height 20
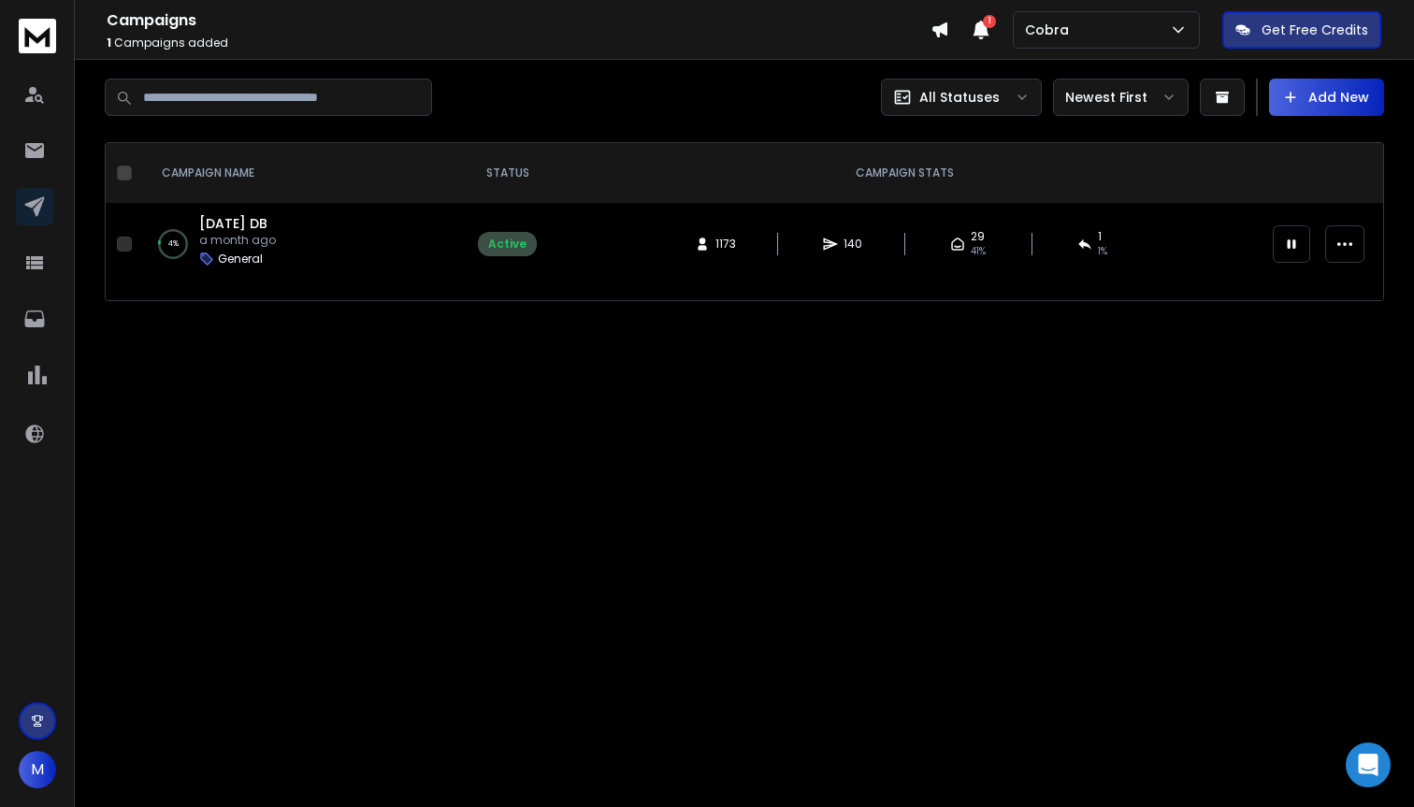
click at [226, 227] on span "[DATE] DB" at bounding box center [233, 223] width 68 height 19
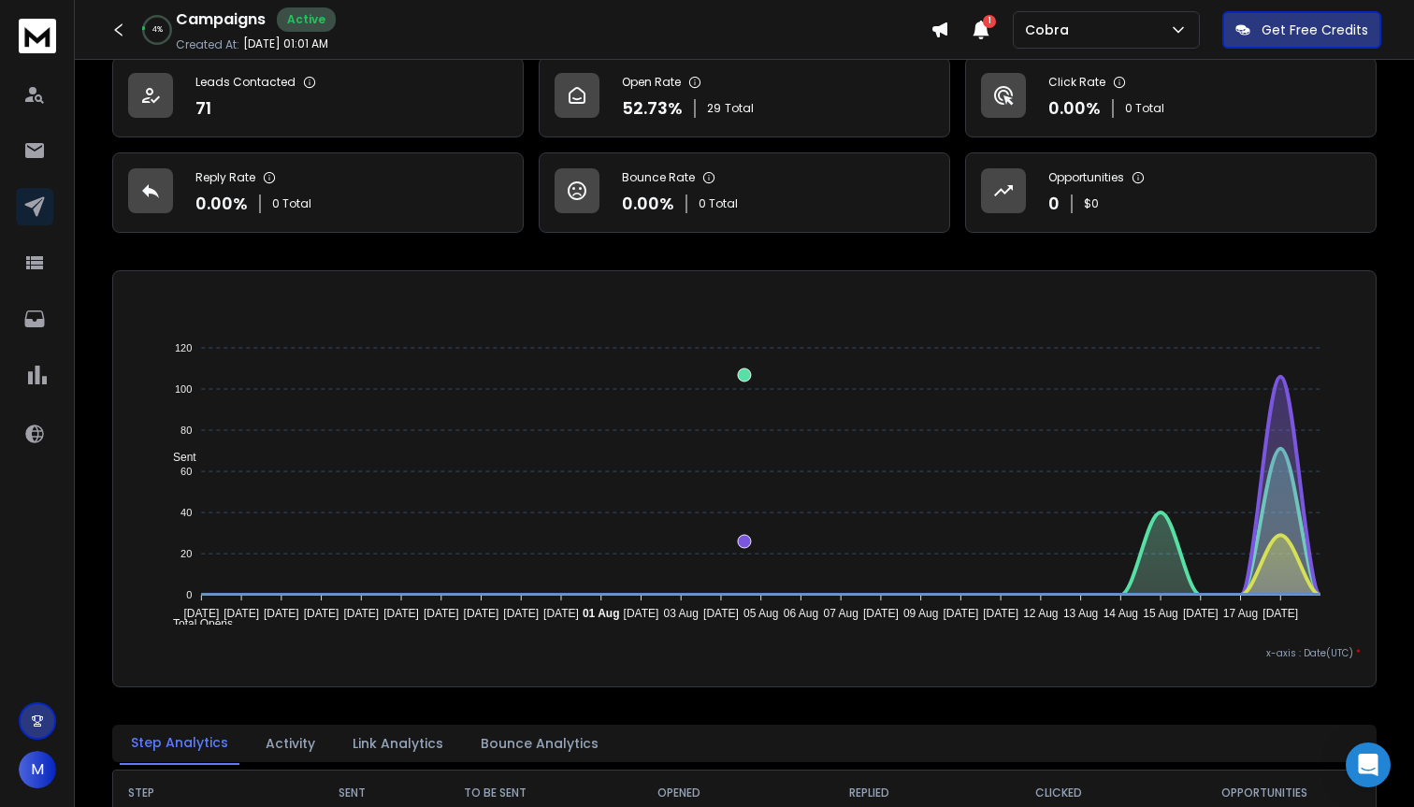
scroll to position [441, 0]
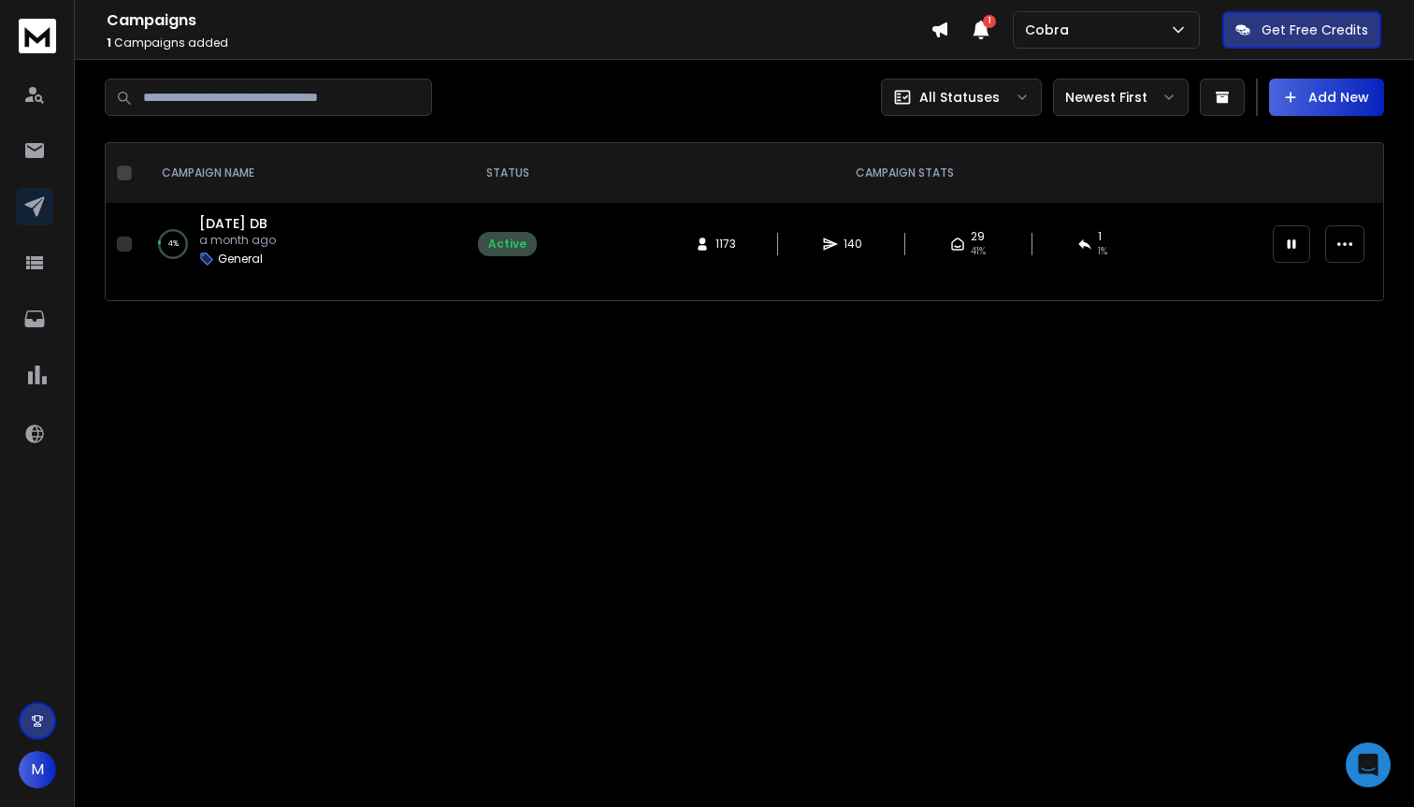
click at [272, 234] on div "4 % [DATE] DB a month ago General" at bounding box center [303, 244] width 290 height 60
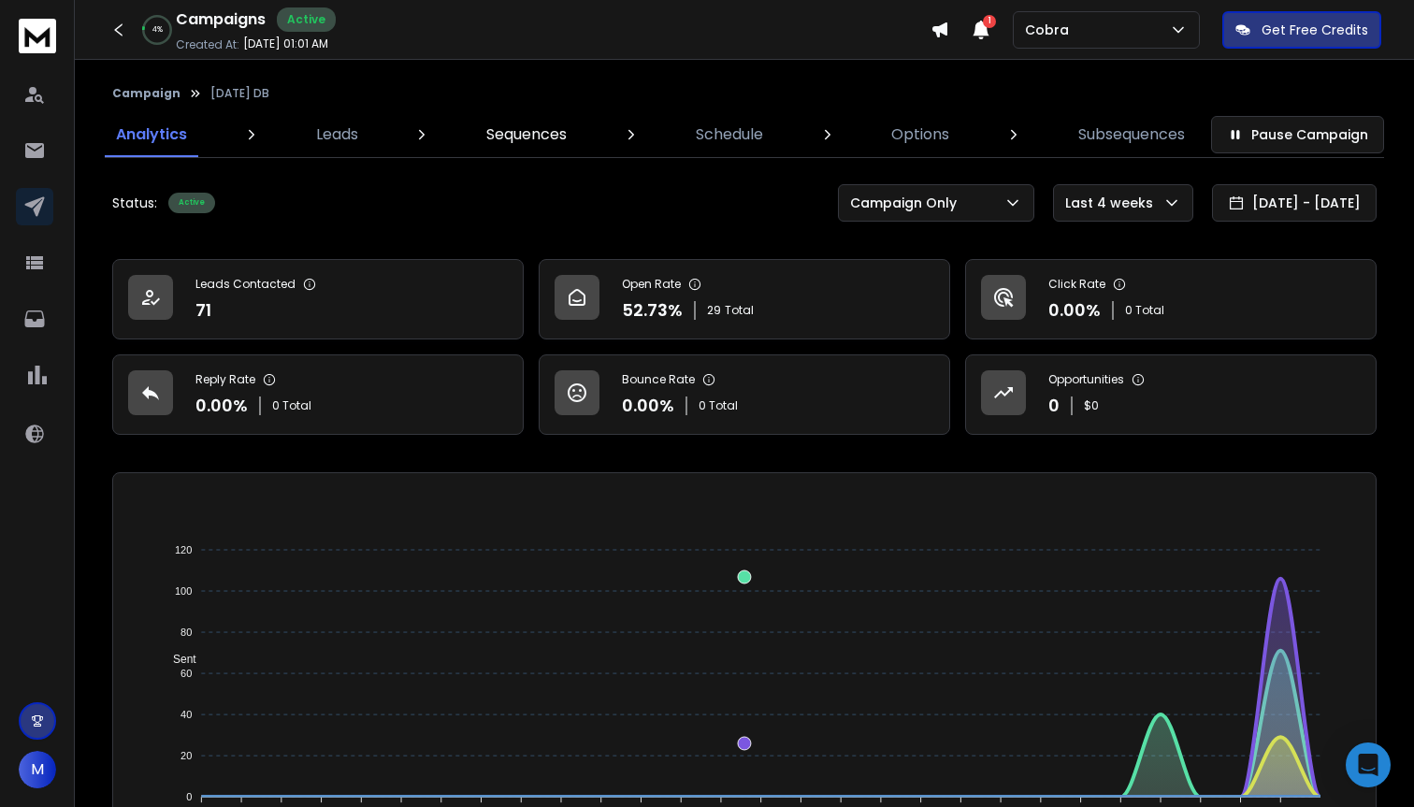
click at [560, 140] on p "Sequences" at bounding box center [526, 134] width 80 height 22
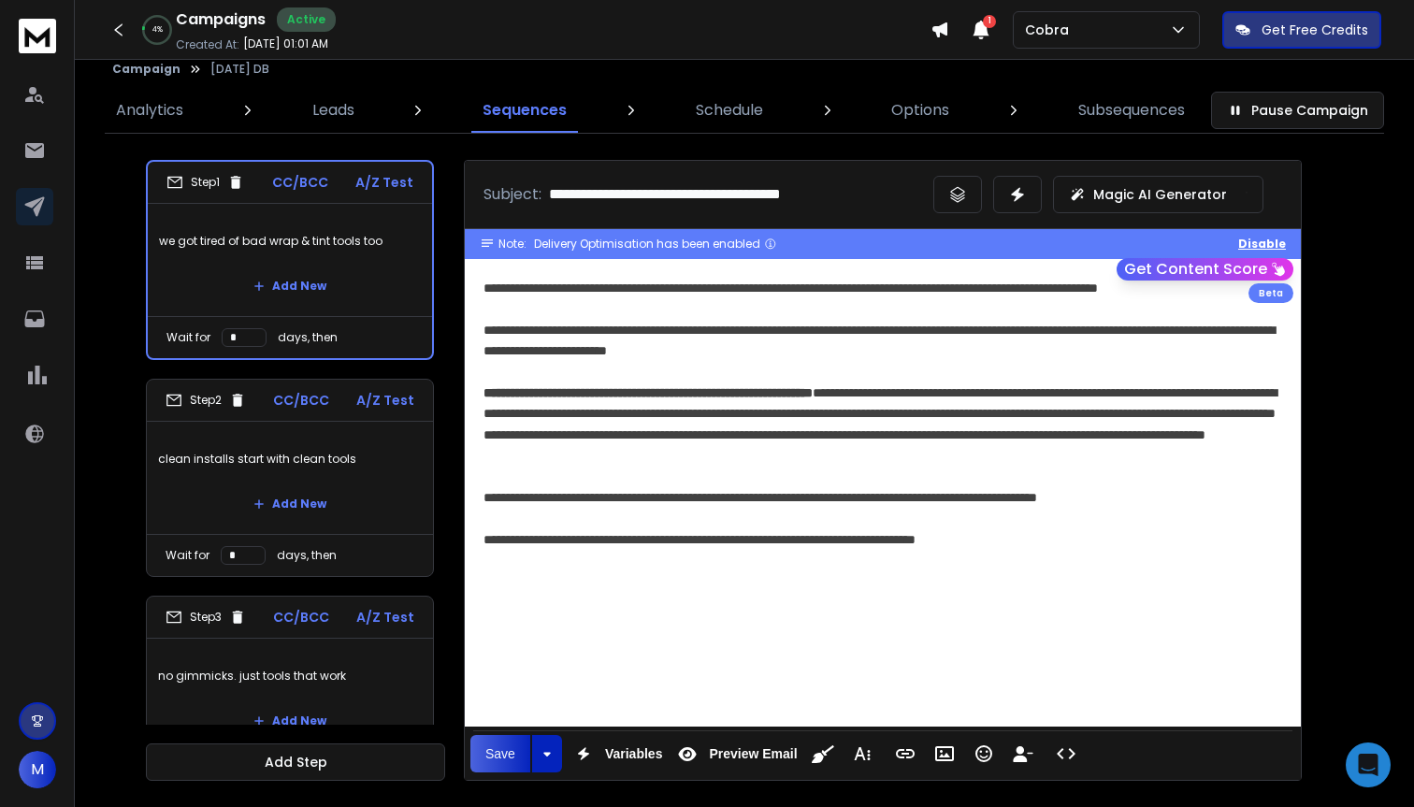
scroll to position [18, 0]
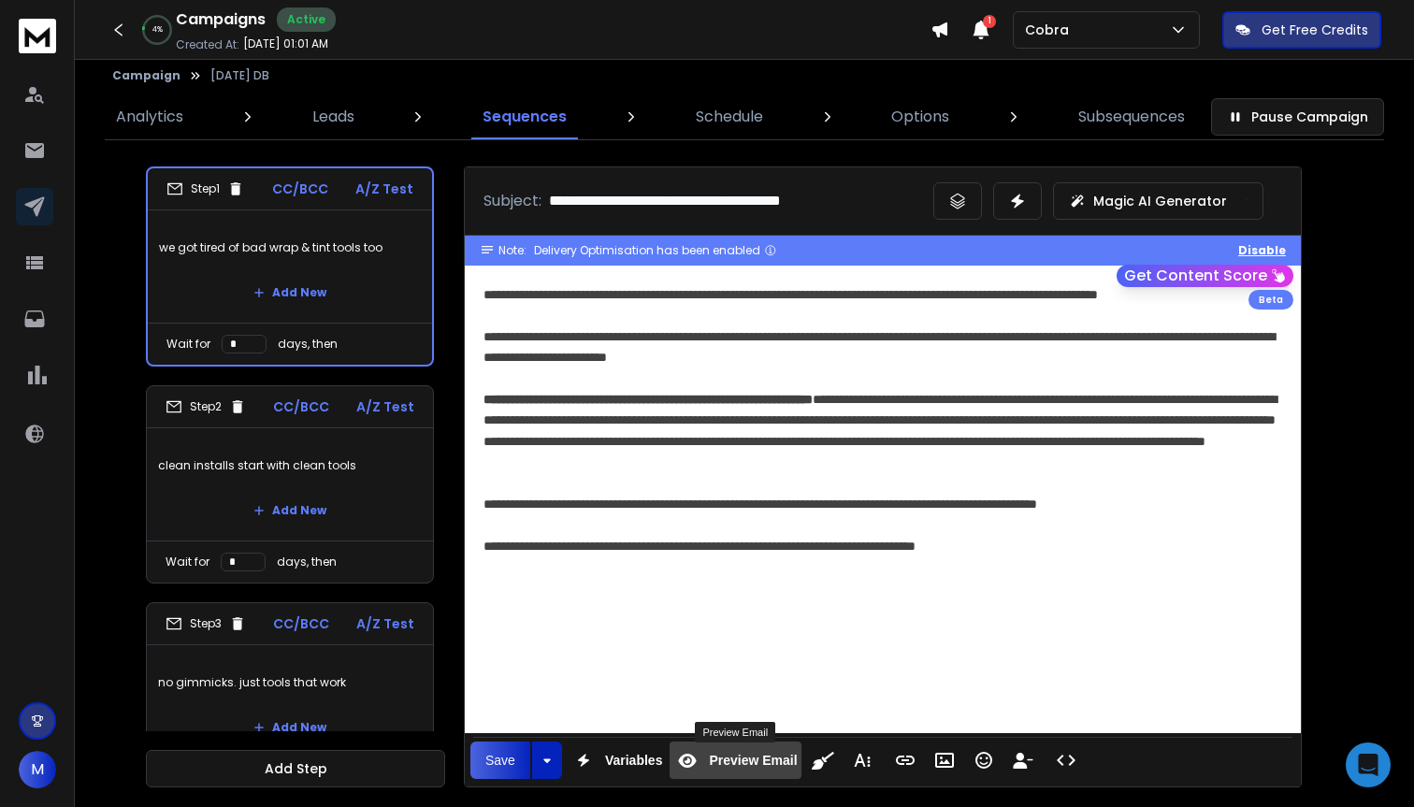
click at [730, 759] on span "Preview Email" at bounding box center [752, 761] width 95 height 16
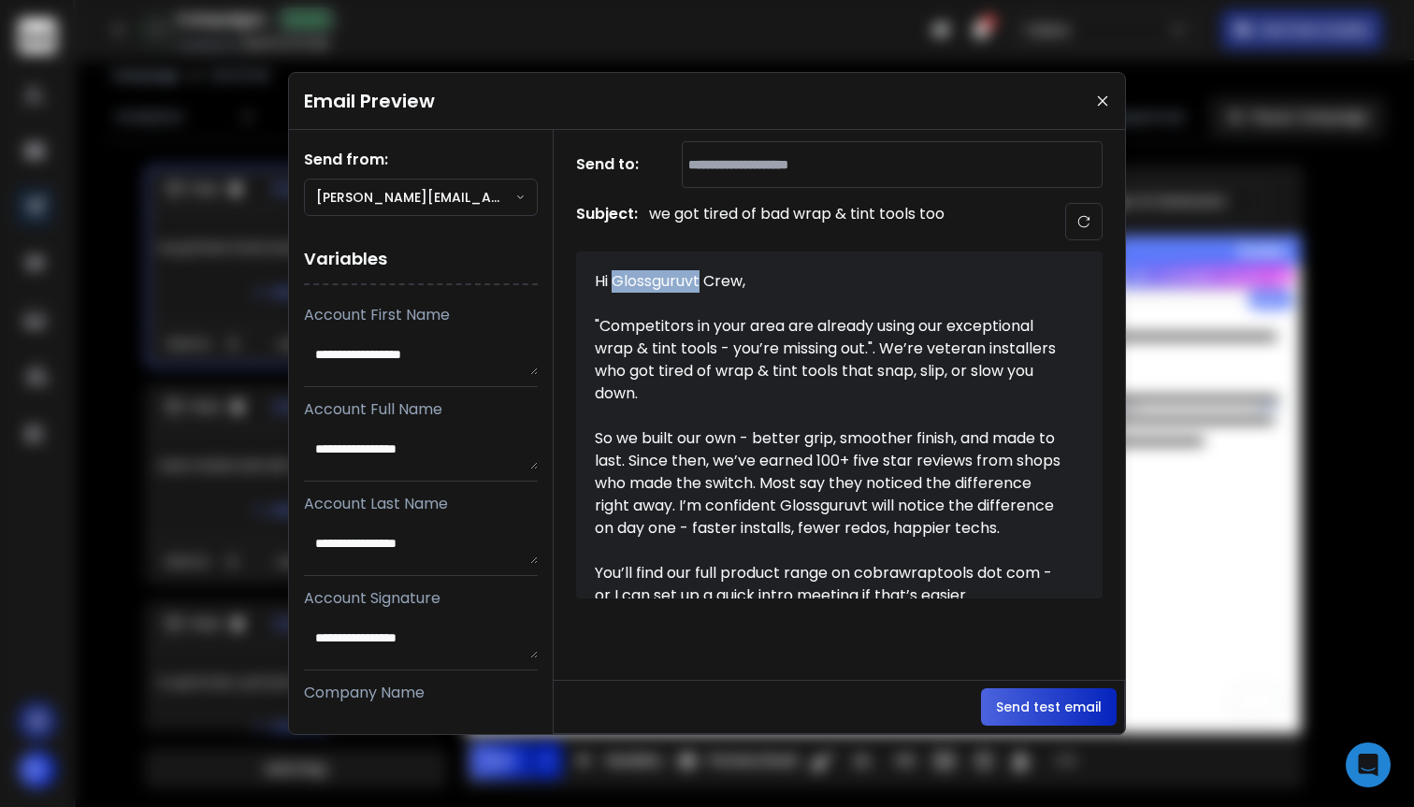
drag, startPoint x: 618, startPoint y: 282, endPoint x: 708, endPoint y: 284, distance: 89.8
click at [709, 284] on div "Hi Glossguruvt Crew, "Competitors in your area are already using our exceptiona…" at bounding box center [829, 425] width 468 height 311
click at [1091, 231] on button at bounding box center [1083, 221] width 37 height 37
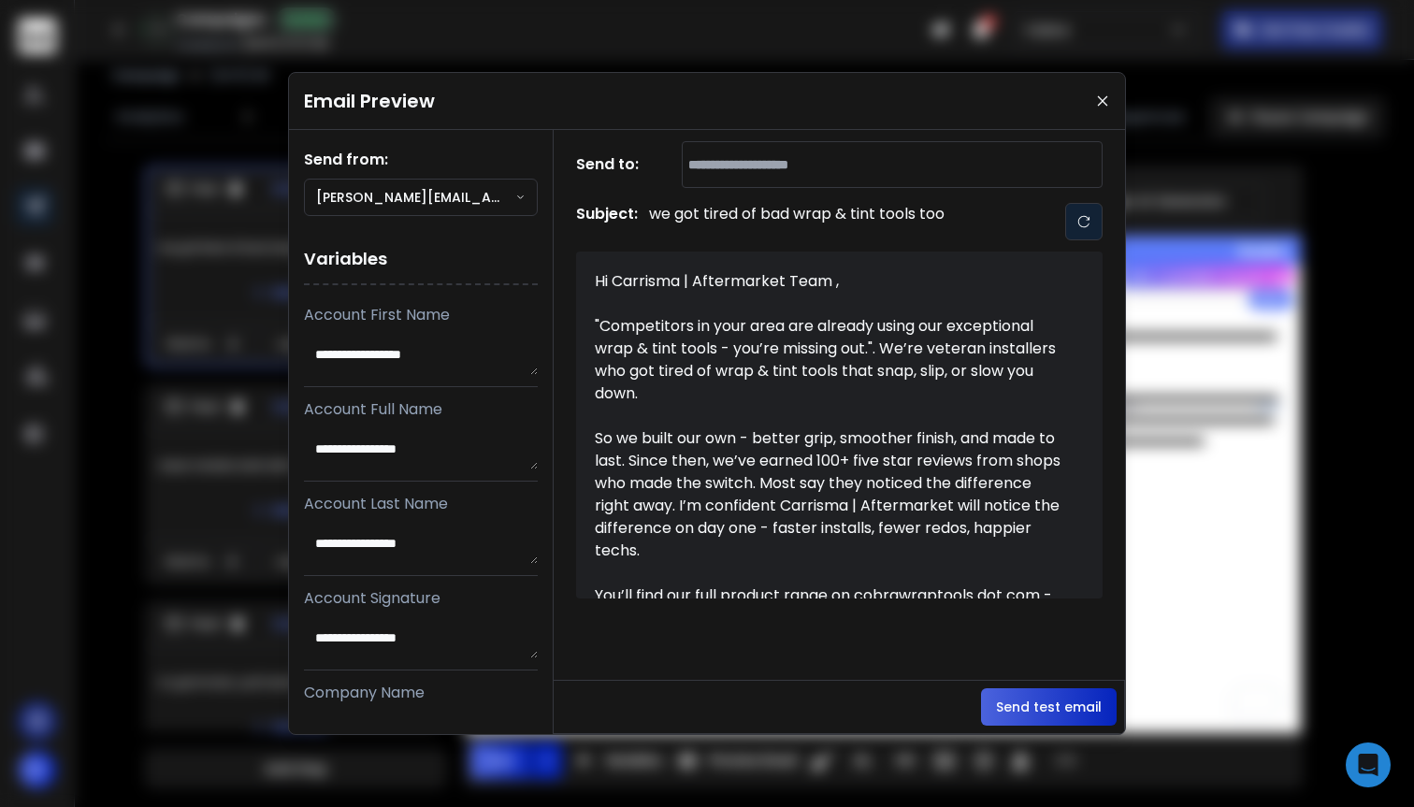
click at [1076, 222] on button at bounding box center [1083, 221] width 37 height 37
drag, startPoint x: 615, startPoint y: 284, endPoint x: 788, endPoint y: 282, distance: 173.0
click at [788, 282] on div "Hi Pro Tint Richmond Crew, "Competitors in your area are already using our exce…" at bounding box center [829, 425] width 468 height 311
click at [1088, 226] on icon at bounding box center [1083, 221] width 13 height 13
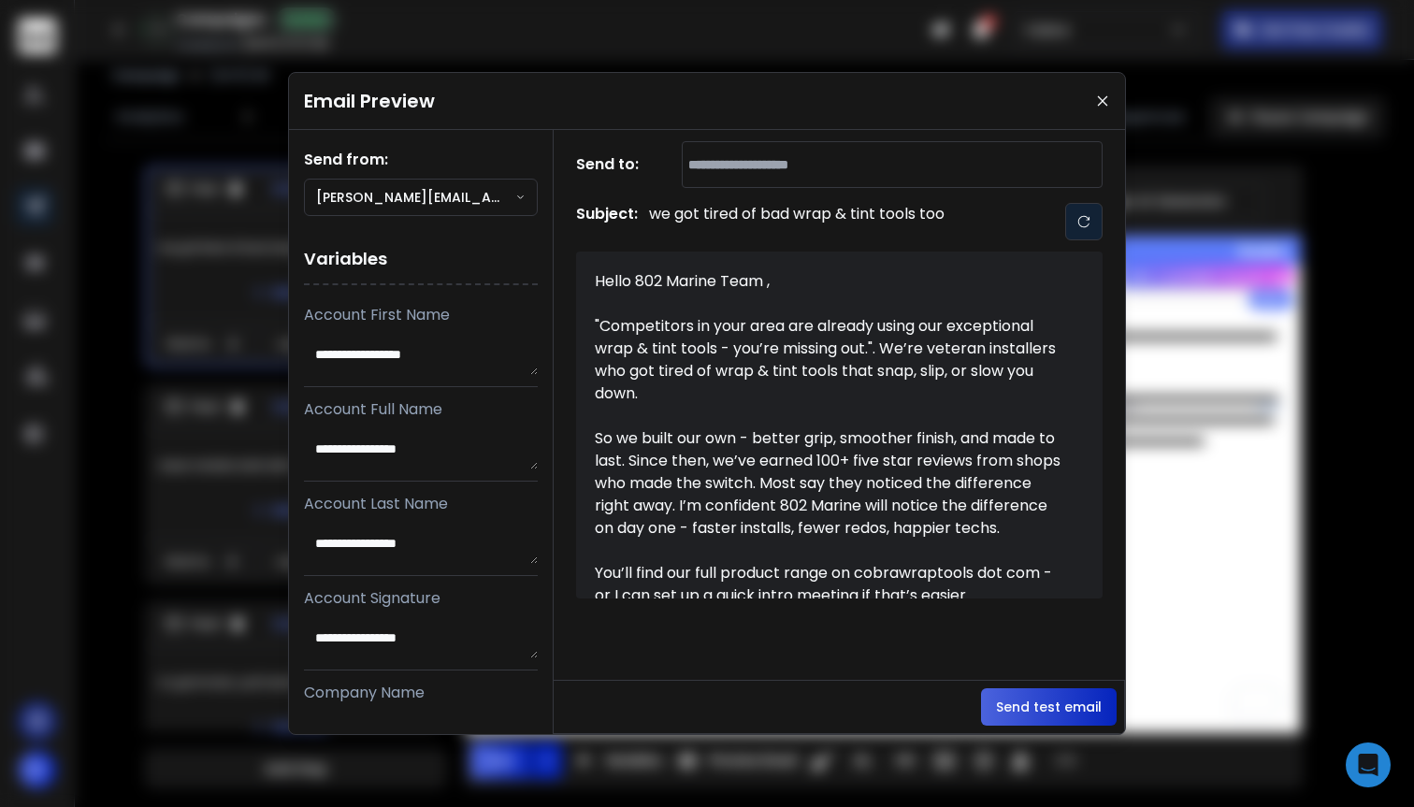
click at [1088, 226] on icon at bounding box center [1083, 221] width 13 height 13
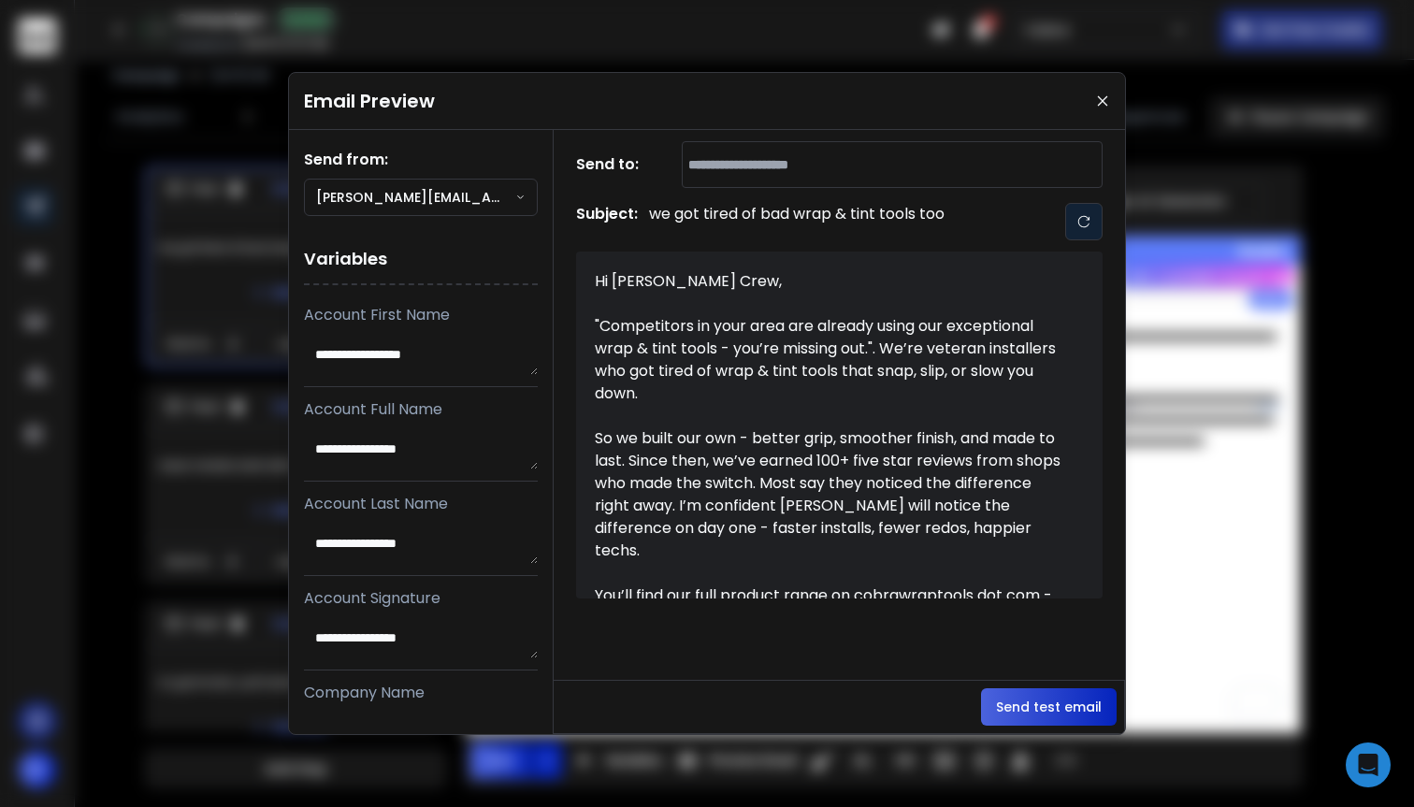
click at [1088, 226] on icon at bounding box center [1083, 221] width 13 height 13
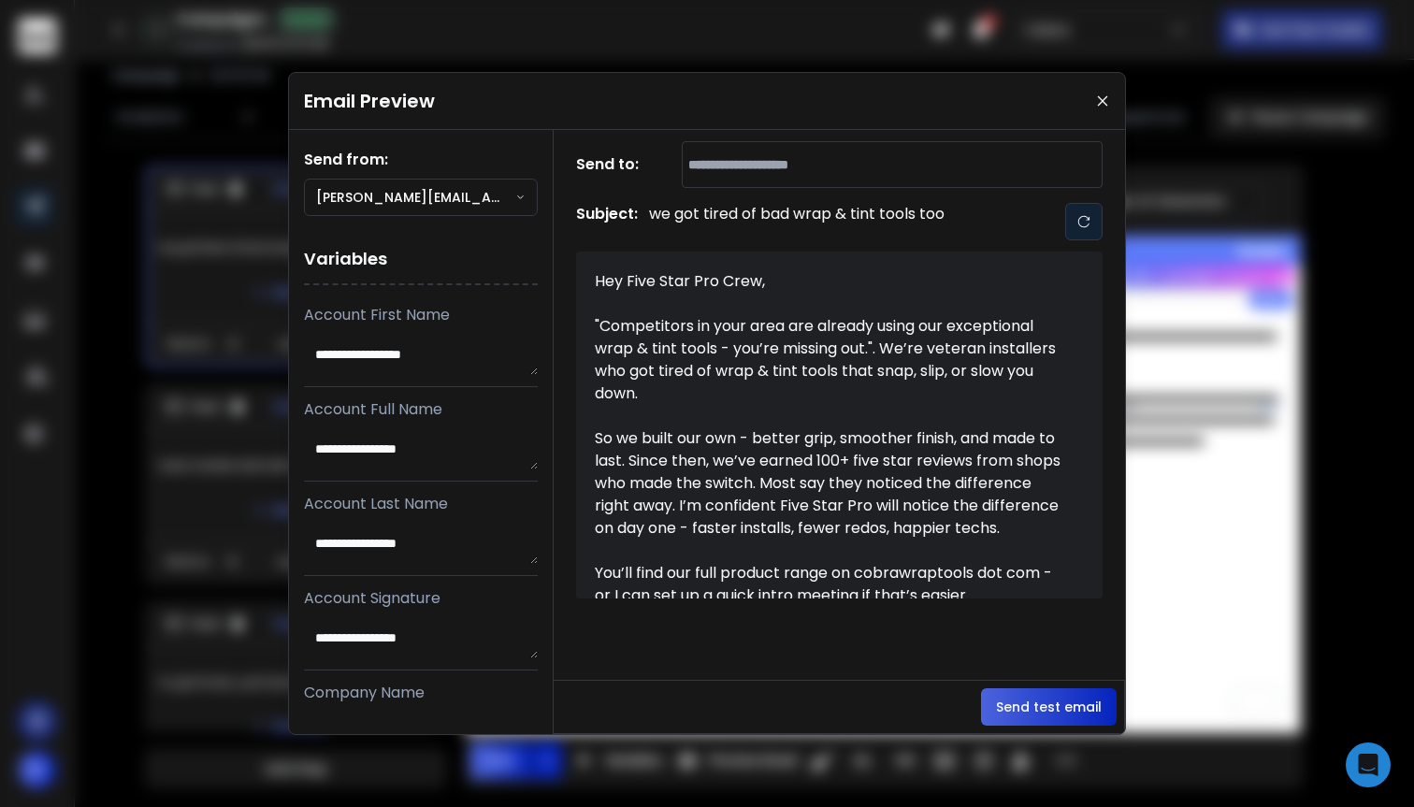
click at [1088, 226] on icon at bounding box center [1083, 221] width 13 height 13
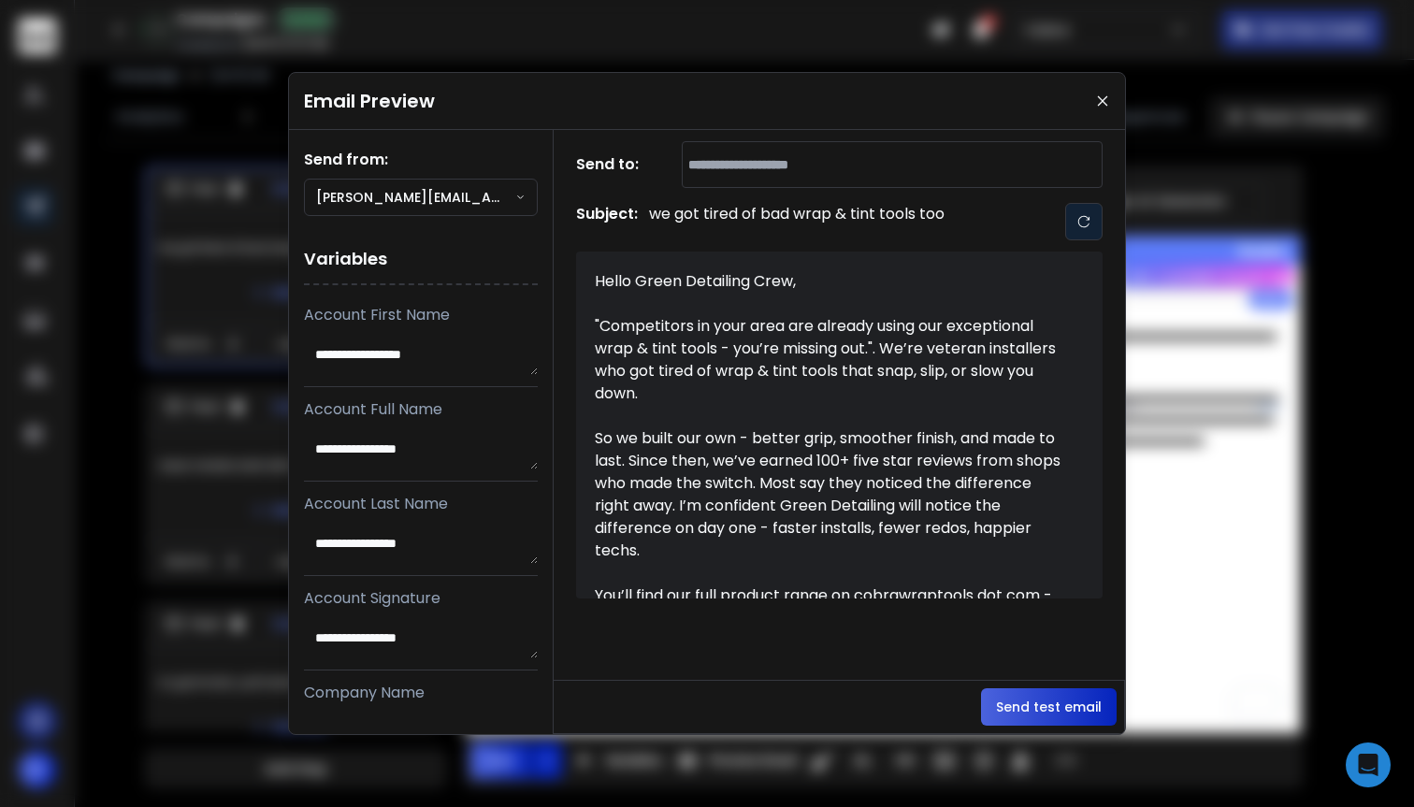
click at [1088, 226] on icon at bounding box center [1083, 221] width 13 height 13
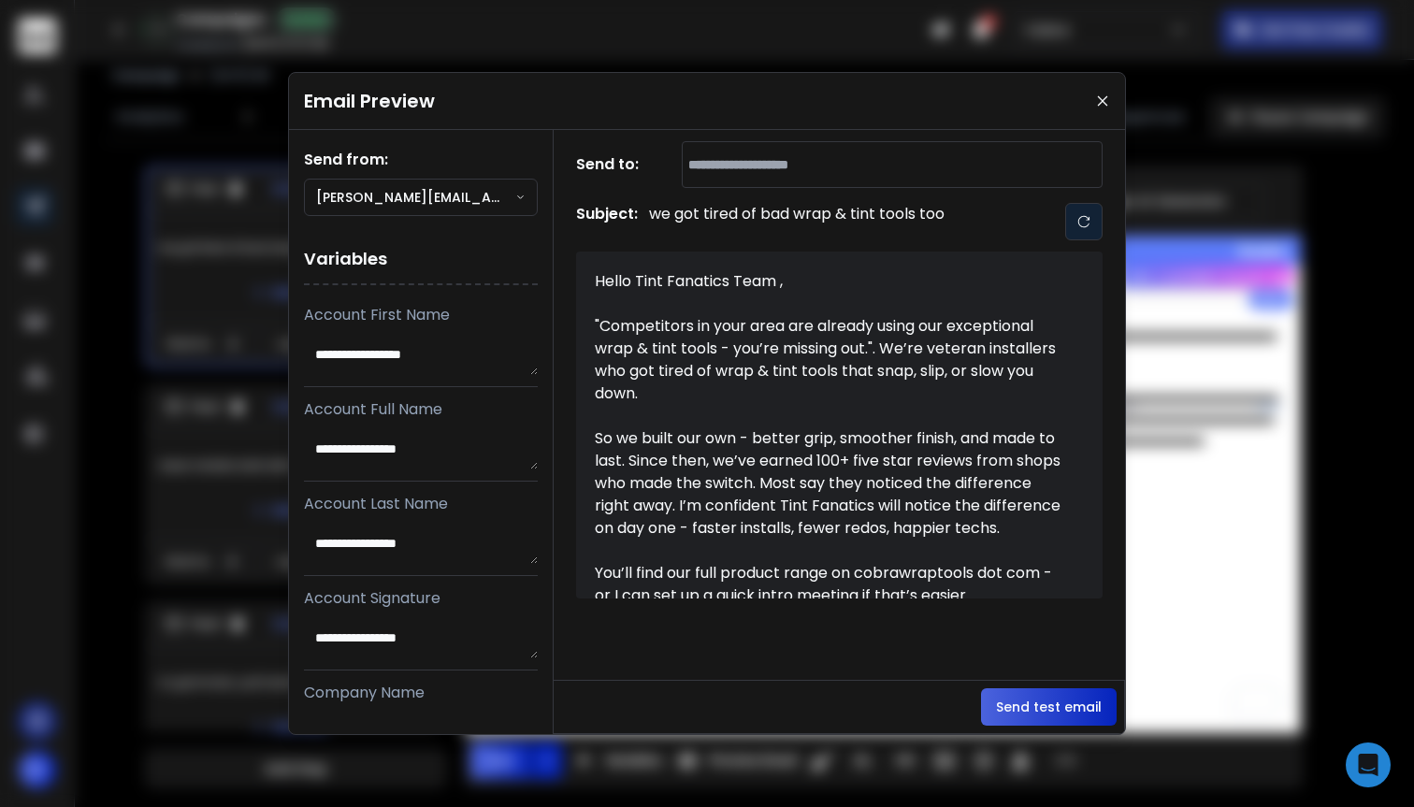
click at [1088, 226] on icon at bounding box center [1083, 221] width 13 height 13
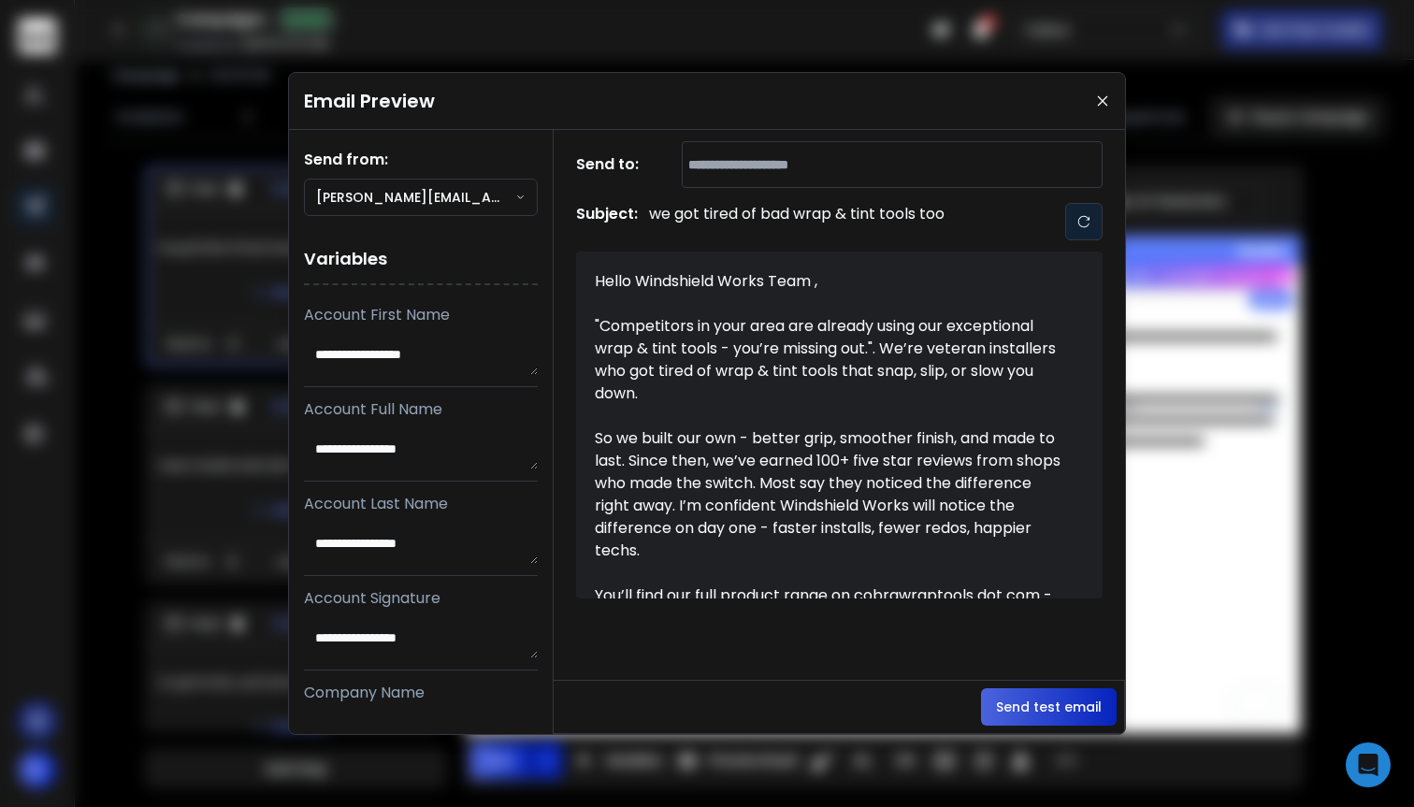
click at [1088, 226] on icon at bounding box center [1083, 221] width 13 height 13
click at [626, 280] on div "Hi Lori, "Competitors in your area are already using our exceptional wrap & tin…" at bounding box center [829, 425] width 468 height 311
click at [1095, 226] on button at bounding box center [1083, 221] width 37 height 37
click at [1086, 221] on icon at bounding box center [1083, 221] width 13 height 13
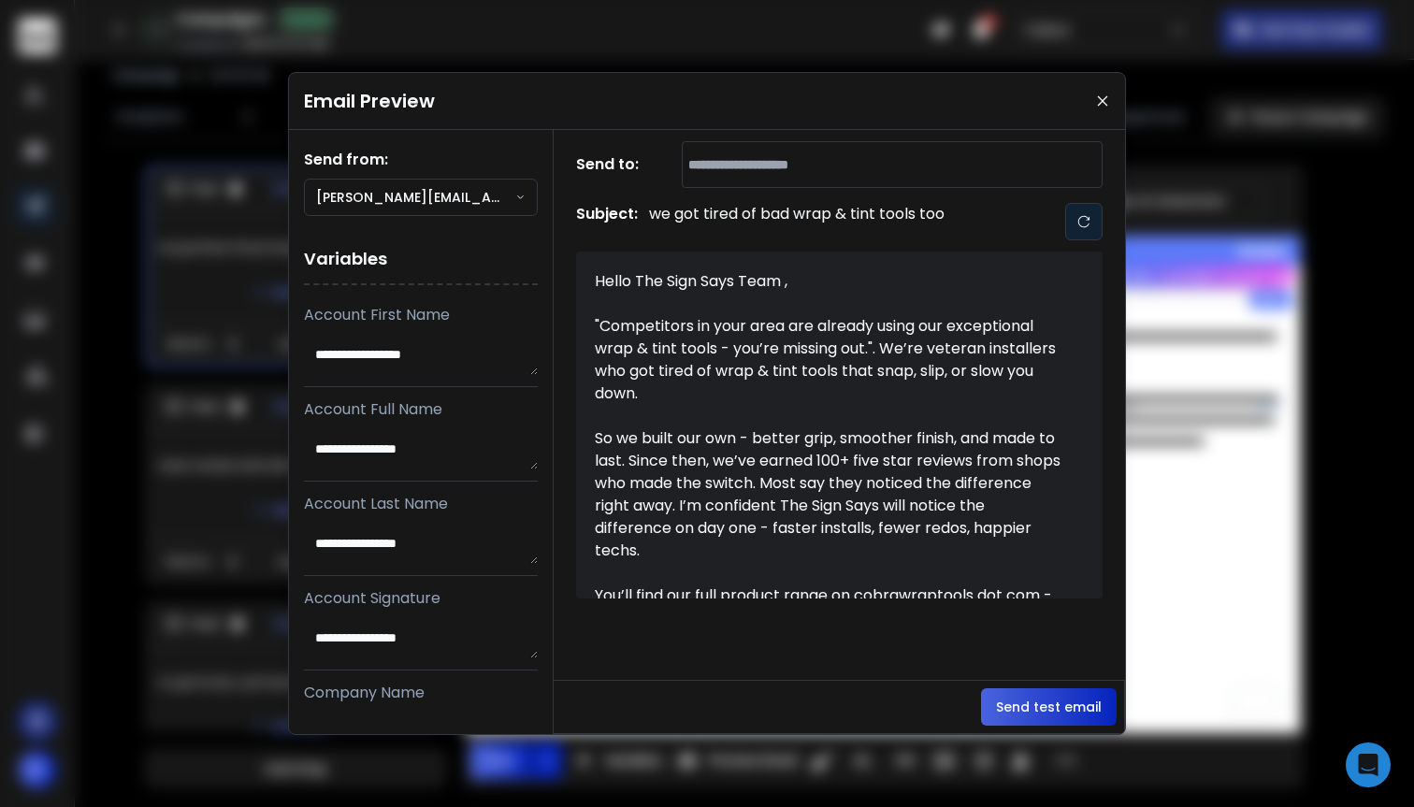
click at [1086, 221] on icon at bounding box center [1083, 221] width 13 height 13
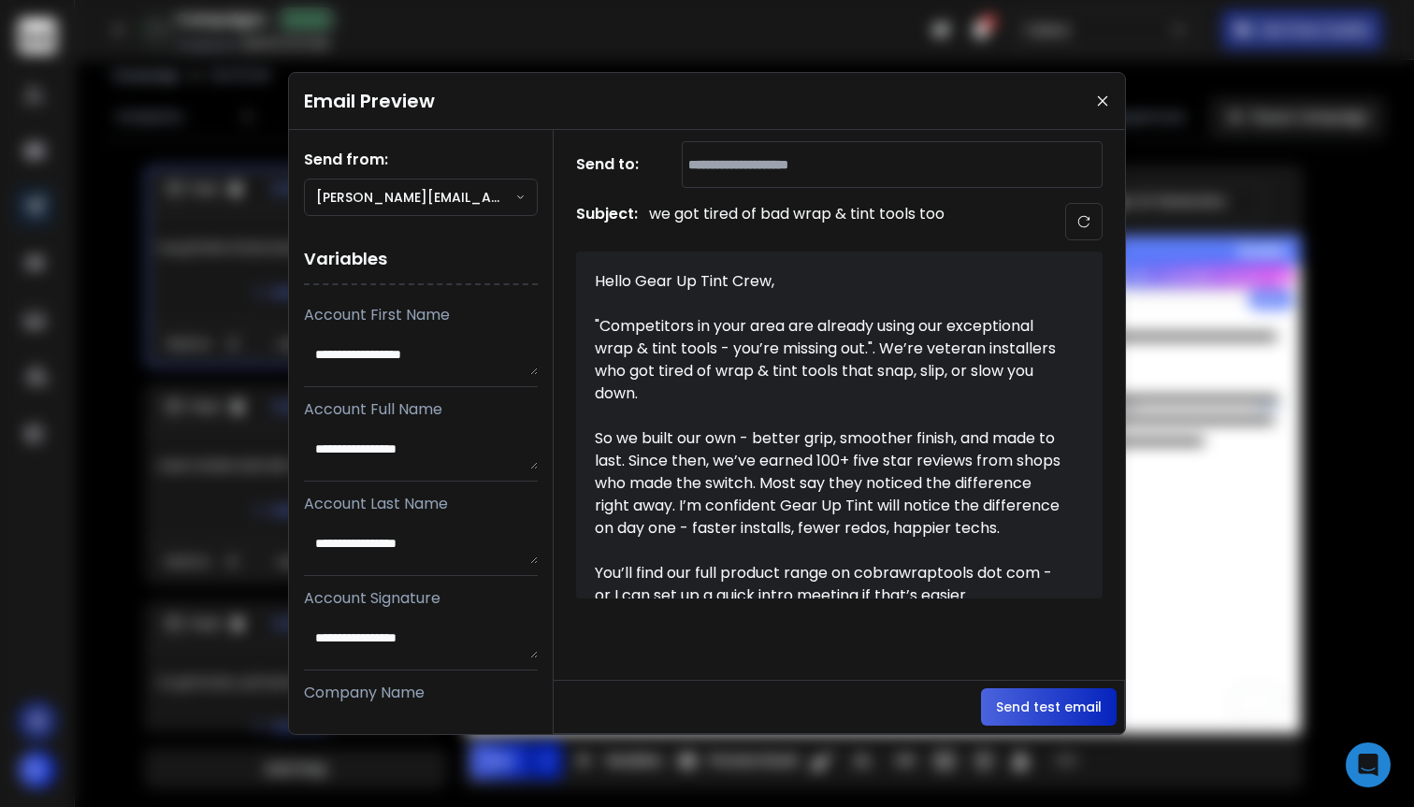
click at [1103, 99] on icon at bounding box center [1102, 101] width 15 height 15
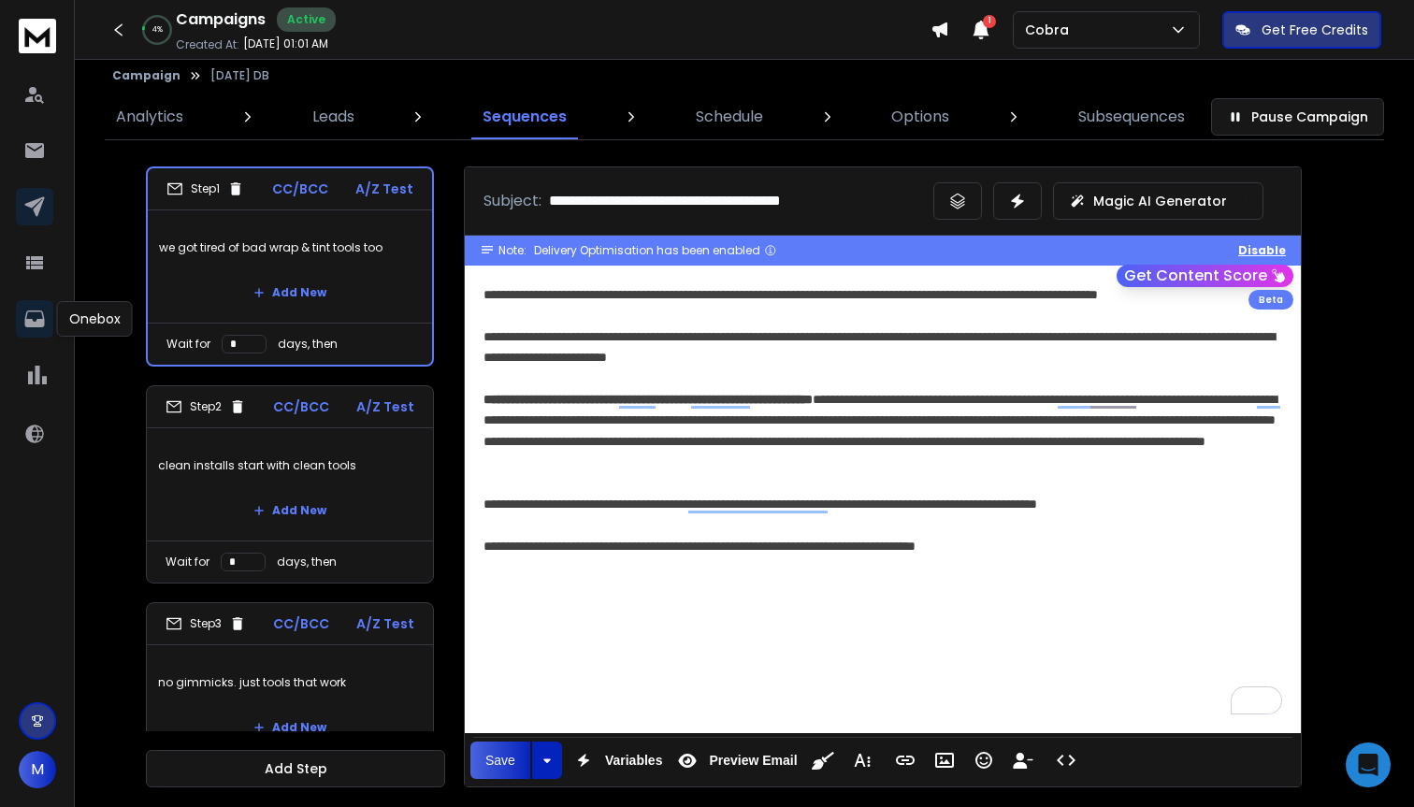
click at [39, 313] on icon at bounding box center [34, 319] width 22 height 22
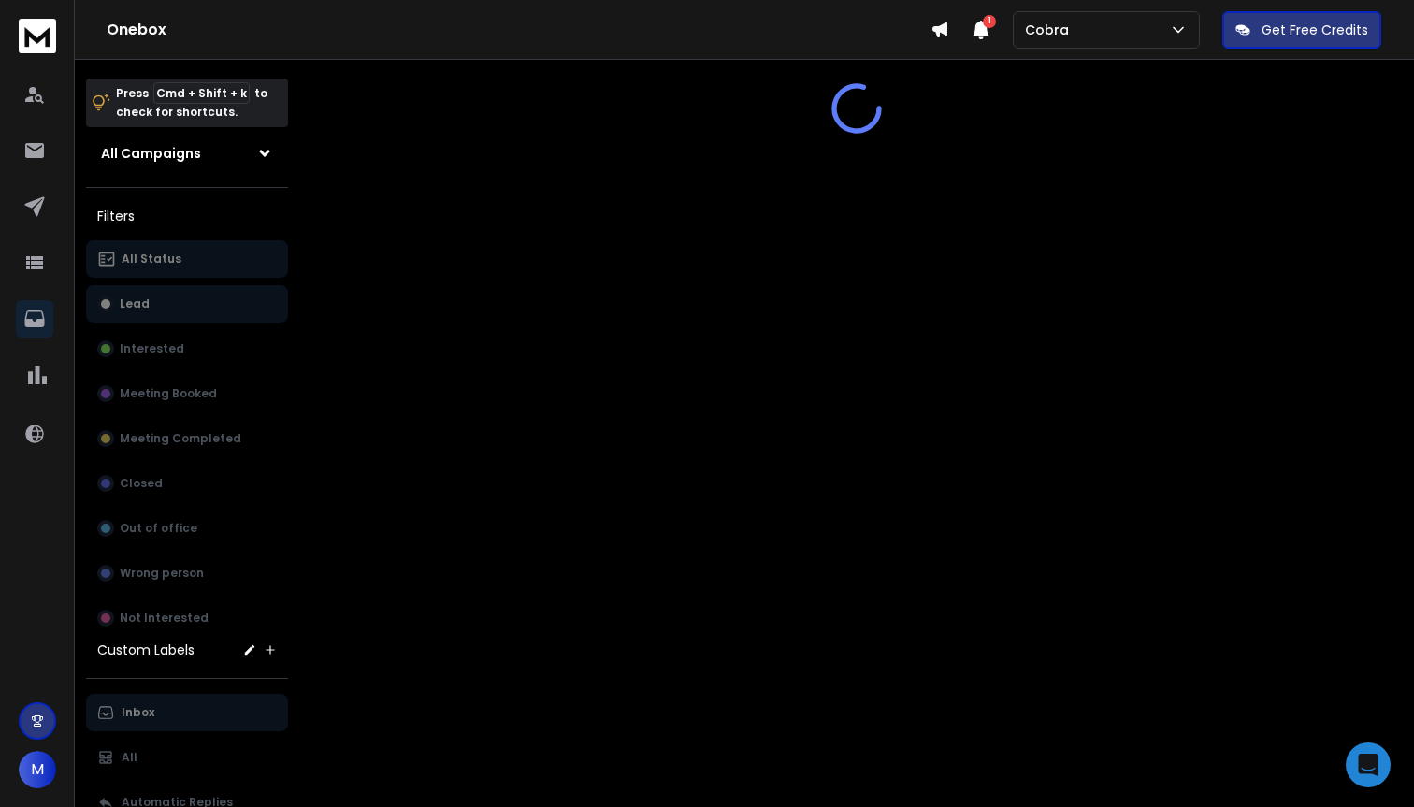
click at [199, 306] on div "All Status Lead Interested Meeting Booked Meeting Completed Closed Out of offic…" at bounding box center [187, 438] width 202 height 397
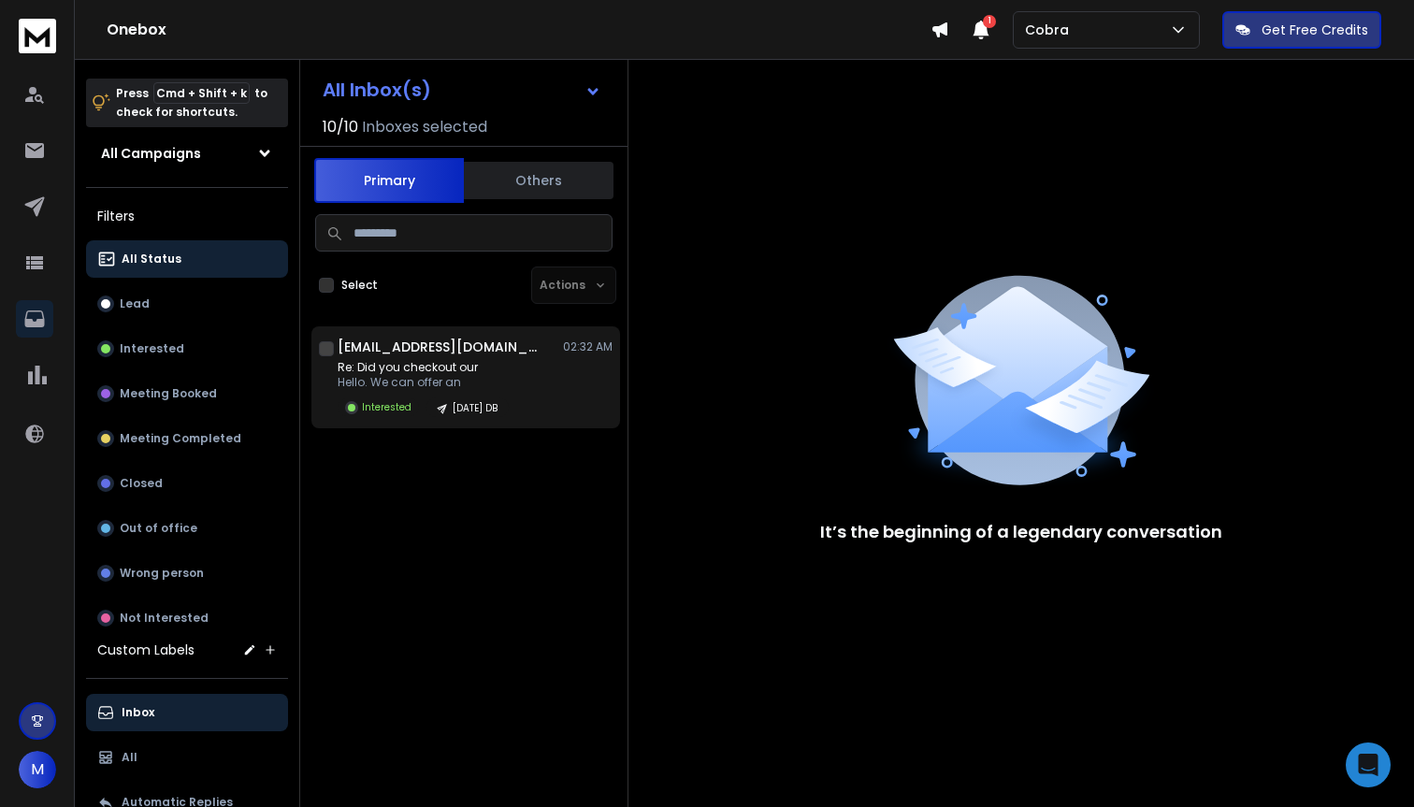
click at [439, 358] on div "tintstardtx@gmail.com 02:32 AM Re: Did you checkout our Hello. We can offer an …" at bounding box center [475, 377] width 275 height 79
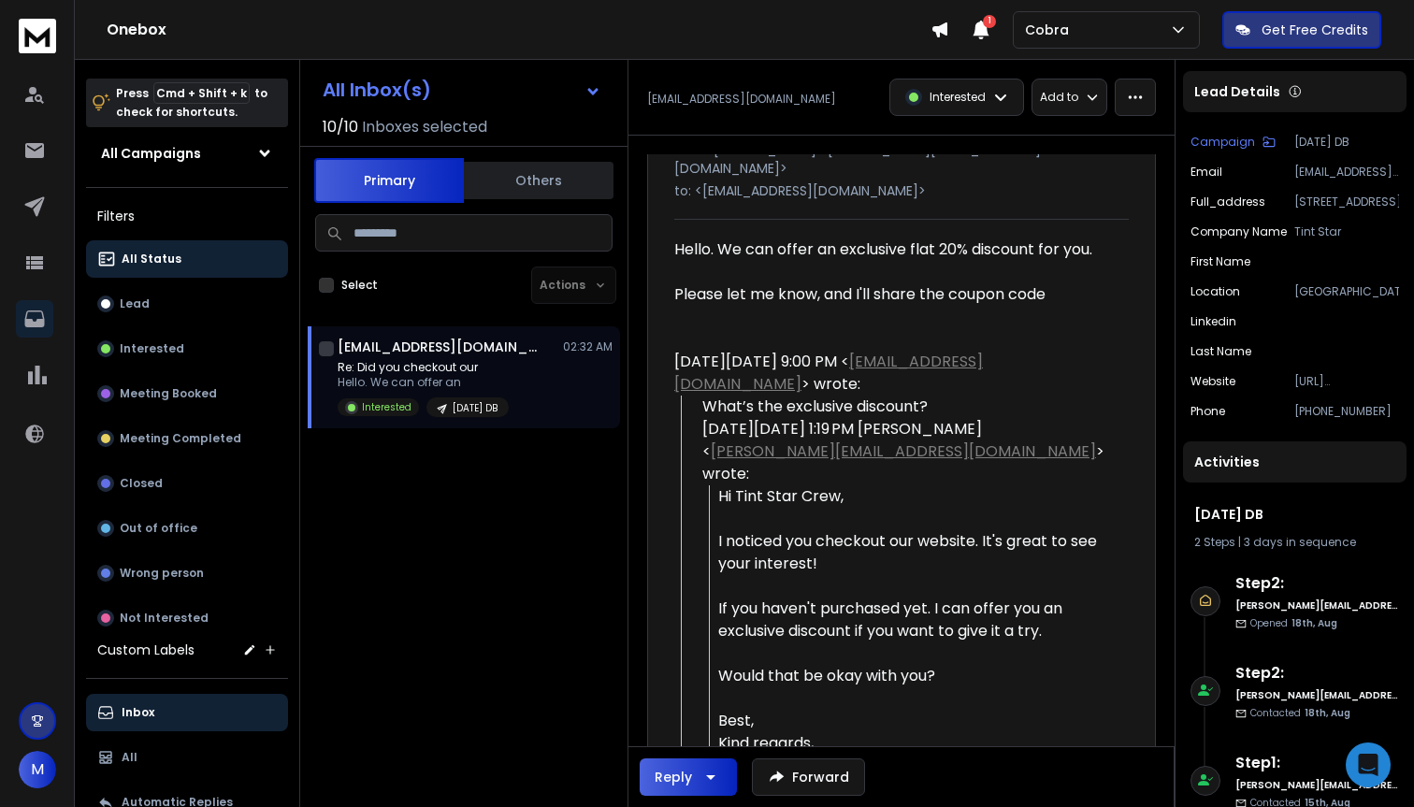
scroll to position [151, 0]
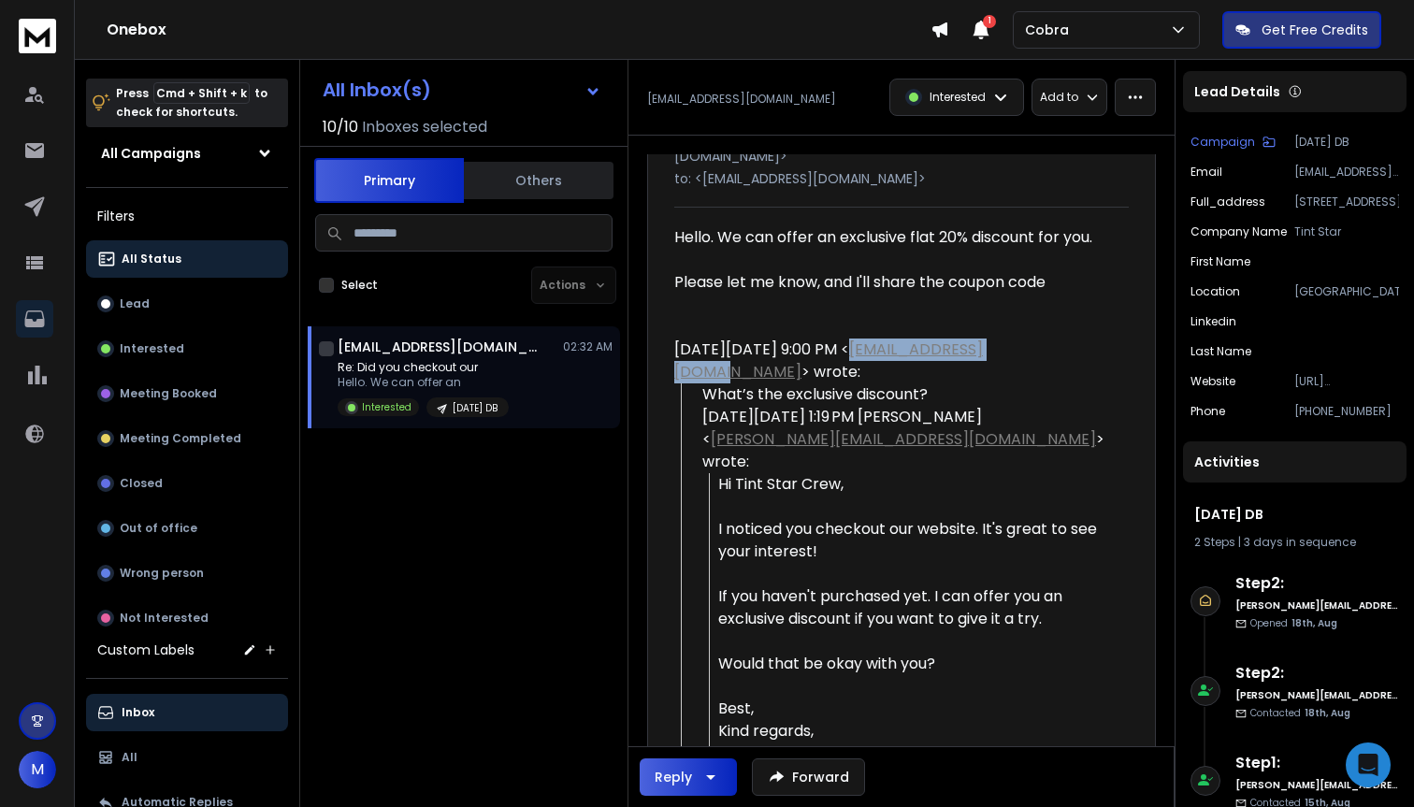
drag, startPoint x: 857, startPoint y: 357, endPoint x: 683, endPoint y: 355, distance: 174.0
click at [683, 355] on div "On Monday, Aug 18, 2025 at 9:00 PM < tintstardtx@gmail.com > wrote:" at bounding box center [894, 361] width 440 height 45
copy link "[EMAIL_ADDRESS][DOMAIN_NAME]"
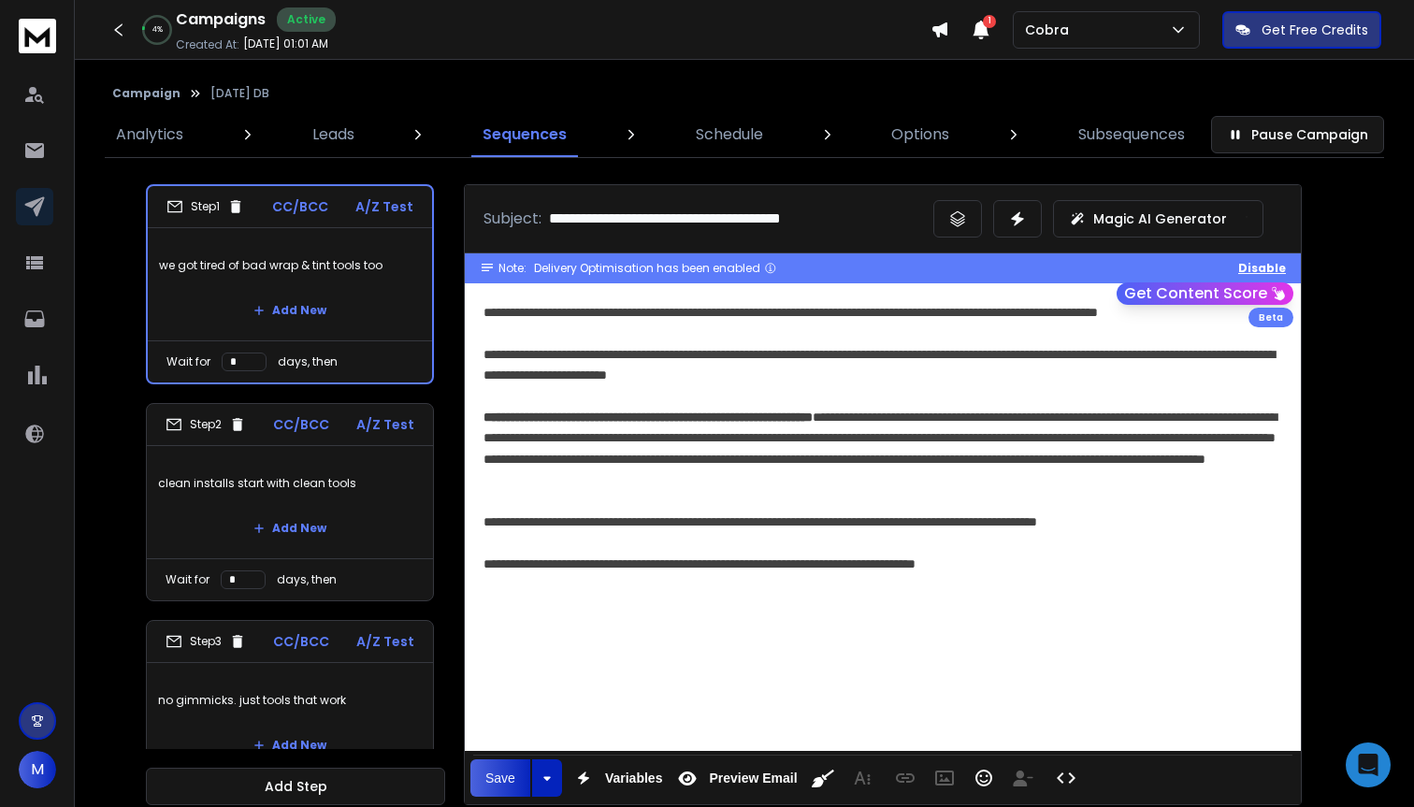
scroll to position [24, 0]
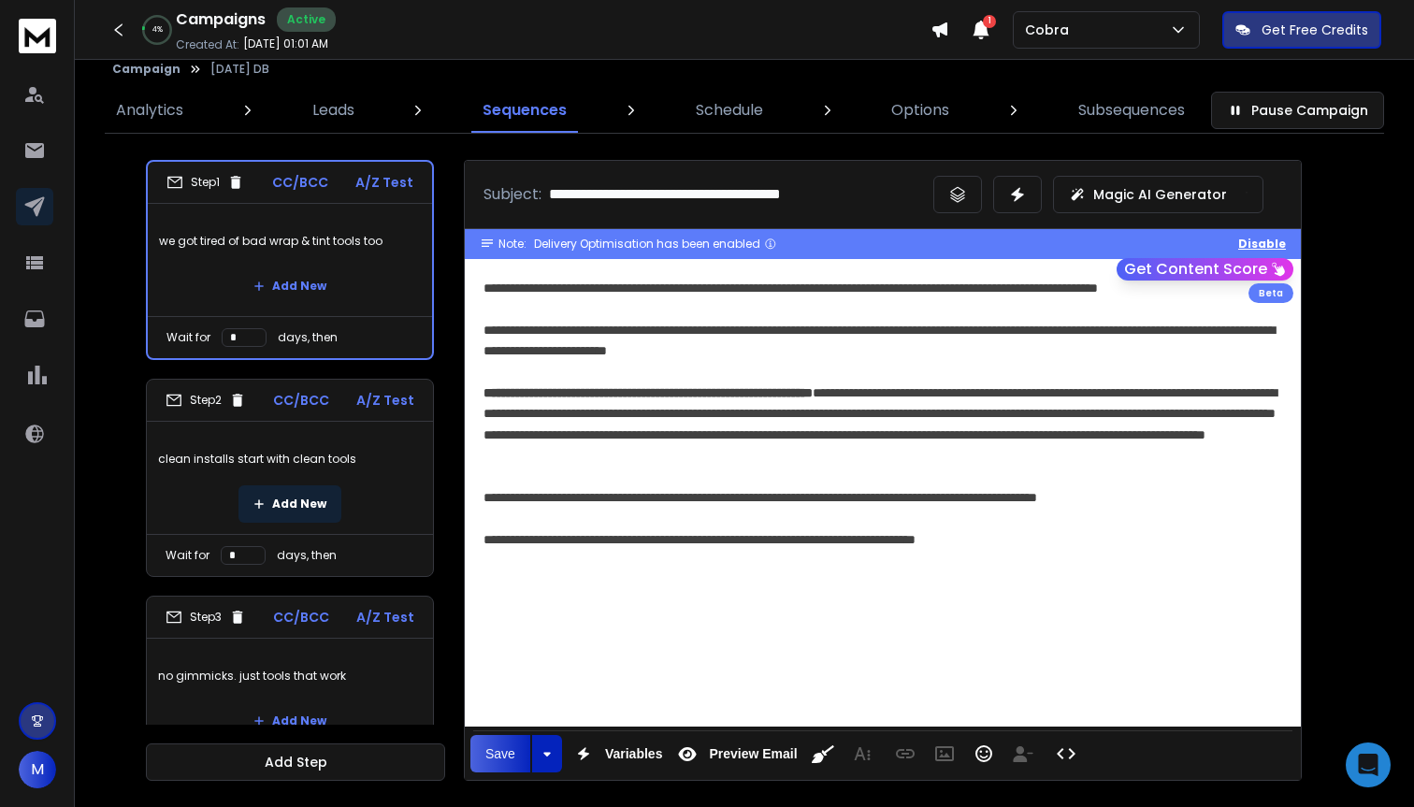
click at [315, 488] on button "Add New" at bounding box center [289, 503] width 103 height 37
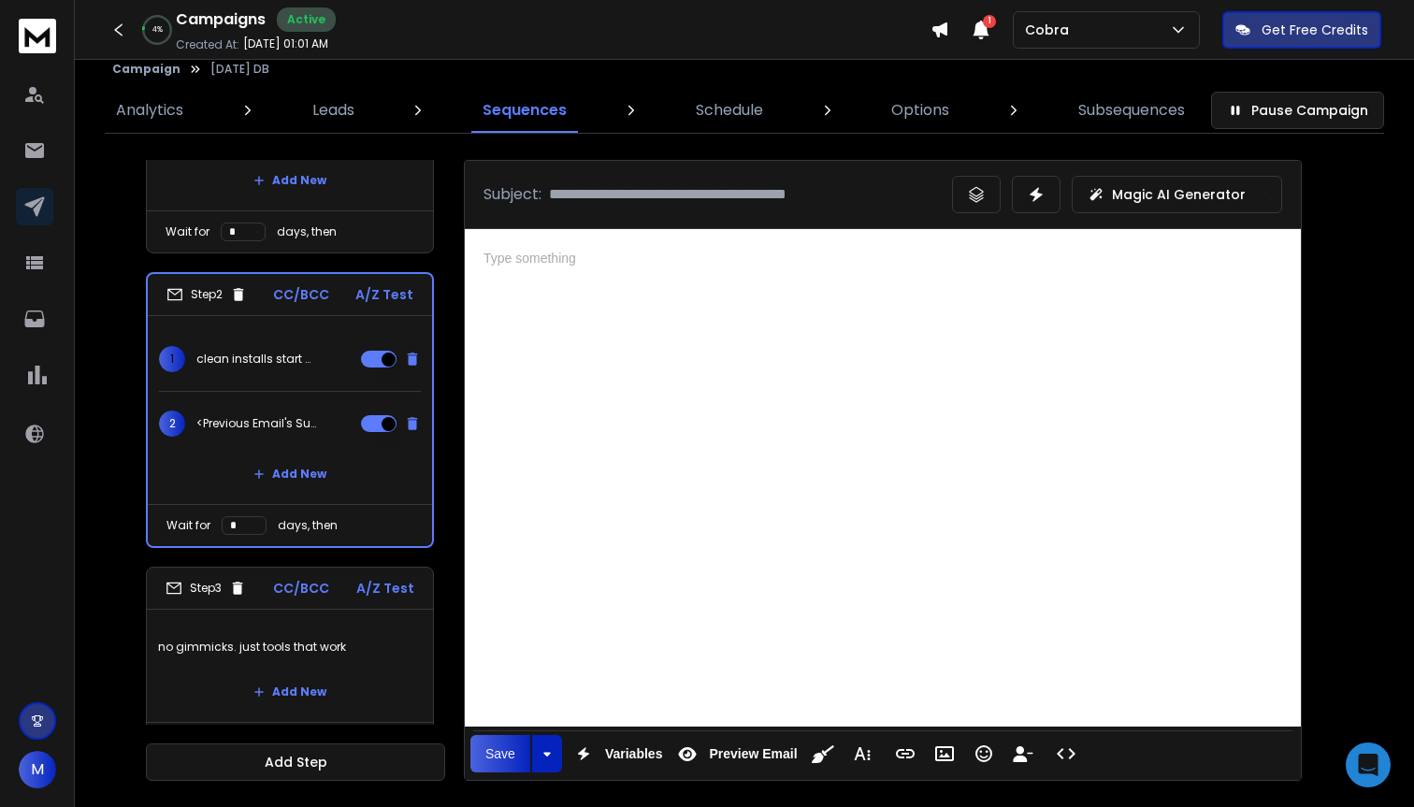
scroll to position [110, 0]
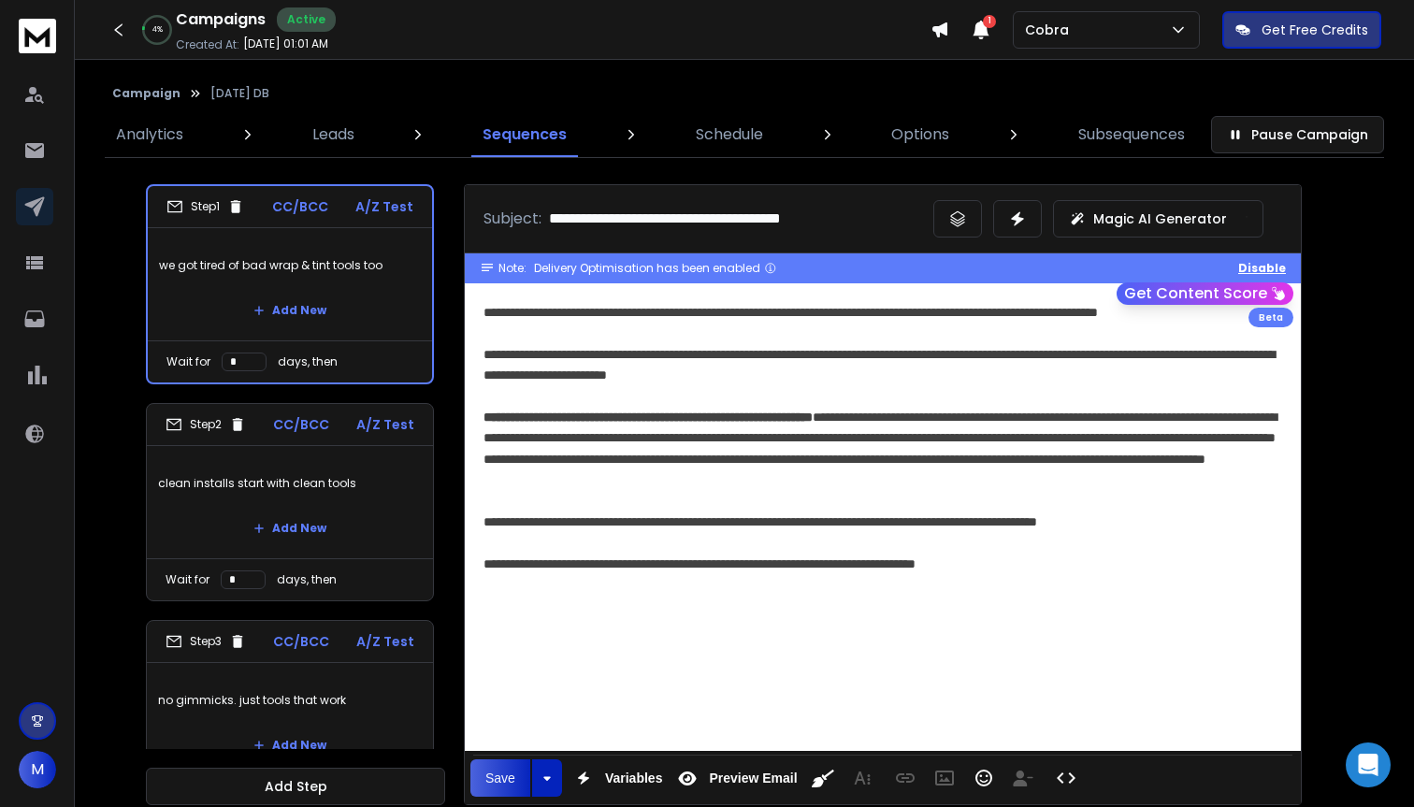
click at [359, 497] on p "clean installs start with clean tools" at bounding box center [290, 483] width 264 height 52
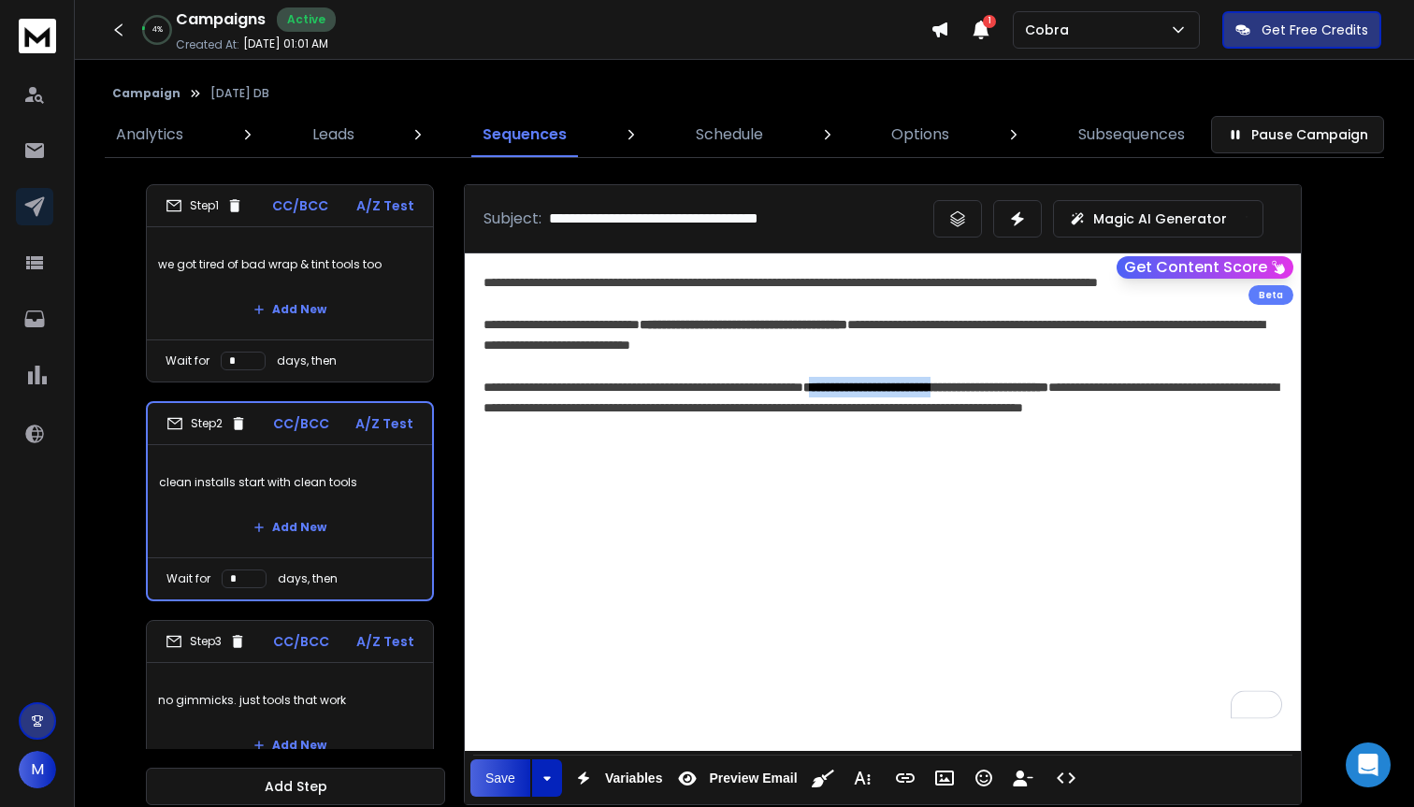
drag, startPoint x: 875, startPoint y: 388, endPoint x: 1074, endPoint y: 384, distance: 198.3
click at [1048, 384] on strong "**********" at bounding box center [925, 387] width 245 height 13
drag, startPoint x: 560, startPoint y: 407, endPoint x: 582, endPoint y: 407, distance: 21.5
click at [582, 407] on div "**********" at bounding box center [883, 408] width 799 height 63
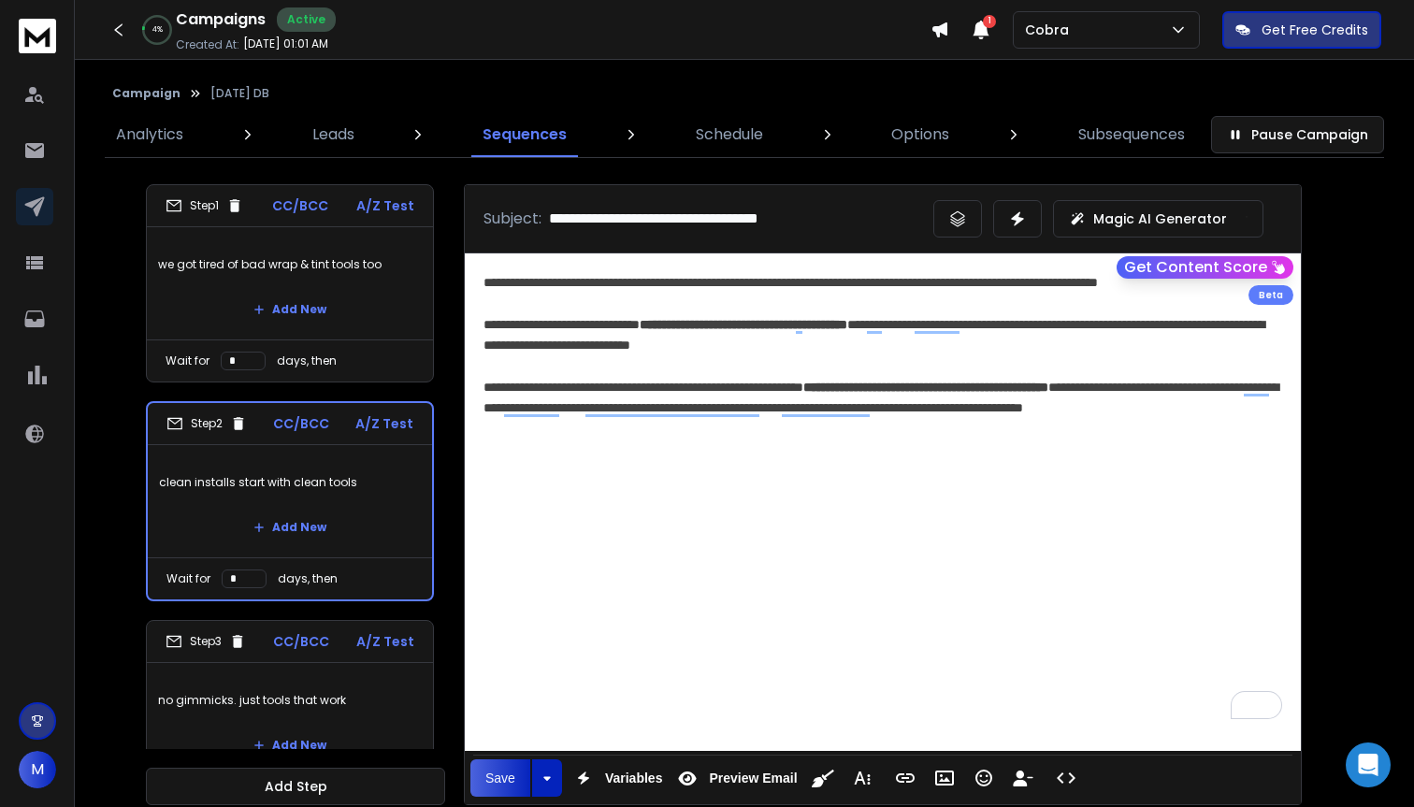
click at [348, 274] on p "we got tired of bad wrap & tint tools too" at bounding box center [290, 264] width 264 height 52
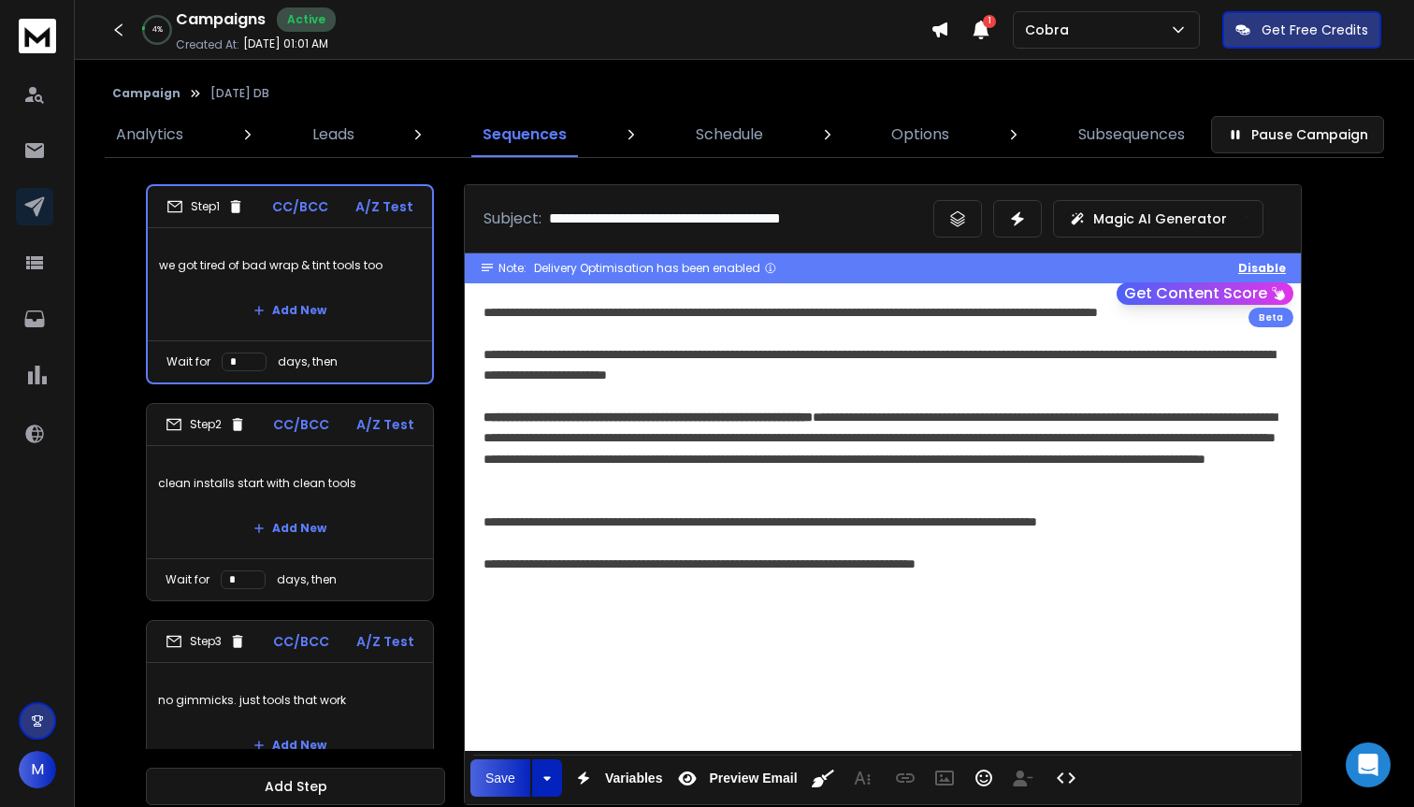
click at [340, 490] on p "clean installs start with clean tools" at bounding box center [290, 483] width 264 height 52
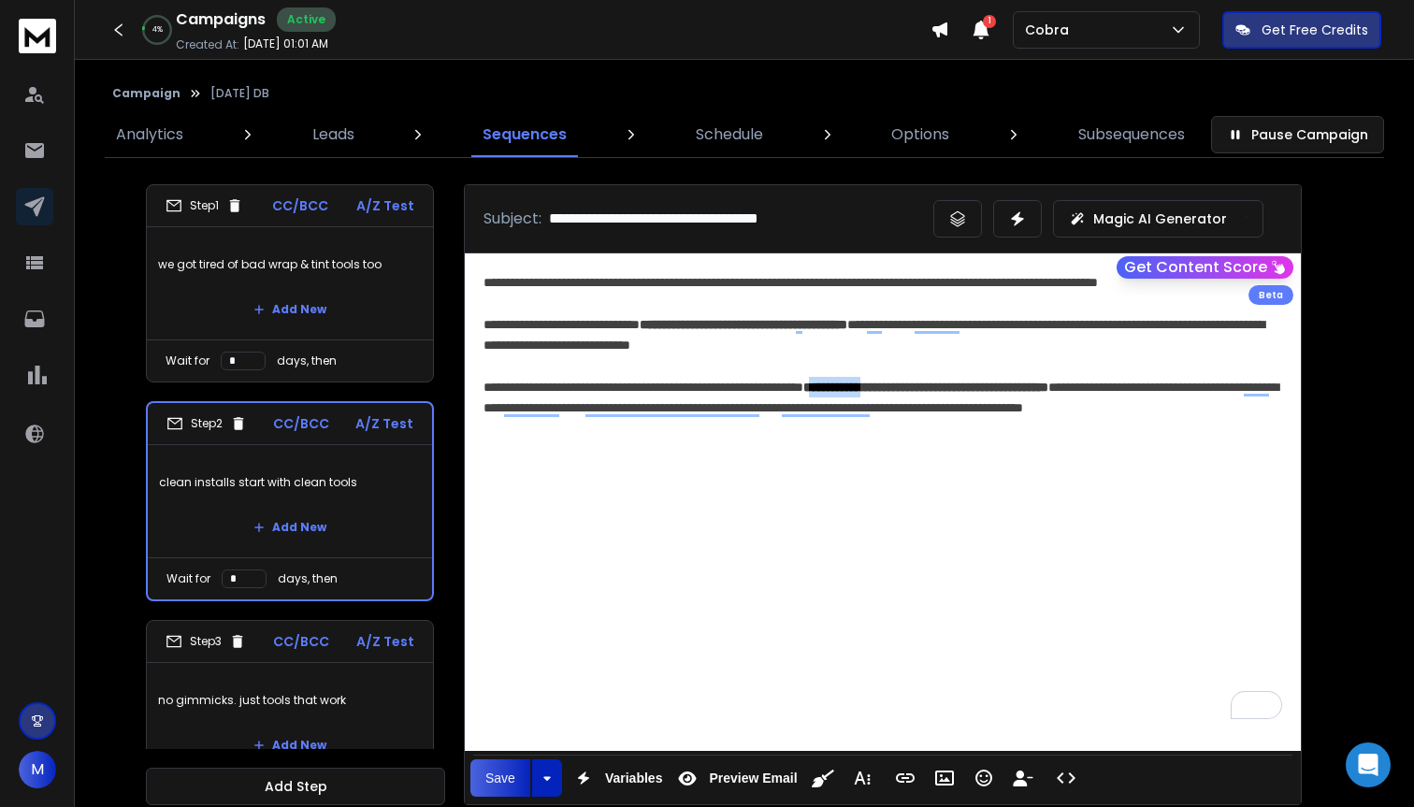
drag, startPoint x: 875, startPoint y: 385, endPoint x: 977, endPoint y: 384, distance: 101.9
click at [977, 384] on strong "**********" at bounding box center [925, 387] width 245 height 13
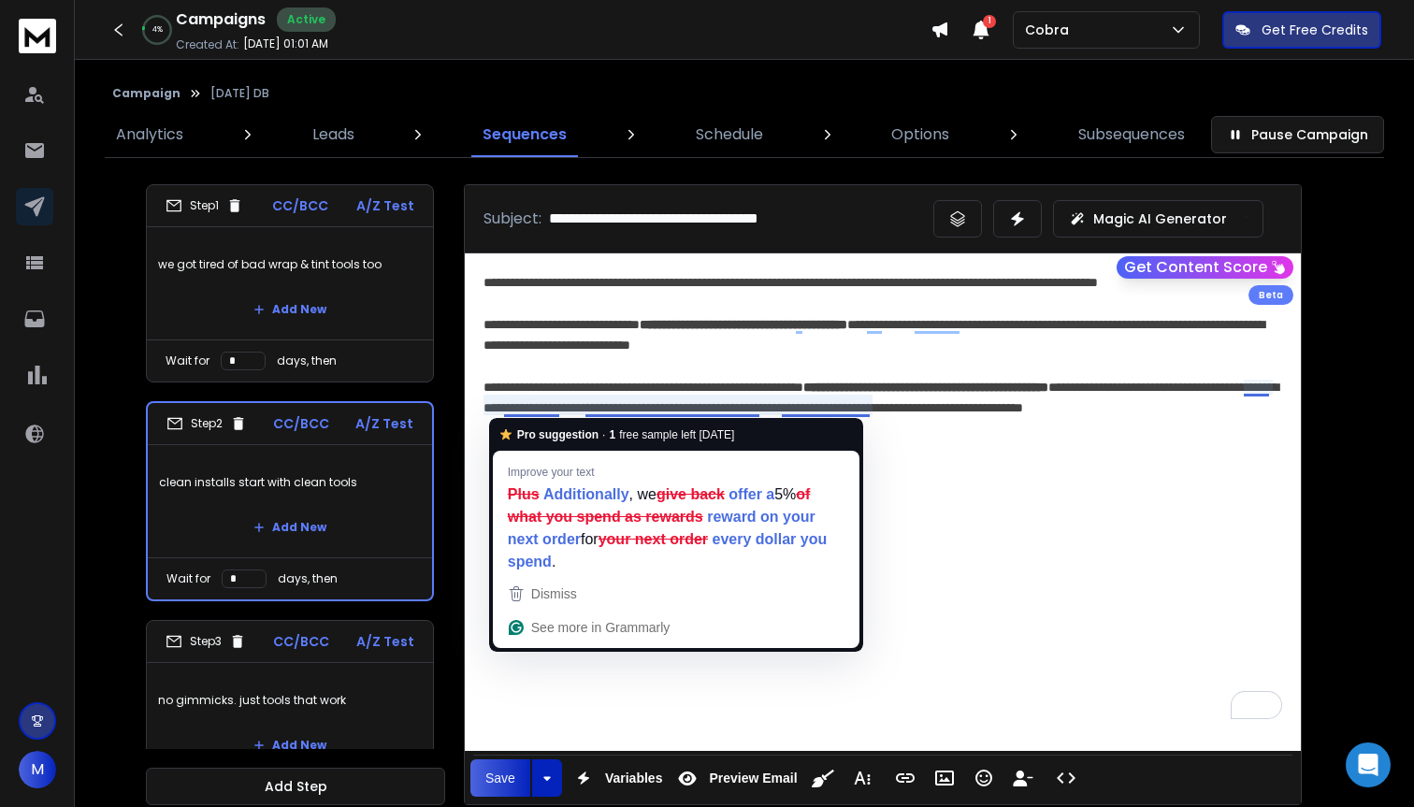
click at [980, 499] on div "**********" at bounding box center [883, 495] width 836 height 484
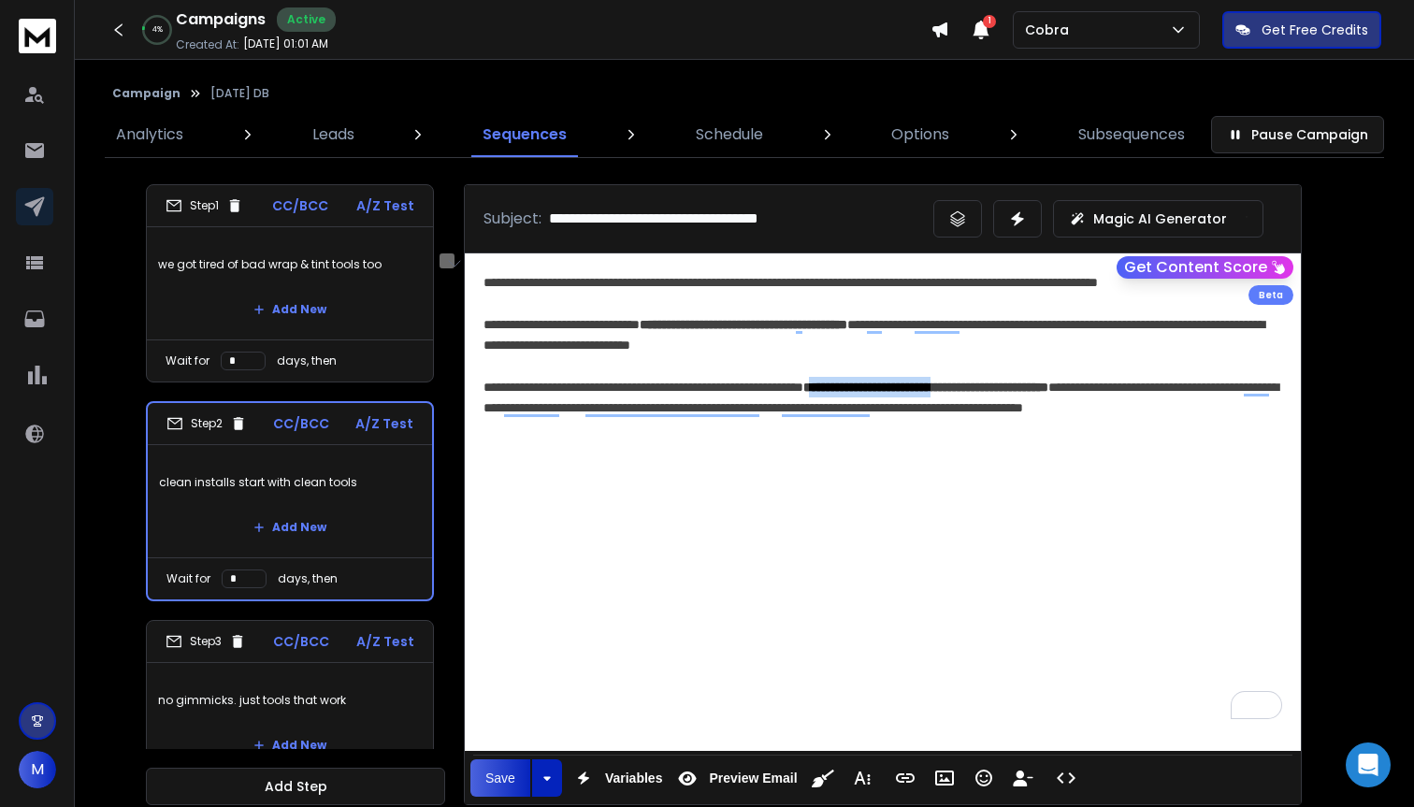
drag, startPoint x: 874, startPoint y: 388, endPoint x: 1071, endPoint y: 387, distance: 196.4
click at [1048, 387] on strong "**********" at bounding box center [925, 387] width 245 height 13
drag, startPoint x: 1075, startPoint y: 387, endPoint x: 875, endPoint y: 383, distance: 199.2
click at [875, 383] on strong "**********" at bounding box center [925, 387] width 245 height 13
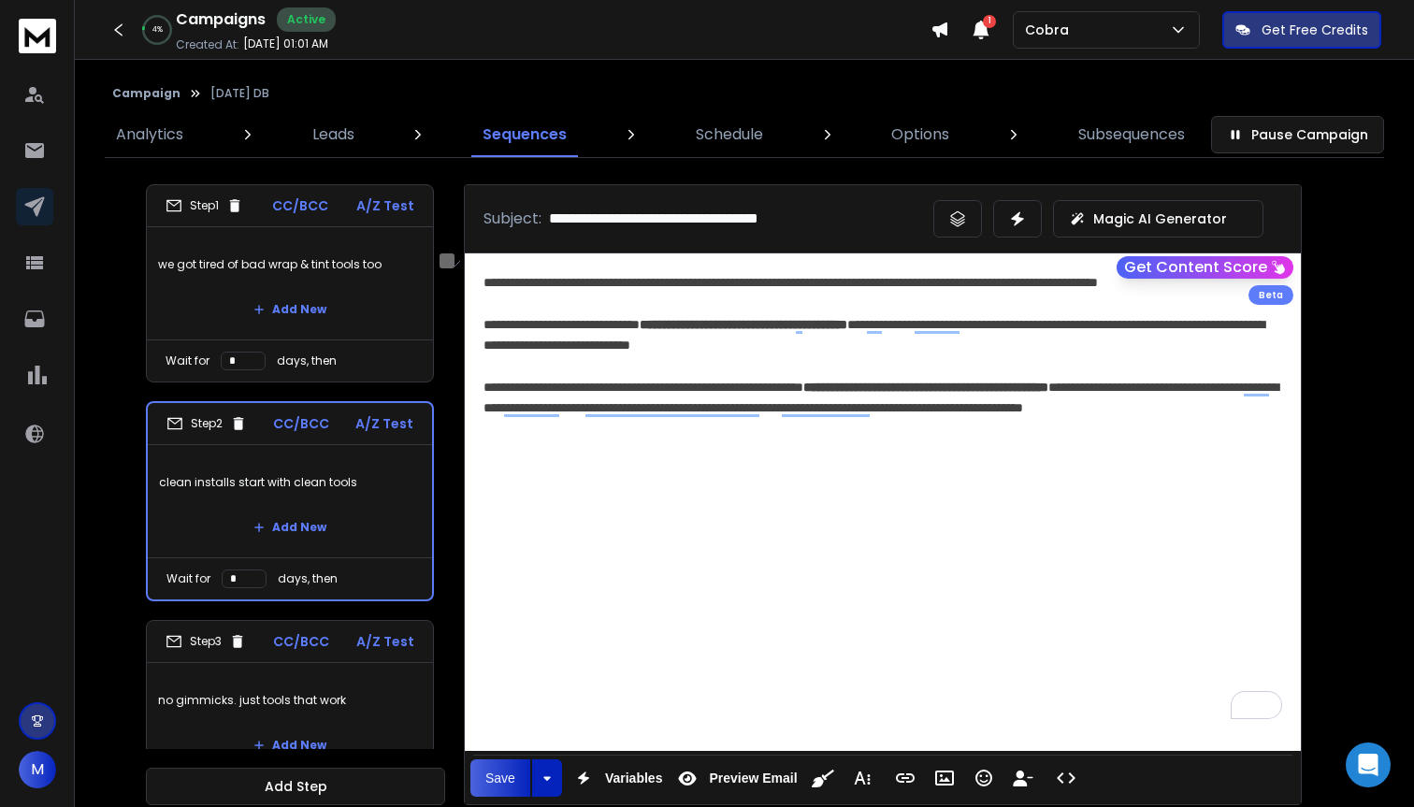
click at [896, 452] on div "**********" at bounding box center [883, 495] width 836 height 484
click at [918, 381] on strong "**********" at bounding box center [925, 387] width 245 height 13
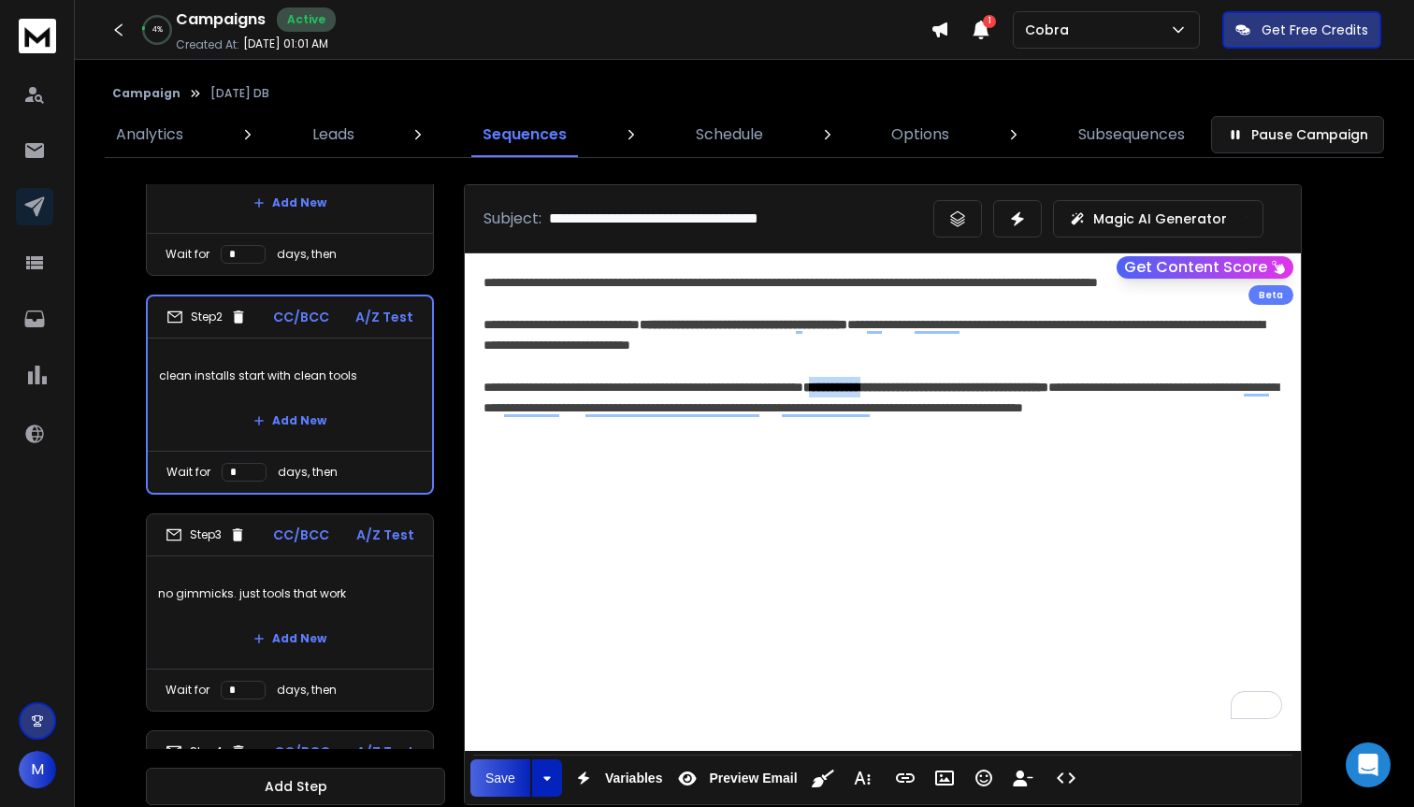
scroll to position [150, 0]
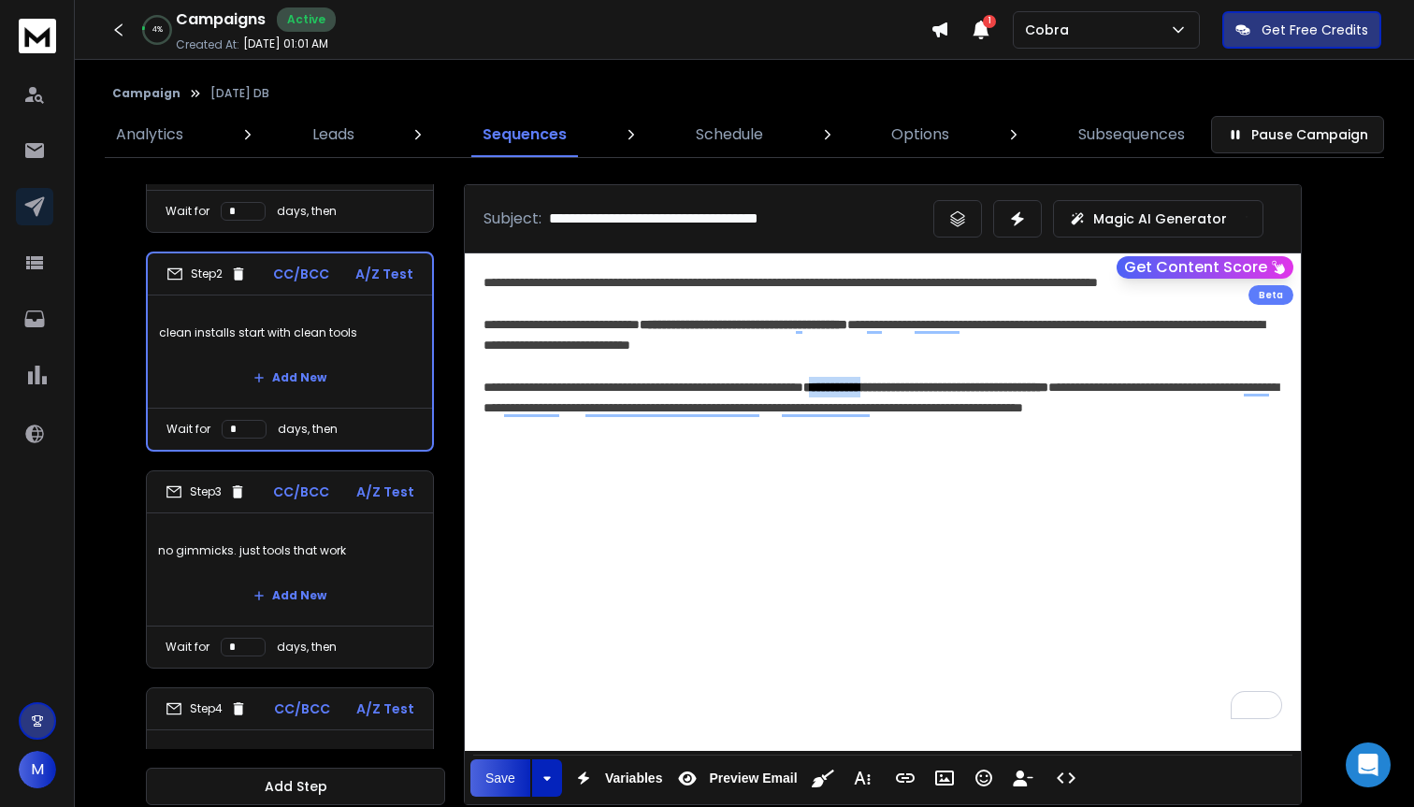
click at [340, 543] on p "no gimmicks. just tools that work" at bounding box center [290, 551] width 264 height 52
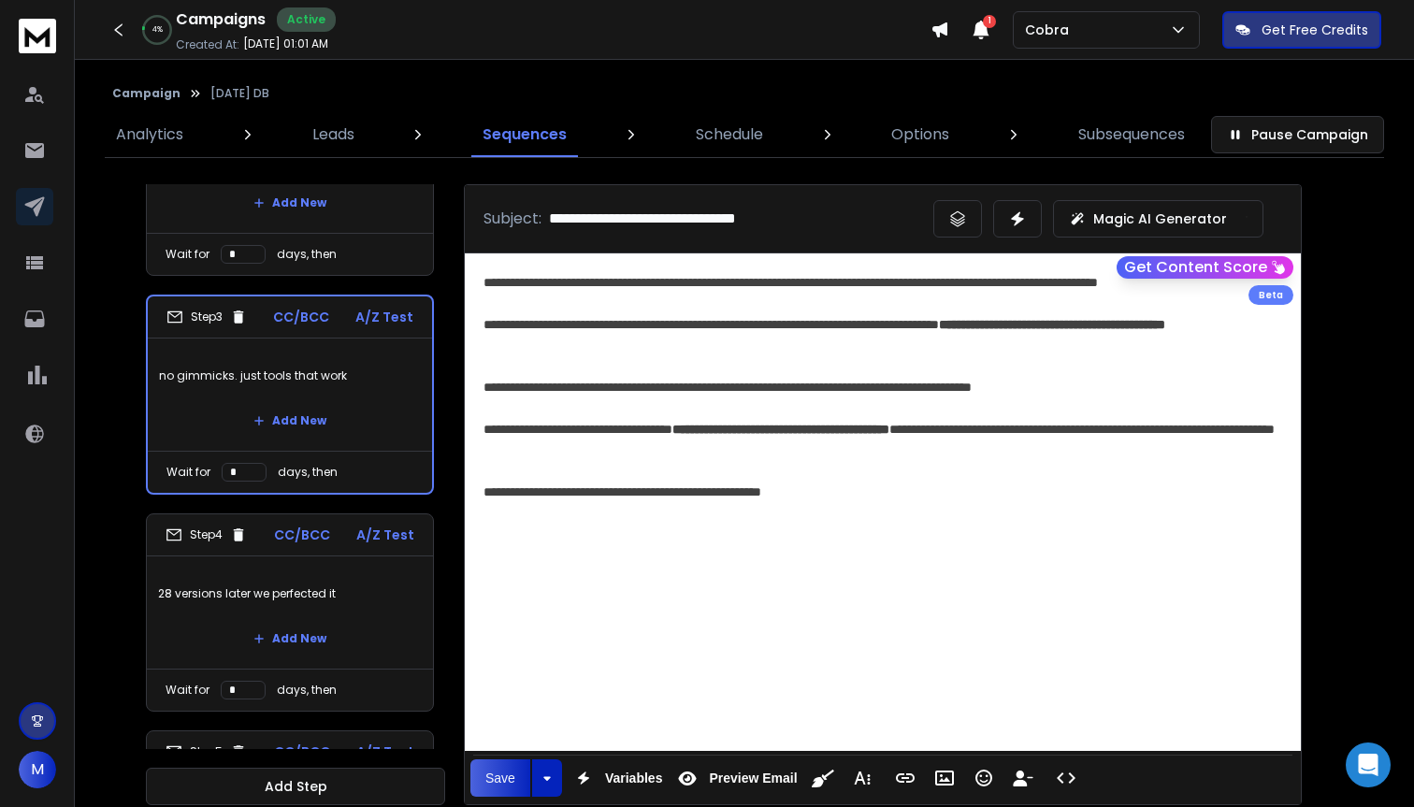
scroll to position [351, 0]
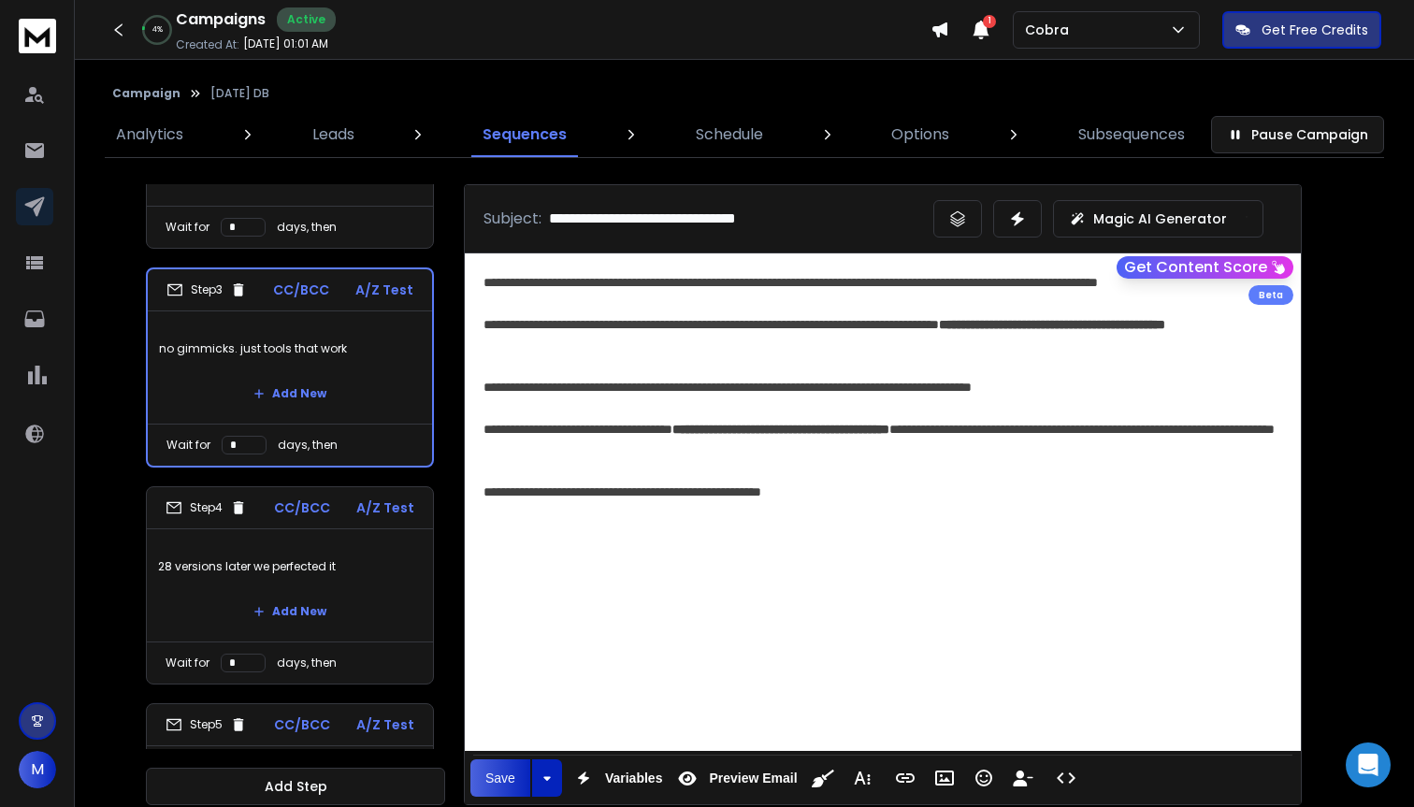
click at [360, 569] on p "28 versions later we perfected it" at bounding box center [290, 567] width 264 height 52
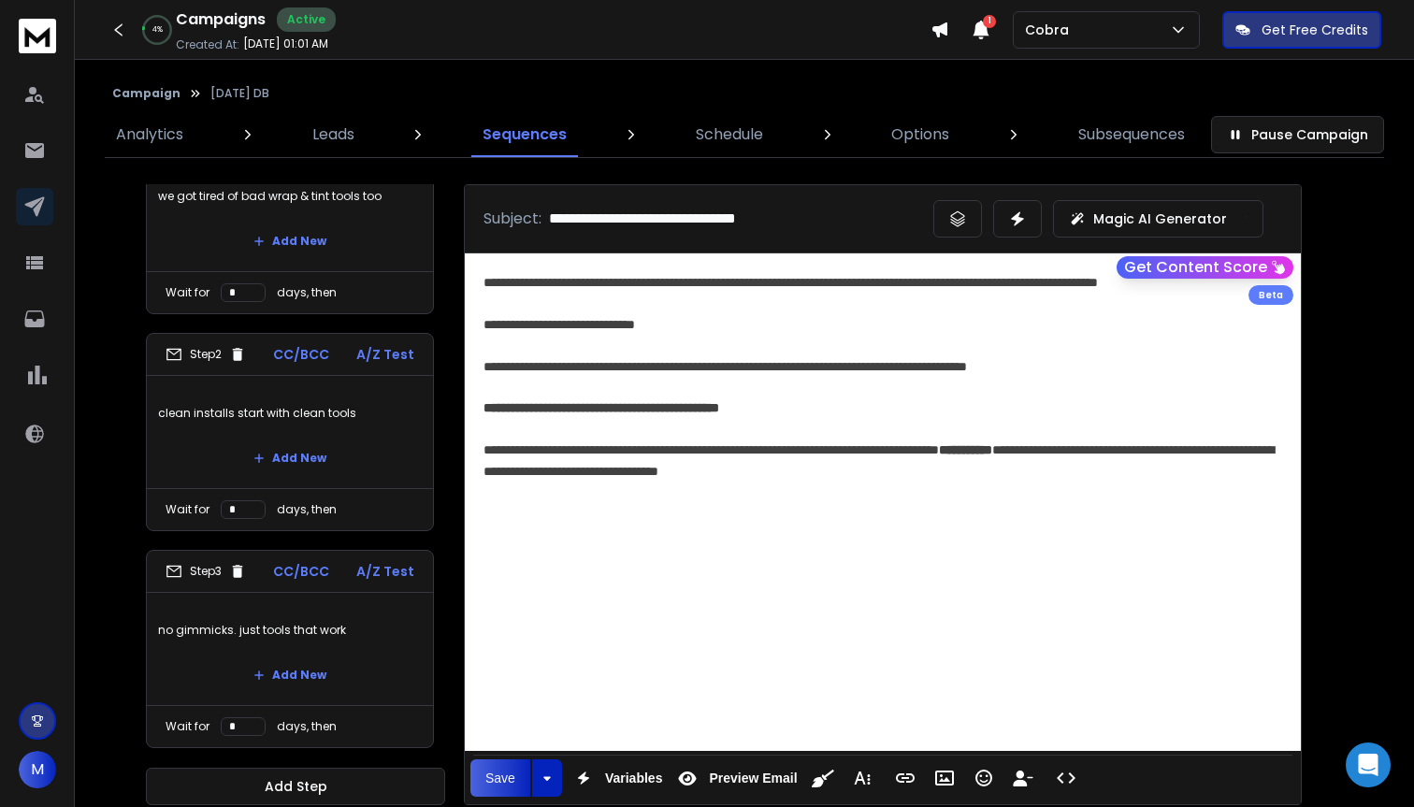
scroll to position [0, 0]
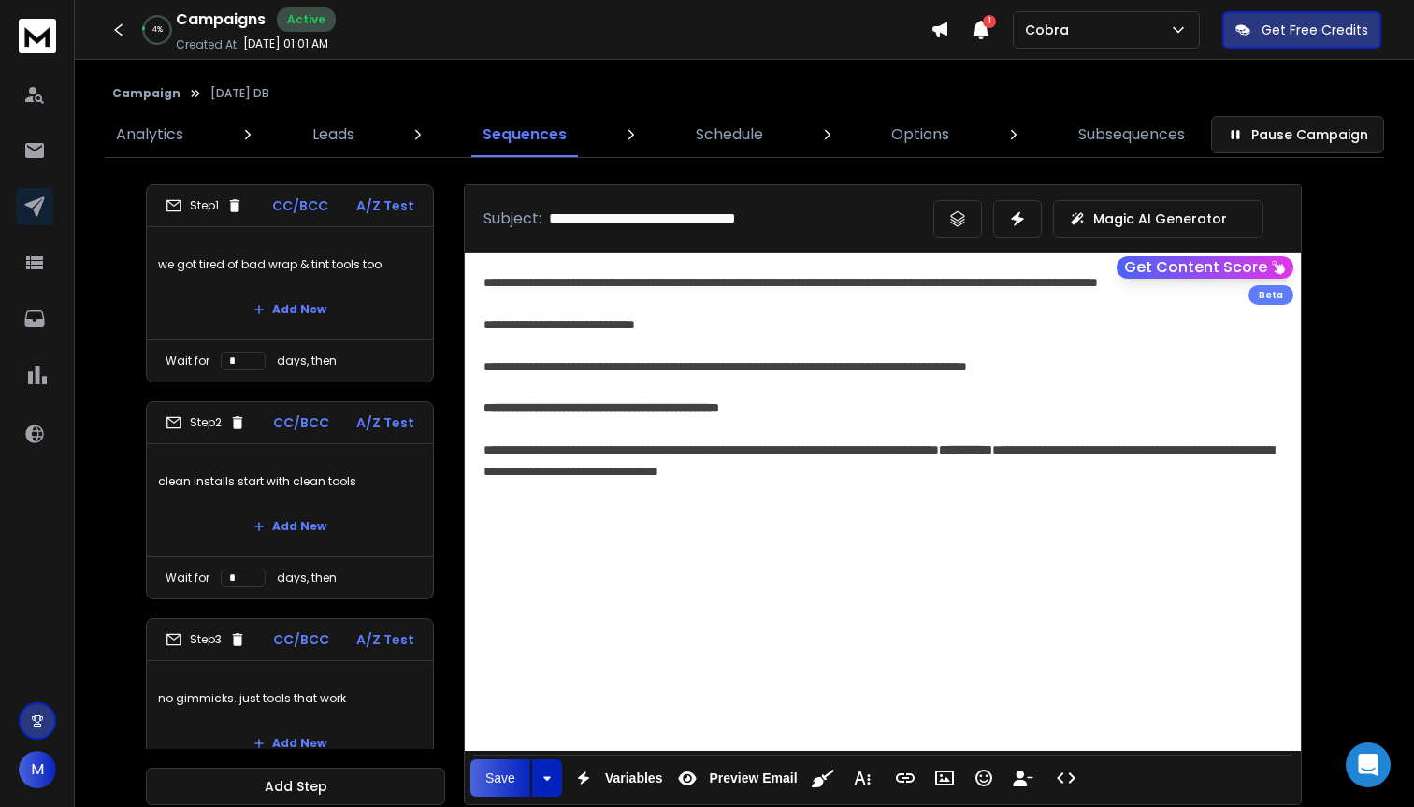
click at [376, 285] on p "we got tired of bad wrap & tint tools too" at bounding box center [290, 264] width 264 height 52
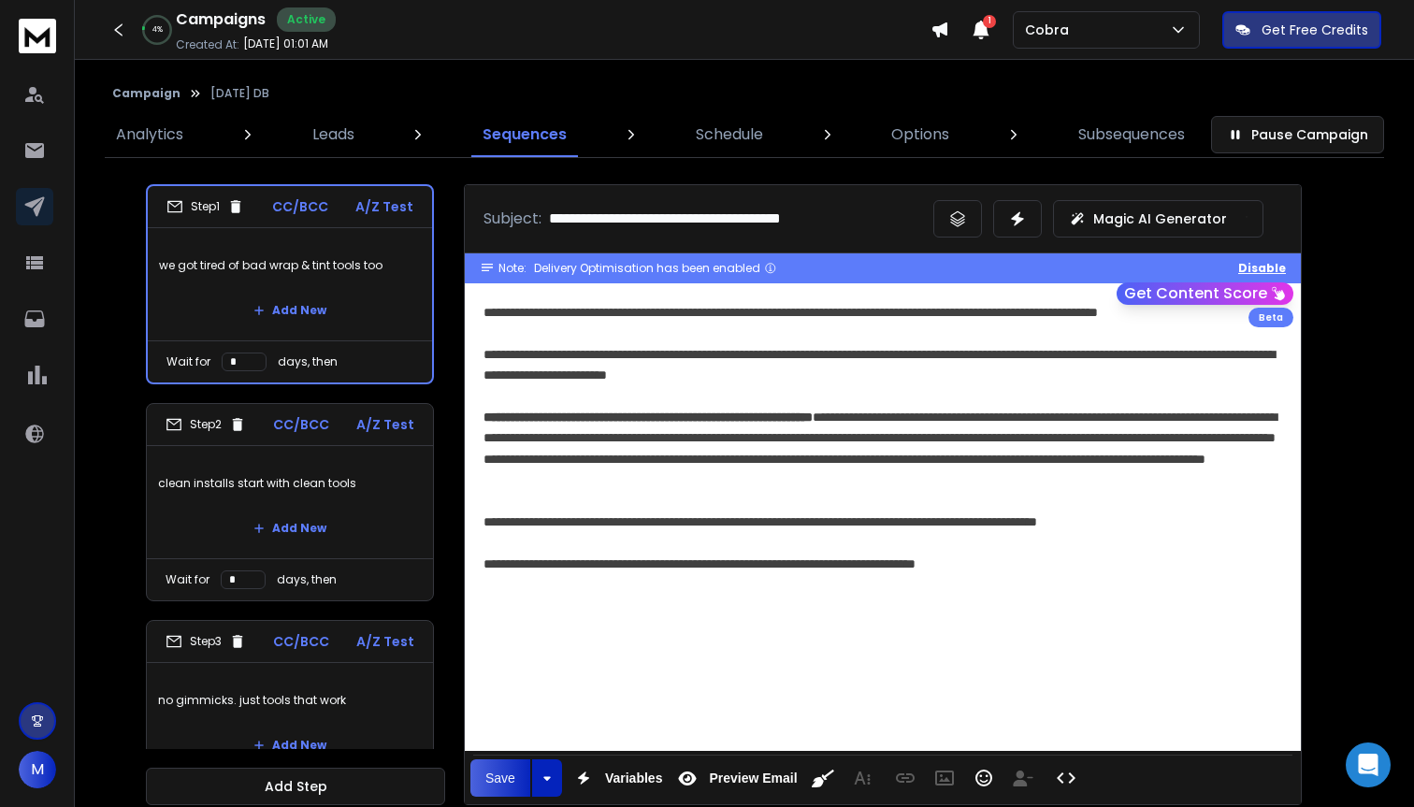
click at [358, 483] on p "clean installs start with clean tools" at bounding box center [290, 483] width 264 height 52
type input "**********"
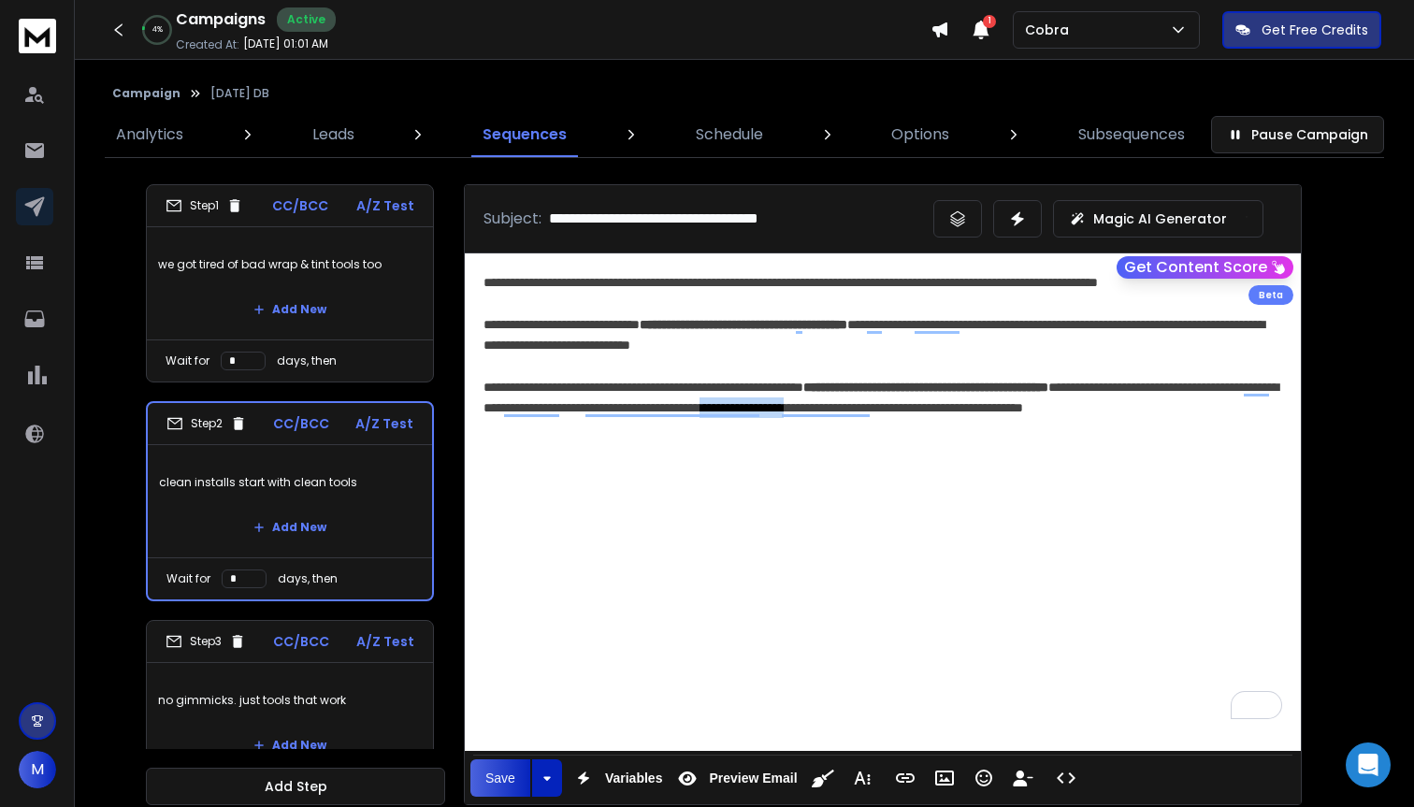
drag, startPoint x: 1004, startPoint y: 410, endPoint x: 1120, endPoint y: 411, distance: 115.0
click at [1120, 410] on div "**********" at bounding box center [883, 408] width 799 height 63
click at [1132, 137] on p "Subsequences" at bounding box center [1131, 134] width 107 height 22
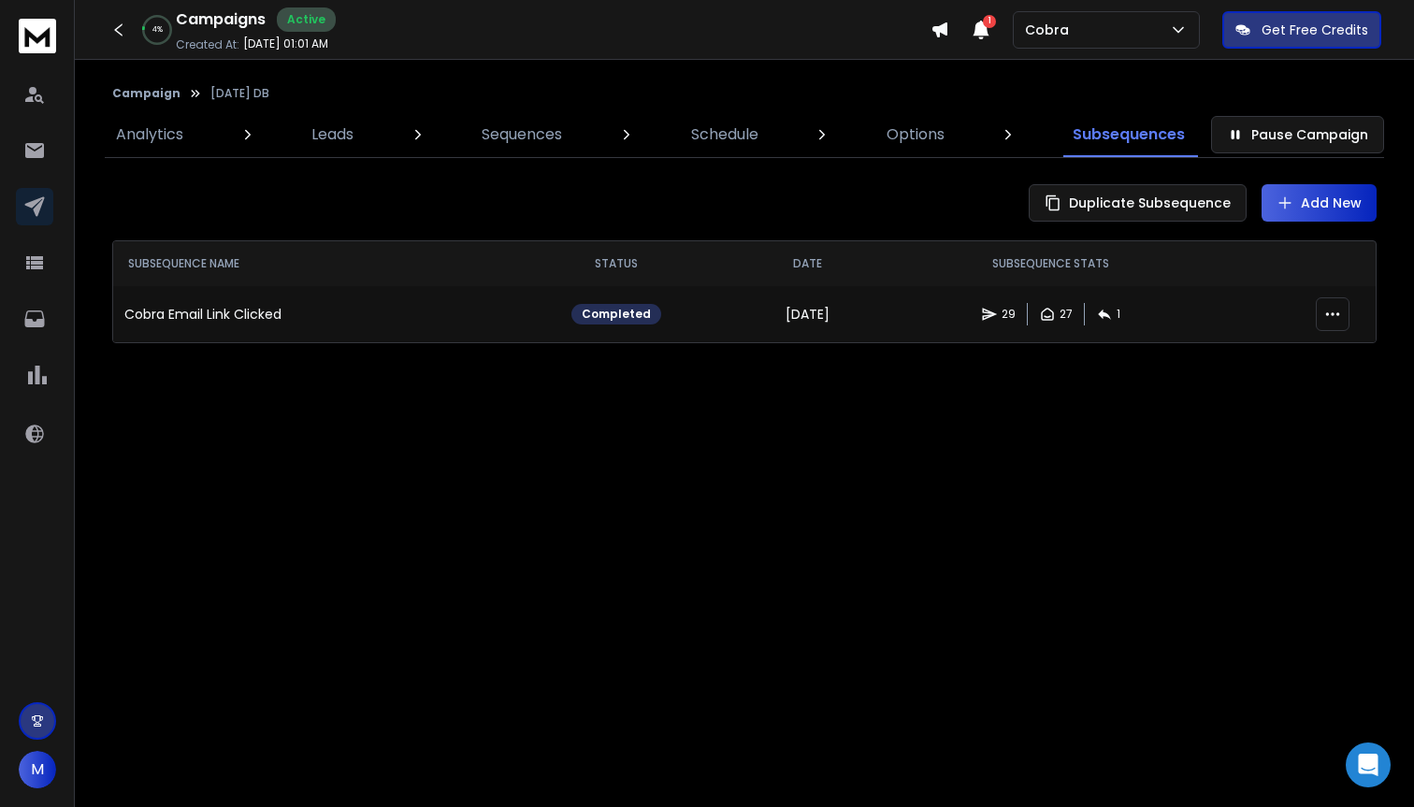
click at [357, 306] on td "Cobra Email Link Clicked" at bounding box center [304, 314] width 383 height 56
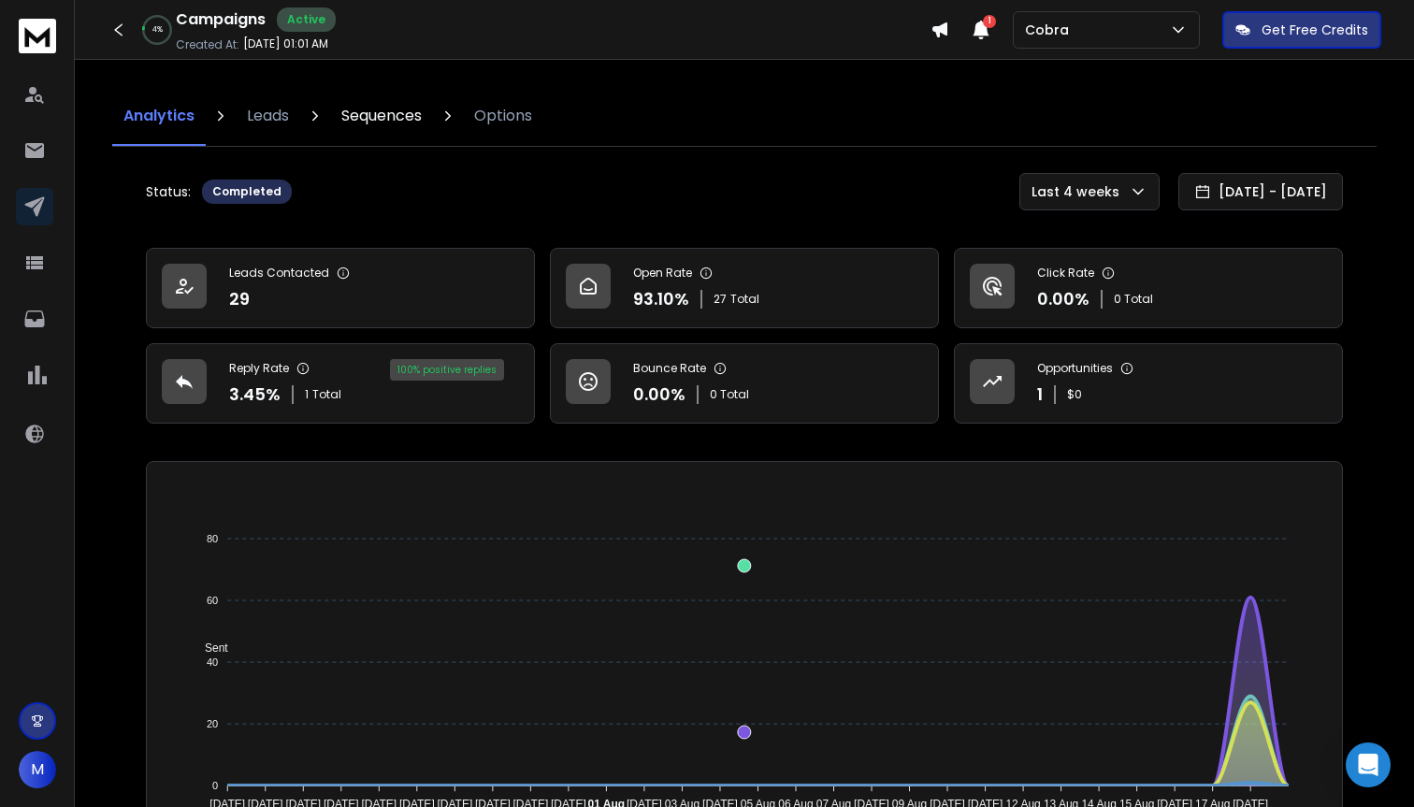
click at [388, 118] on p "Sequences" at bounding box center [381, 116] width 80 height 22
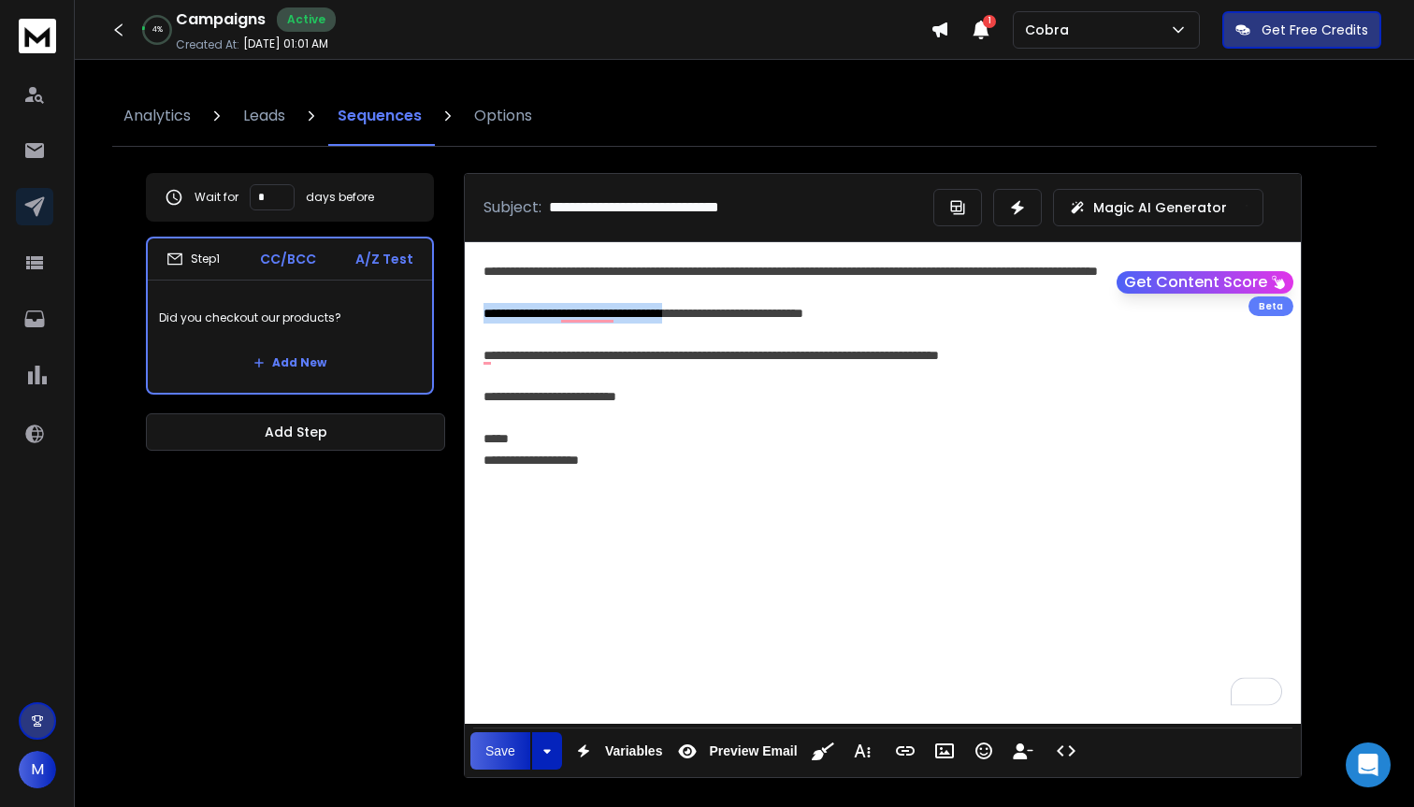
drag, startPoint x: 483, startPoint y: 312, endPoint x: 699, endPoint y: 309, distance: 216.1
click at [699, 309] on div "**********" at bounding box center [883, 483] width 836 height 482
drag, startPoint x: 655, startPoint y: 355, endPoint x: 1019, endPoint y: 355, distance: 364.8
click at [1019, 355] on div "**********" at bounding box center [883, 355] width 799 height 21
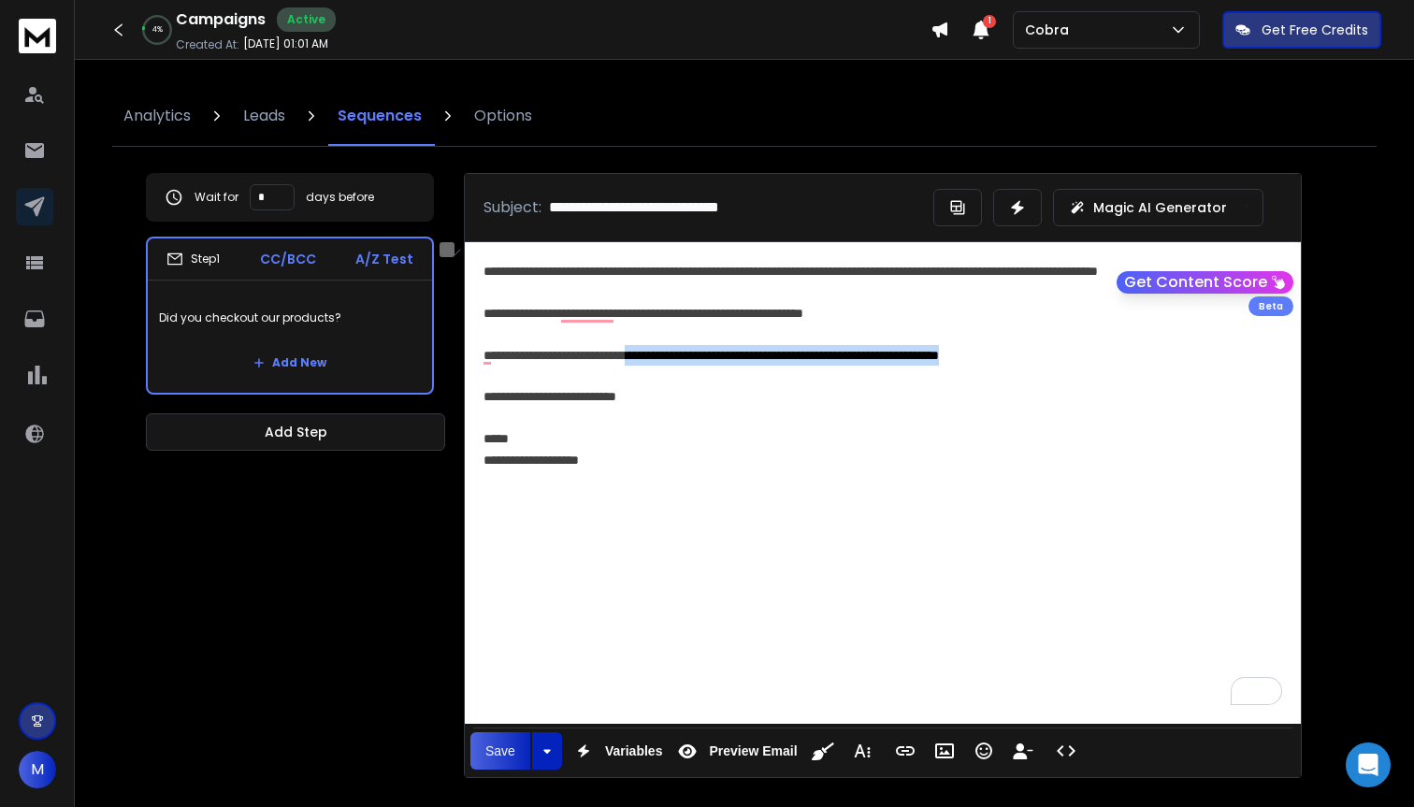
click at [1019, 355] on div "**********" at bounding box center [883, 355] width 799 height 21
drag, startPoint x: 655, startPoint y: 352, endPoint x: 1029, endPoint y: 354, distance: 374.1
click at [1029, 354] on div "**********" at bounding box center [883, 355] width 799 height 21
click at [43, 318] on icon at bounding box center [34, 319] width 22 height 22
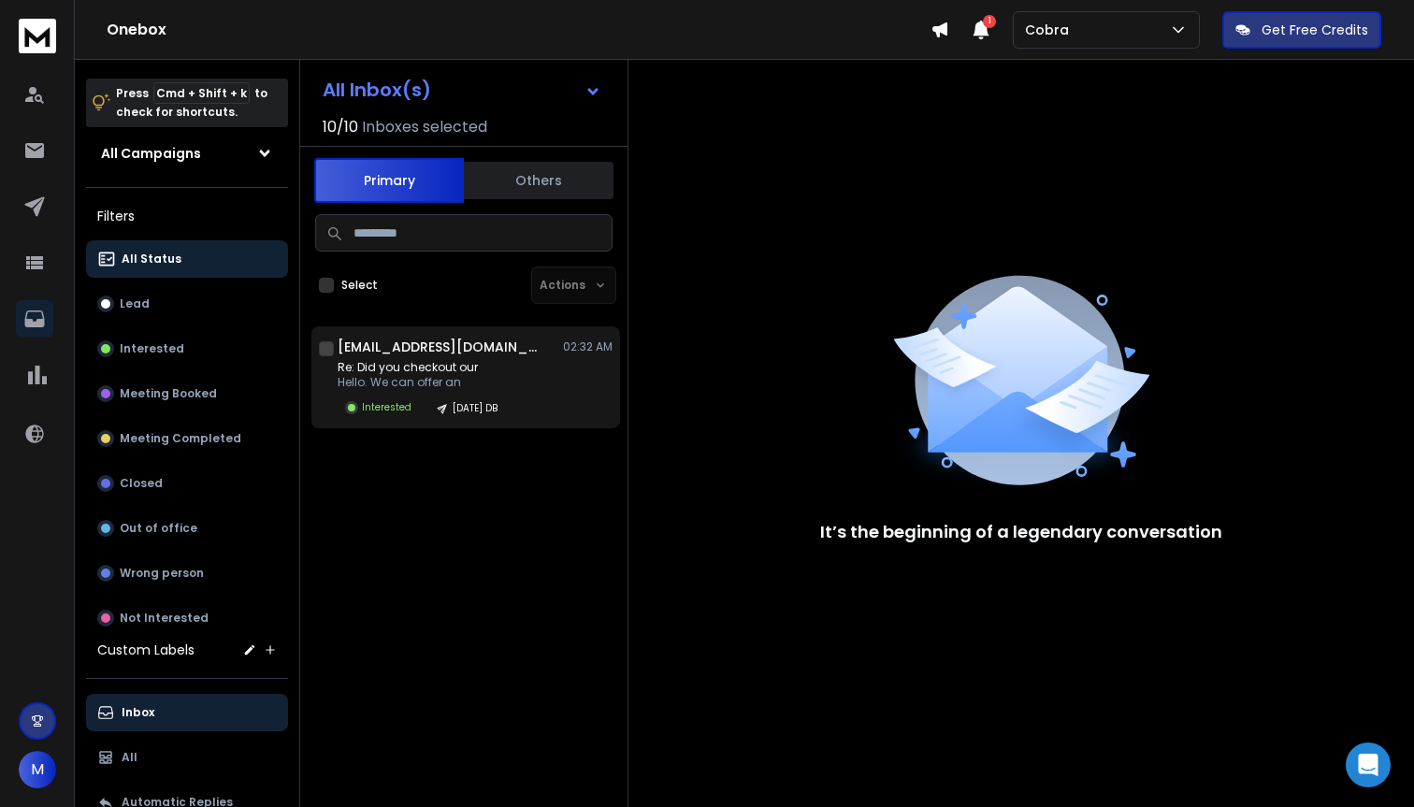
click at [431, 358] on div "[EMAIL_ADDRESS][DOMAIN_NAME] 02:32 AM Re: Did you checkout our Hello. We can of…" at bounding box center [475, 377] width 275 height 79
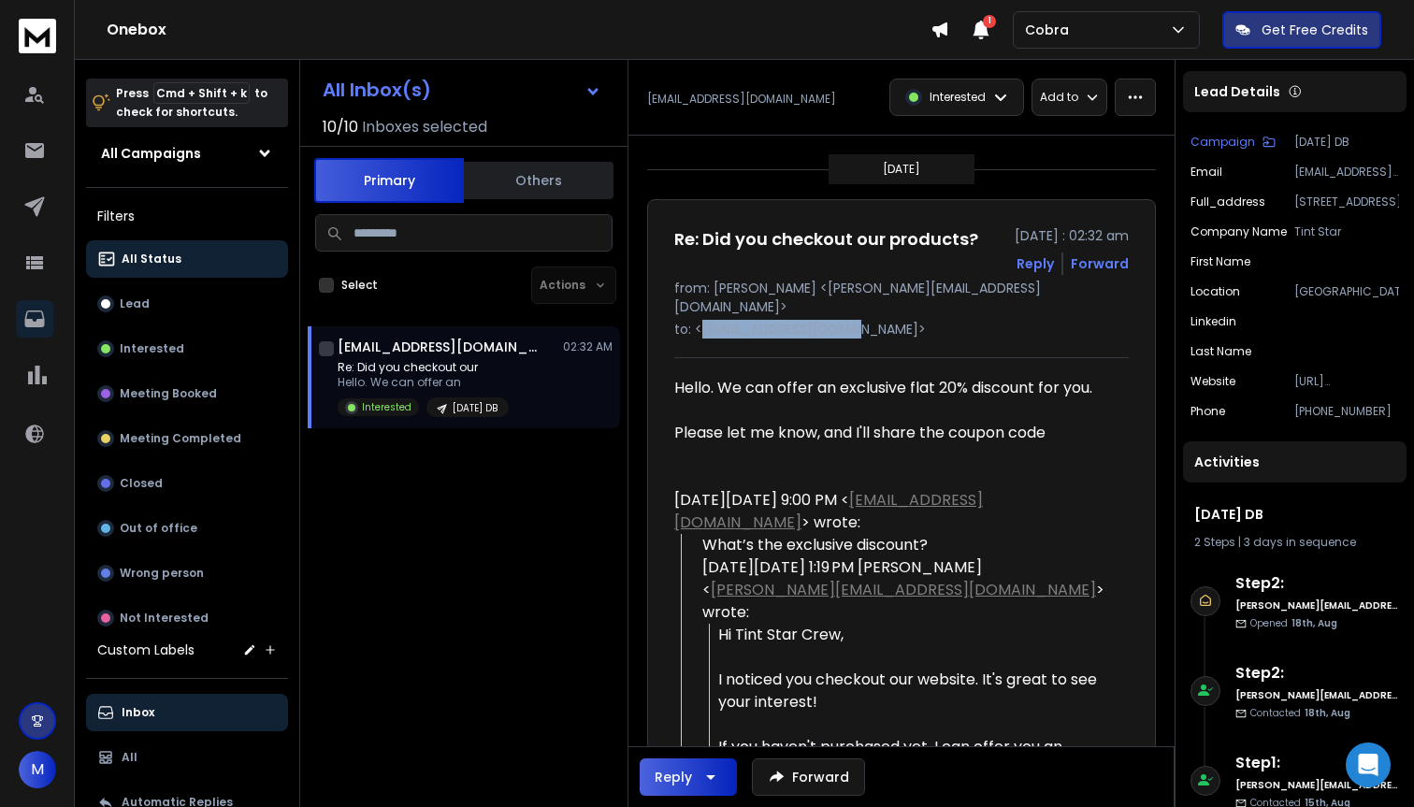
drag, startPoint x: 701, startPoint y: 317, endPoint x: 846, endPoint y: 316, distance: 145.0
click at [846, 320] on p "to: <tintstardtx@gmail.com>" at bounding box center [901, 329] width 455 height 19
copy p "[EMAIL_ADDRESS][DOMAIN_NAME]"
click at [13, 281] on div "M" at bounding box center [37, 403] width 75 height 807
click at [26, 314] on icon at bounding box center [34, 319] width 20 height 17
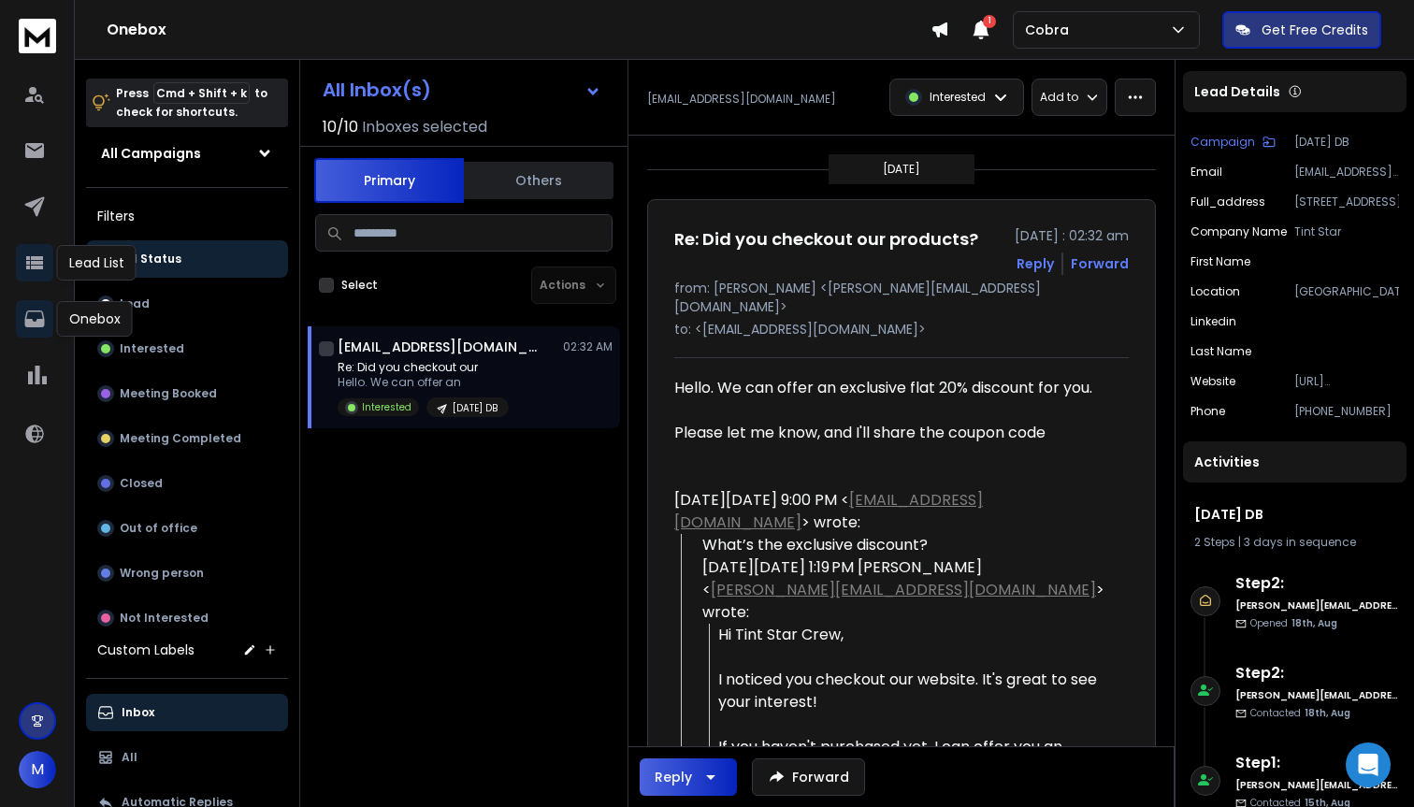
click at [39, 258] on icon at bounding box center [34, 262] width 17 height 13
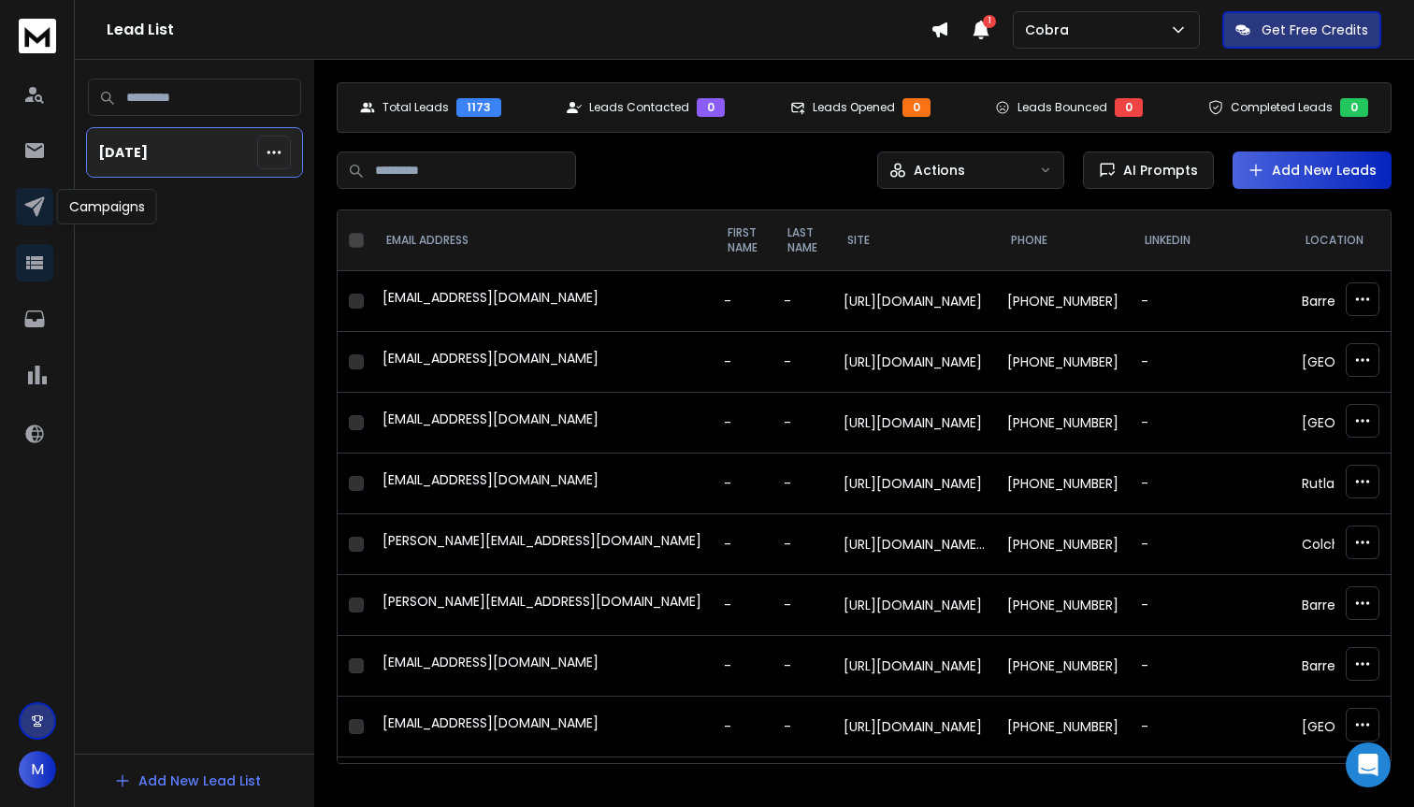
click at [39, 213] on icon at bounding box center [34, 206] width 22 height 22
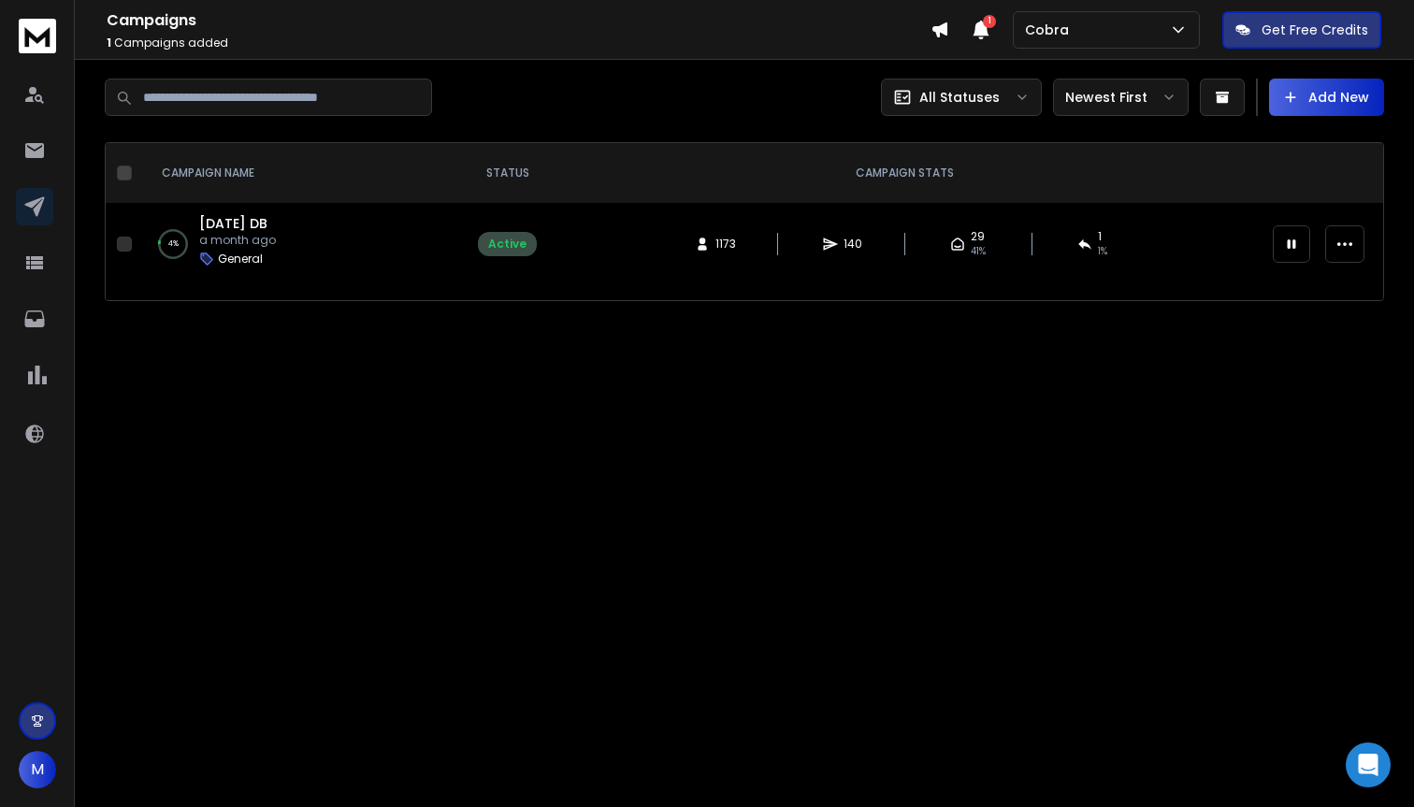
click at [227, 223] on span "[DATE] DB" at bounding box center [233, 223] width 68 height 19
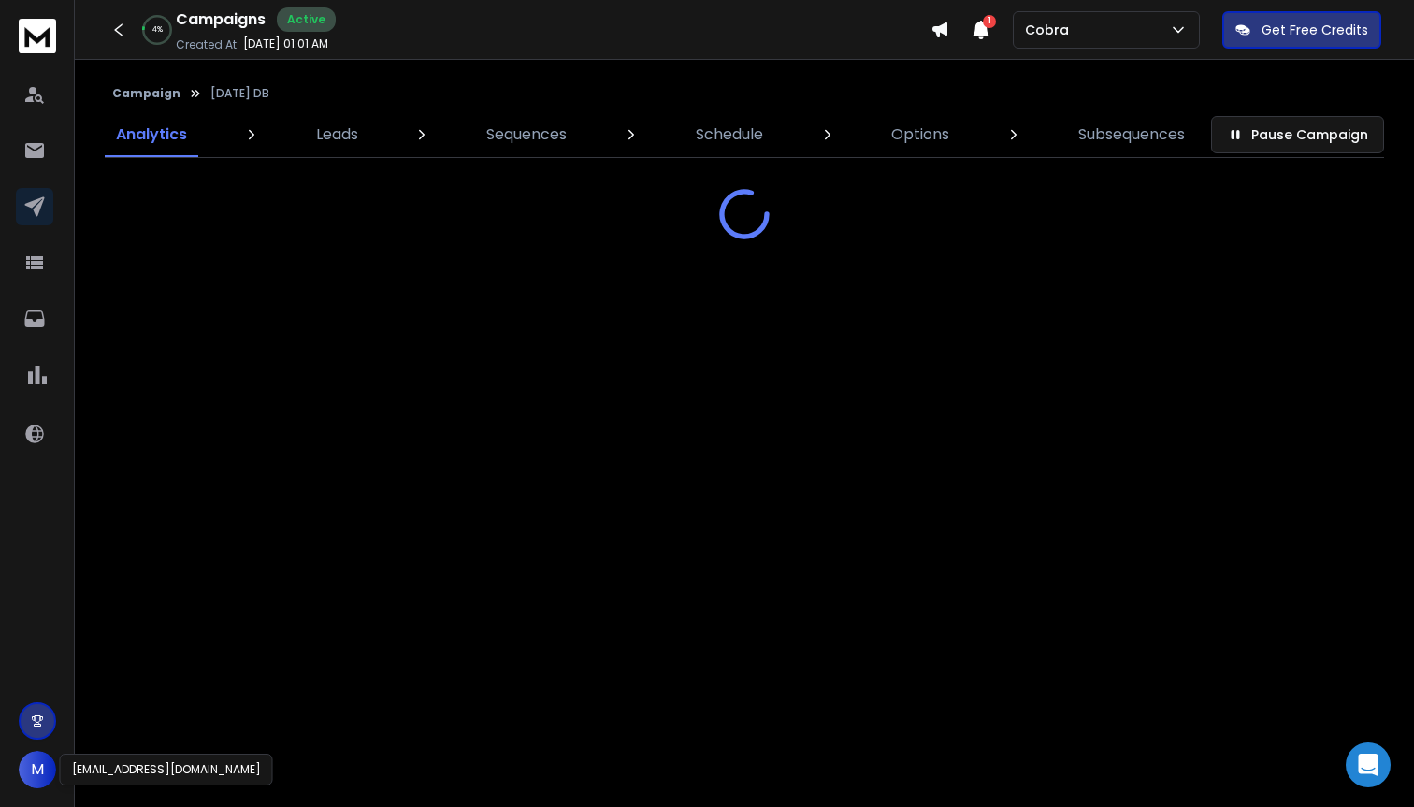
click at [36, 767] on span "M" at bounding box center [37, 769] width 37 height 37
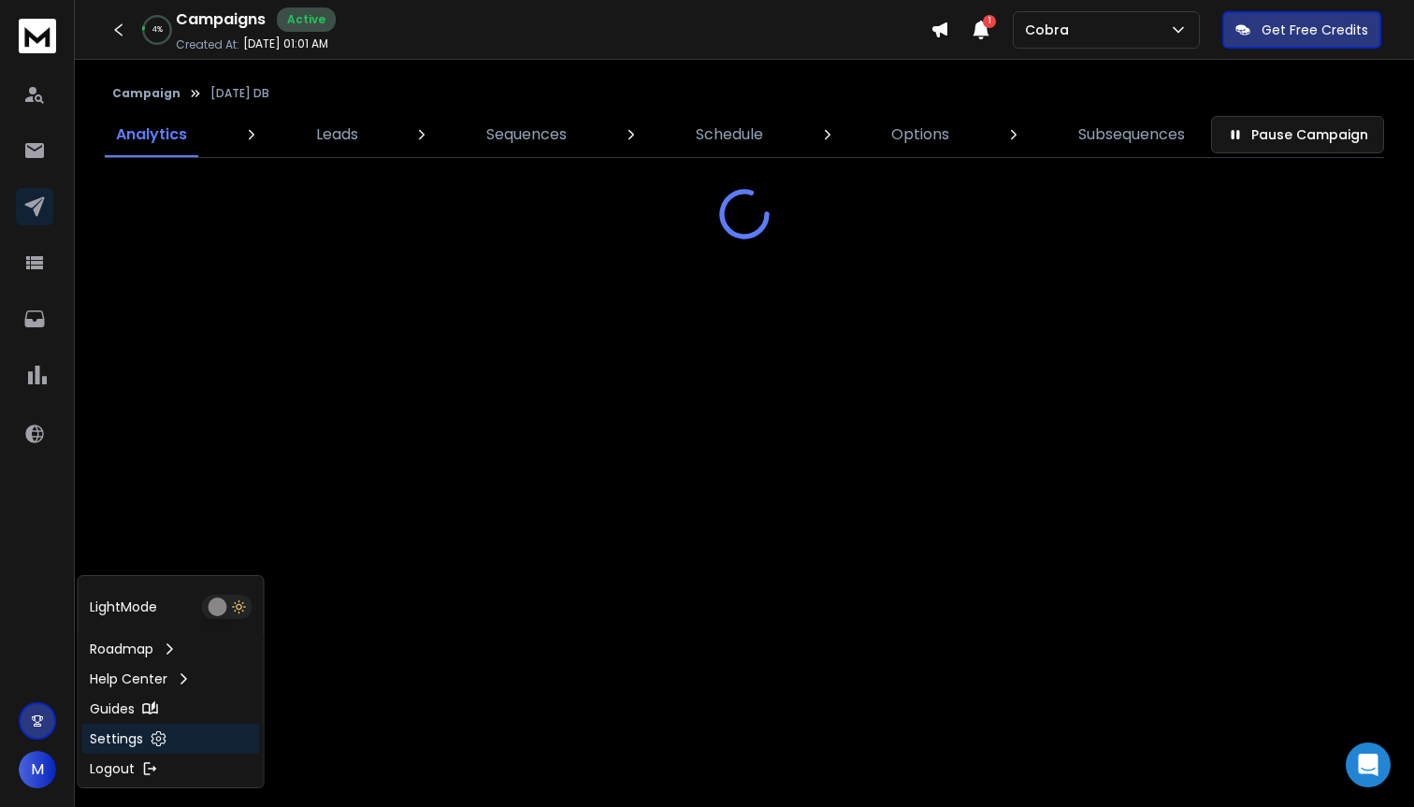
type button "on"
click at [123, 740] on p "Settings" at bounding box center [116, 739] width 53 height 19
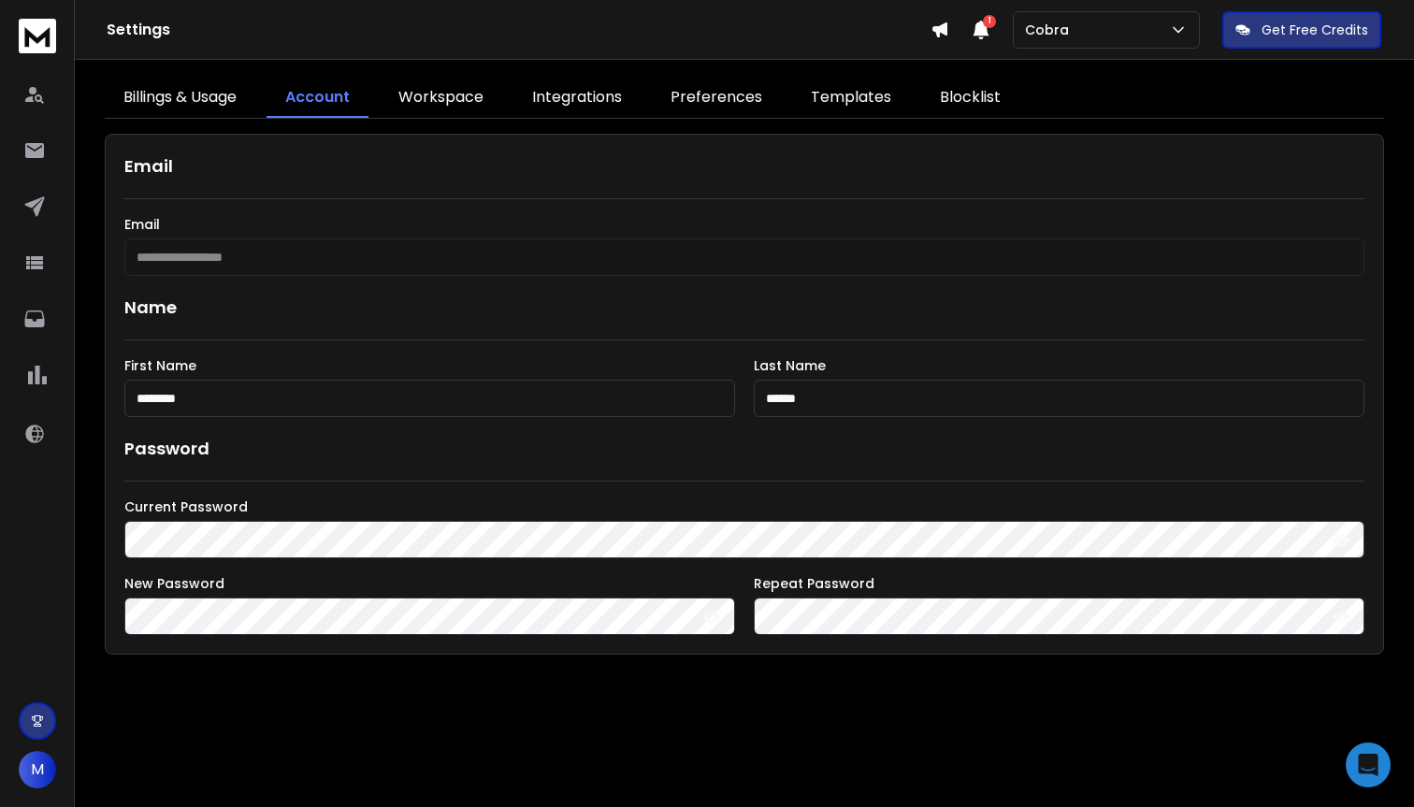
click at [204, 88] on link "Billings & Usage" at bounding box center [180, 98] width 151 height 39
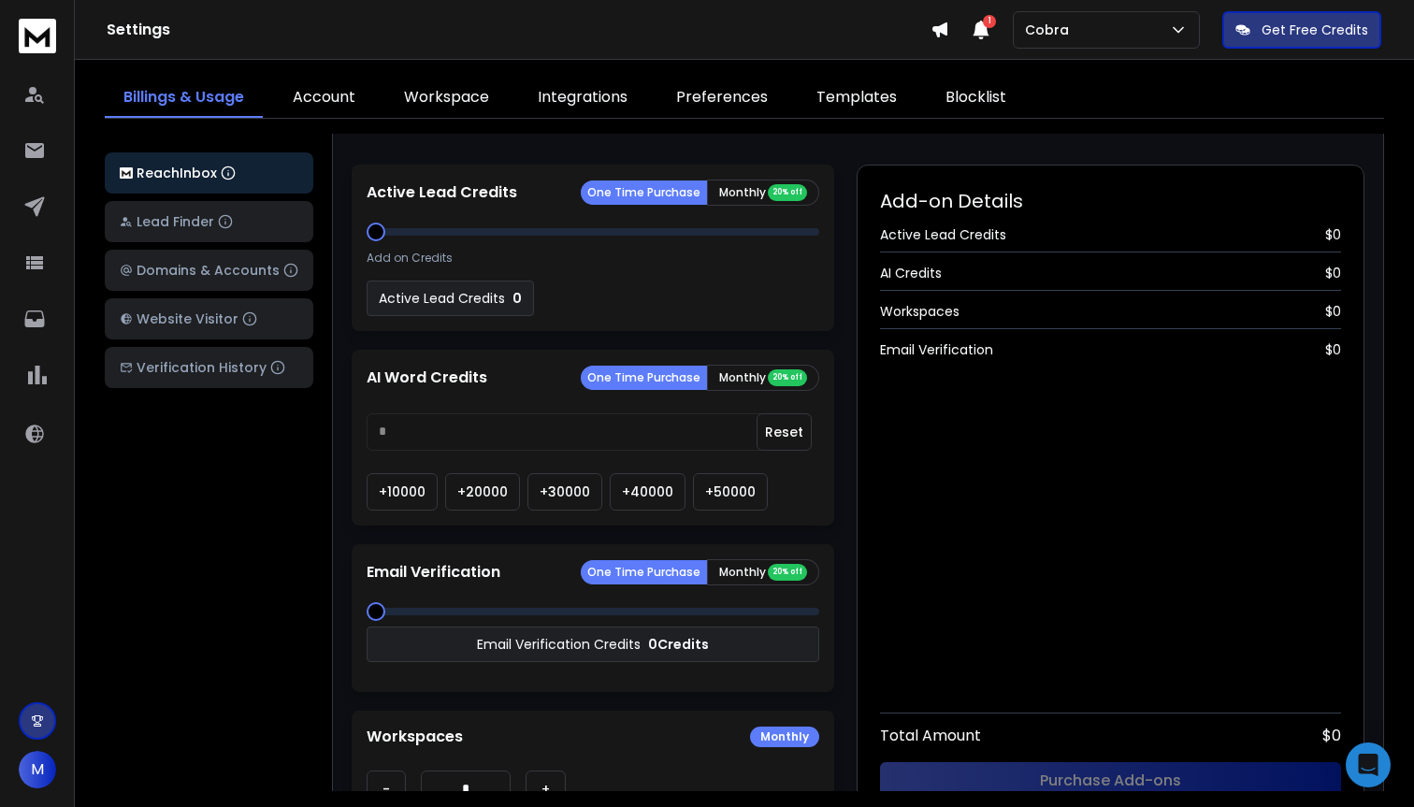
scroll to position [652, 0]
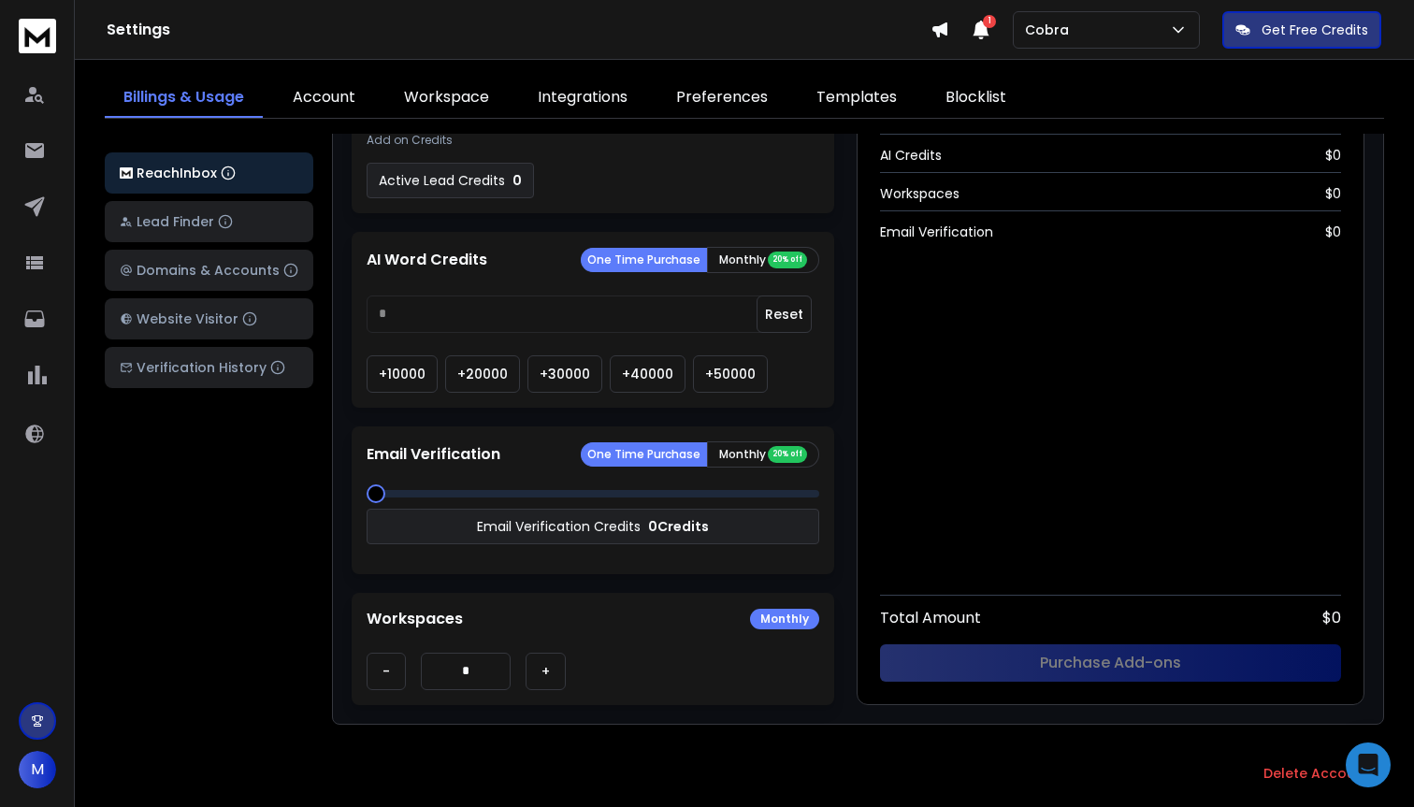
click at [259, 267] on button "Domains & Accounts" at bounding box center [209, 270] width 209 height 41
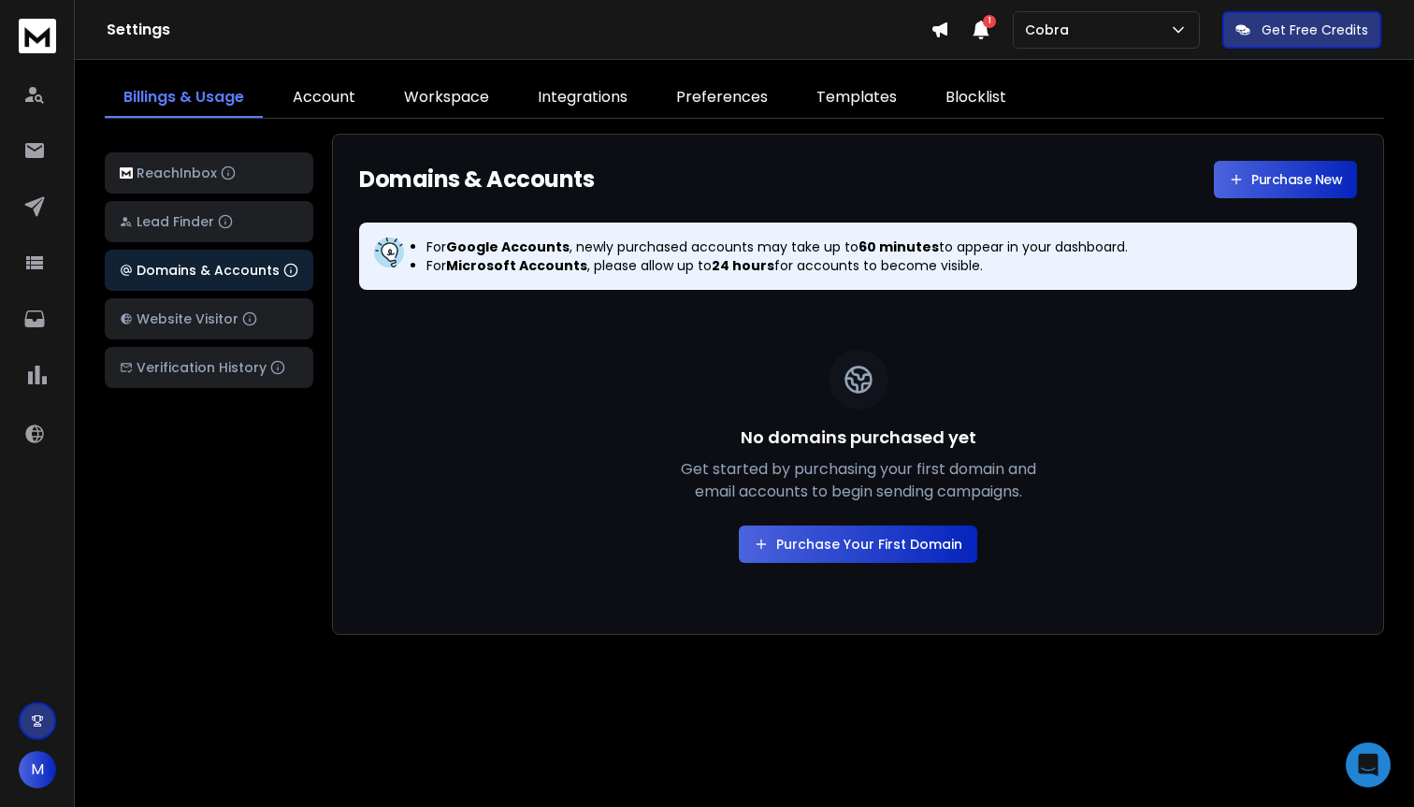
click at [779, 561] on link "Purchase Your First Domain" at bounding box center [858, 544] width 238 height 37
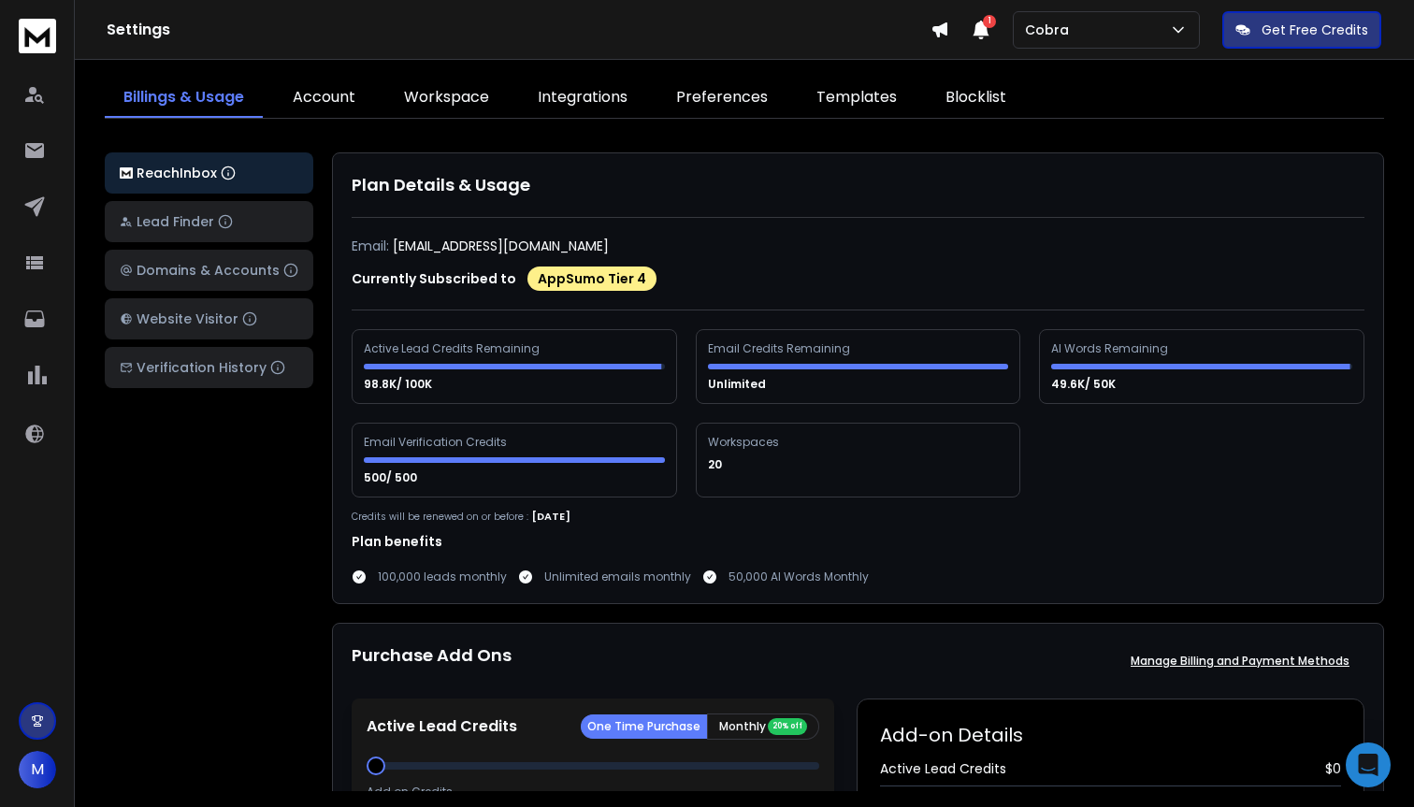
click at [220, 312] on button "Website Visitor" at bounding box center [209, 318] width 209 height 41
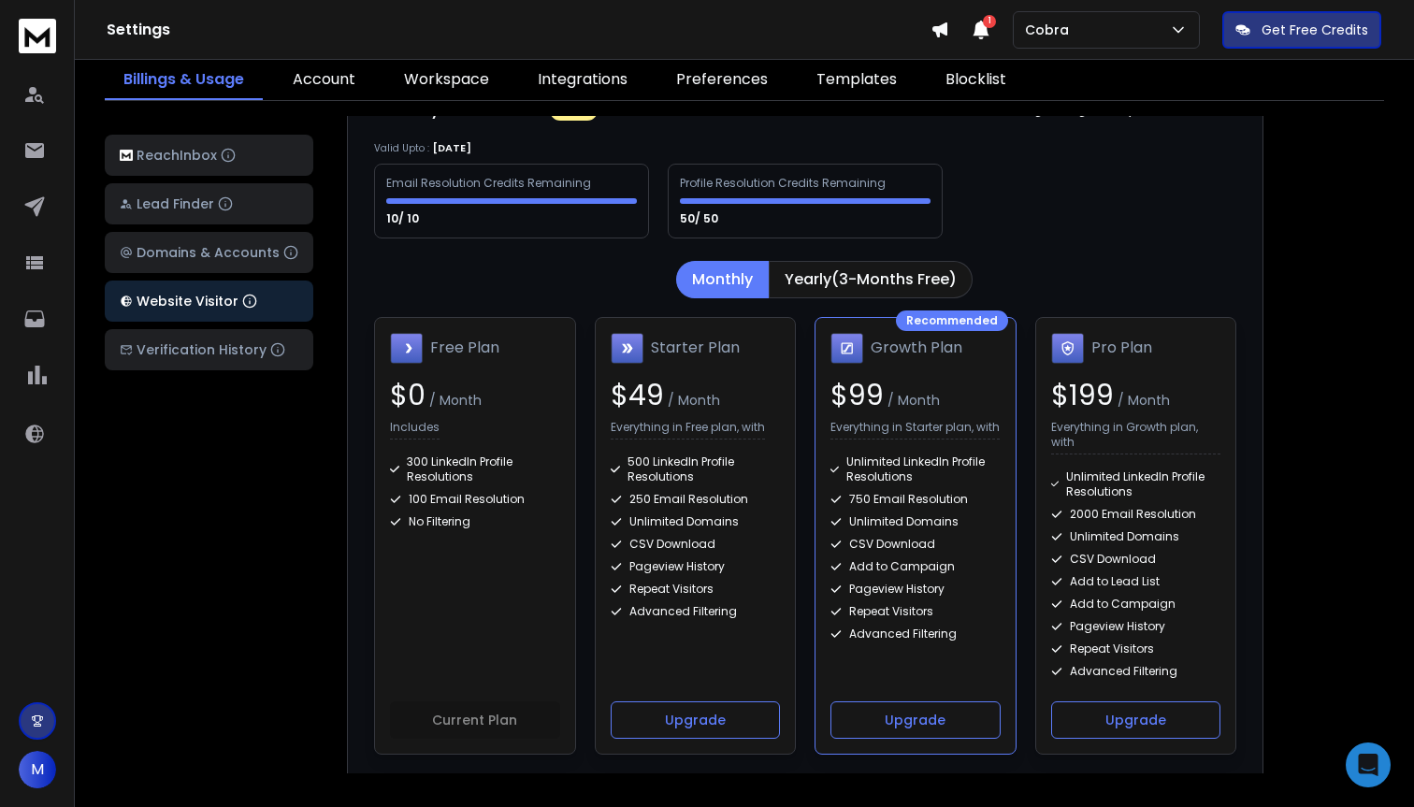
scroll to position [173, 0]
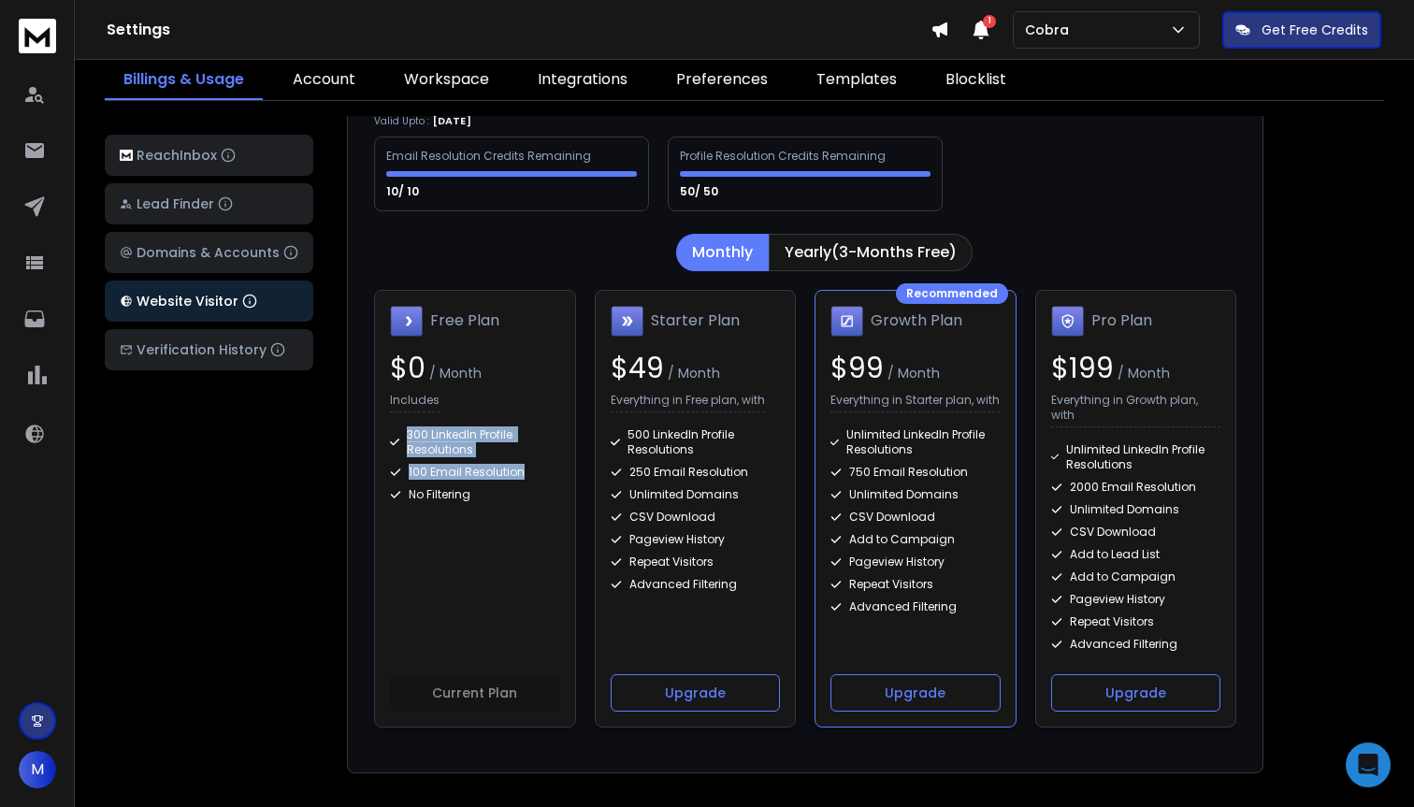
drag, startPoint x: 403, startPoint y: 438, endPoint x: 470, endPoint y: 489, distance: 84.7
click at [470, 489] on ul "300 LinkedIn Profile Resolutions 100 Email Resolution No Filtering" at bounding box center [475, 461] width 170 height 82
click at [470, 489] on div "No Filtering" at bounding box center [475, 494] width 170 height 15
click at [408, 319] on img at bounding box center [406, 322] width 33 height 32
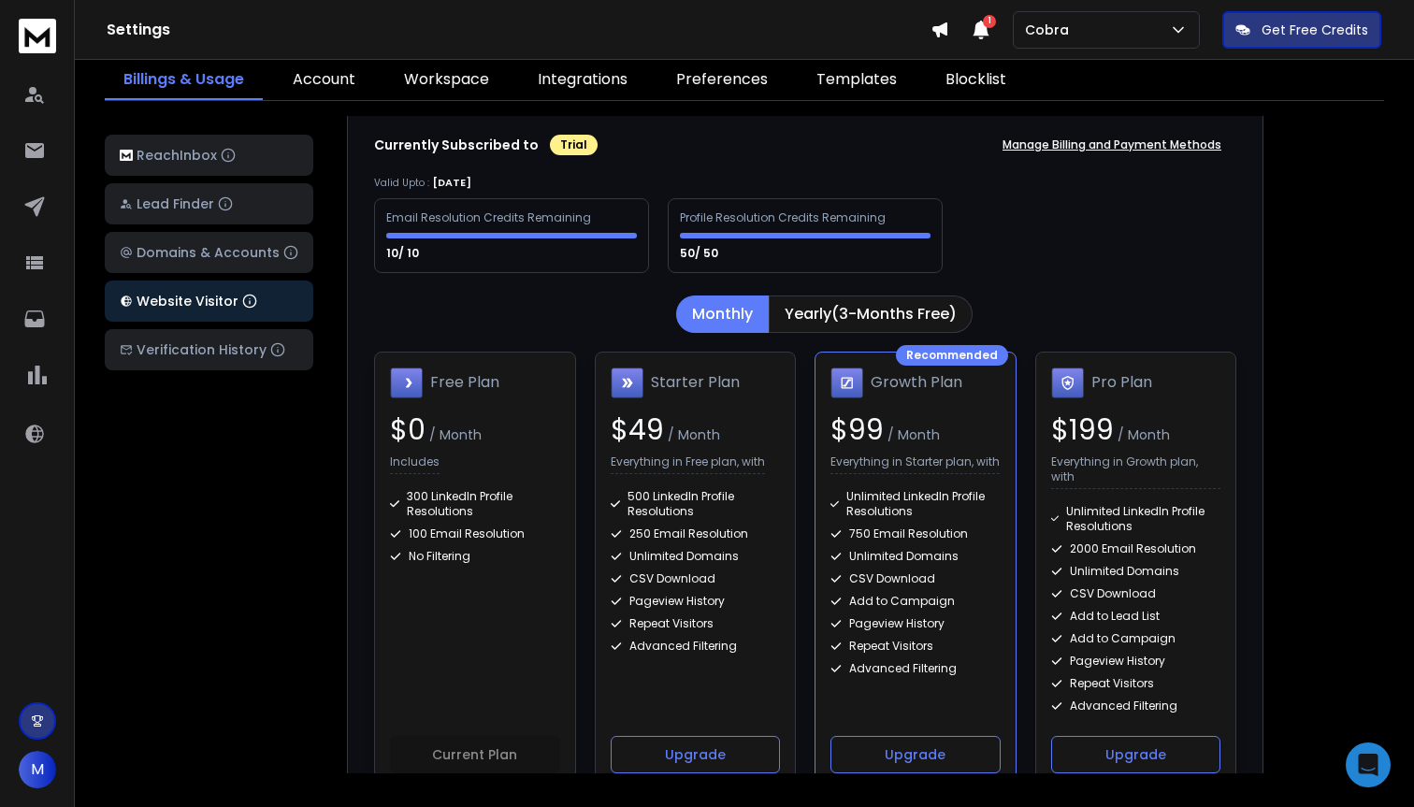
scroll to position [130, 0]
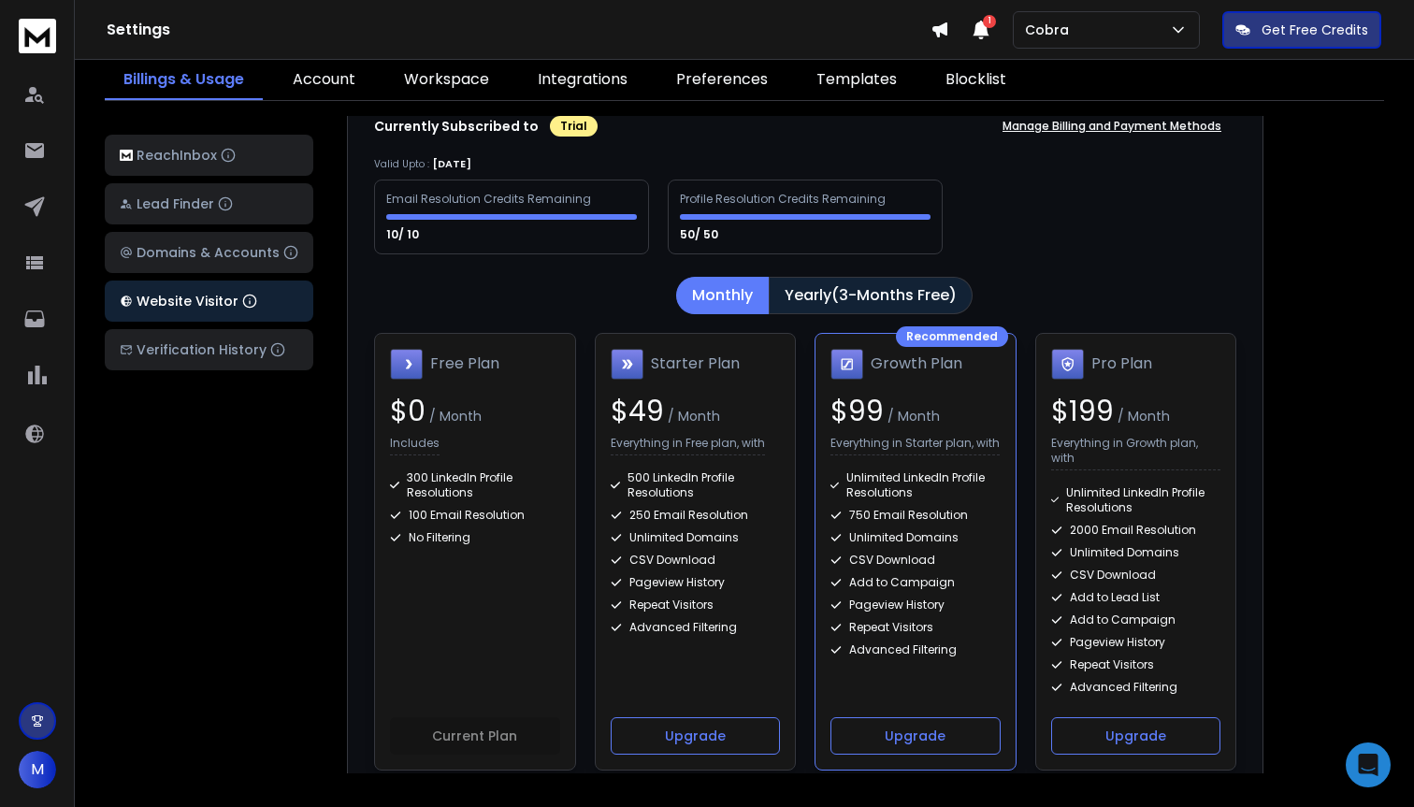
click at [837, 303] on button "Yearly(3-Months Free)" at bounding box center [871, 295] width 204 height 37
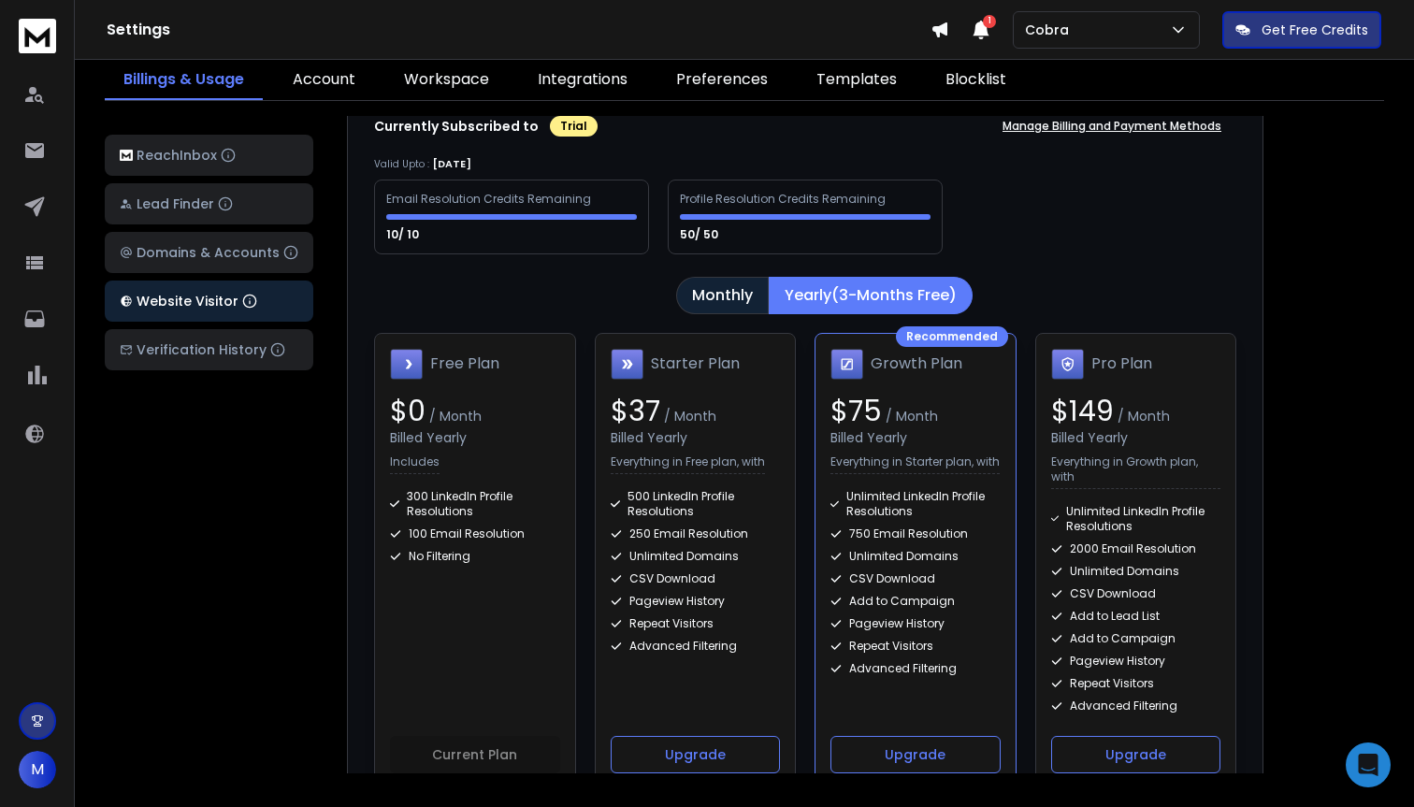
click at [740, 292] on button "Monthly" at bounding box center [722, 295] width 93 height 37
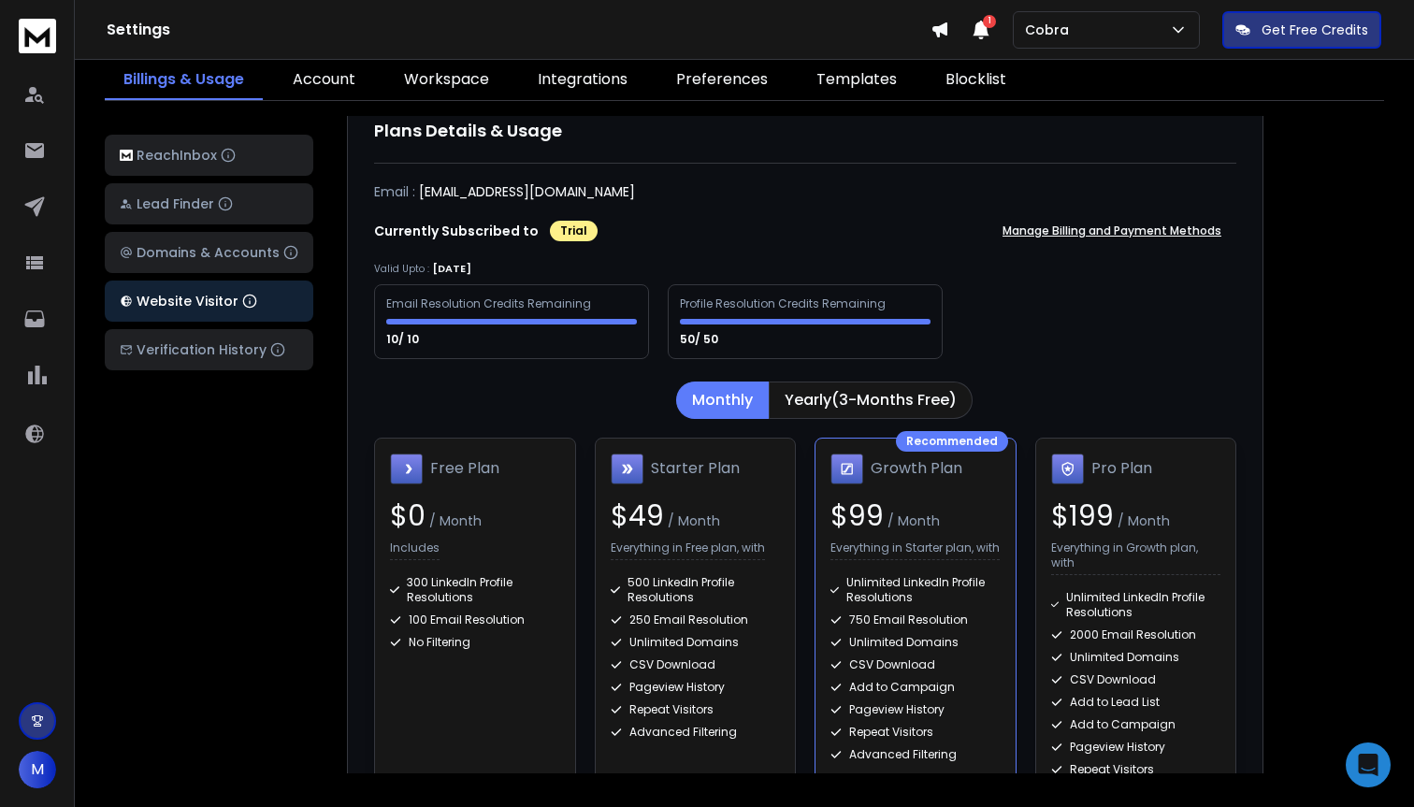
scroll to position [0, 0]
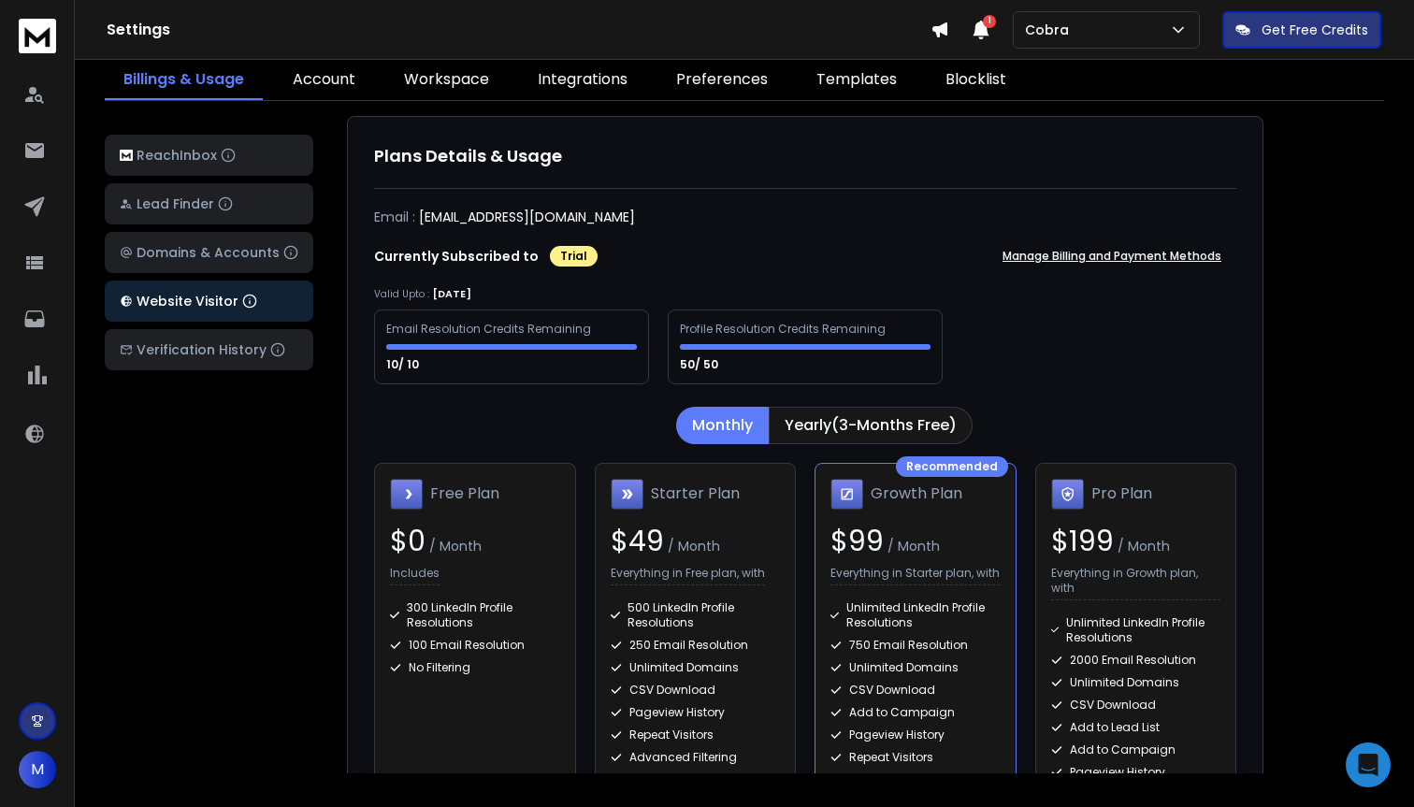
click at [404, 491] on img at bounding box center [406, 495] width 33 height 32
drag, startPoint x: 383, startPoint y: 330, endPoint x: 579, endPoint y: 363, distance: 199.1
click at [579, 363] on div "Email Resolution Credits Remaining 10/ 10" at bounding box center [511, 347] width 275 height 75
click at [579, 363] on div "10/ 10" at bounding box center [511, 364] width 251 height 15
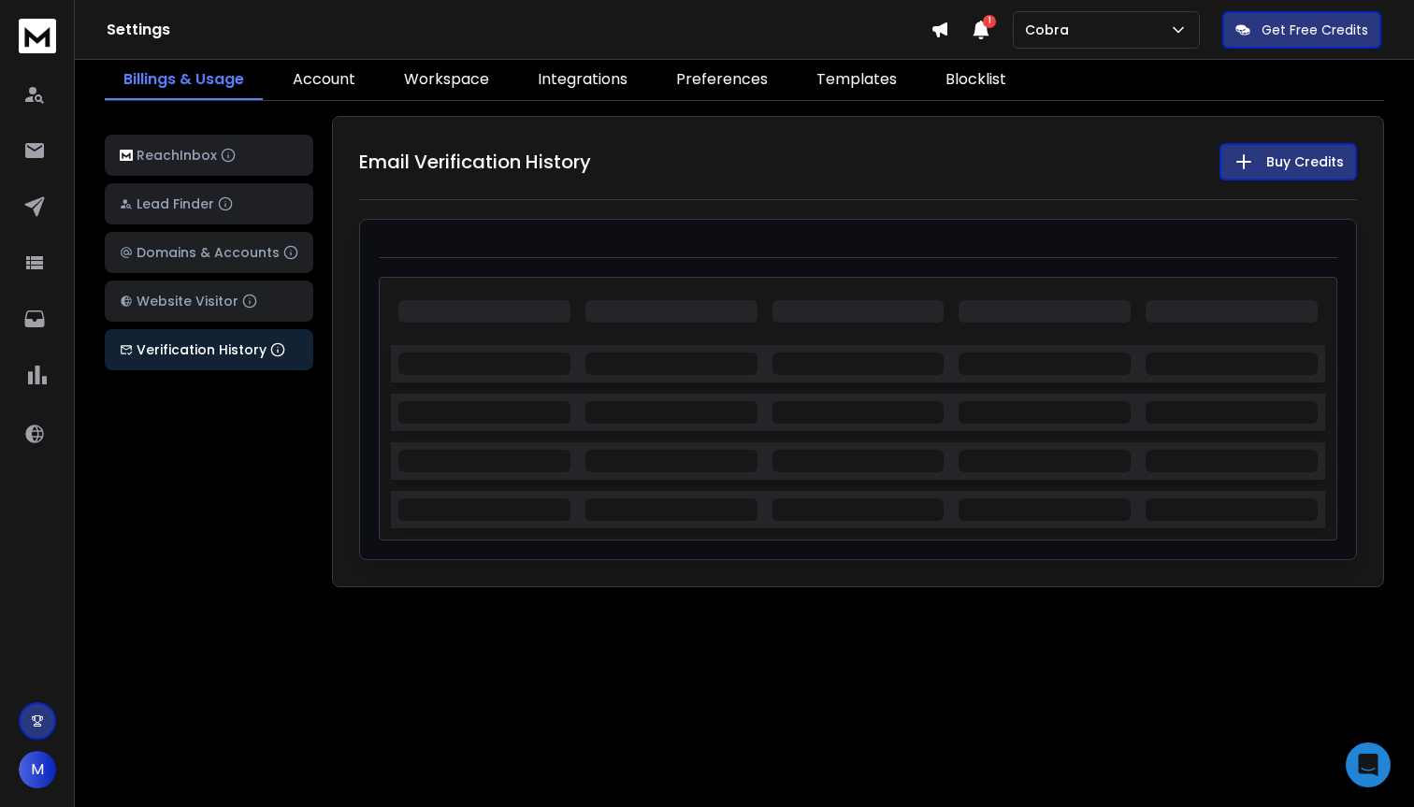
click at [227, 354] on button "Verification History" at bounding box center [209, 349] width 209 height 41
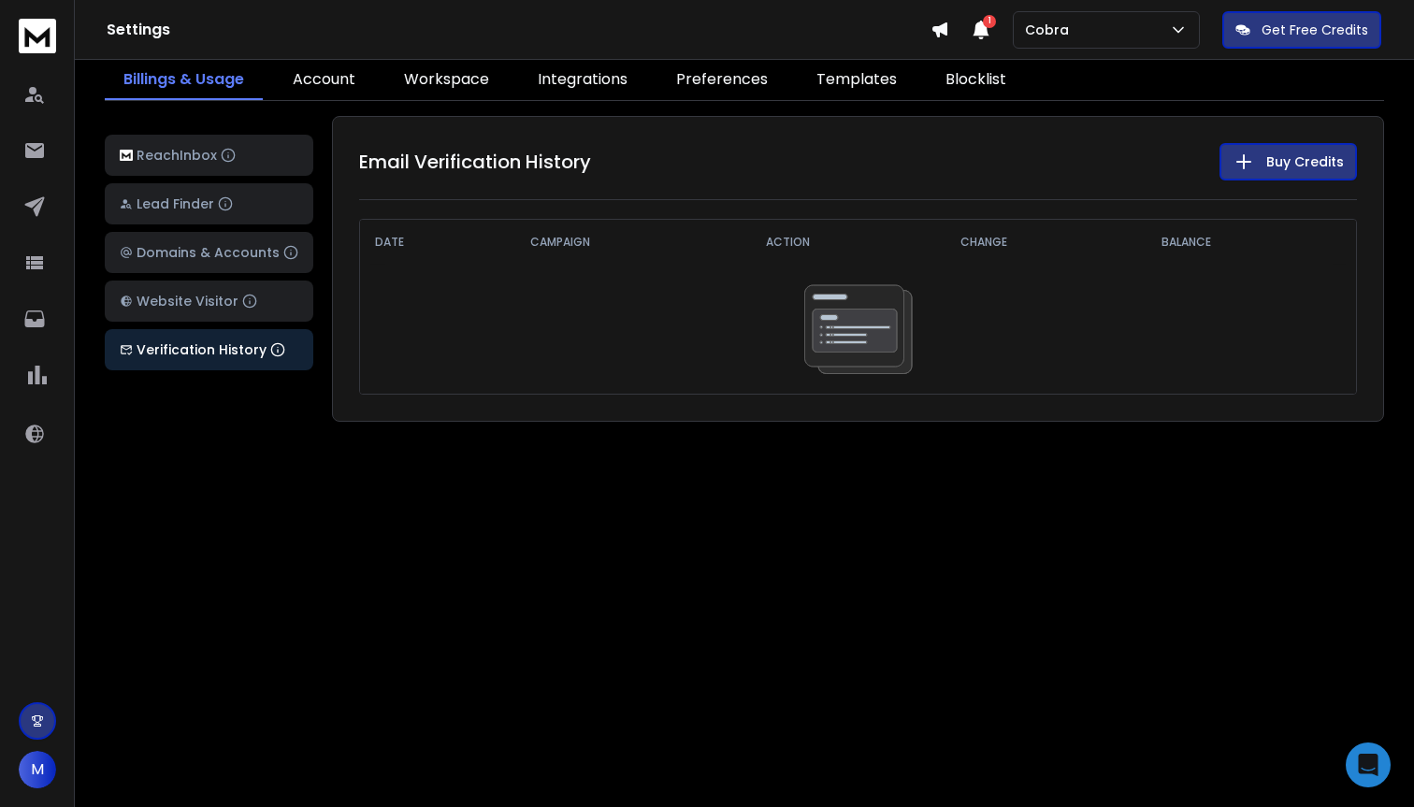
click at [224, 252] on button "Domains & Accounts" at bounding box center [209, 252] width 209 height 41
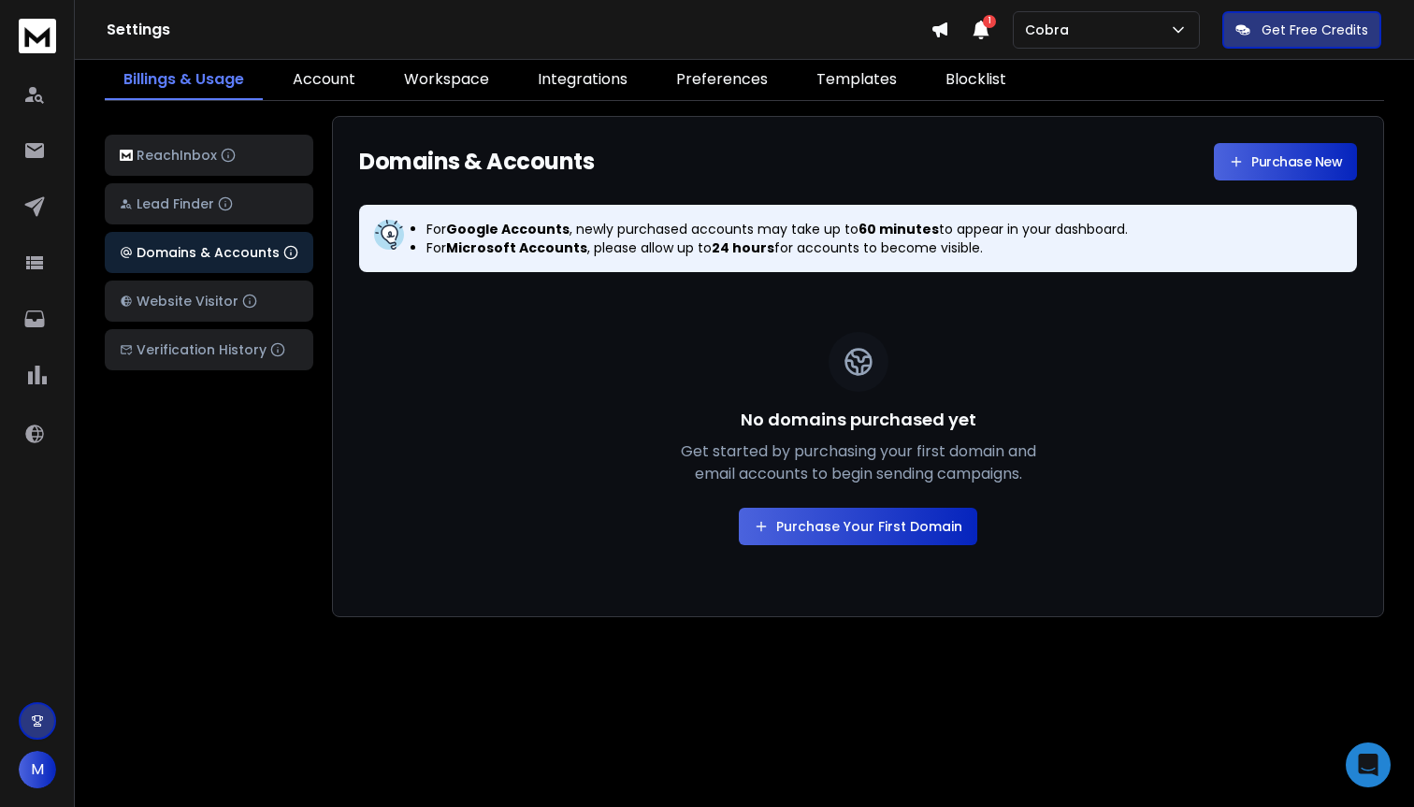
click at [236, 208] on button "Lead Finder" at bounding box center [209, 203] width 209 height 41
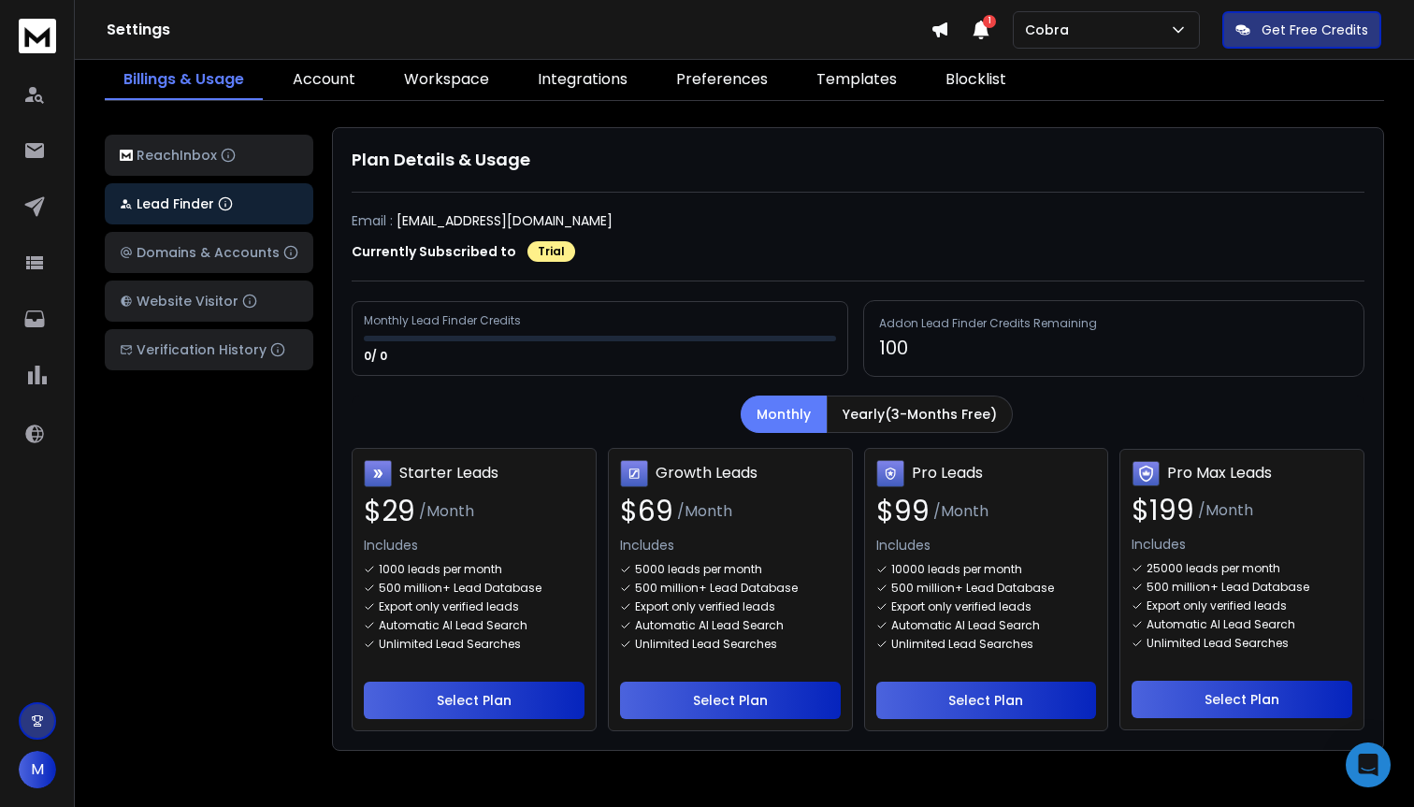
click at [257, 157] on button "ReachInbox" at bounding box center [209, 155] width 209 height 41
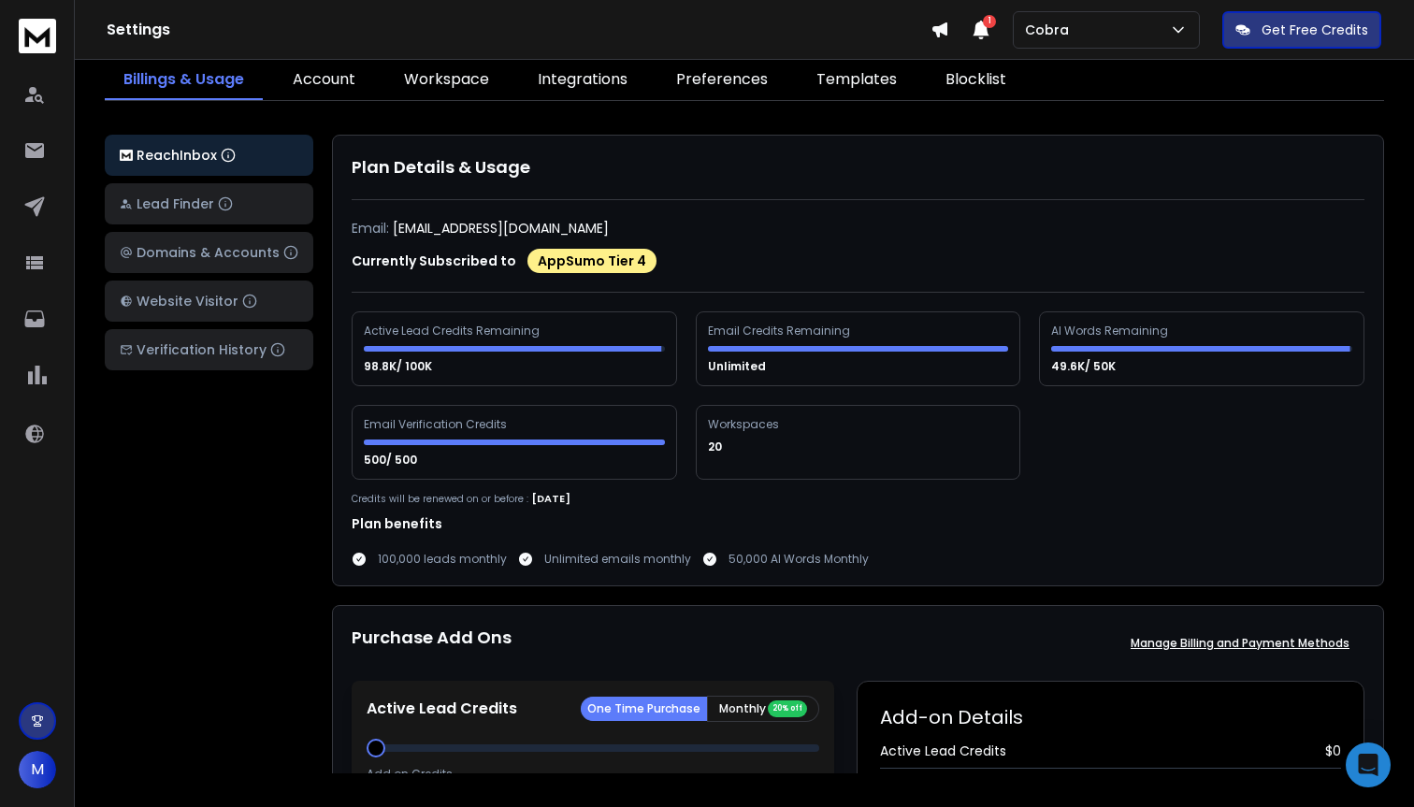
click at [455, 84] on link "Workspace" at bounding box center [446, 80] width 123 height 39
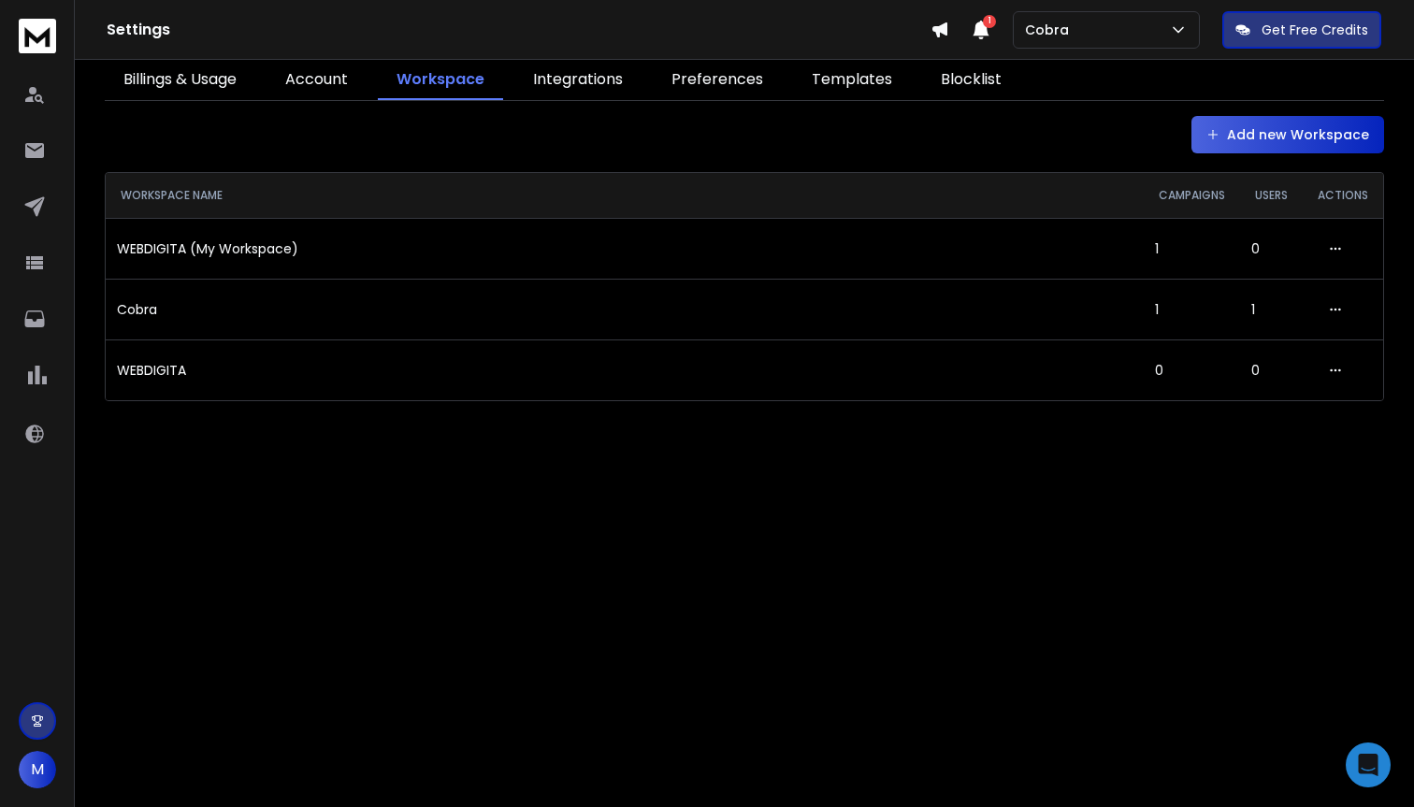
click at [577, 82] on link "Integrations" at bounding box center [577, 80] width 127 height 39
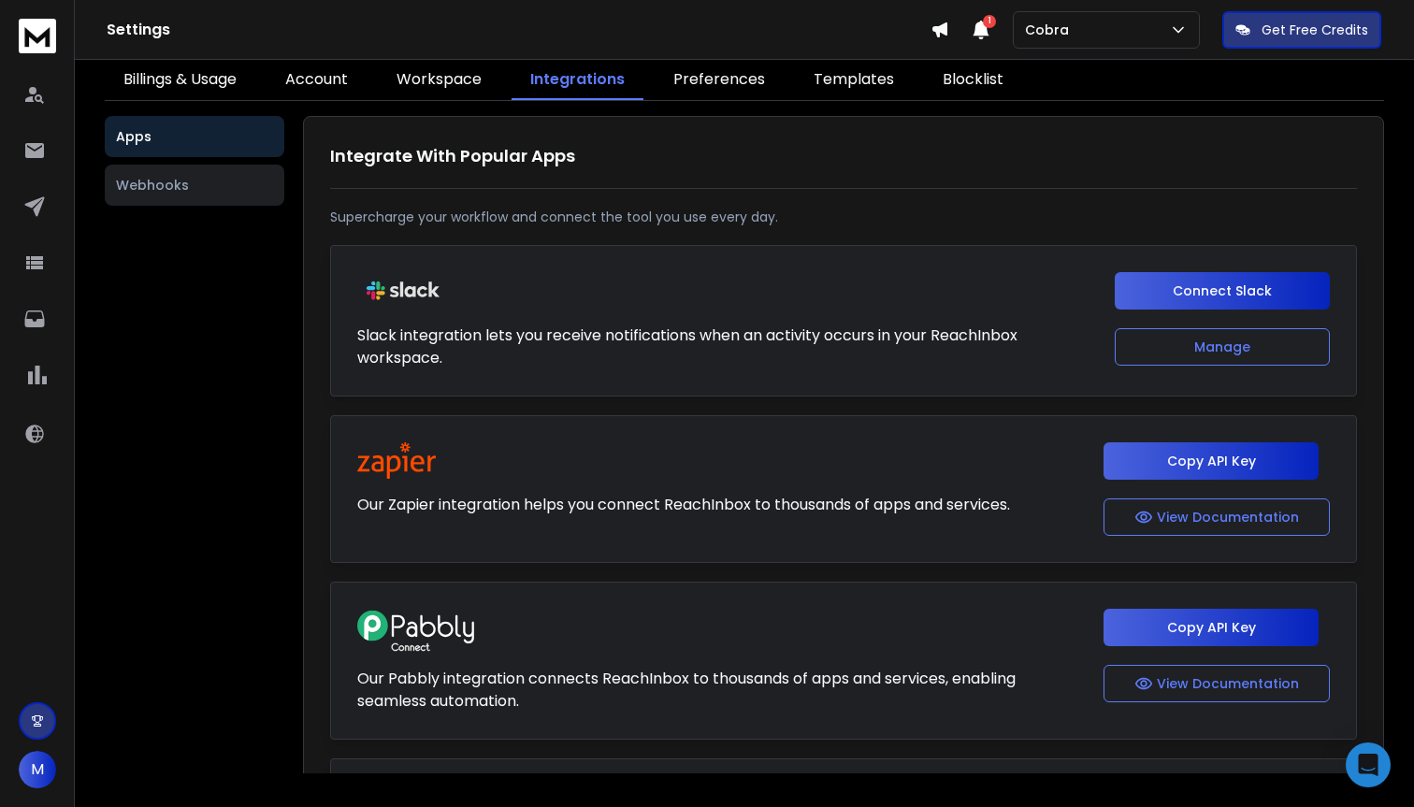
click at [752, 79] on link "Preferences" at bounding box center [719, 80] width 129 height 39
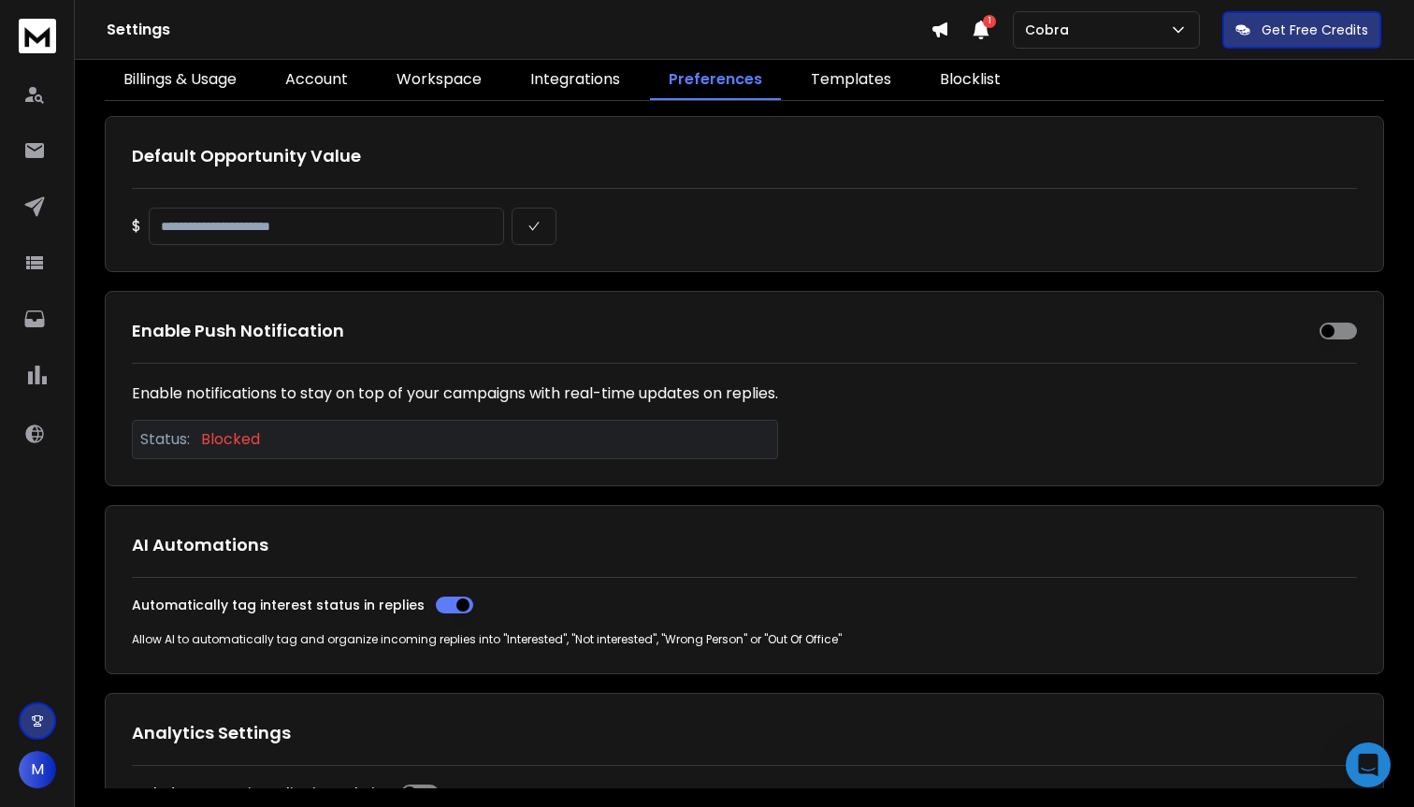
click at [840, 81] on link "Templates" at bounding box center [851, 80] width 118 height 39
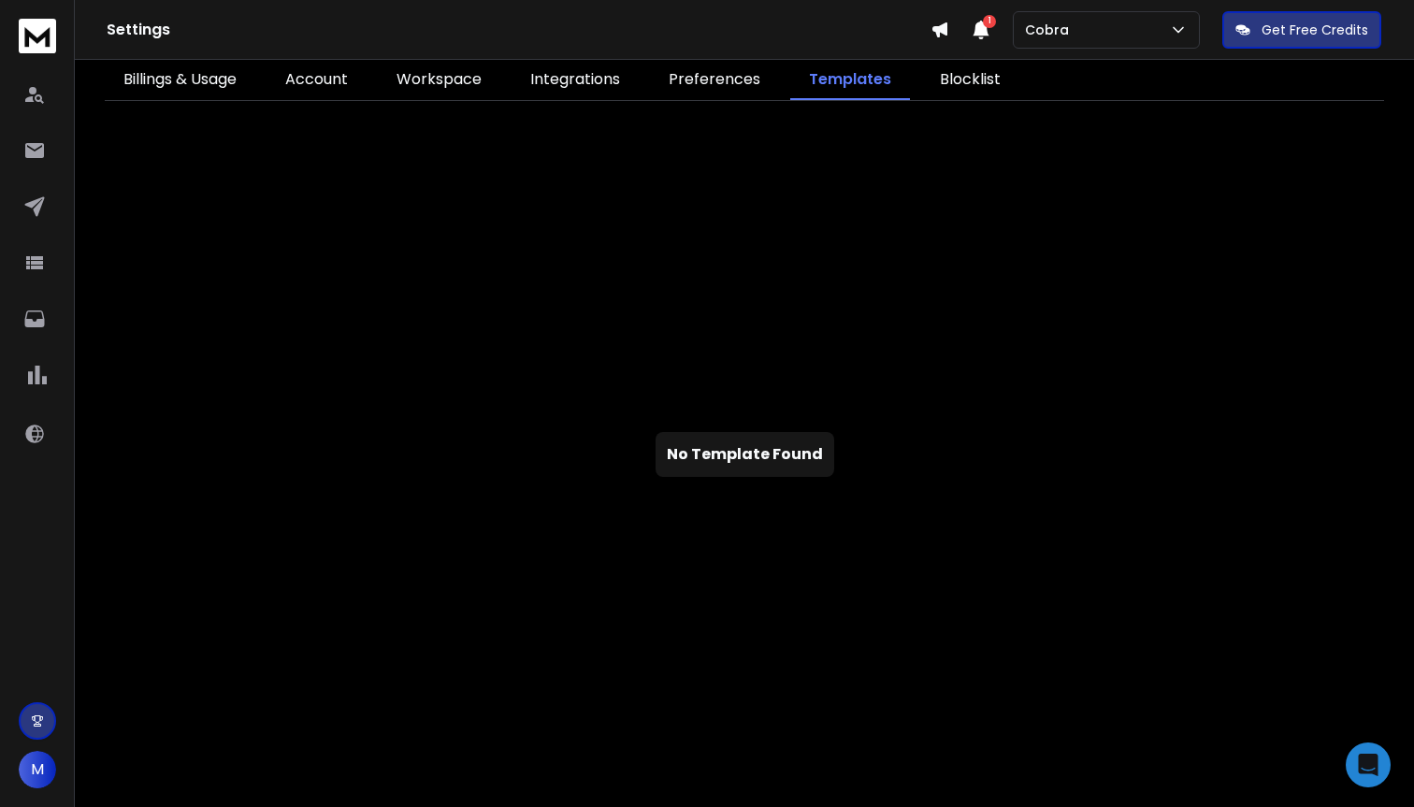
click at [972, 79] on link "Blocklist" at bounding box center [970, 80] width 98 height 39
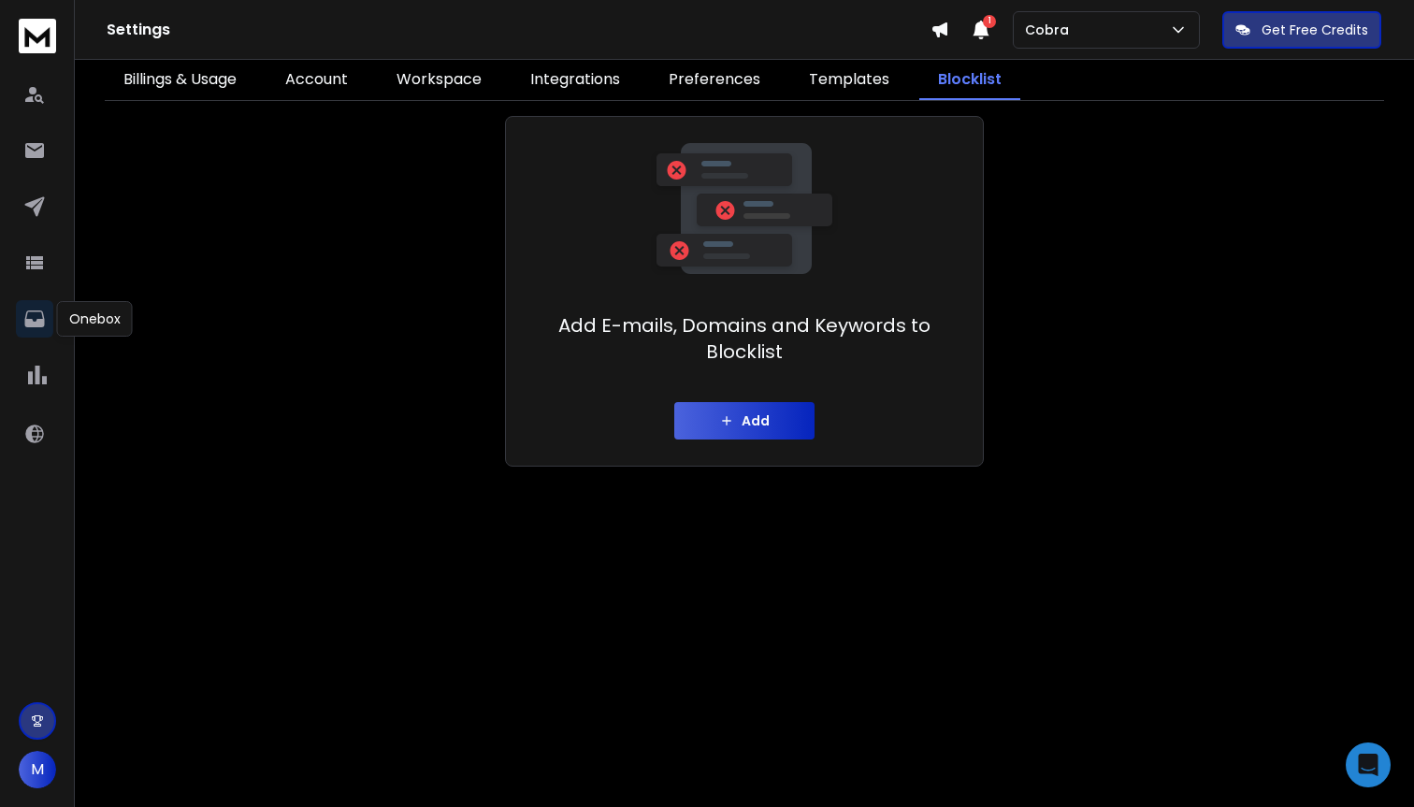
click at [38, 328] on icon at bounding box center [34, 319] width 22 height 22
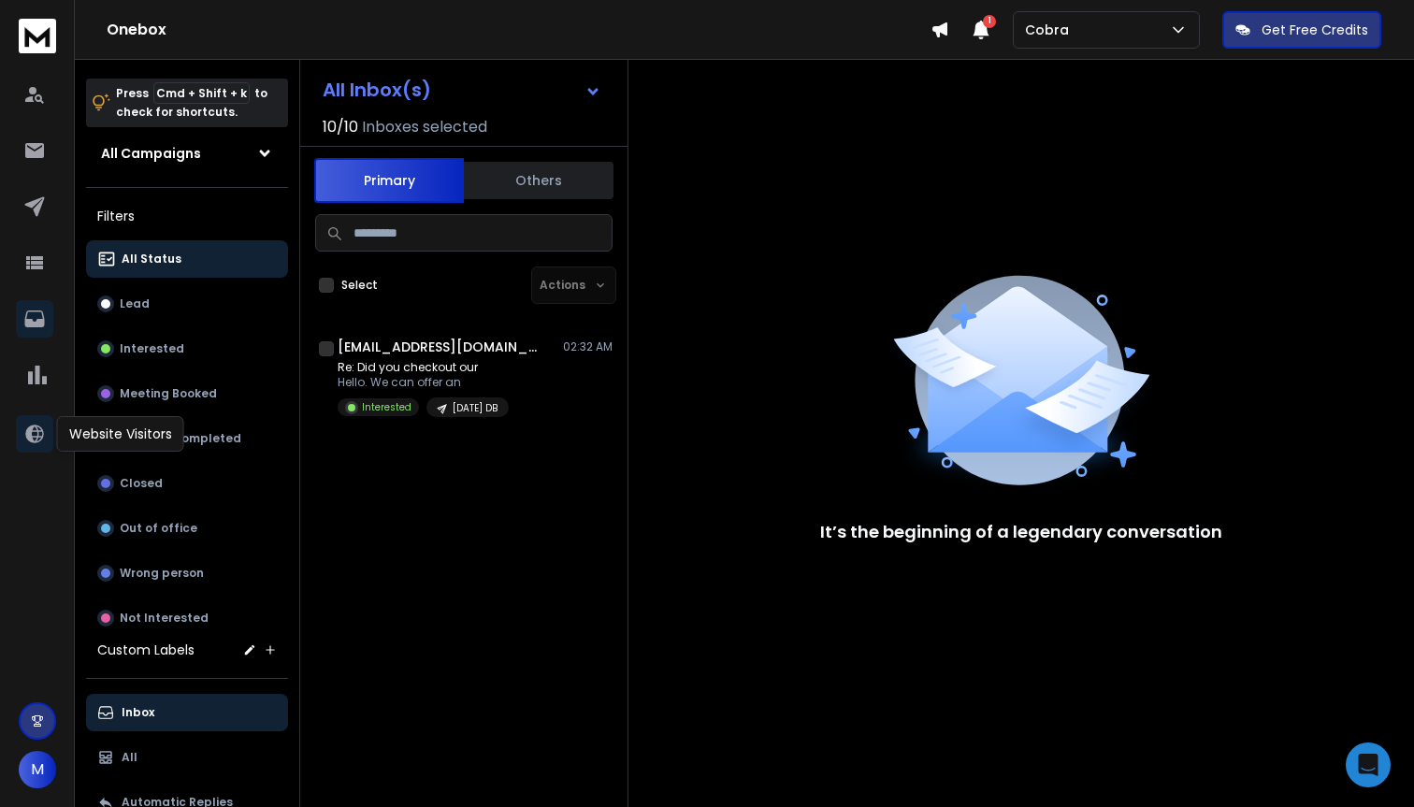
click at [47, 431] on link at bounding box center [34, 433] width 37 height 37
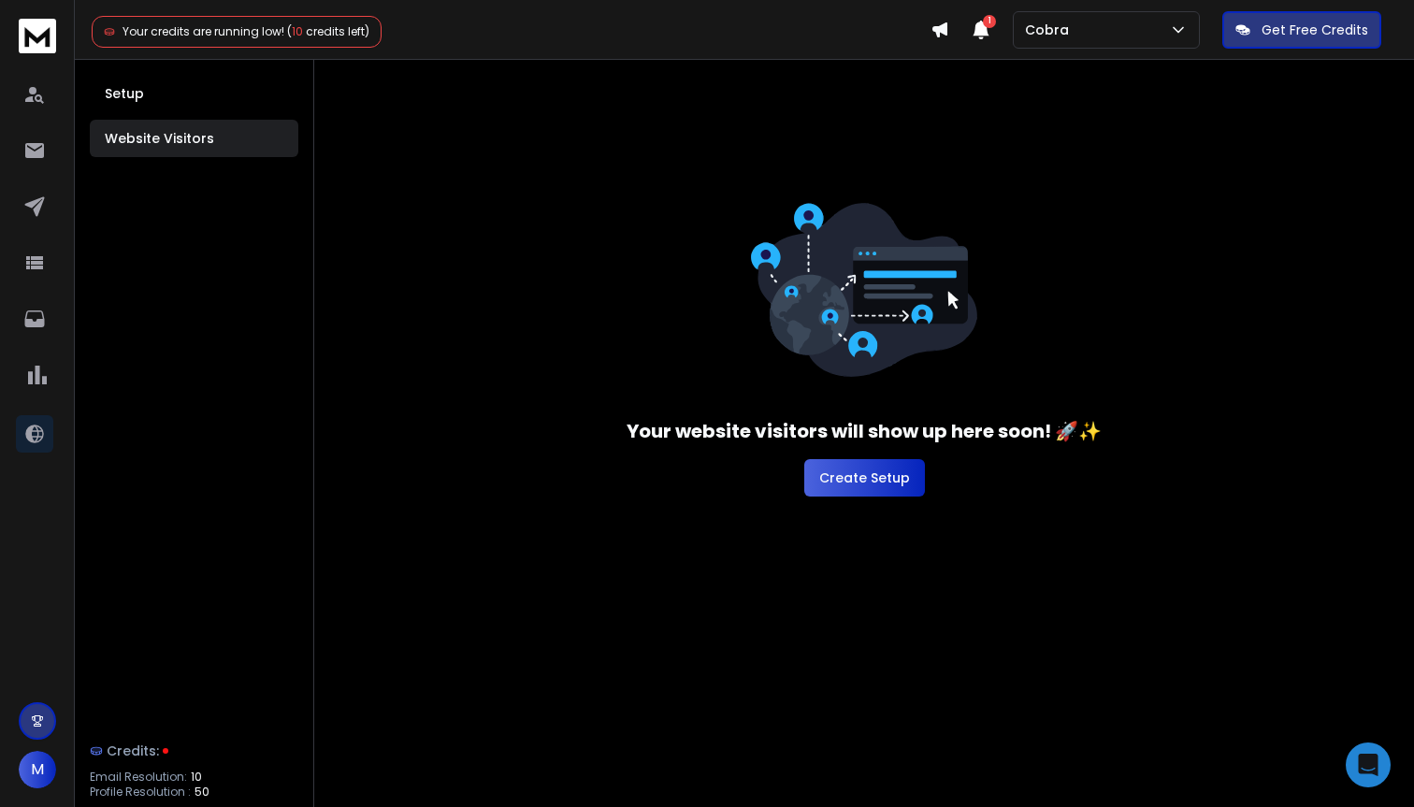
click at [848, 477] on button "Create Setup" at bounding box center [864, 477] width 121 height 37
click at [888, 476] on button "Create Setup" at bounding box center [864, 477] width 121 height 37
click at [31, 156] on icon at bounding box center [34, 150] width 19 height 15
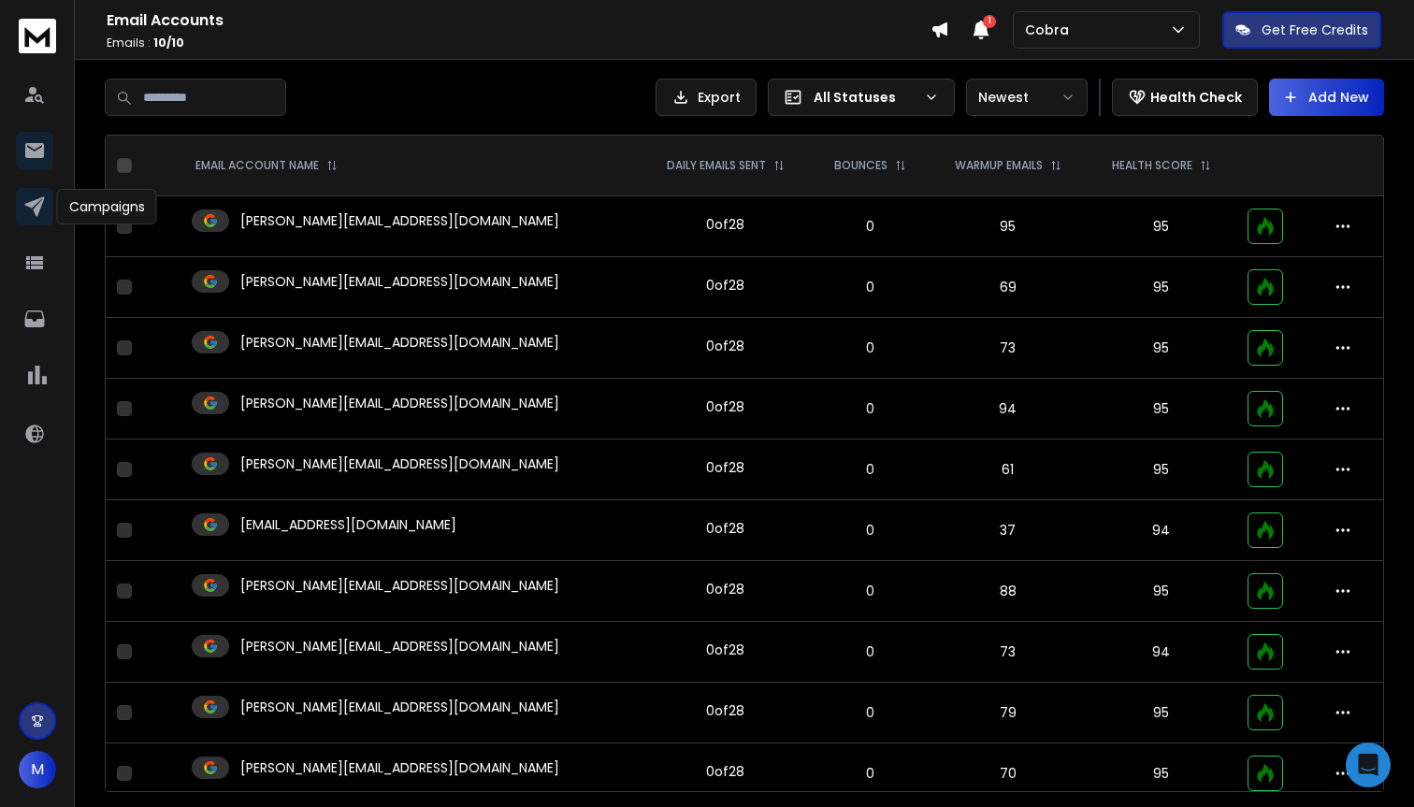
click at [44, 199] on icon at bounding box center [34, 206] width 22 height 22
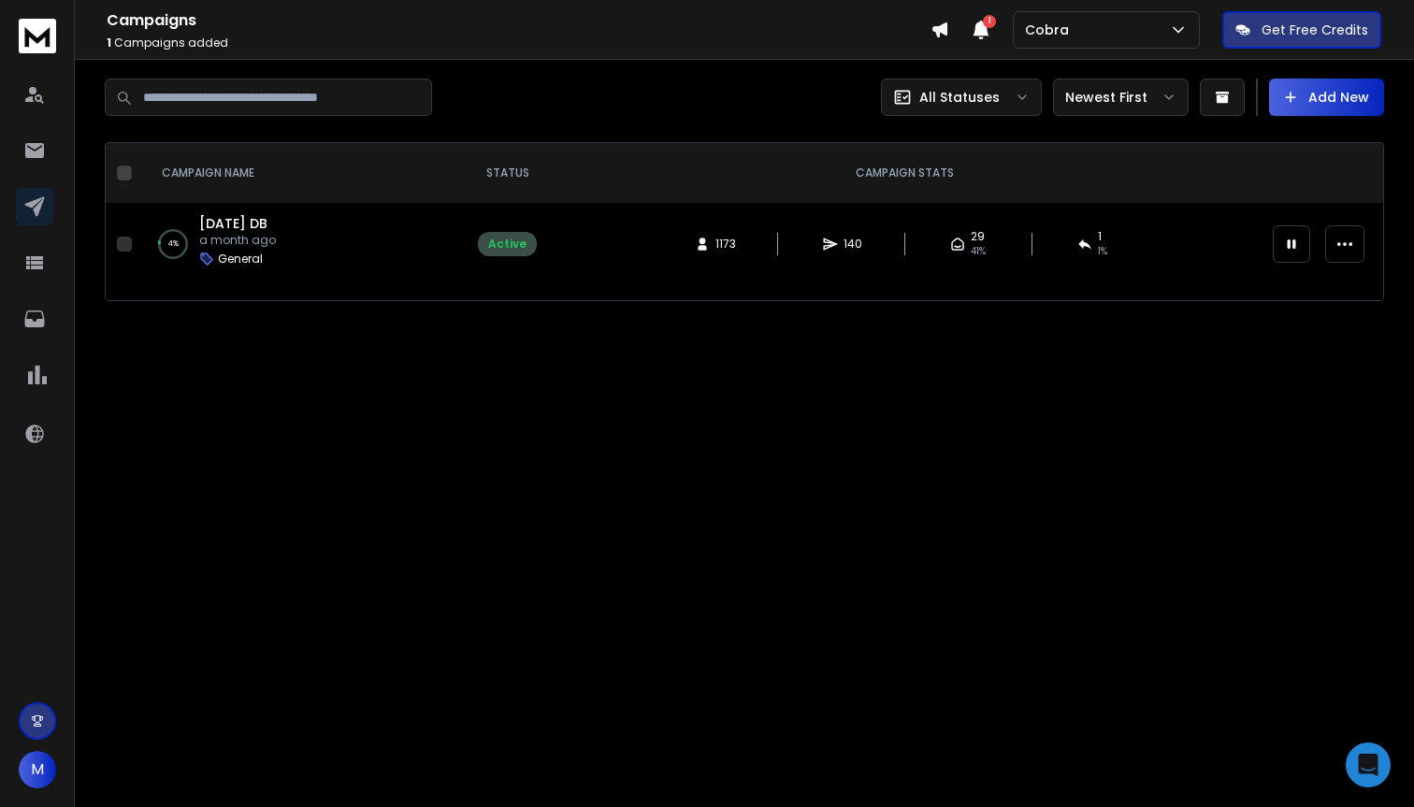
click at [231, 241] on p "a month ago" at bounding box center [237, 240] width 77 height 15
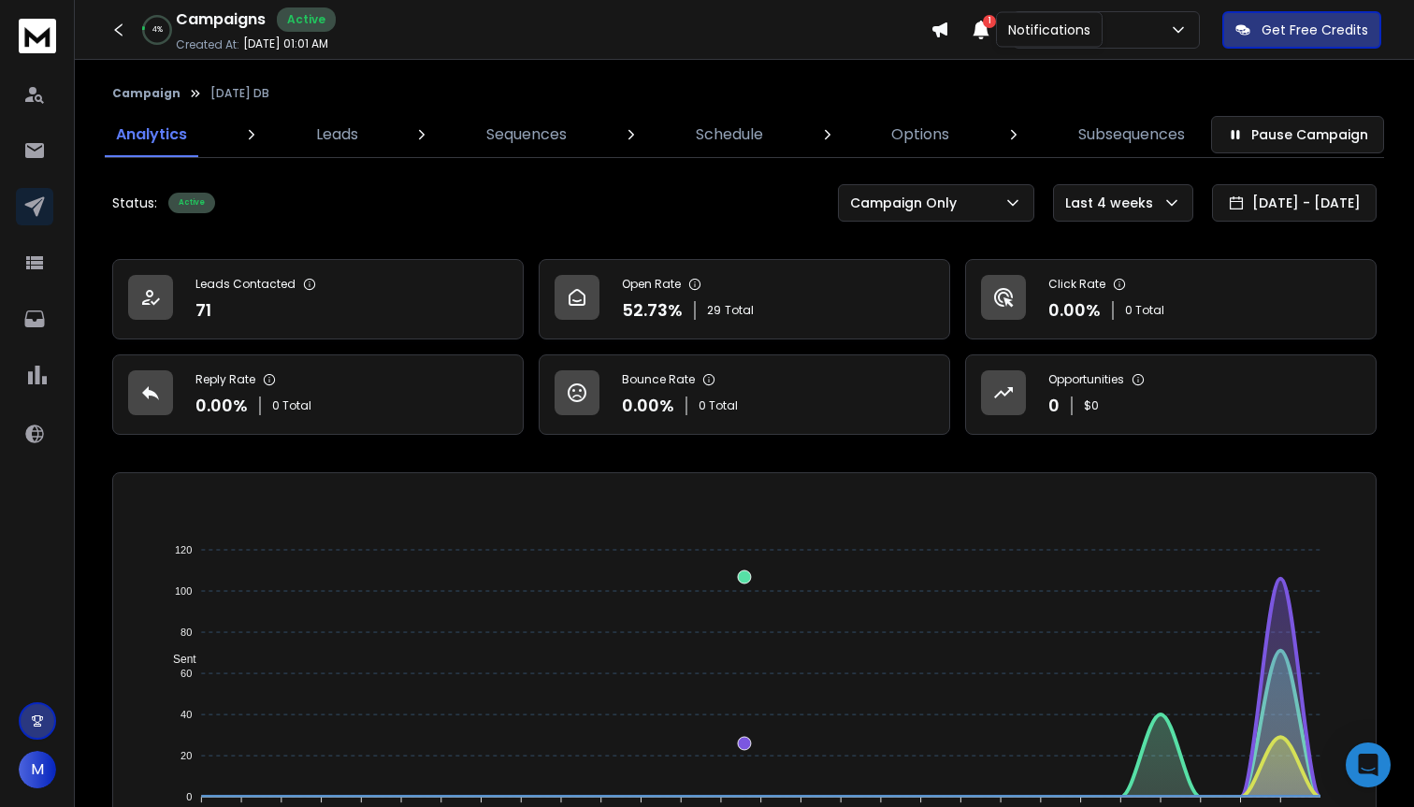
click at [986, 36] on icon at bounding box center [981, 30] width 19 height 19
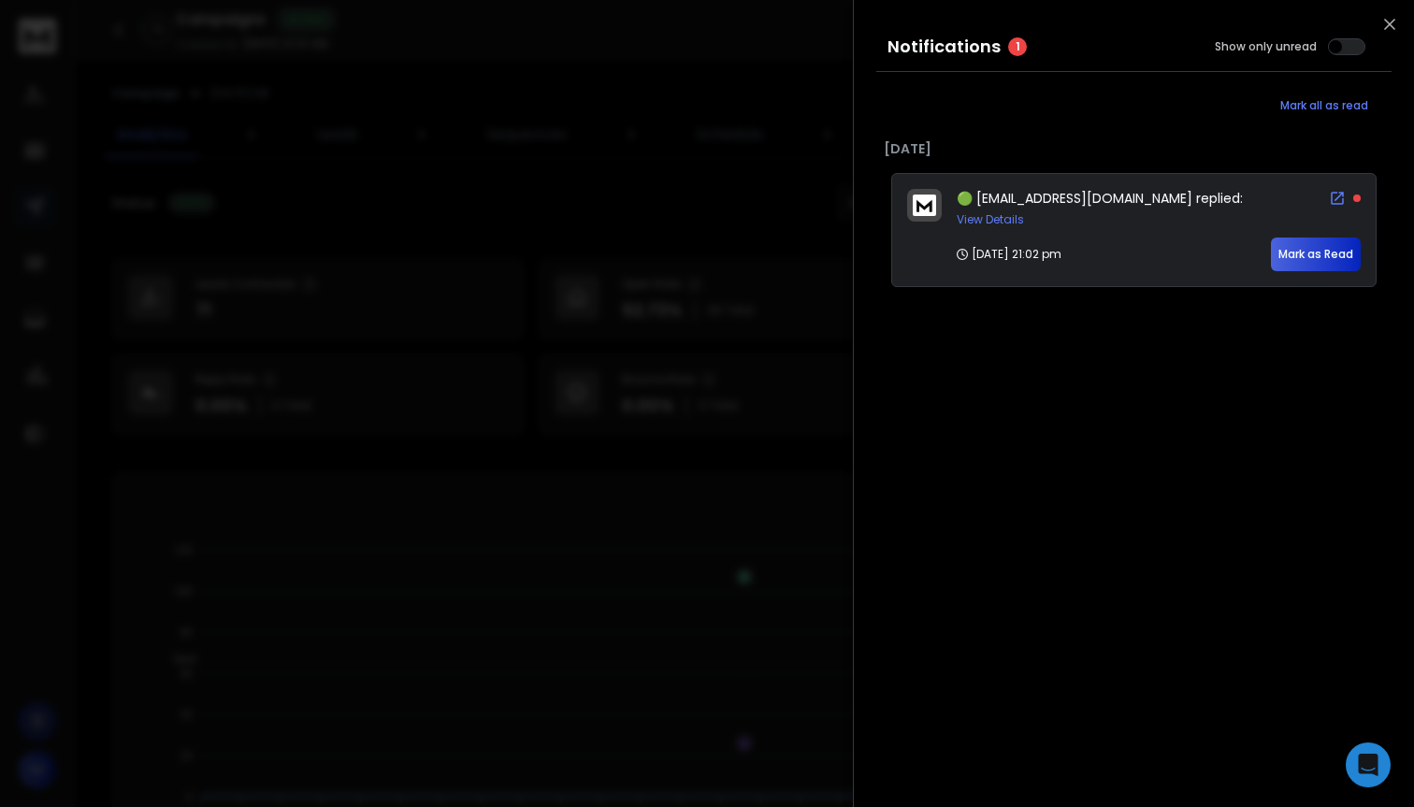
click at [1317, 248] on button "Mark as Read" at bounding box center [1316, 255] width 90 height 34
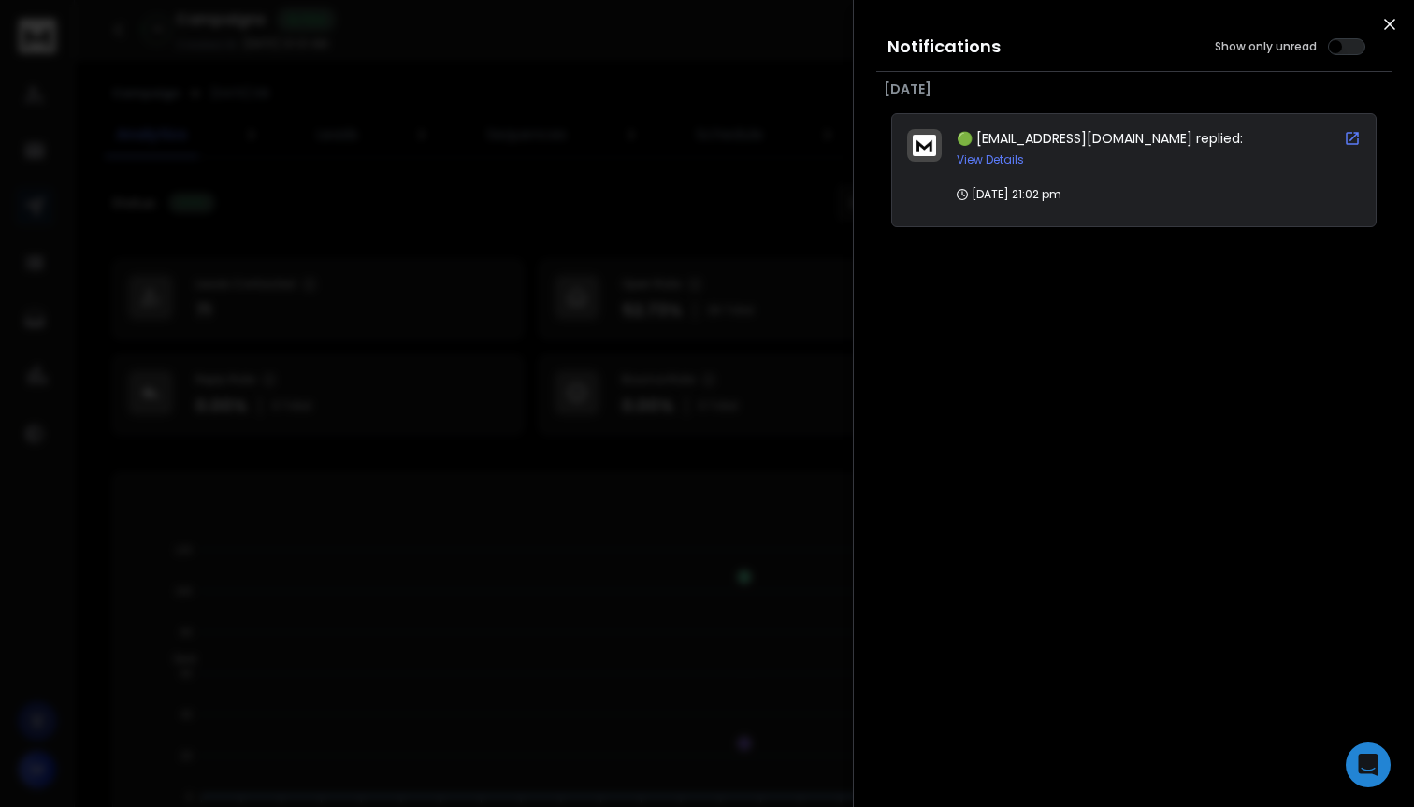
click at [1391, 27] on icon "button" at bounding box center [1389, 24] width 19 height 19
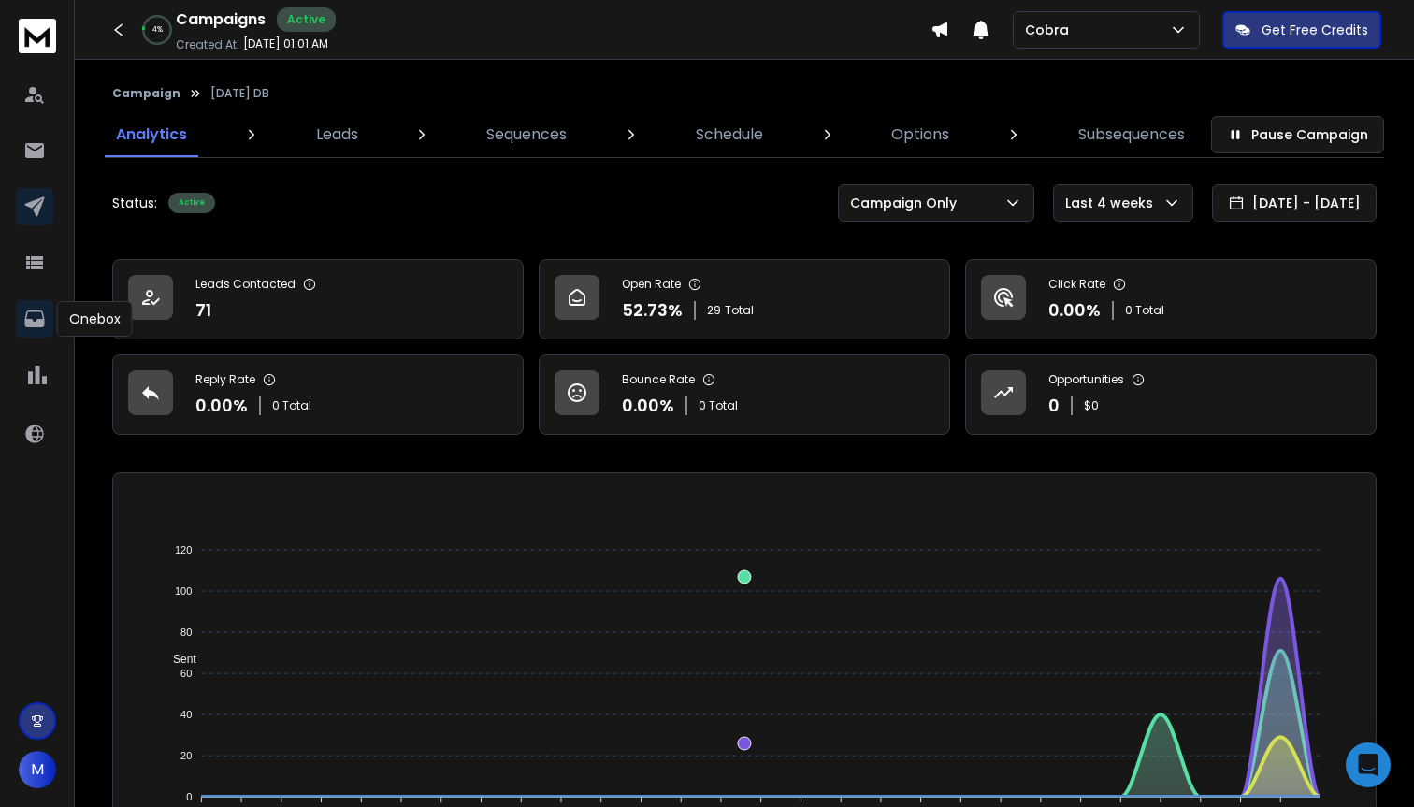
click at [31, 321] on icon at bounding box center [34, 319] width 20 height 17
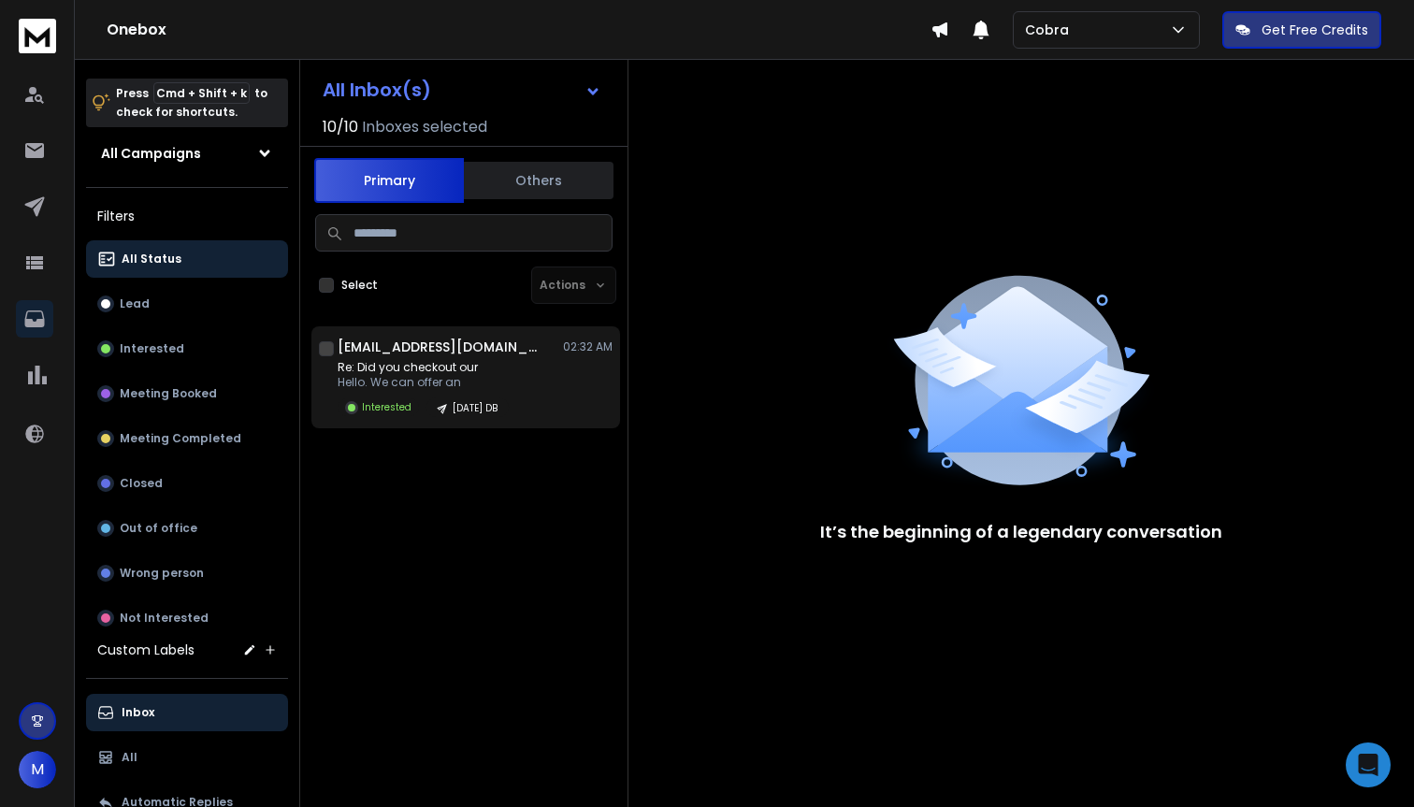
click at [364, 366] on p "Re: Did you checkout our" at bounding box center [423, 367] width 171 height 15
